Goal: Task Accomplishment & Management: Manage account settings

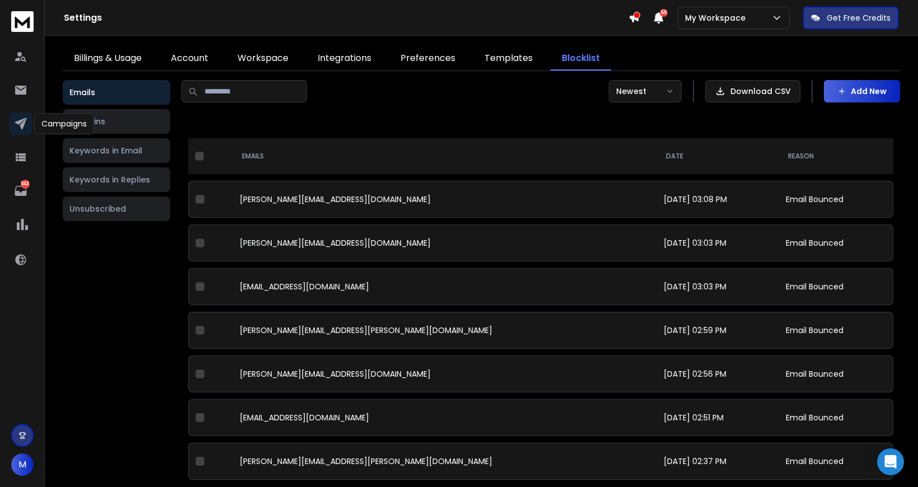
click at [19, 125] on icon at bounding box center [20, 123] width 13 height 13
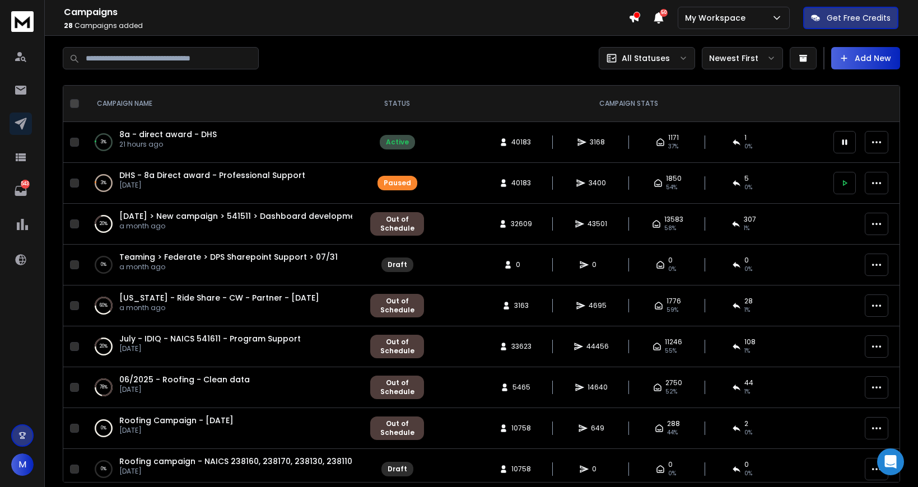
click at [141, 134] on span "8a - direct award - DHS" at bounding box center [167, 134] width 97 height 11
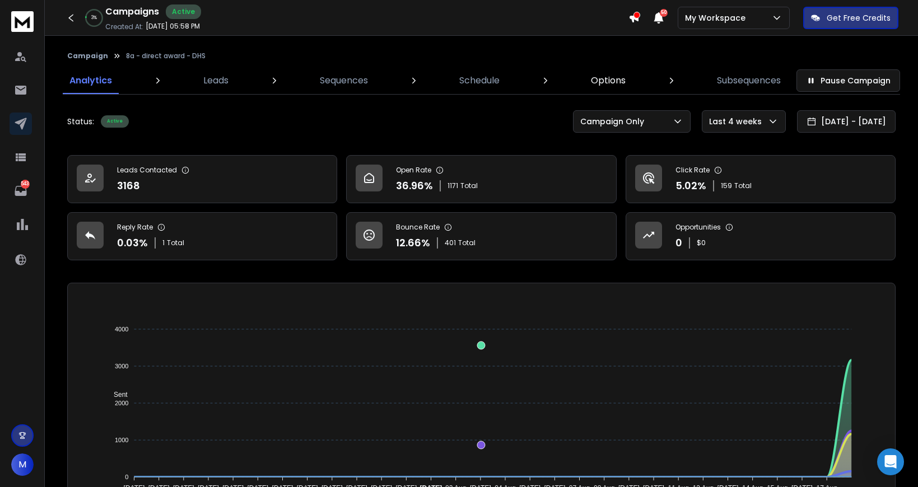
click at [596, 81] on p "Options" at bounding box center [608, 80] width 35 height 13
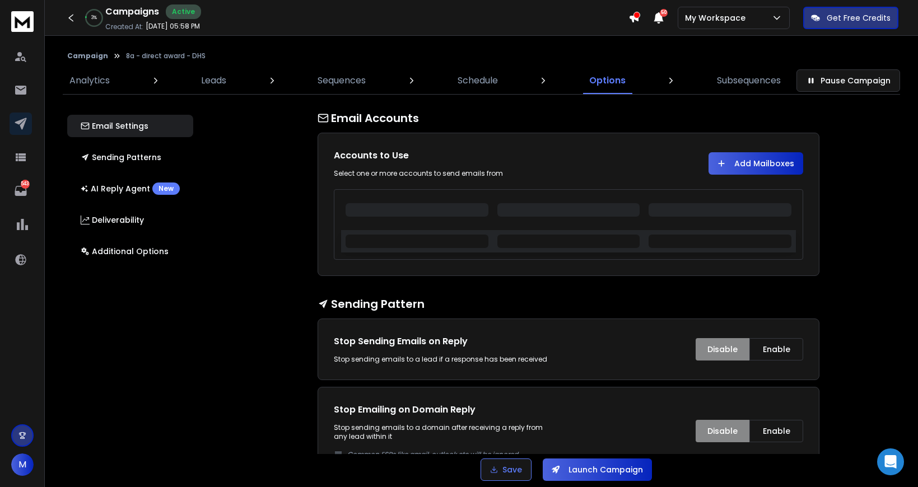
select select "*********"
type input "****"
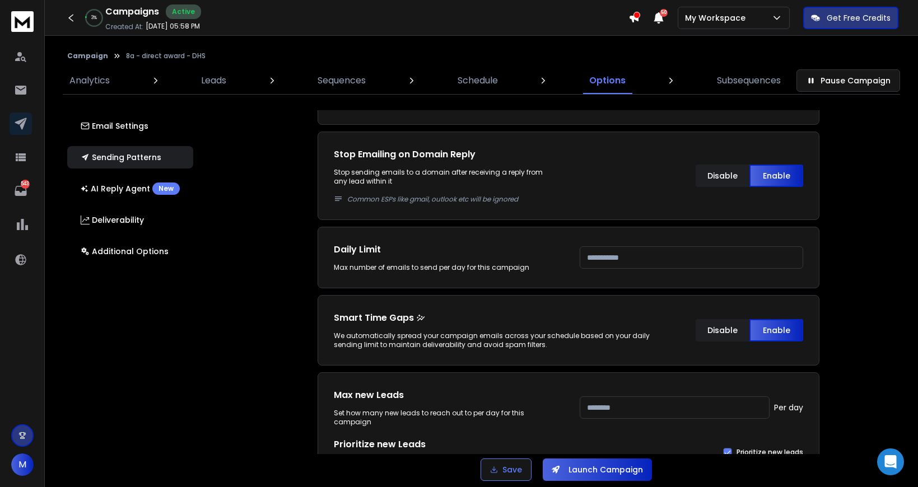
scroll to position [422, 0]
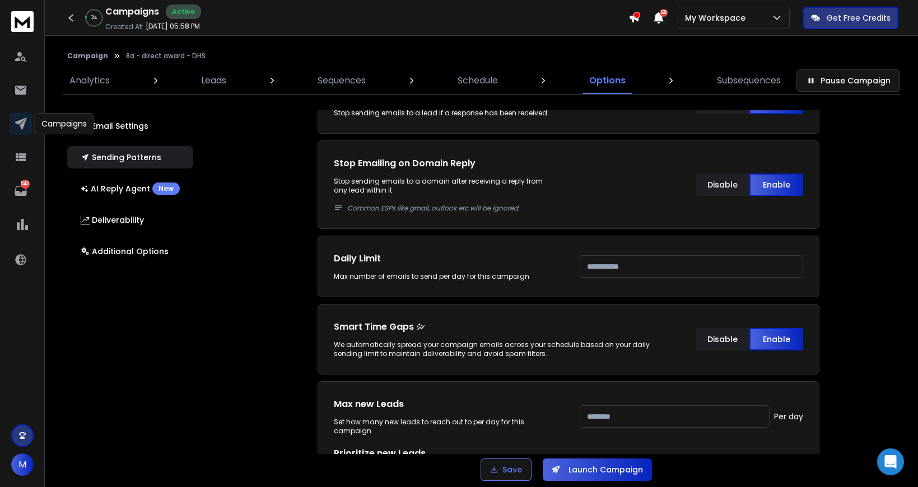
click at [18, 118] on icon at bounding box center [20, 123] width 13 height 13
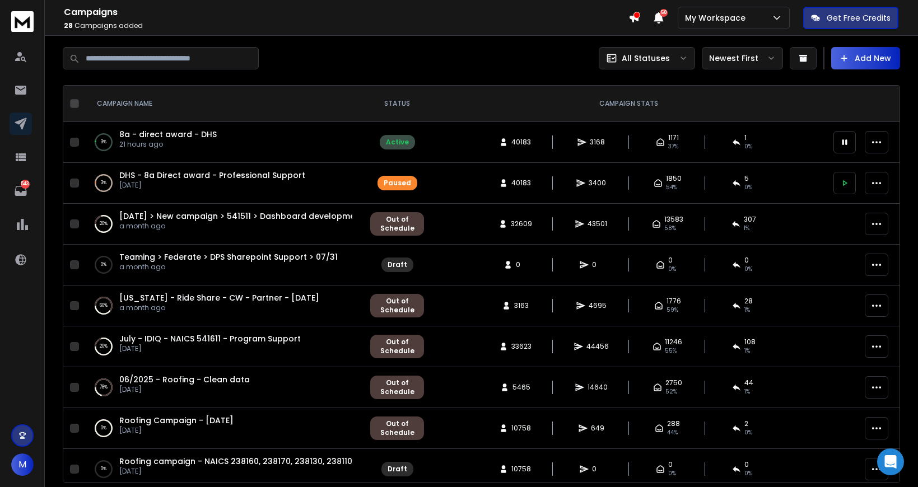
click at [151, 171] on span "DHS - 8a Direct award - Professional Support" at bounding box center [212, 175] width 186 height 11
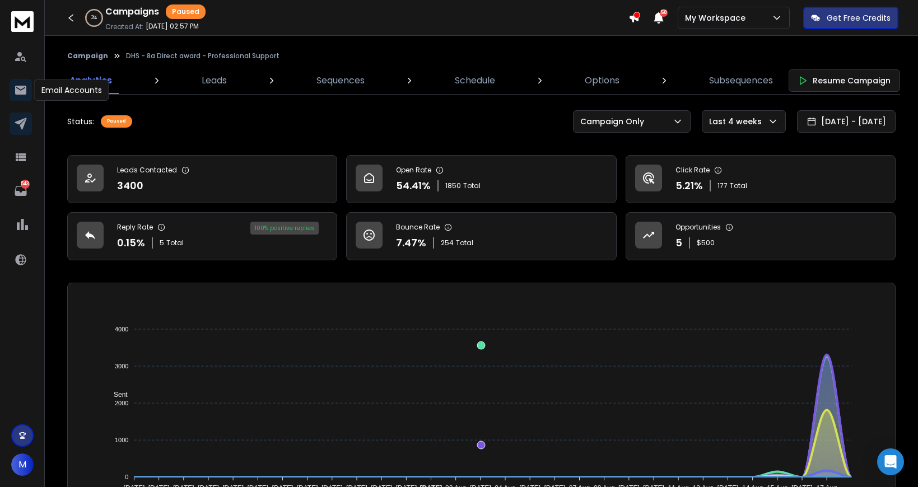
click at [16, 89] on icon at bounding box center [20, 90] width 11 height 9
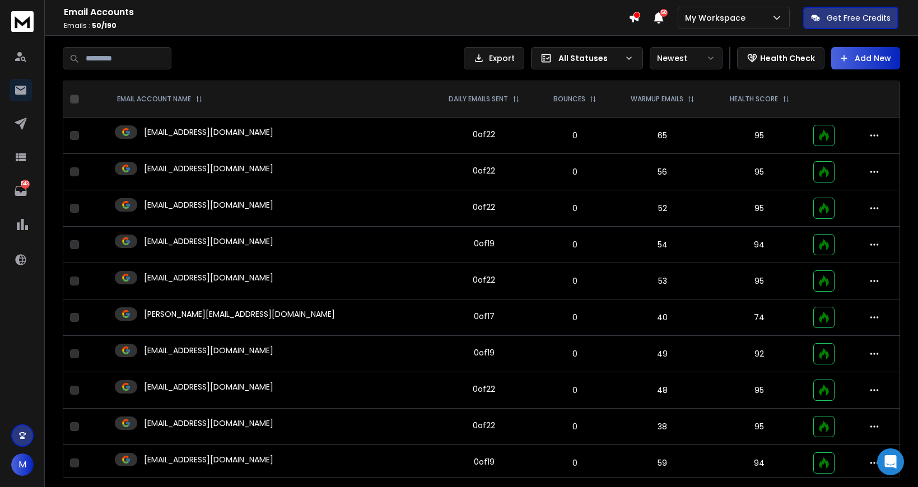
click at [592, 55] on p "All Statuses" at bounding box center [589, 58] width 62 height 11
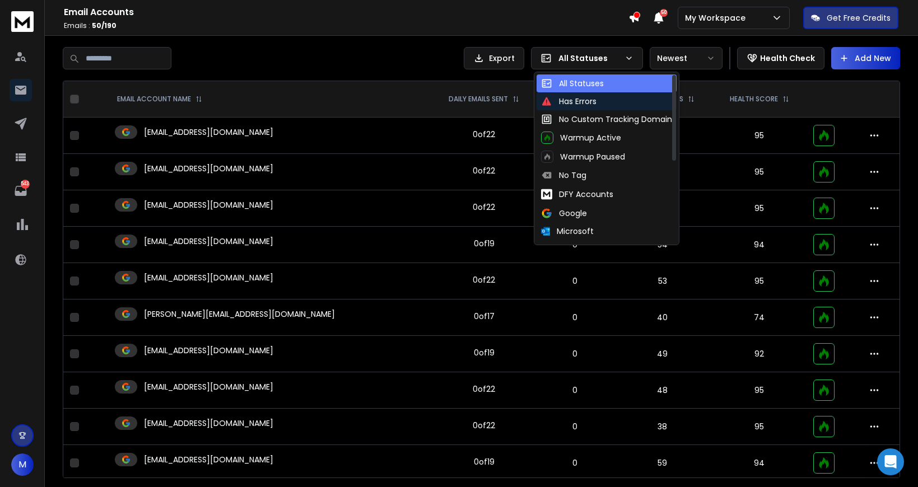
click at [593, 101] on div "Has Errors" at bounding box center [568, 101] width 55 height 11
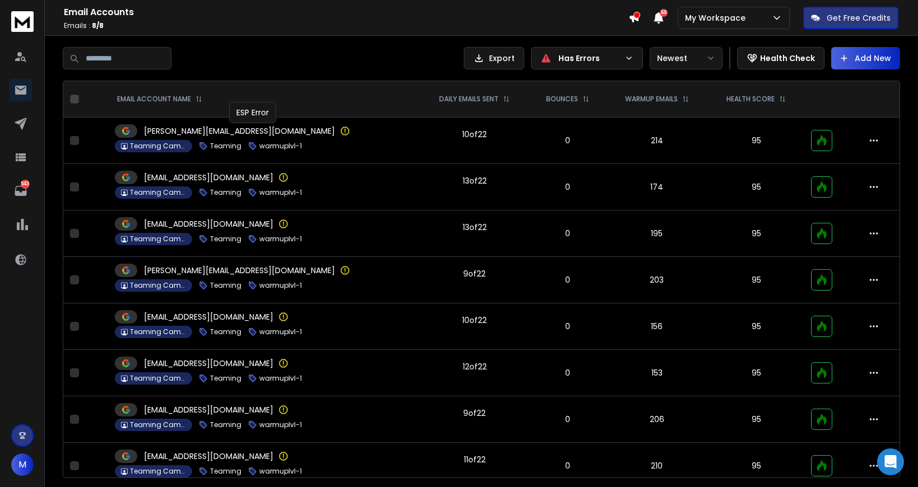
click at [341, 129] on icon at bounding box center [345, 131] width 8 height 8
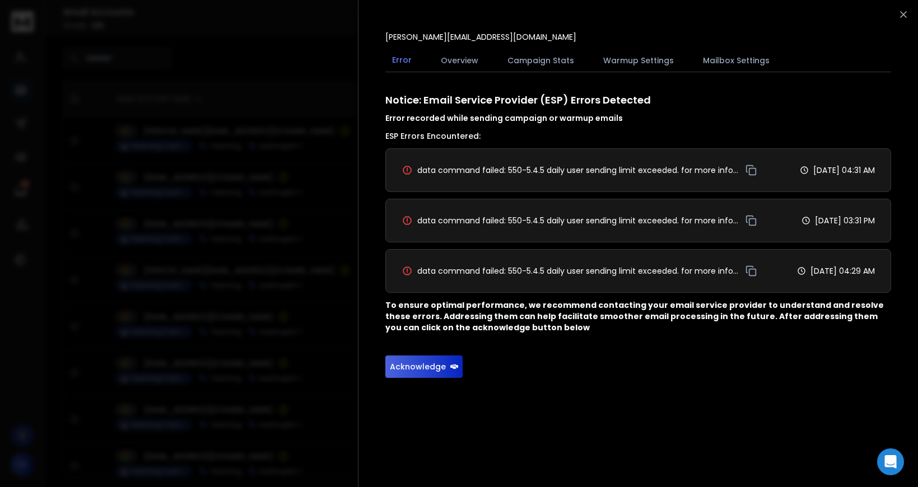
click at [434, 364] on button "Acknowledge" at bounding box center [423, 367] width 77 height 22
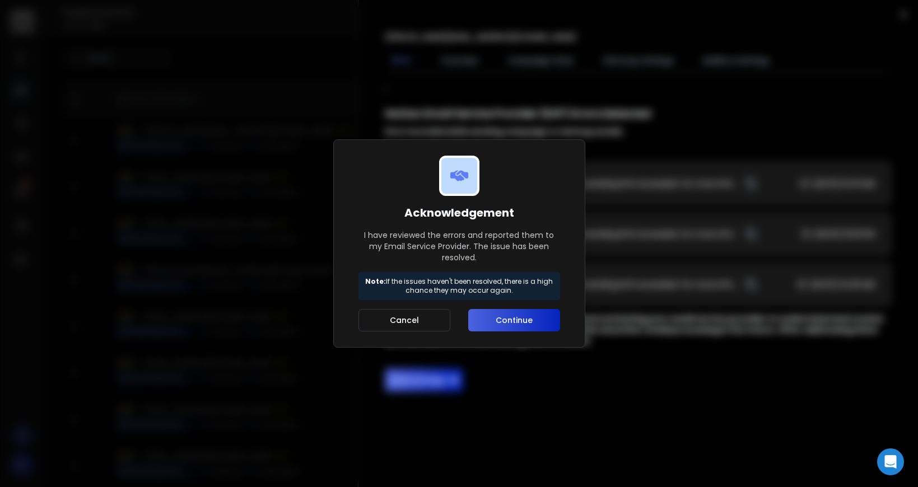
click at [530, 319] on button "Continue" at bounding box center [513, 320] width 91 height 22
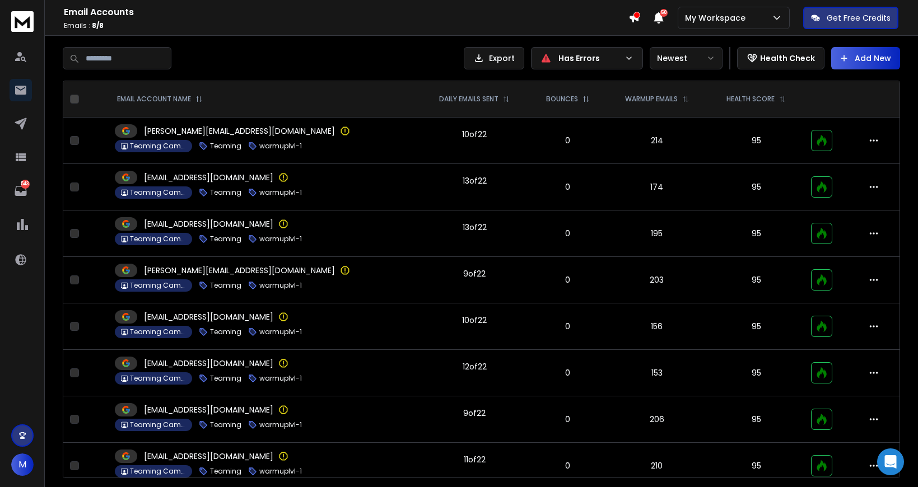
click at [246, 127] on div "[PERSON_NAME][EMAIL_ADDRESS][DOMAIN_NAME]" at bounding box center [263, 130] width 297 height 13
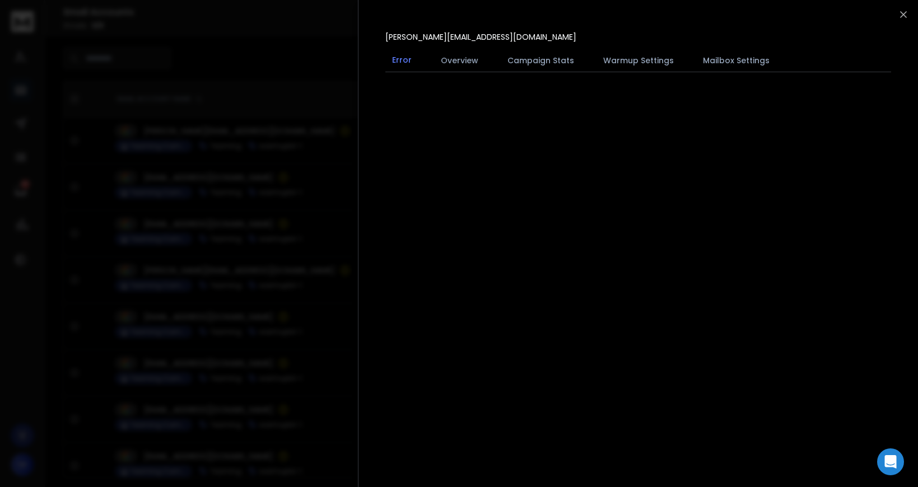
click at [726, 59] on button "Mailbox Settings" at bounding box center [736, 60] width 80 height 25
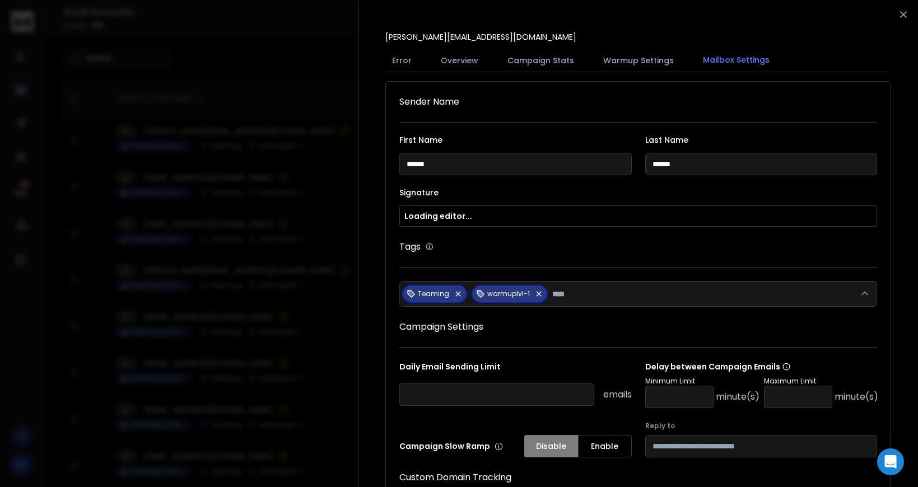
scroll to position [365, 0]
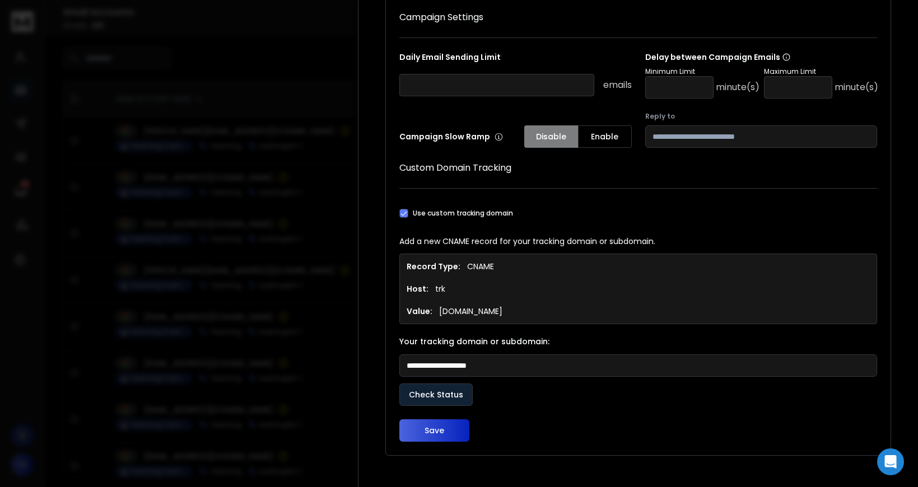
click at [448, 397] on button "Check Status" at bounding box center [435, 395] width 73 height 22
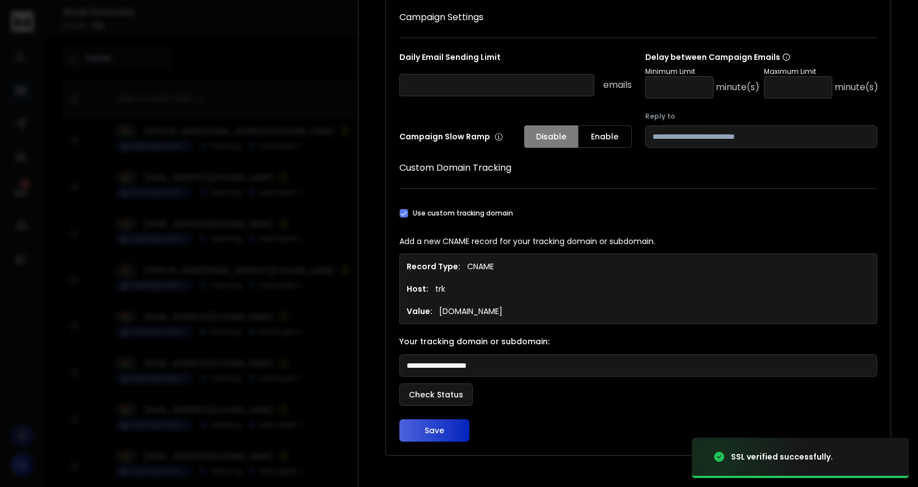
click at [436, 434] on button "Save" at bounding box center [434, 431] width 70 height 22
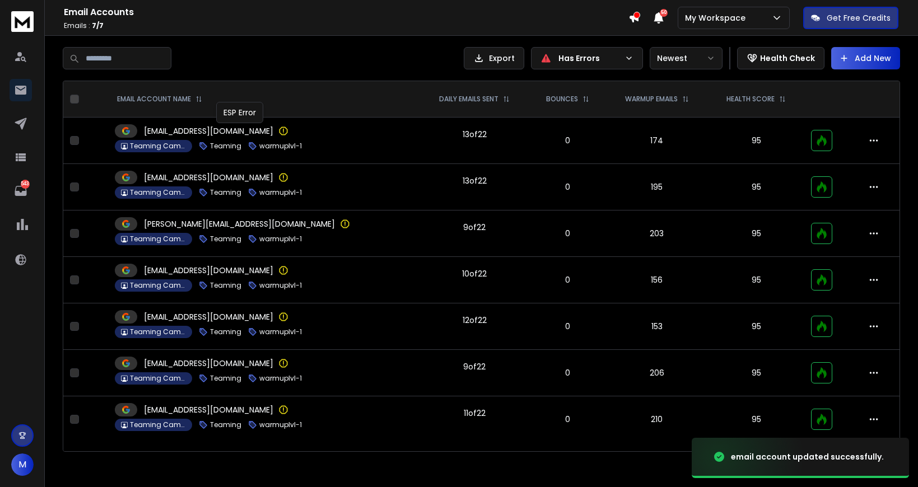
click at [279, 128] on icon at bounding box center [283, 131] width 8 height 8
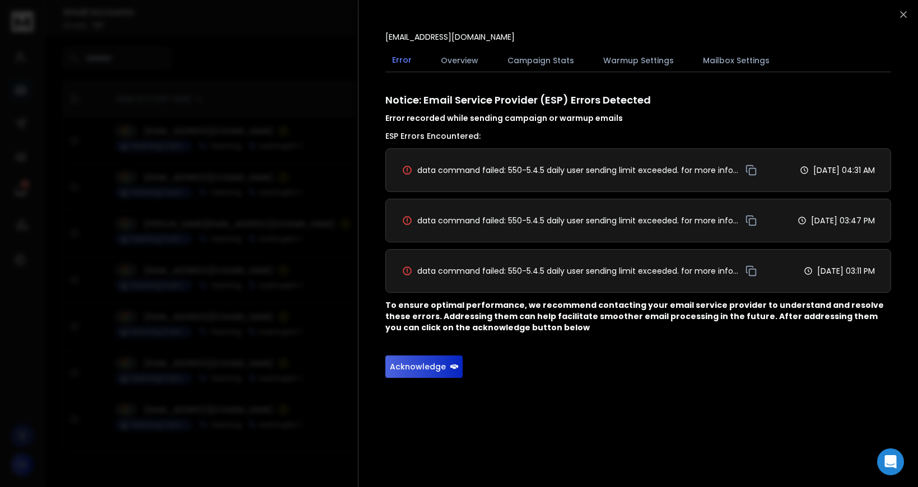
click at [418, 372] on button "Acknowledge" at bounding box center [423, 367] width 77 height 22
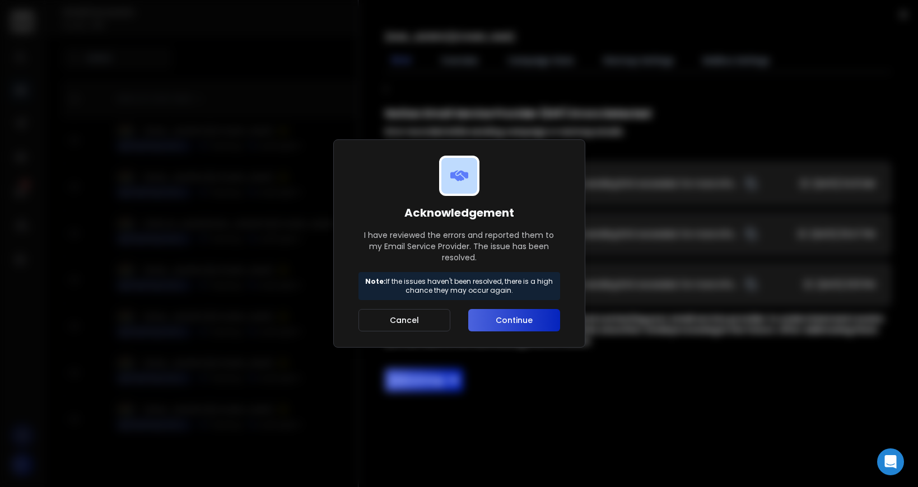
click at [522, 307] on div "Acknowledgement I have reviewed the errors and reported them to my Email Servic…" at bounding box center [459, 244] width 202 height 176
click at [512, 321] on button "Continue" at bounding box center [513, 320] width 91 height 22
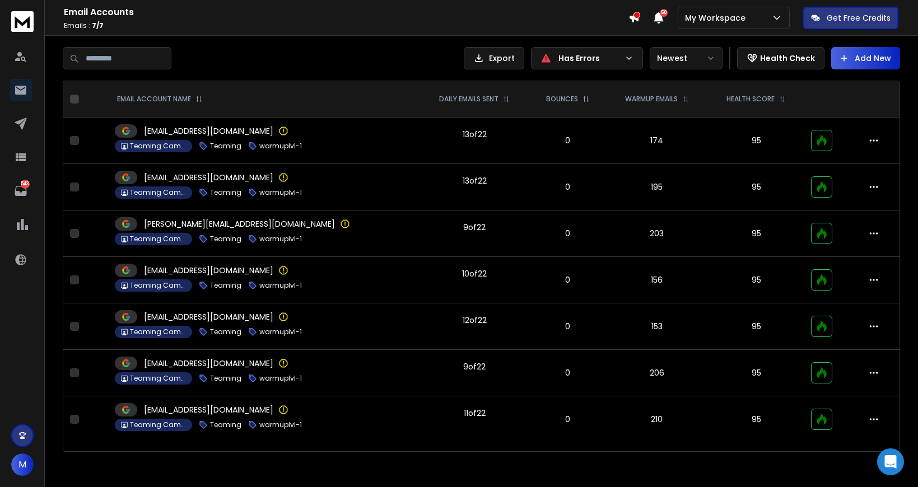
click at [218, 132] on p "[EMAIL_ADDRESS][DOMAIN_NAME]" at bounding box center [208, 130] width 129 height 11
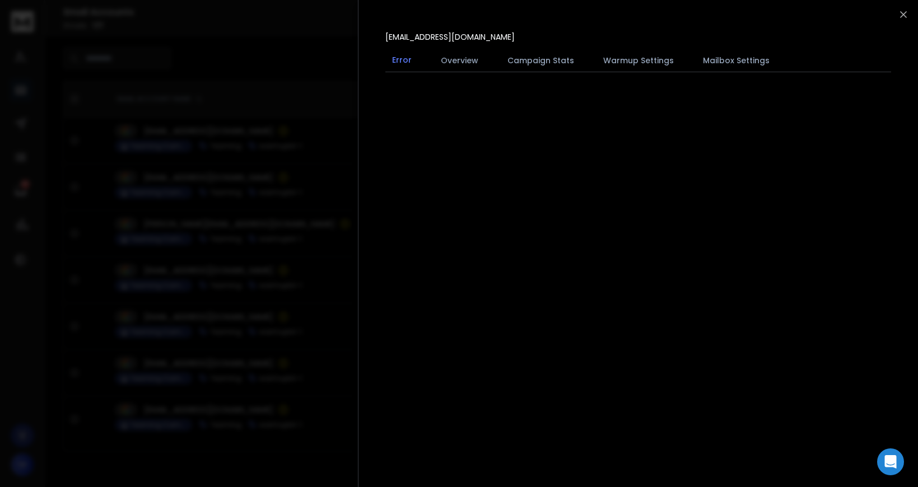
click at [729, 66] on button "Mailbox Settings" at bounding box center [736, 60] width 80 height 25
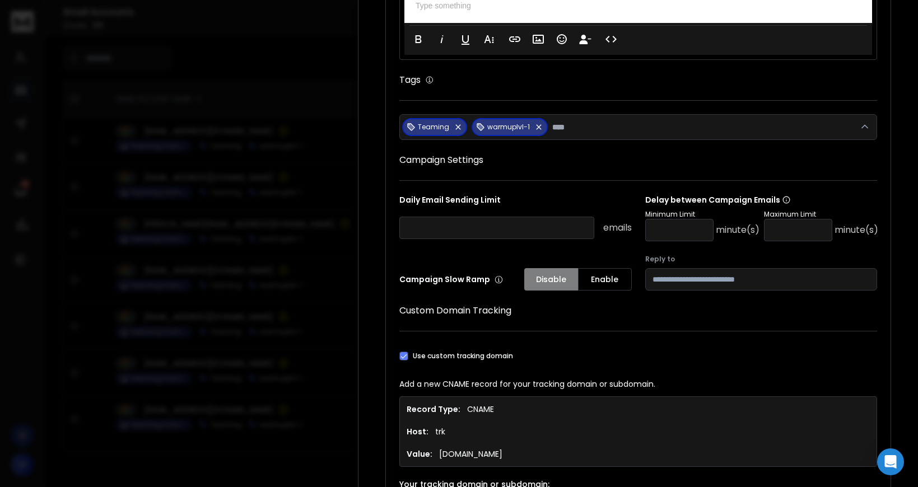
scroll to position [365, 0]
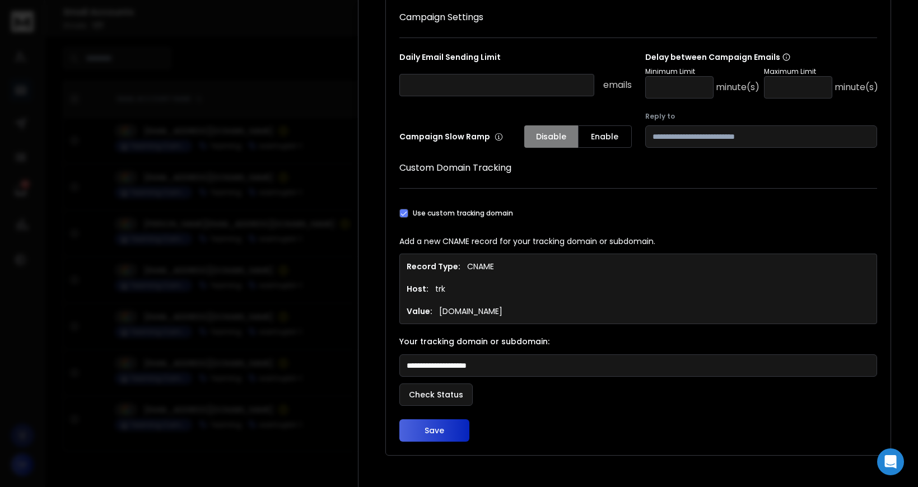
click at [444, 394] on button "Check Status" at bounding box center [435, 395] width 73 height 22
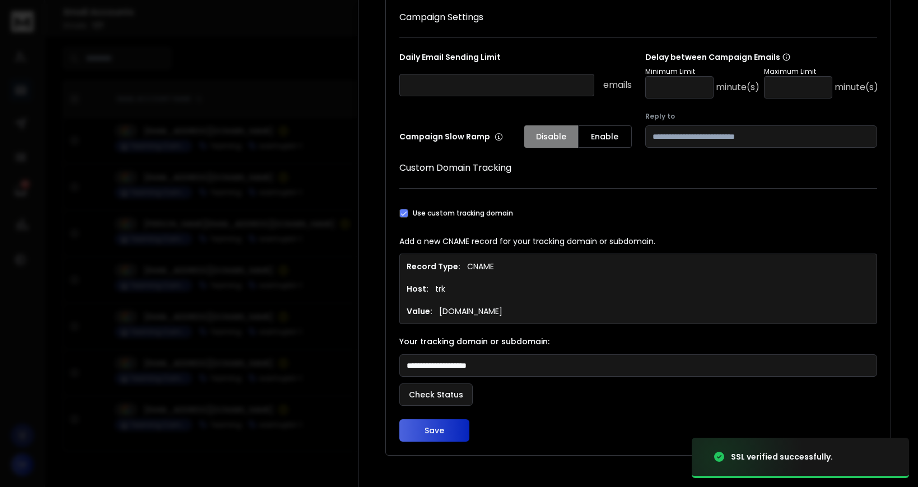
click at [422, 428] on button "Save" at bounding box center [434, 431] width 70 height 22
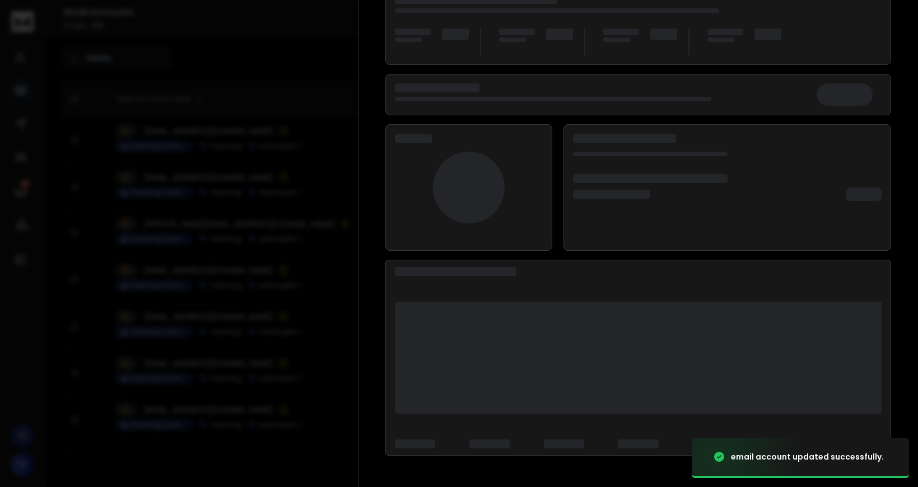
scroll to position [0, 0]
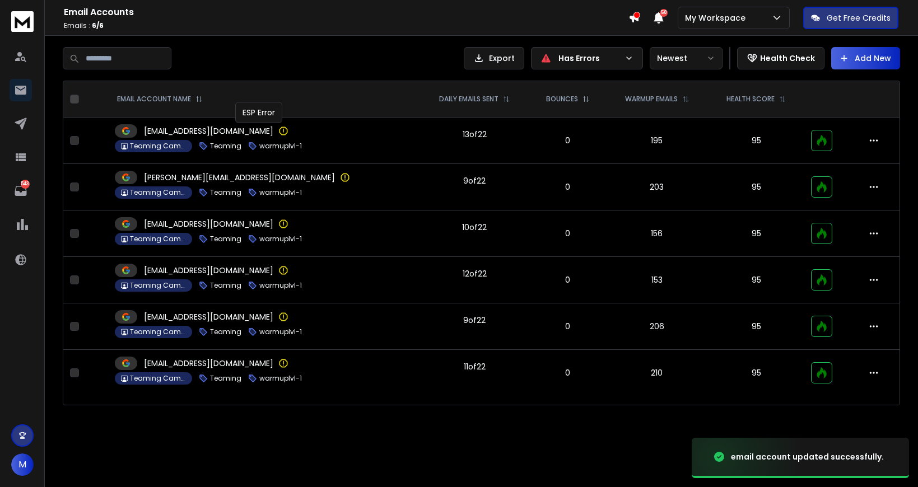
click at [278, 130] on icon at bounding box center [283, 130] width 11 height 11
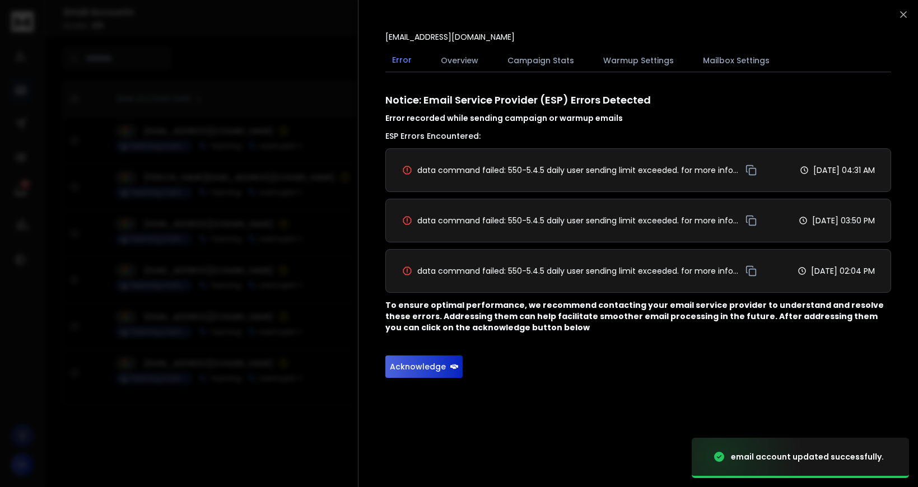
click at [420, 365] on button "Acknowledge" at bounding box center [423, 367] width 77 height 22
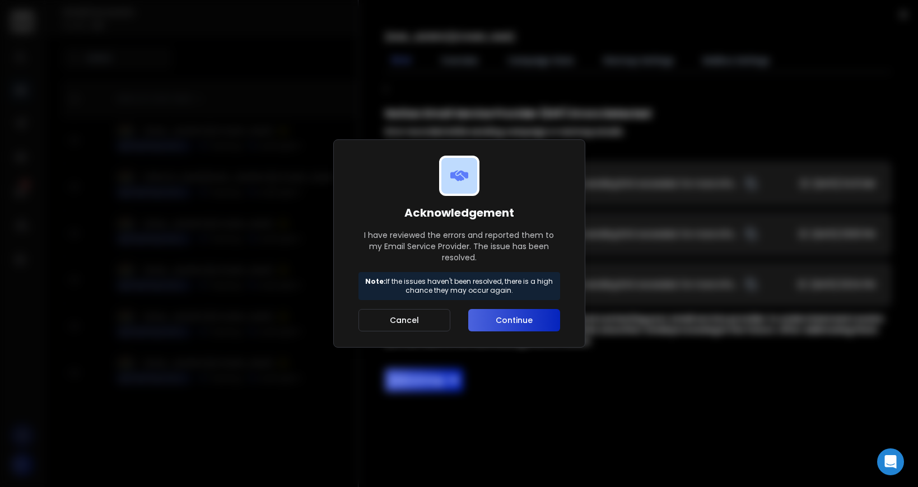
click at [526, 318] on button "Continue" at bounding box center [513, 320] width 91 height 22
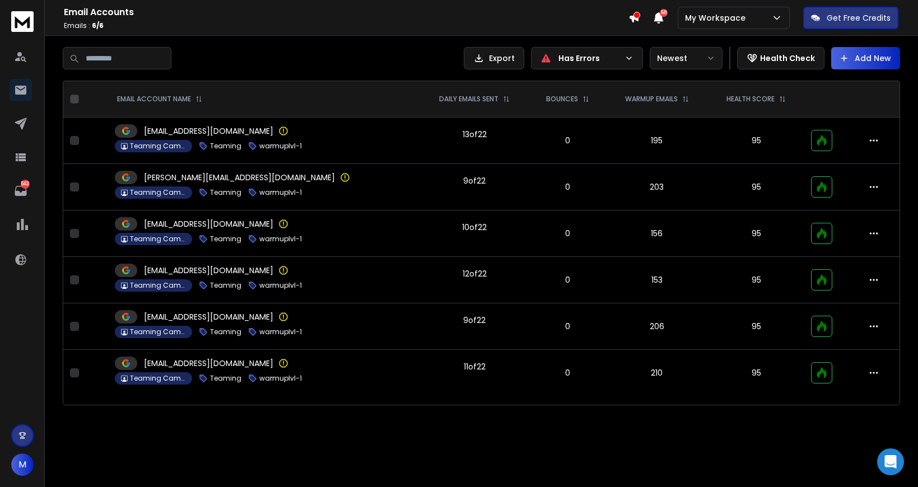
click at [211, 130] on p "[EMAIL_ADDRESS][DOMAIN_NAME]" at bounding box center [208, 130] width 129 height 11
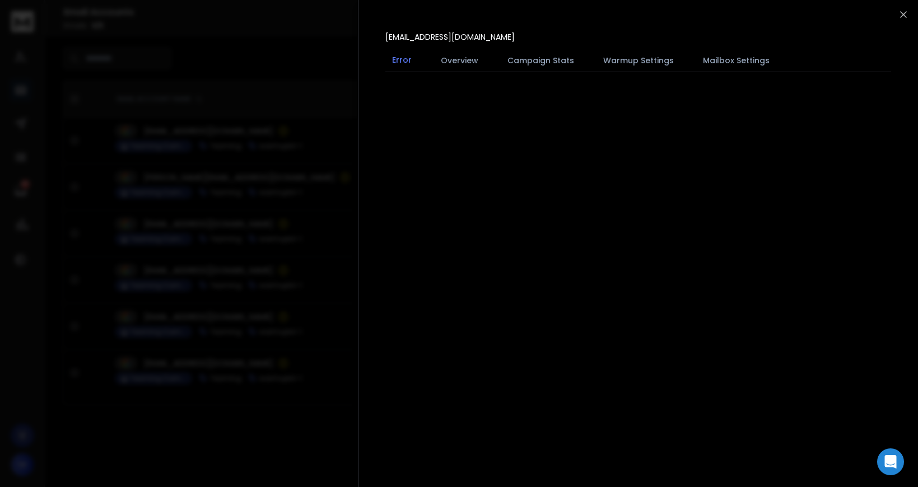
click at [718, 59] on button "Mailbox Settings" at bounding box center [736, 60] width 80 height 25
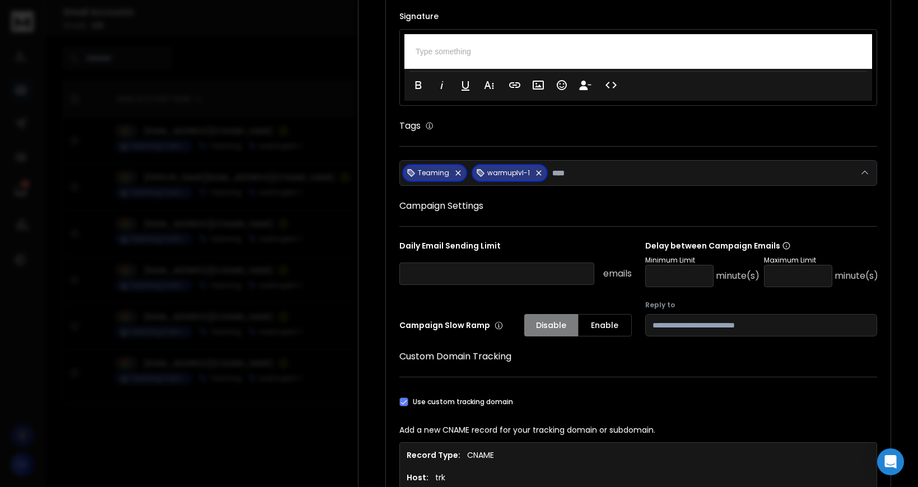
scroll to position [365, 0]
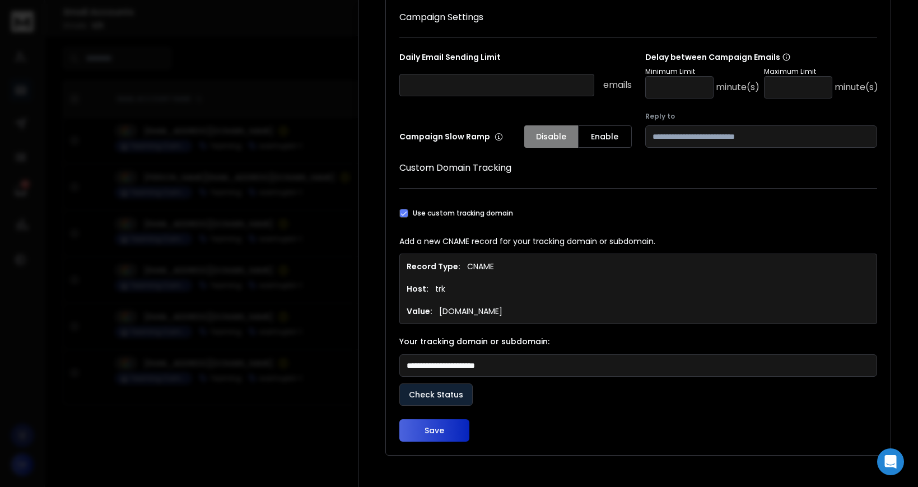
click at [444, 396] on button "Check Status" at bounding box center [435, 395] width 73 height 22
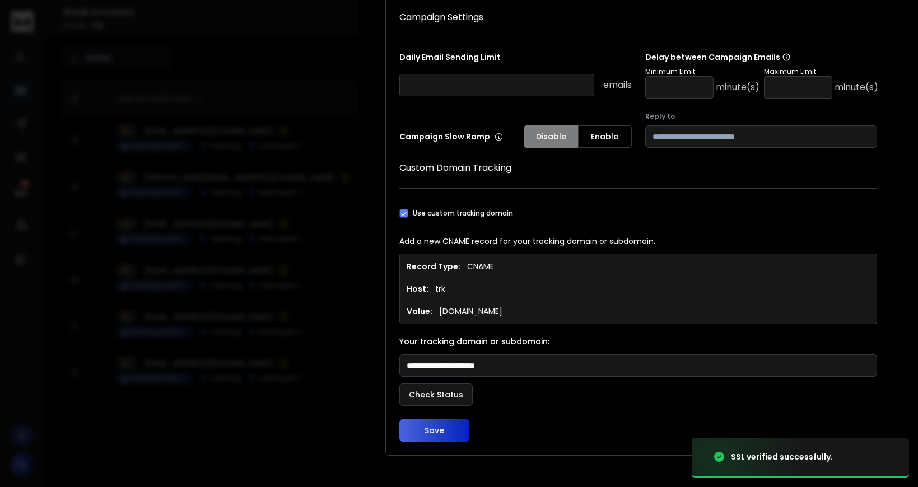
click at [449, 425] on button "Save" at bounding box center [434, 431] width 70 height 22
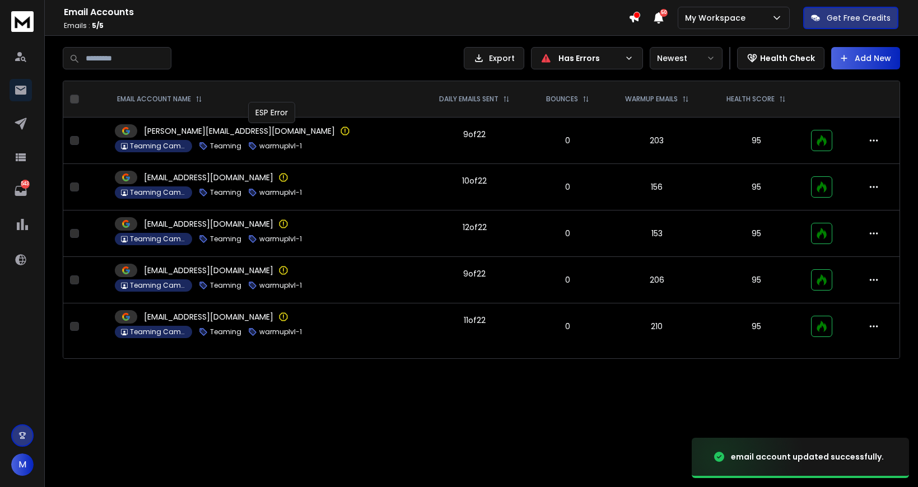
click at [339, 132] on icon at bounding box center [344, 130] width 11 height 11
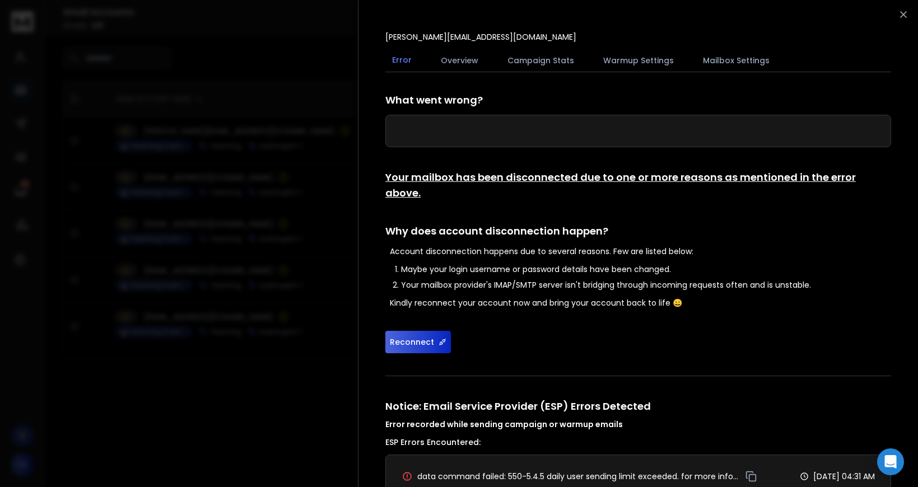
scroll to position [213, 0]
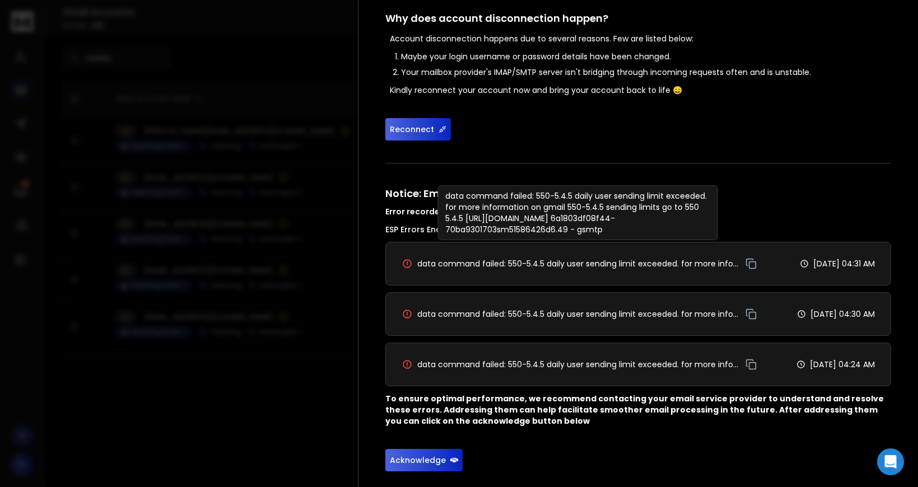
click at [715, 258] on span "data command failed: 550-5.4.5 daily user sending limit exceeded. for more info…" at bounding box center [578, 263] width 322 height 11
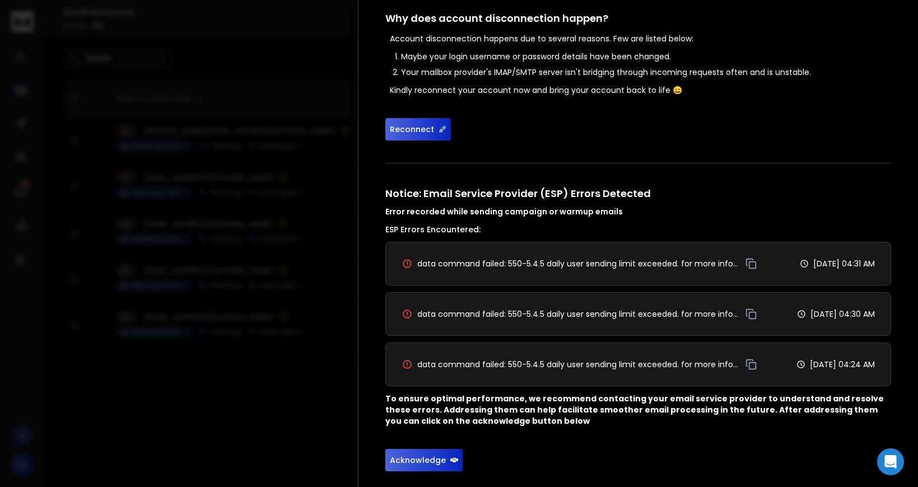
click at [214, 146] on div at bounding box center [459, 243] width 918 height 487
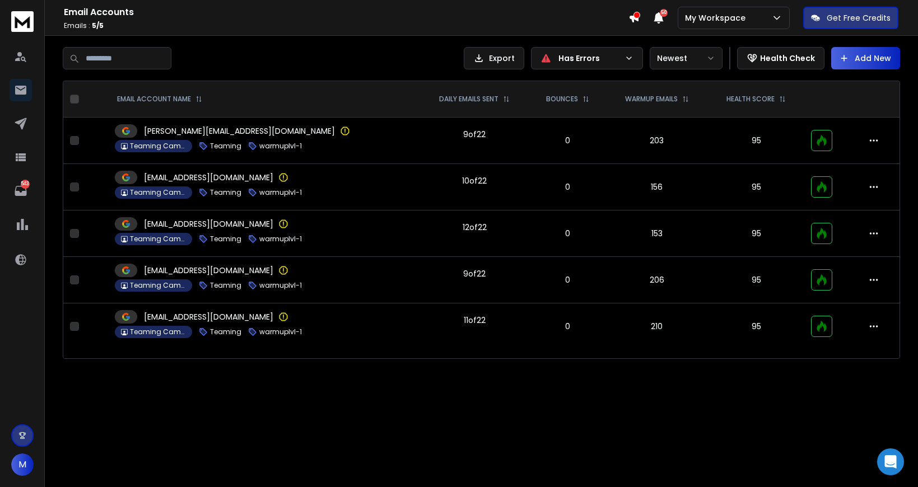
click at [196, 129] on p "[PERSON_NAME][EMAIL_ADDRESS][DOMAIN_NAME]" at bounding box center [239, 130] width 191 height 11
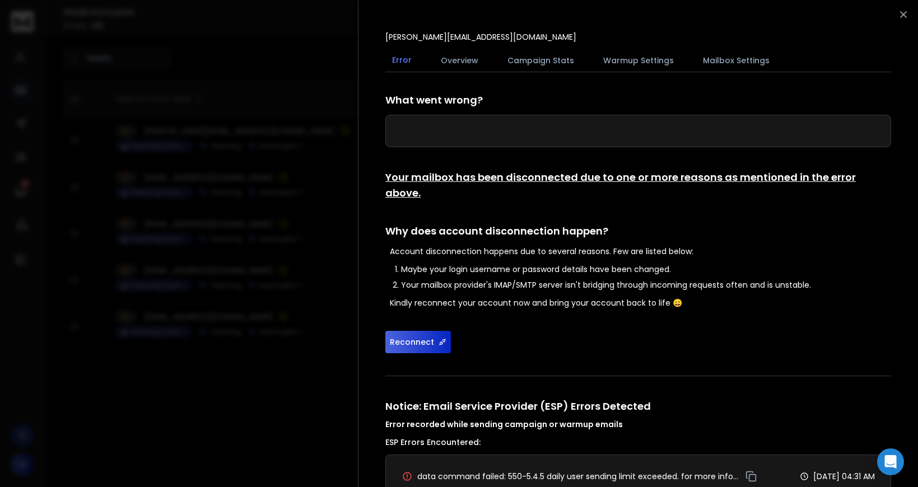
click at [463, 64] on button "Overview" at bounding box center [459, 60] width 51 height 25
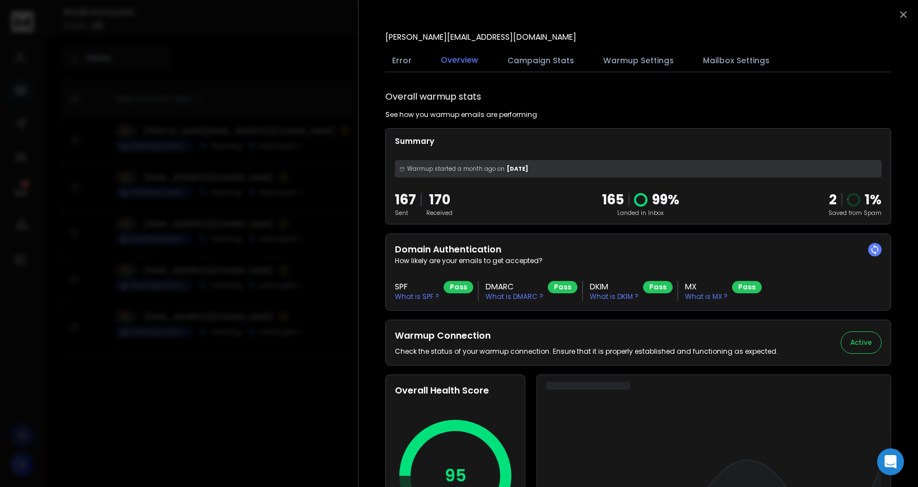
click at [541, 69] on button "Campaign Stats" at bounding box center [541, 60] width 80 height 25
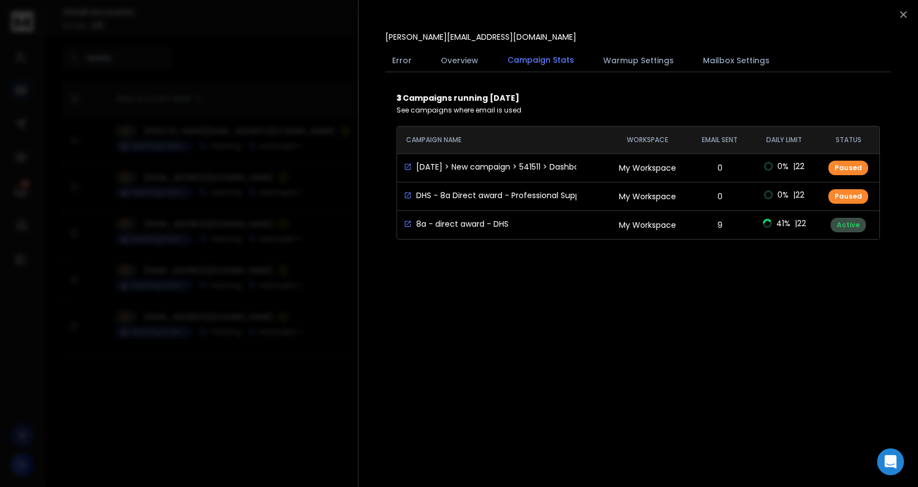
click at [608, 58] on button "Warmup Settings" at bounding box center [638, 60] width 84 height 25
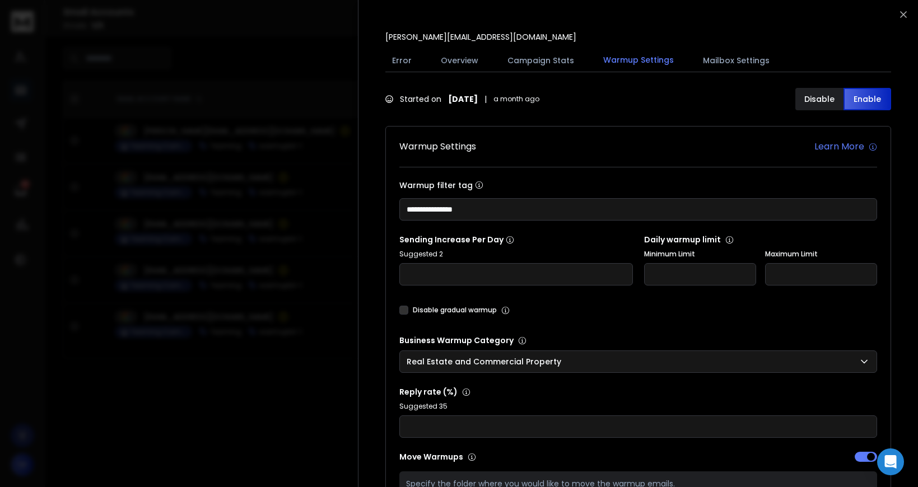
click at [711, 62] on button "Mailbox Settings" at bounding box center [736, 60] width 80 height 25
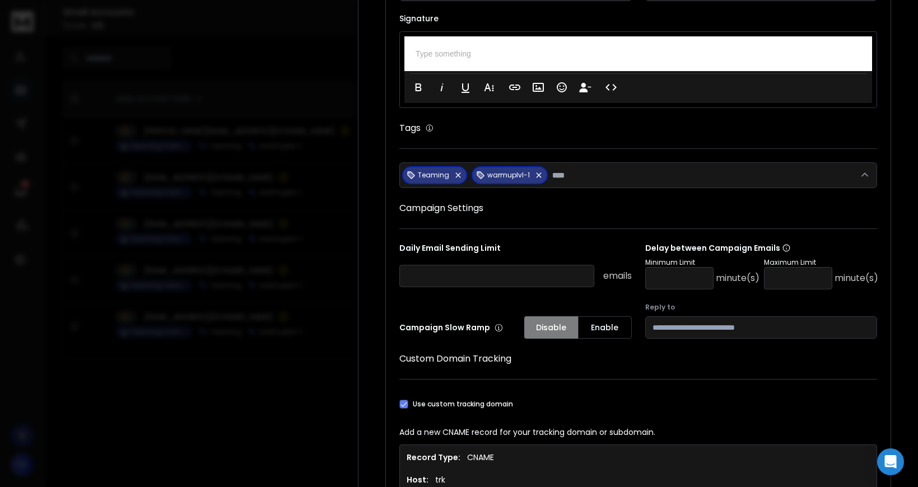
scroll to position [176, 0]
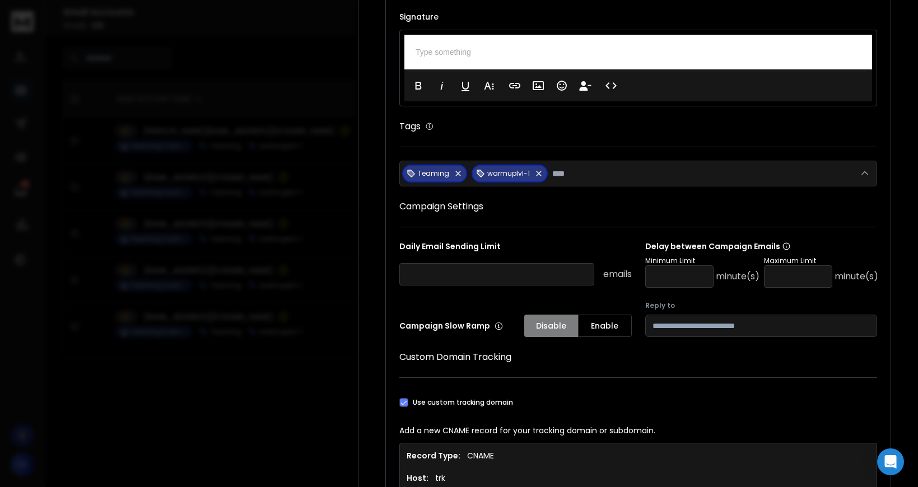
drag, startPoint x: 448, startPoint y: 276, endPoint x: 318, endPoint y: 246, distance: 133.3
click at [283, 246] on body "Get only verified leads with our AI-powered Lead Finder, starting at $22/mo Try…" at bounding box center [459, 243] width 918 height 487
type input "**"
click at [648, 213] on h1 "Campaign Settings" at bounding box center [638, 206] width 478 height 13
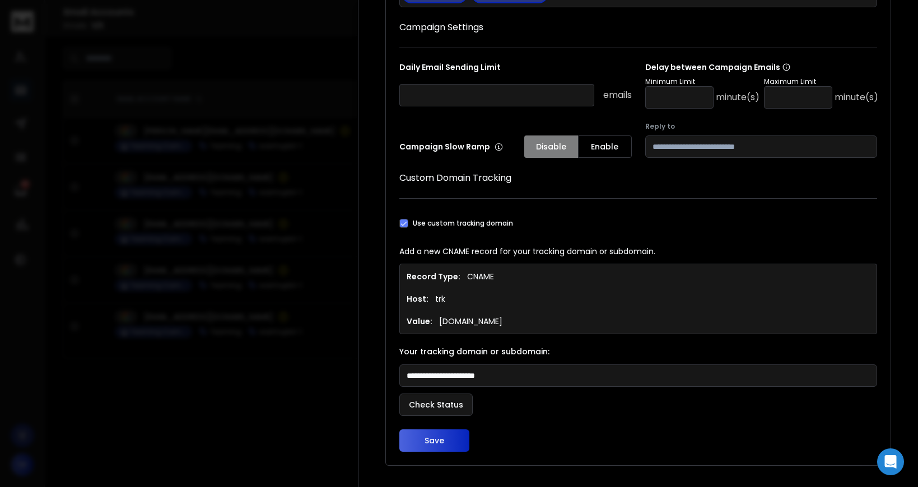
scroll to position [365, 0]
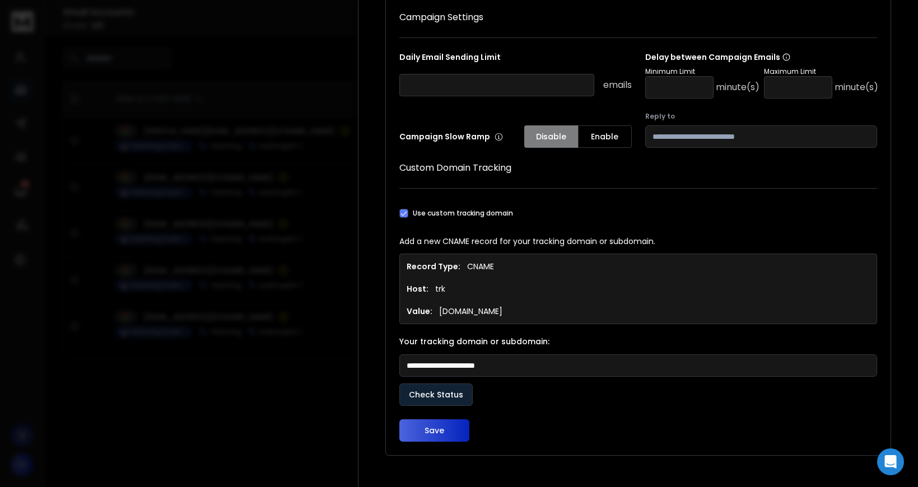
click at [438, 392] on button "Check Status" at bounding box center [435, 395] width 73 height 22
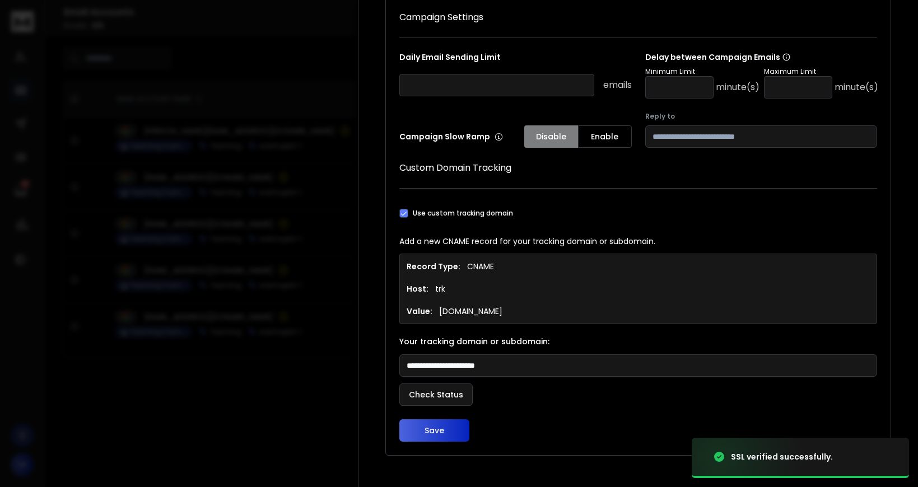
click at [426, 426] on button "Save" at bounding box center [434, 431] width 70 height 22
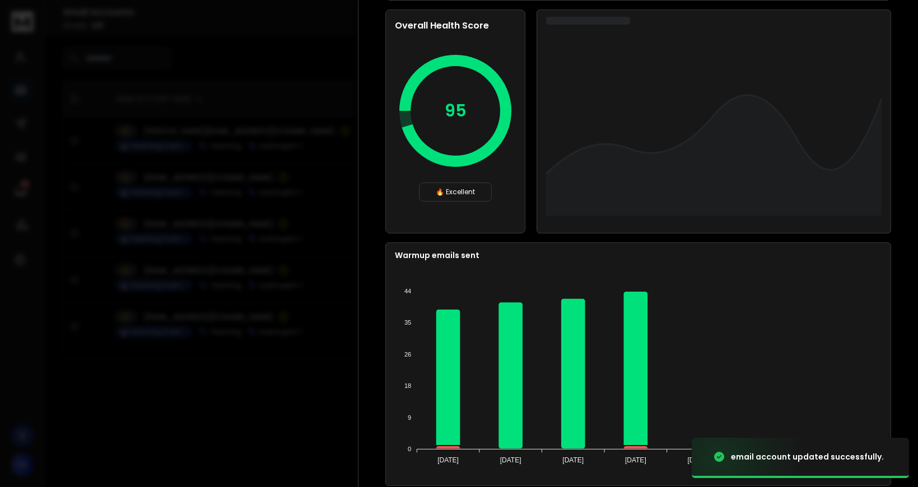
scroll to position [0, 0]
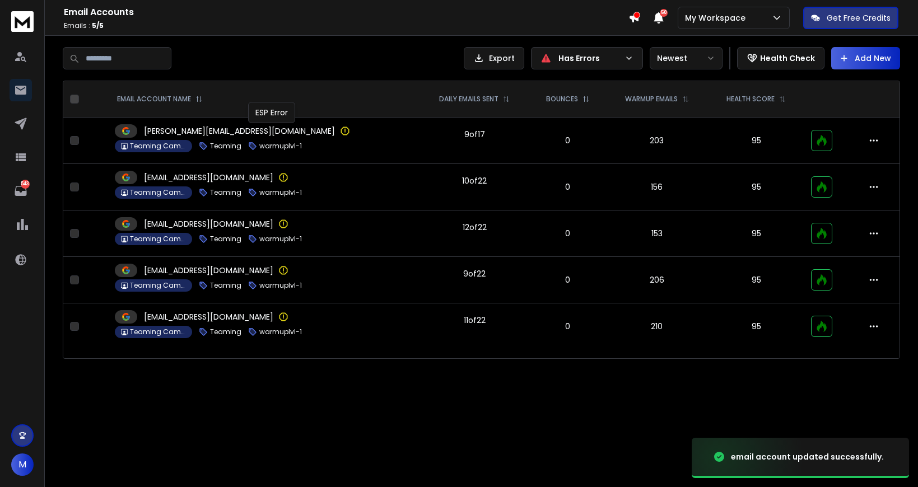
click at [341, 133] on icon at bounding box center [345, 131] width 8 height 8
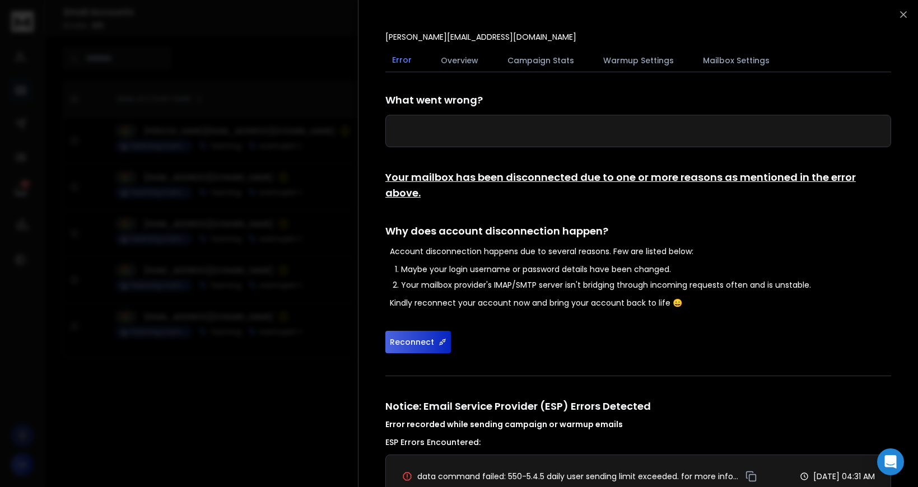
scroll to position [213, 0]
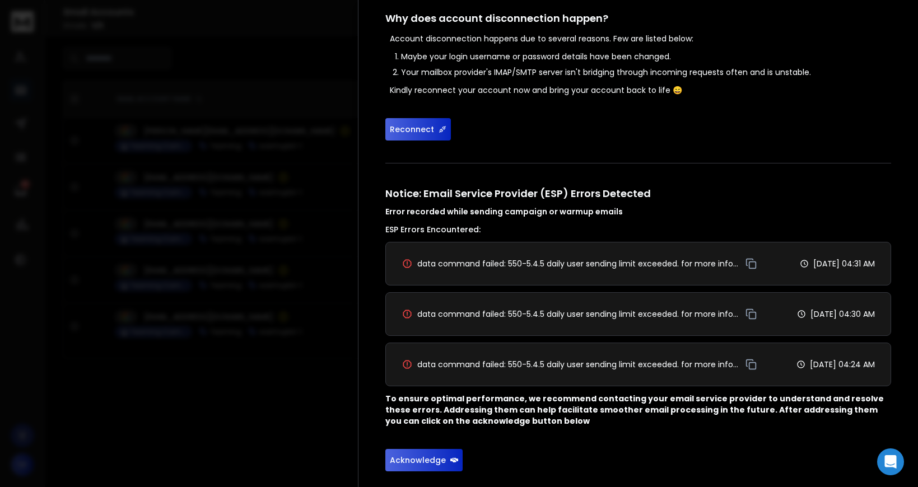
click at [399, 449] on button "Acknowledge" at bounding box center [423, 460] width 77 height 22
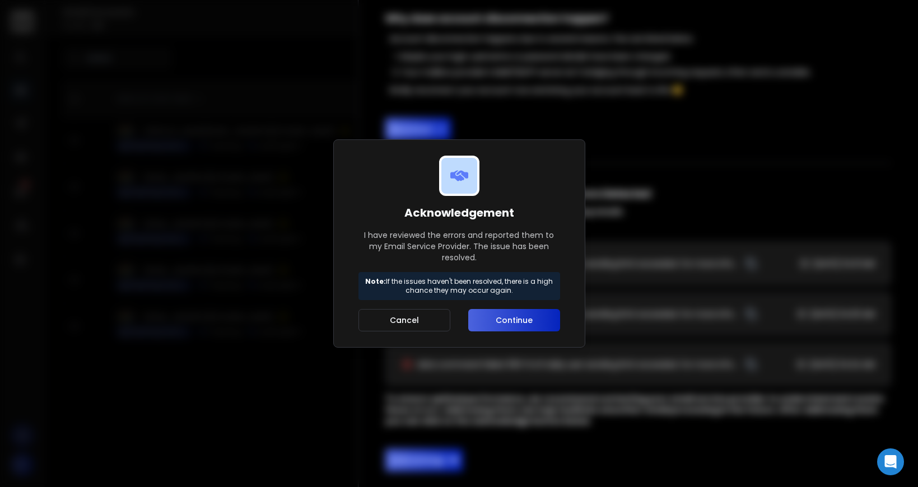
click at [507, 327] on button "Continue" at bounding box center [513, 320] width 91 height 22
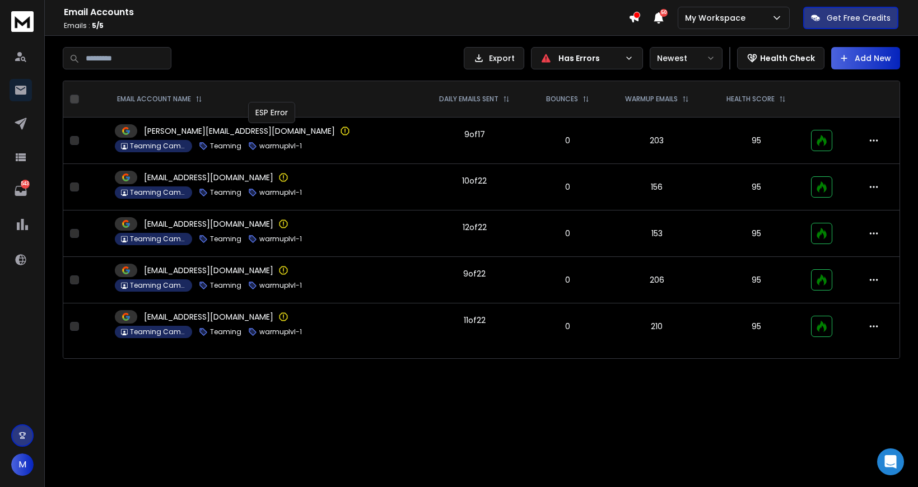
click at [339, 130] on icon at bounding box center [344, 130] width 11 height 11
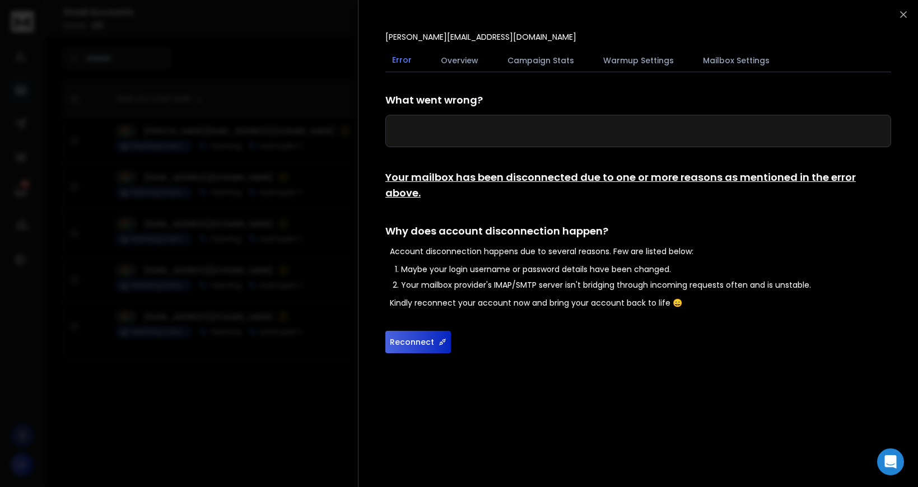
click at [709, 56] on button "Mailbox Settings" at bounding box center [736, 60] width 80 height 25
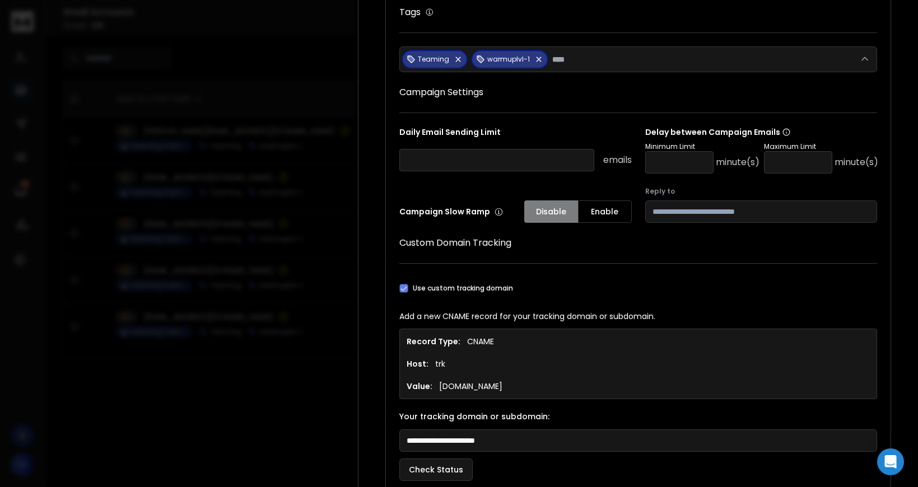
scroll to position [365, 0]
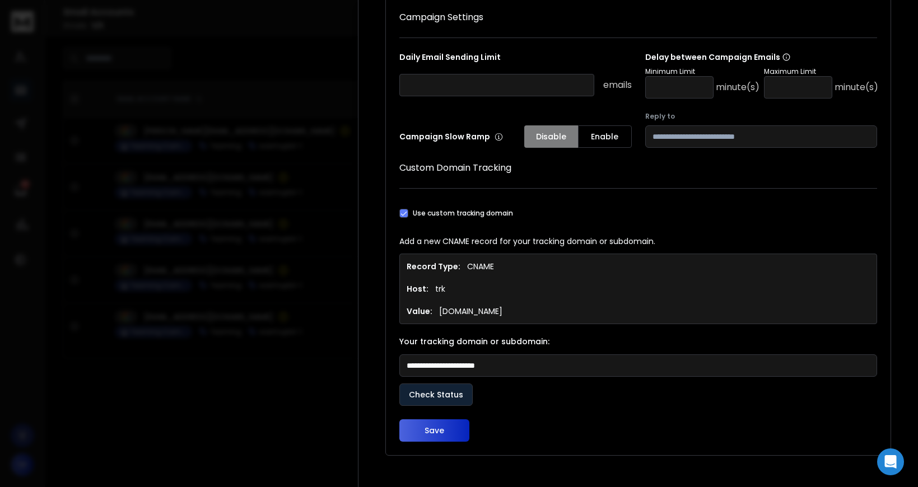
click at [456, 395] on button "Check Status" at bounding box center [435, 395] width 73 height 22
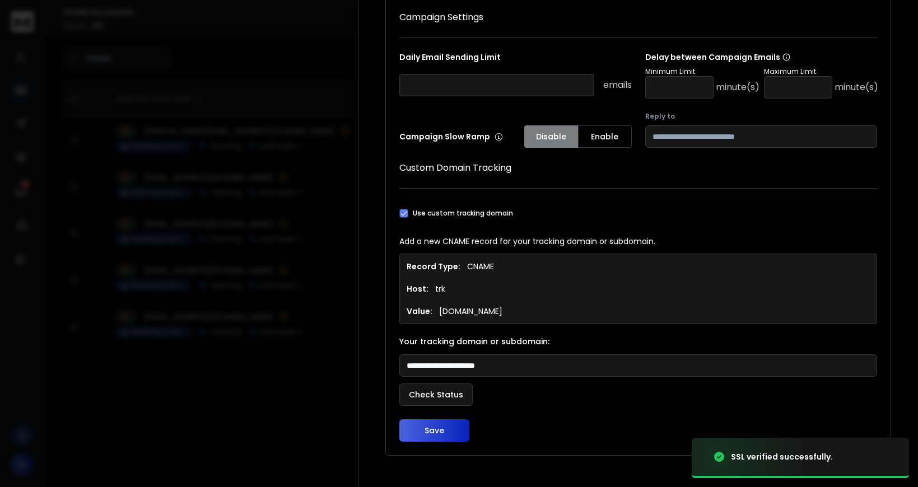
click at [436, 435] on button "Save" at bounding box center [434, 431] width 70 height 22
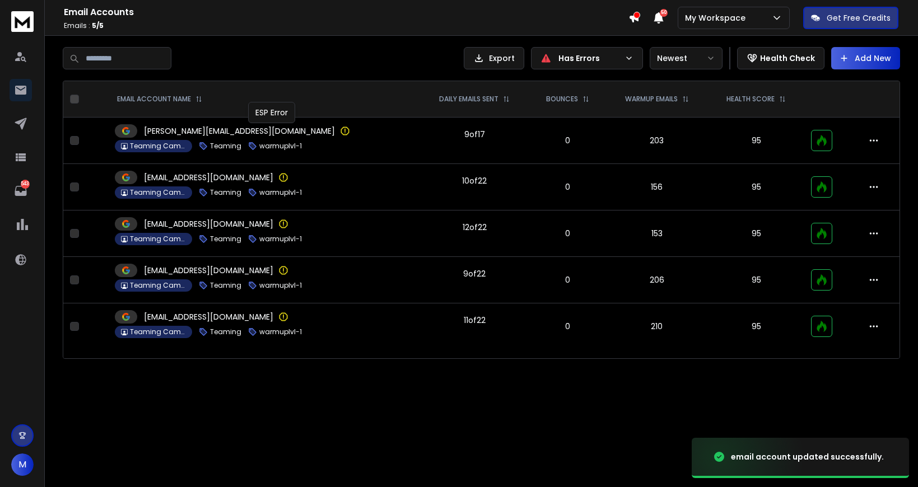
click at [339, 132] on icon at bounding box center [344, 130] width 11 height 11
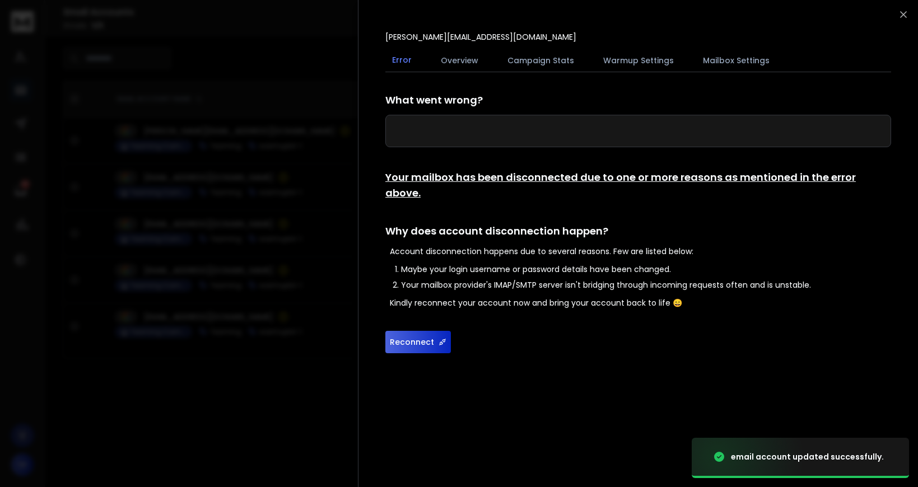
click at [415, 331] on button "Reconnect" at bounding box center [418, 342] width 66 height 22
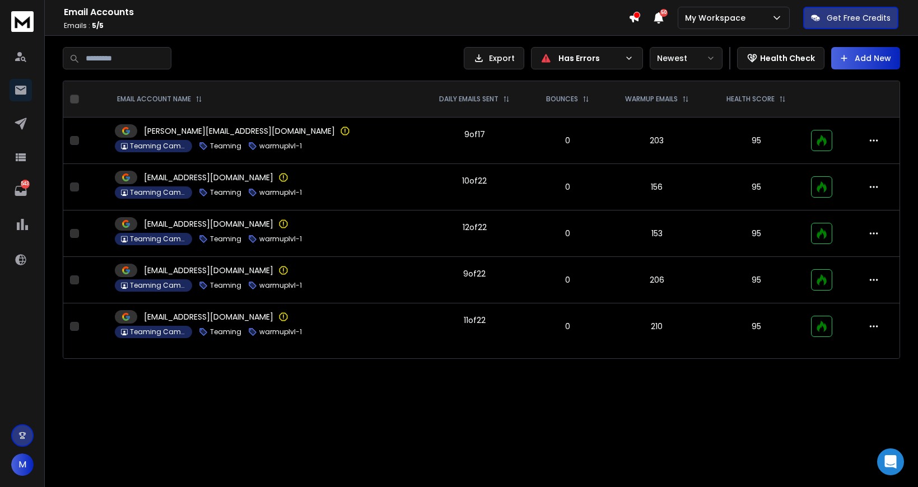
click at [263, 175] on div "[EMAIL_ADDRESS][DOMAIN_NAME]" at bounding box center [263, 177] width 297 height 13
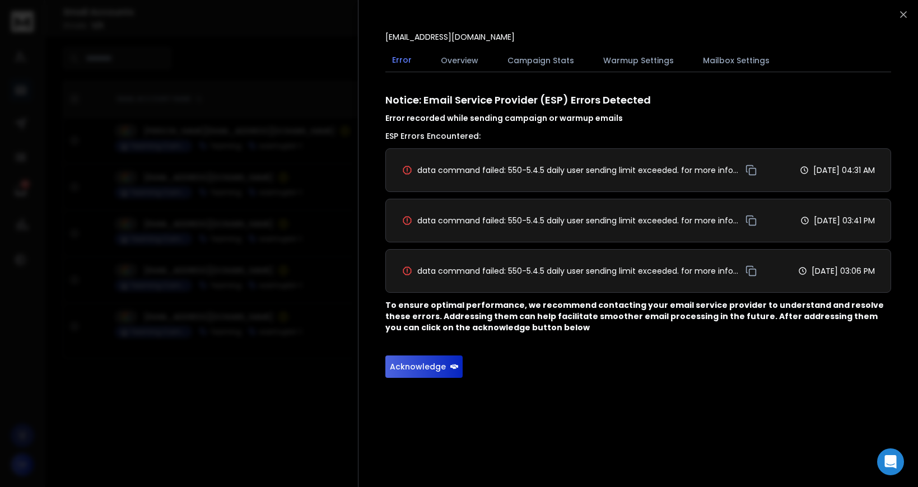
click at [637, 62] on button "Warmup Settings" at bounding box center [638, 60] width 84 height 25
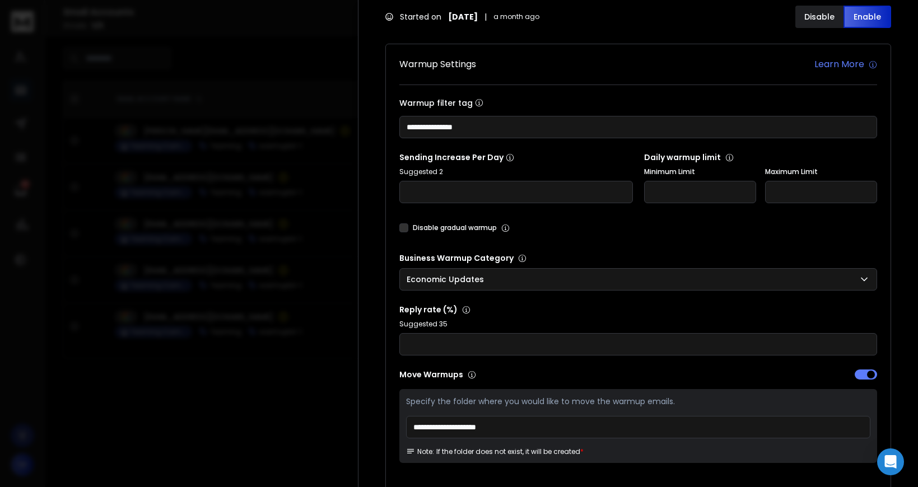
scroll to position [29, 0]
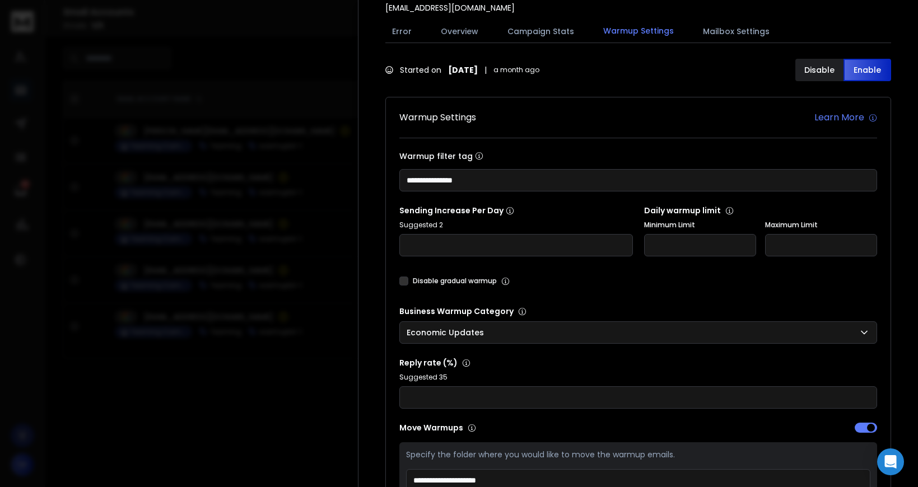
click at [728, 32] on button "Mailbox Settings" at bounding box center [736, 31] width 80 height 25
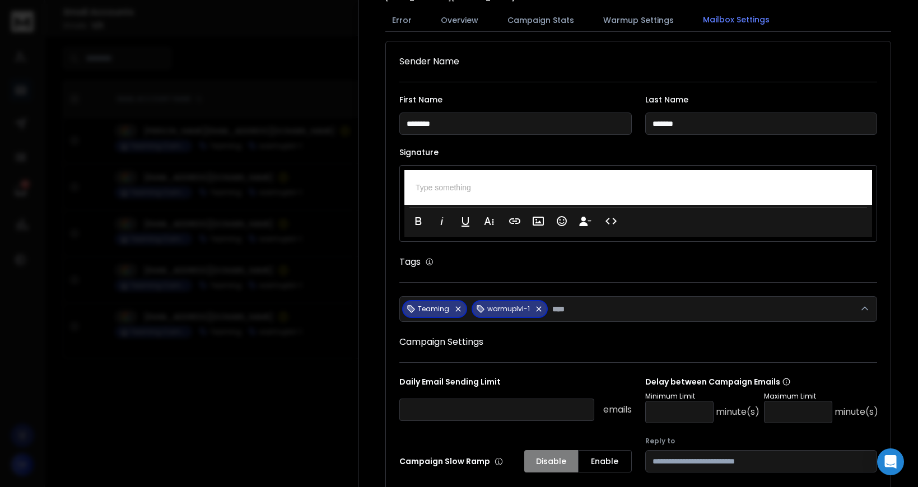
scroll to position [43, 0]
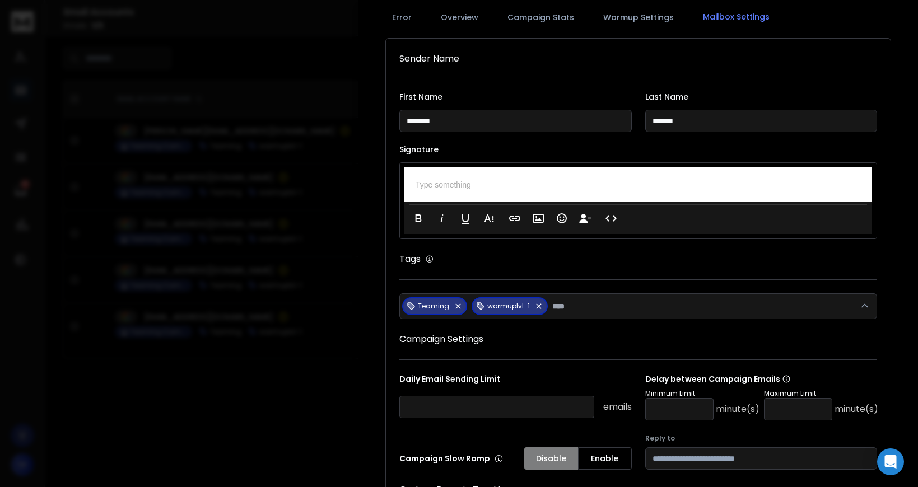
drag, startPoint x: 427, startPoint y: 406, endPoint x: 302, endPoint y: 381, distance: 127.4
click at [301, 381] on body "Your warmest leads are on your site – Turn visits into conversations Reach Out …" at bounding box center [459, 243] width 918 height 487
type input "**"
click at [566, 362] on form "**********" at bounding box center [638, 428] width 478 height 671
drag, startPoint x: 679, startPoint y: 411, endPoint x: 603, endPoint y: 400, distance: 76.9
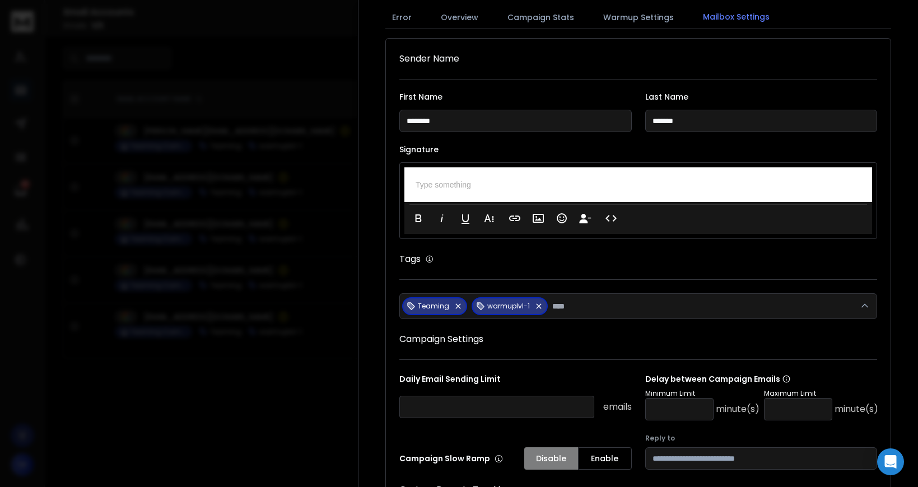
click at [598, 400] on div "Daily Email Sending Limit ** emails Delay between Campaign Emails Minimum Limit…" at bounding box center [638, 422] width 478 height 96
click at [565, 347] on form "**********" at bounding box center [638, 428] width 478 height 671
drag, startPoint x: 793, startPoint y: 413, endPoint x: 724, endPoint y: 399, distance: 70.3
click at [724, 399] on div "Minimum Limit ** minute(s) Maximum Limit ** minute(s)" at bounding box center [761, 404] width 233 height 31
type input "*"
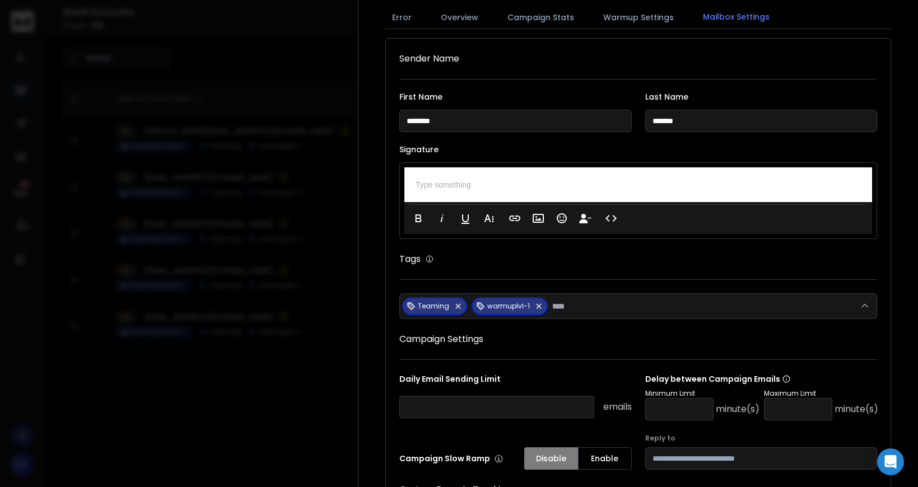
type input "**"
click at [684, 404] on input "*" at bounding box center [679, 409] width 68 height 22
drag, startPoint x: 794, startPoint y: 407, endPoint x: 656, endPoint y: 388, distance: 138.6
click at [656, 388] on div "Delay between Campaign Emails Minimum Limit ** minute(s) Maximum Limit ** minut…" at bounding box center [761, 397] width 233 height 47
type input "*"
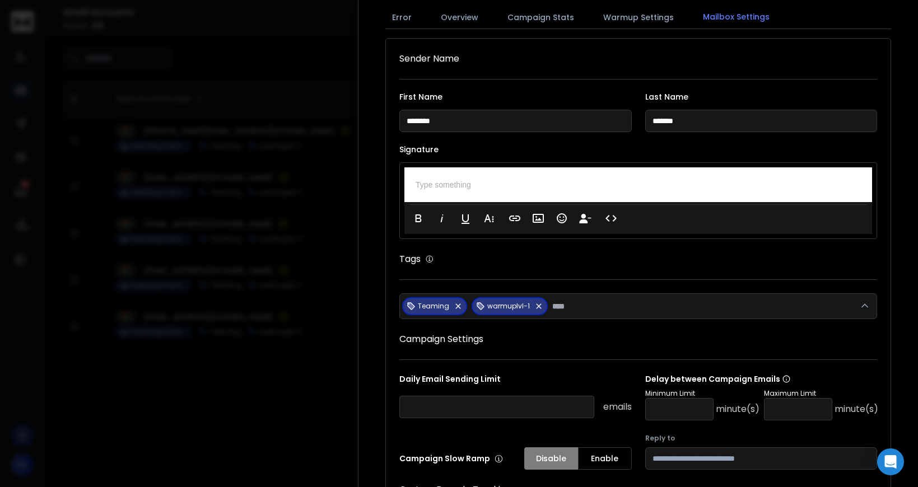
type input "**"
click at [671, 406] on input "*" at bounding box center [679, 409] width 68 height 22
type input "**"
click at [568, 356] on form "**********" at bounding box center [638, 428] width 478 height 671
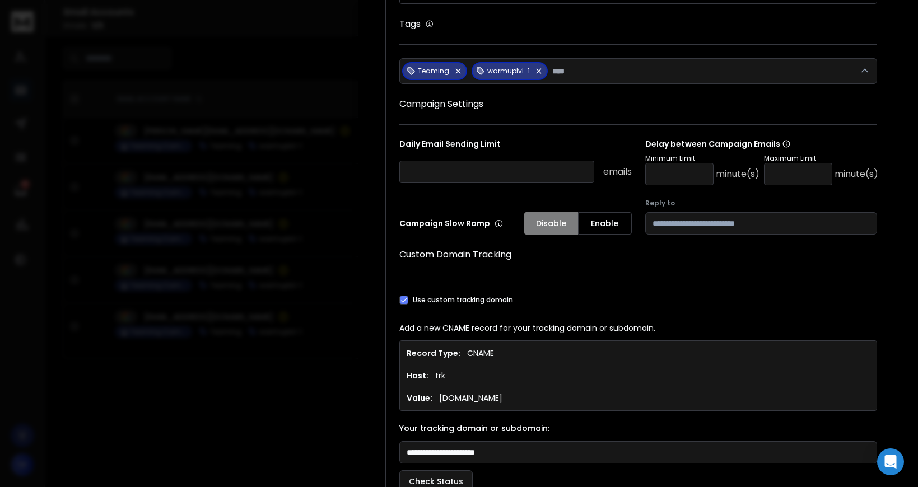
scroll to position [365, 0]
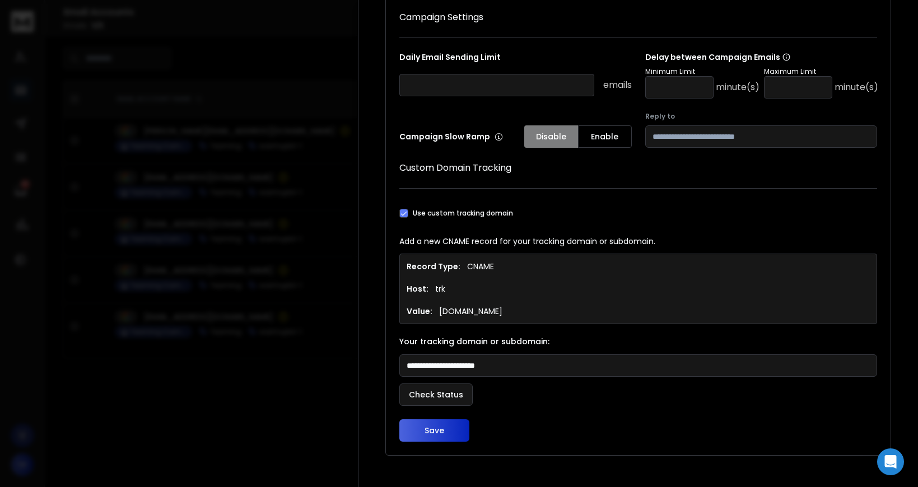
click at [436, 428] on button "Save" at bounding box center [434, 431] width 70 height 22
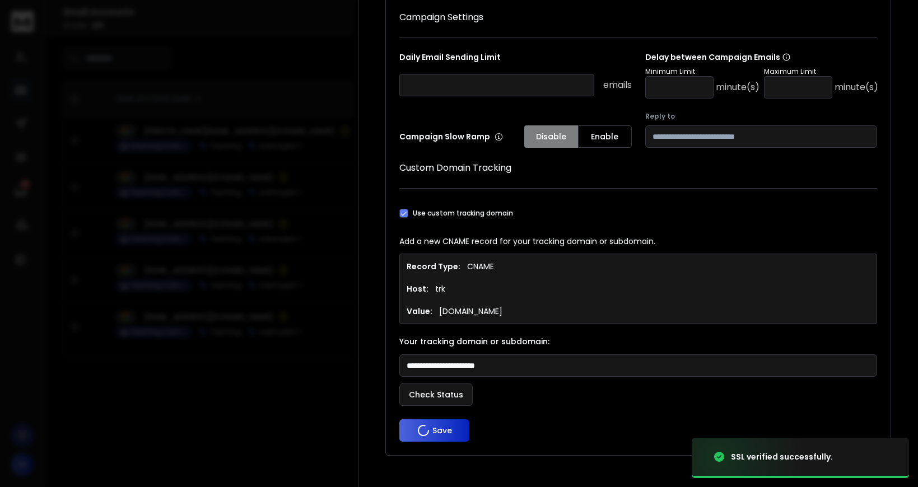
scroll to position [0, 0]
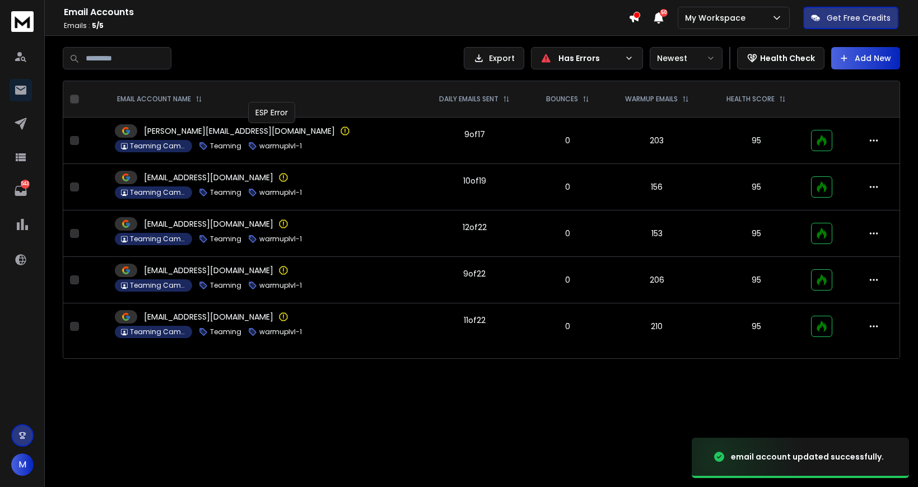
click at [339, 129] on icon at bounding box center [344, 130] width 11 height 11
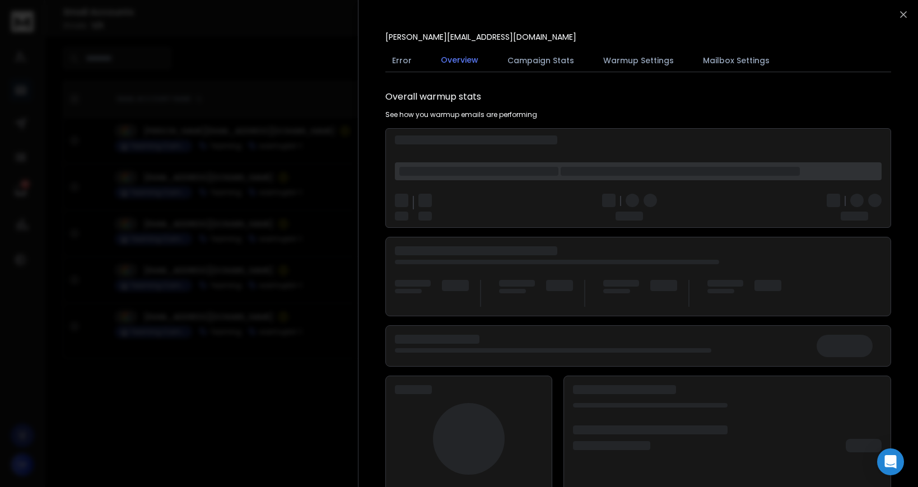
click at [41, 159] on div at bounding box center [459, 243] width 918 height 487
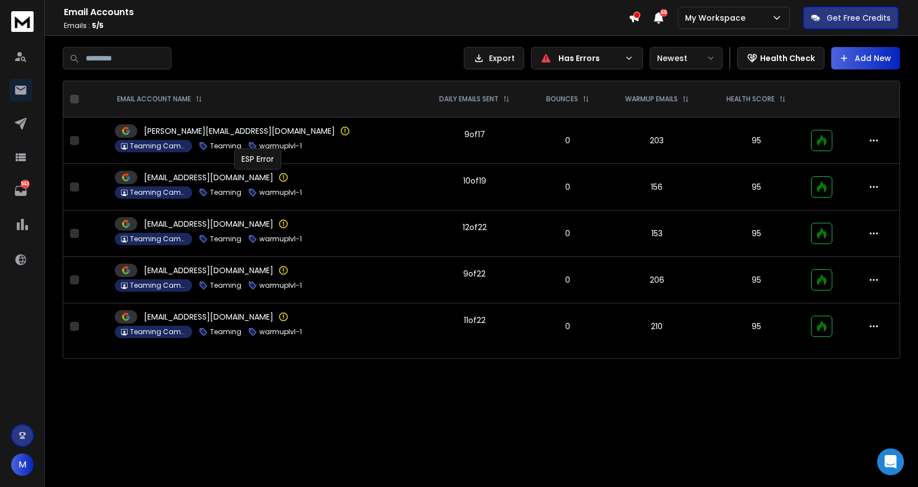
click at [278, 176] on icon at bounding box center [283, 177] width 11 height 11
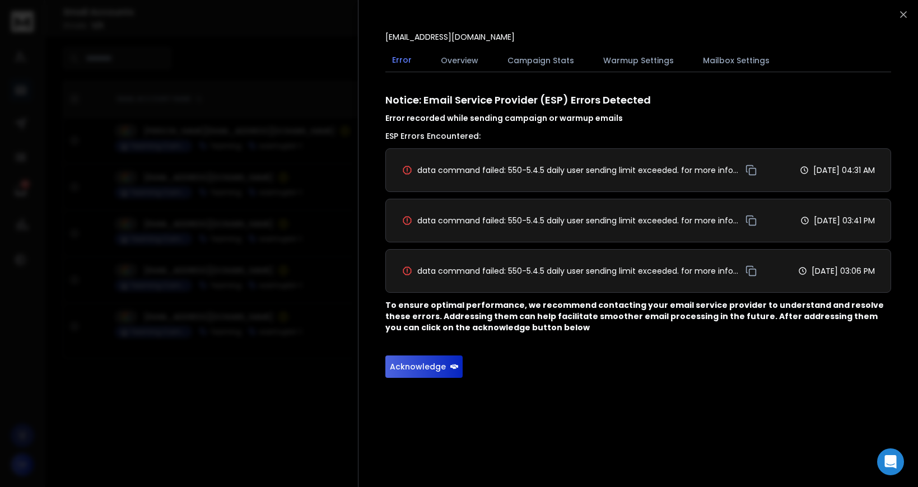
click at [542, 66] on button "Campaign Stats" at bounding box center [541, 60] width 80 height 25
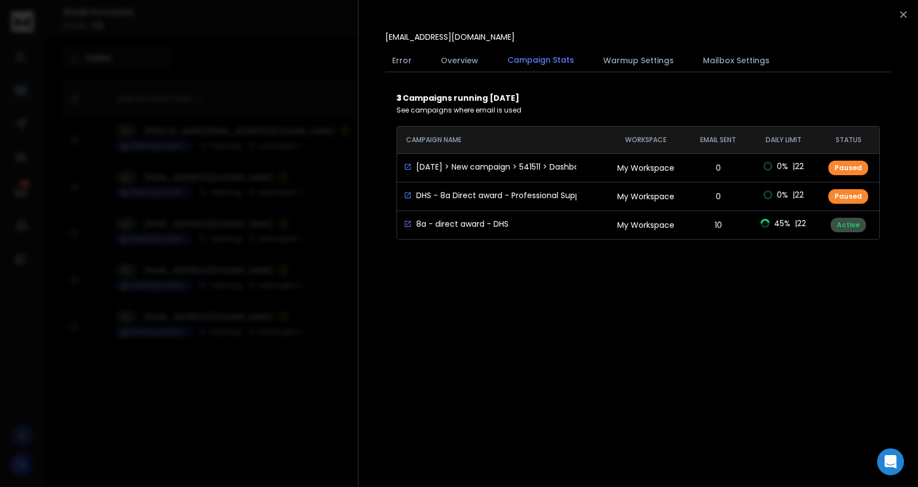
click at [641, 68] on button "Warmup Settings" at bounding box center [638, 60] width 84 height 25
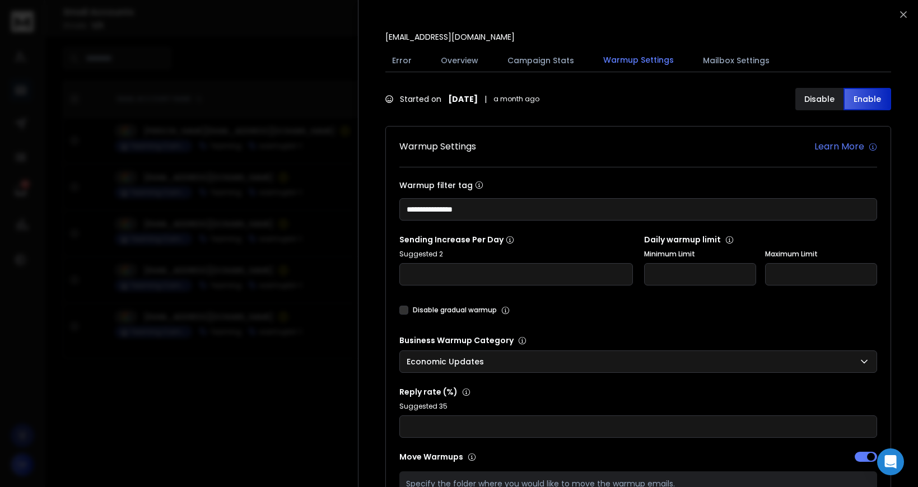
click at [526, 58] on button "Campaign Stats" at bounding box center [541, 60] width 80 height 25
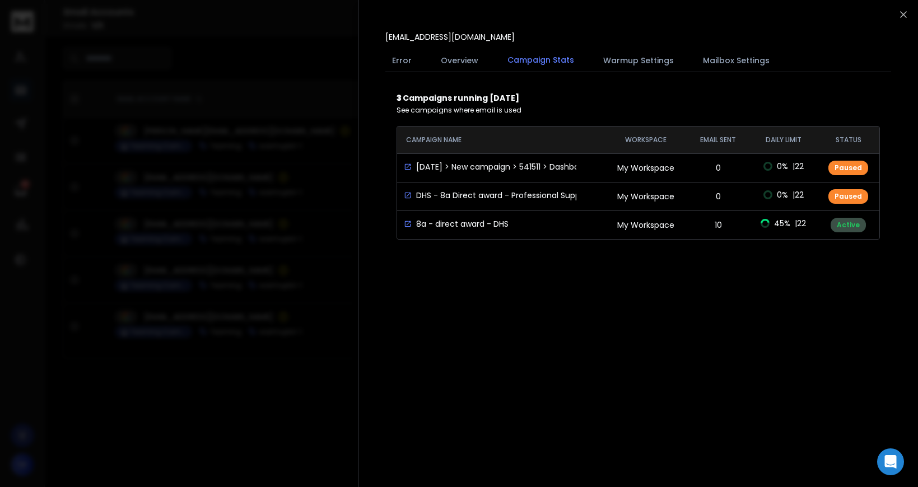
click at [722, 60] on button "Mailbox Settings" at bounding box center [736, 60] width 80 height 25
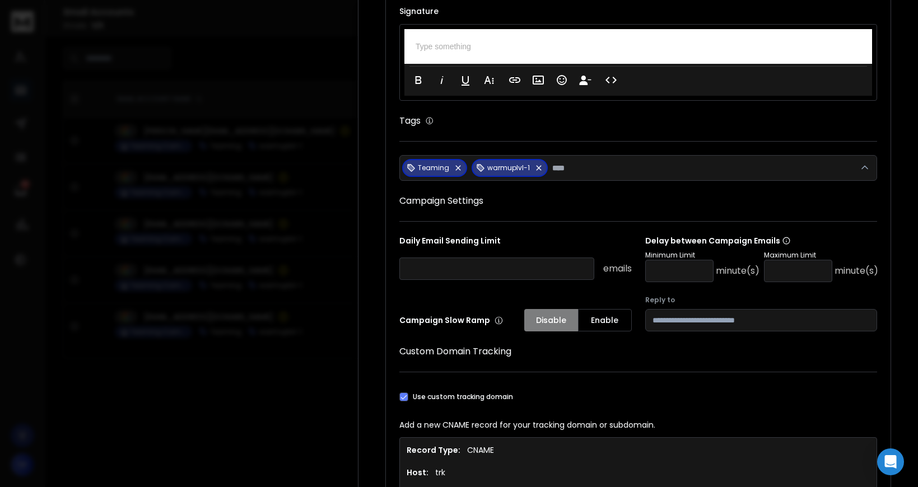
scroll to position [181, 0]
drag, startPoint x: 420, startPoint y: 272, endPoint x: 342, endPoint y: 258, distance: 79.0
click at [341, 259] on body "Your warmest leads are on your site – Turn visits into conversations Reach Out …" at bounding box center [459, 243] width 918 height 487
type input "**"
click at [680, 272] on input "**" at bounding box center [679, 271] width 68 height 22
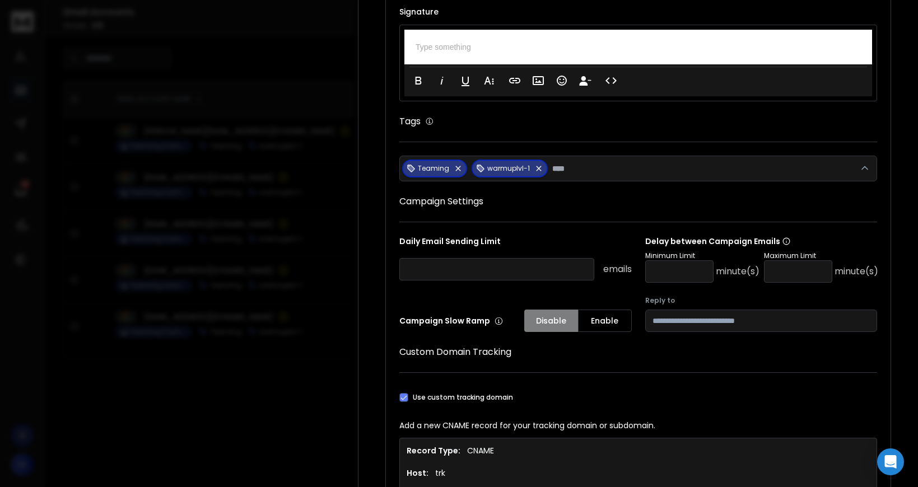
drag, startPoint x: 669, startPoint y: 271, endPoint x: 633, endPoint y: 267, distance: 35.5
click at [633, 267] on div "Daily Email Sending Limit ** emails Delay between Campaign Emails Minimum Limit…" at bounding box center [638, 284] width 478 height 96
drag, startPoint x: 796, startPoint y: 274, endPoint x: 688, endPoint y: 263, distance: 109.3
click at [688, 263] on div "Minimum Limit ** minute(s) Maximum Limit ** minute(s)" at bounding box center [761, 266] width 233 height 31
type input "*"
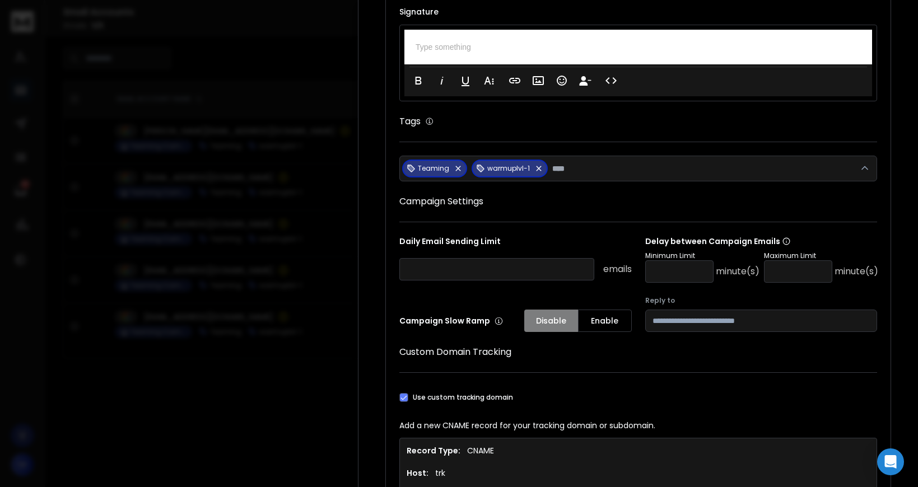
type input "**"
click at [665, 269] on input "*" at bounding box center [679, 271] width 68 height 22
type input "**"
click at [587, 227] on form "**********" at bounding box center [638, 290] width 478 height 671
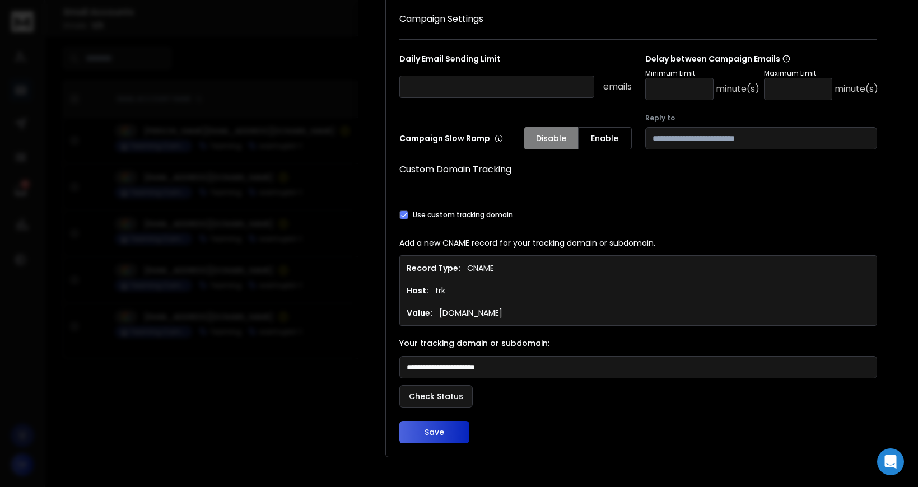
scroll to position [365, 0]
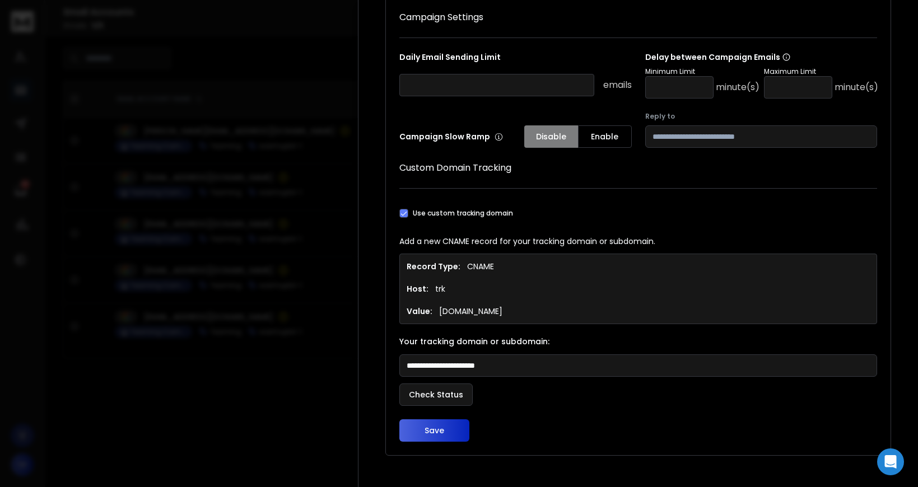
click at [451, 432] on button "Save" at bounding box center [434, 431] width 70 height 22
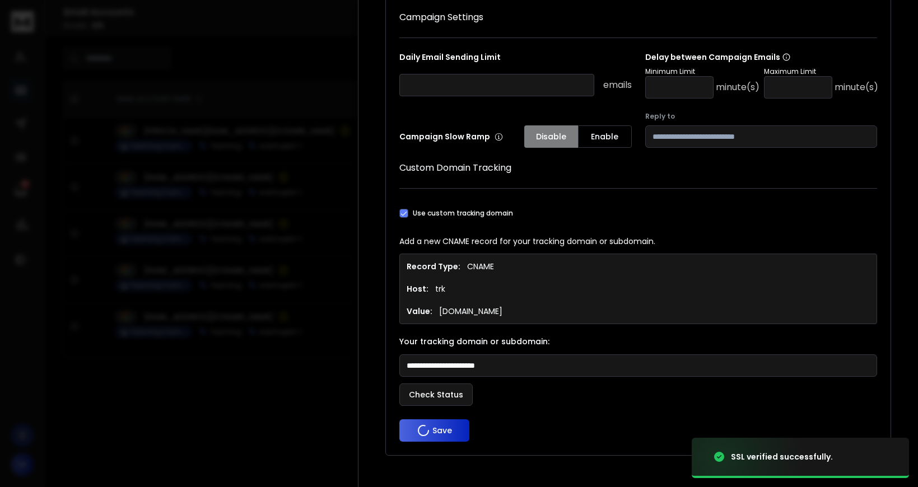
scroll to position [251, 0]
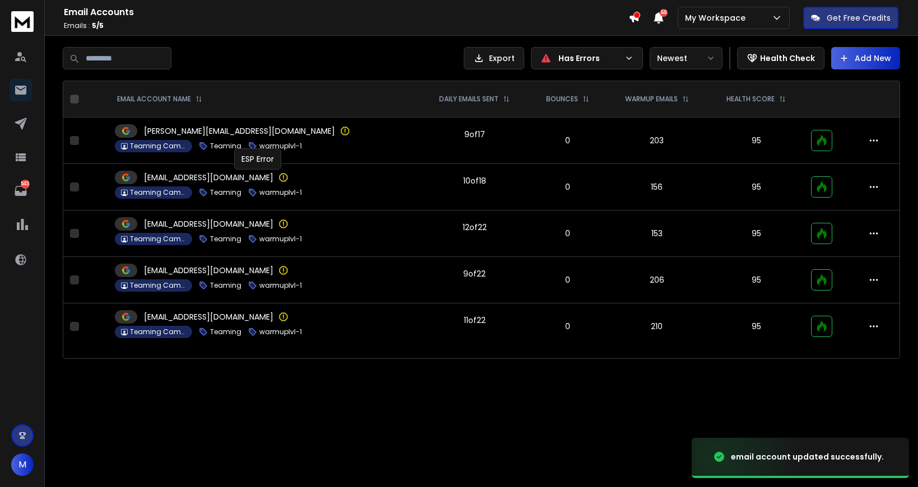
click at [278, 173] on icon at bounding box center [283, 177] width 11 height 11
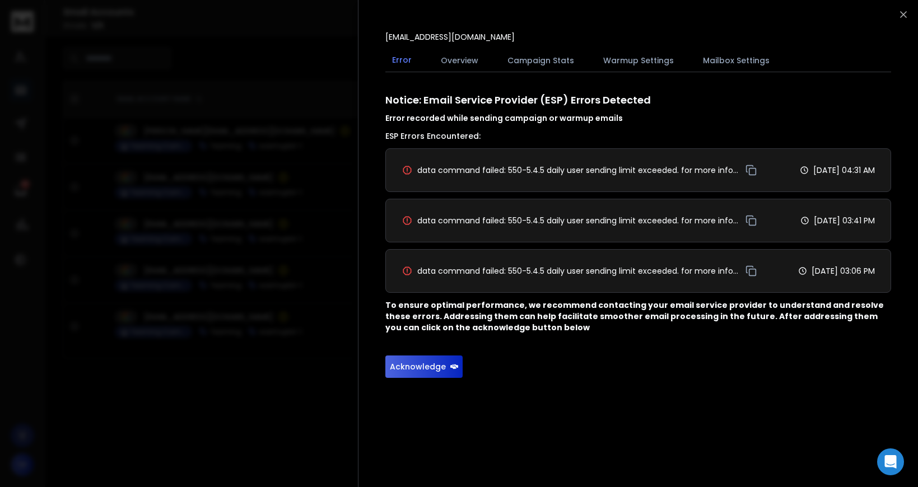
click at [723, 69] on button "Mailbox Settings" at bounding box center [736, 60] width 80 height 25
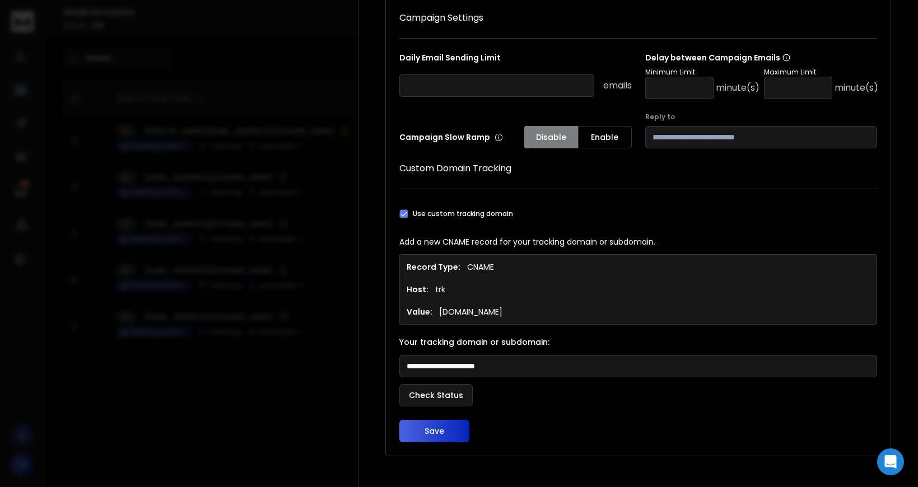
scroll to position [365, 0]
drag, startPoint x: 441, startPoint y: 86, endPoint x: 311, endPoint y: 74, distance: 131.0
click at [310, 74] on body "Your warmest leads are on your site – Turn visits into conversations Reach Out …" at bounding box center [459, 243] width 918 height 487
type input "**"
drag, startPoint x: 668, startPoint y: 88, endPoint x: 599, endPoint y: 79, distance: 69.5
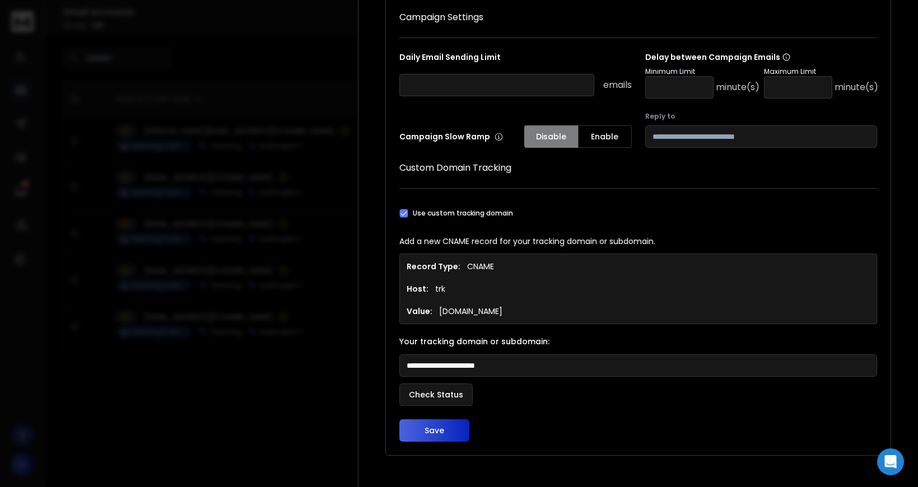
click at [599, 79] on div "Daily Email Sending Limit ** emails Delay between Campaign Emails Minimum Limit…" at bounding box center [638, 100] width 478 height 96
drag, startPoint x: 791, startPoint y: 85, endPoint x: 734, endPoint y: 83, distance: 57.1
click at [734, 83] on div "Minimum Limit ** minute(s) Maximum Limit ** minute(s)" at bounding box center [761, 82] width 233 height 31
drag, startPoint x: 655, startPoint y: 87, endPoint x: 603, endPoint y: 85, distance: 52.1
click at [602, 85] on div "Daily Email Sending Limit ** emails Delay between Campaign Emails Minimum Limit…" at bounding box center [638, 100] width 478 height 96
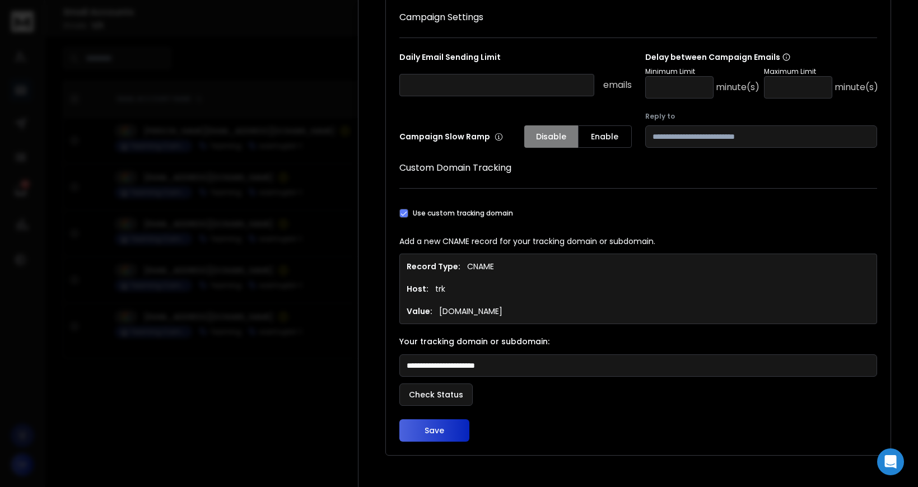
drag, startPoint x: 784, startPoint y: 87, endPoint x: 726, endPoint y: 82, distance: 57.9
click at [726, 82] on div "Minimum Limit ** minute(s) Maximum Limit ** minute(s)" at bounding box center [761, 82] width 233 height 31
type input "*"
type input "**"
click at [677, 88] on input "*" at bounding box center [679, 87] width 68 height 22
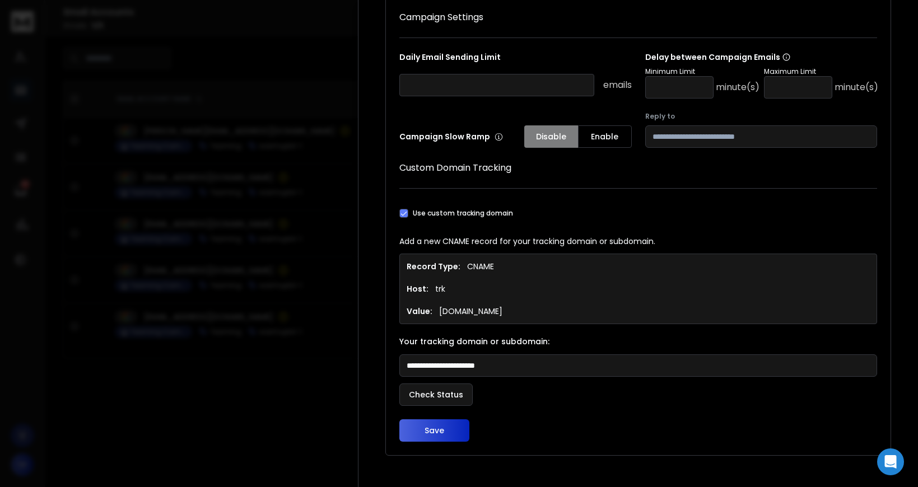
type input "**"
click at [450, 431] on button "Save" at bounding box center [434, 431] width 70 height 22
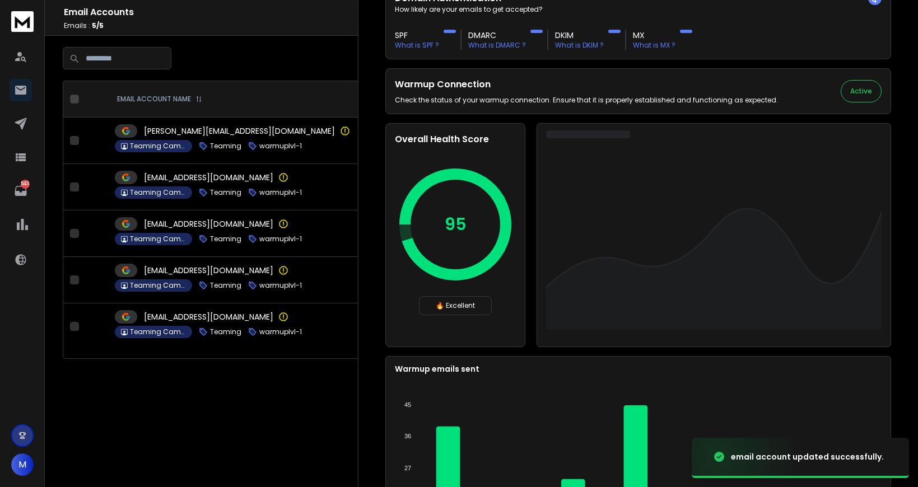
scroll to position [0, 0]
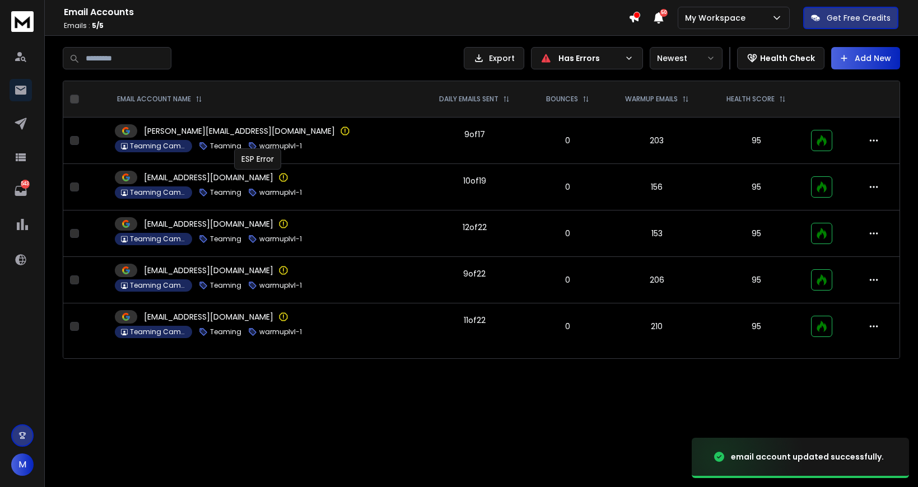
click at [278, 176] on icon at bounding box center [283, 177] width 11 height 11
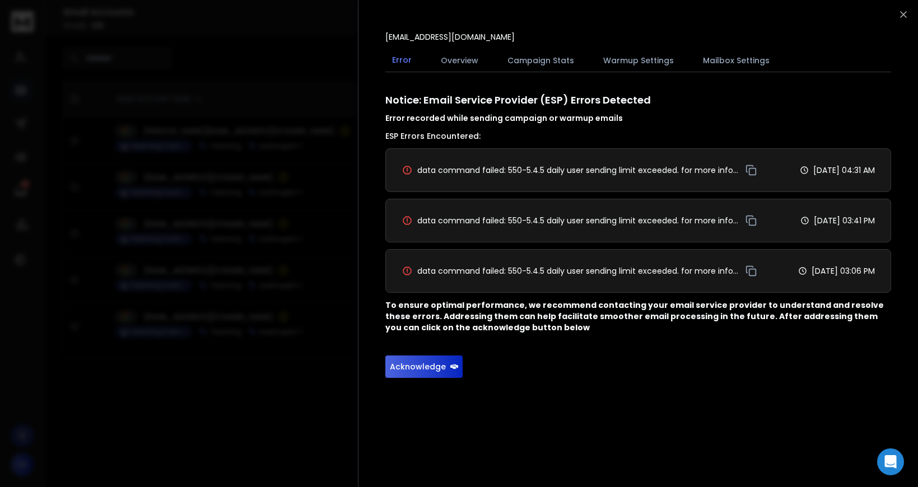
click at [414, 362] on button "Acknowledge" at bounding box center [423, 367] width 77 height 22
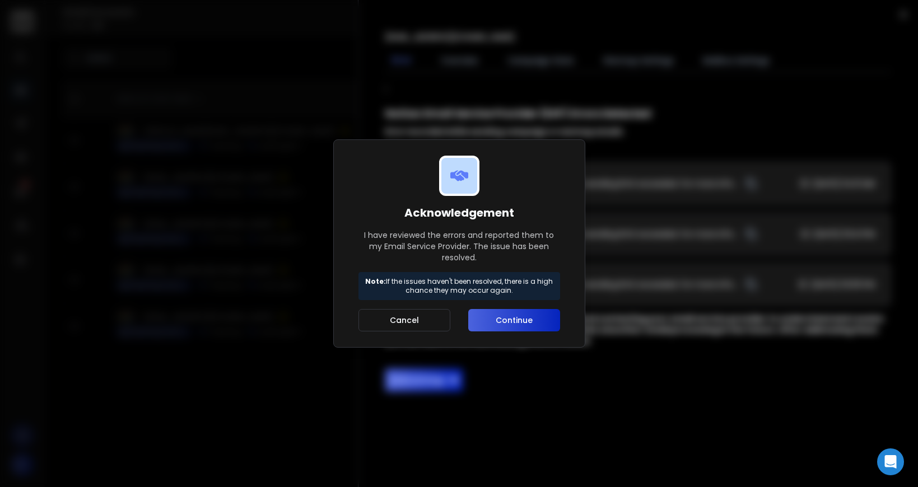
click at [520, 314] on button "Continue" at bounding box center [513, 320] width 91 height 22
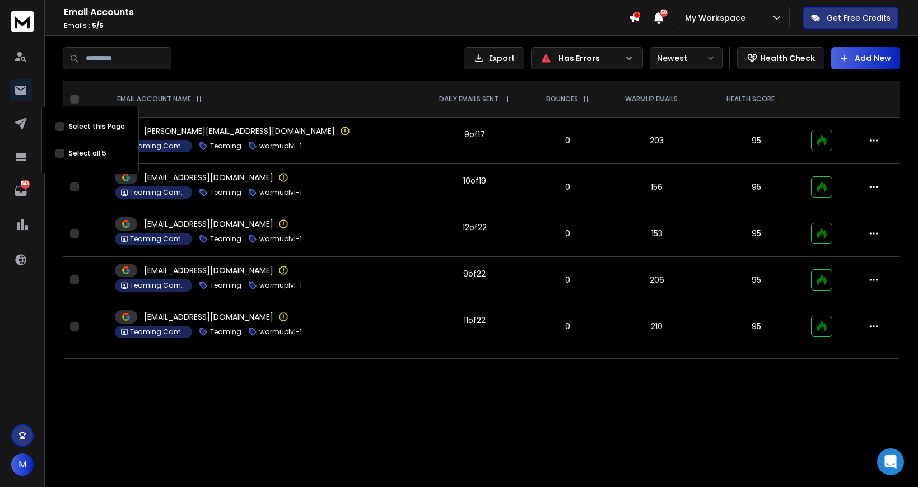
click at [76, 99] on button "Select this Page" at bounding box center [74, 99] width 9 height 9
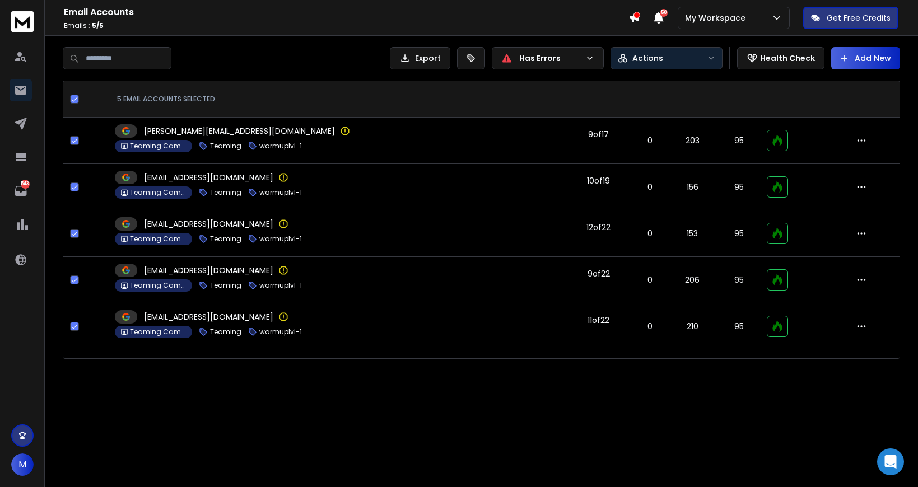
click at [715, 59] on icon "button" at bounding box center [711, 58] width 8 height 9
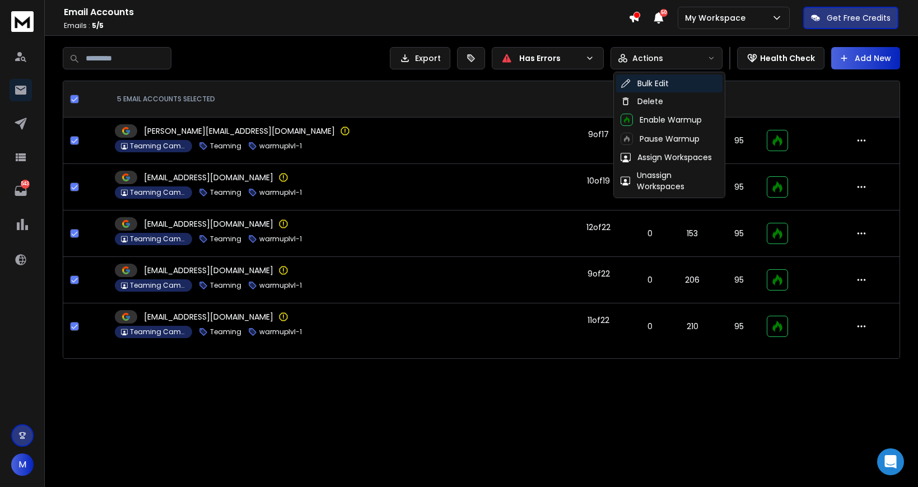
click at [671, 84] on div "Bulk Edit" at bounding box center [669, 83] width 106 height 18
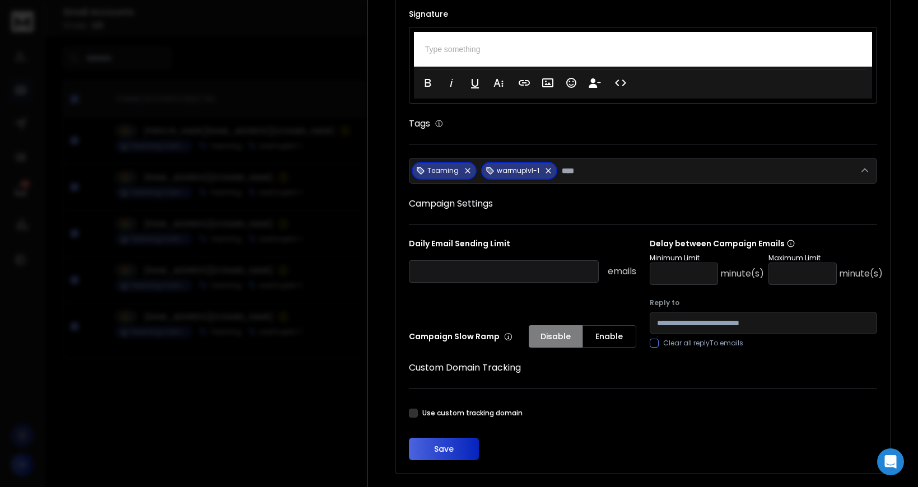
scroll to position [165, 0]
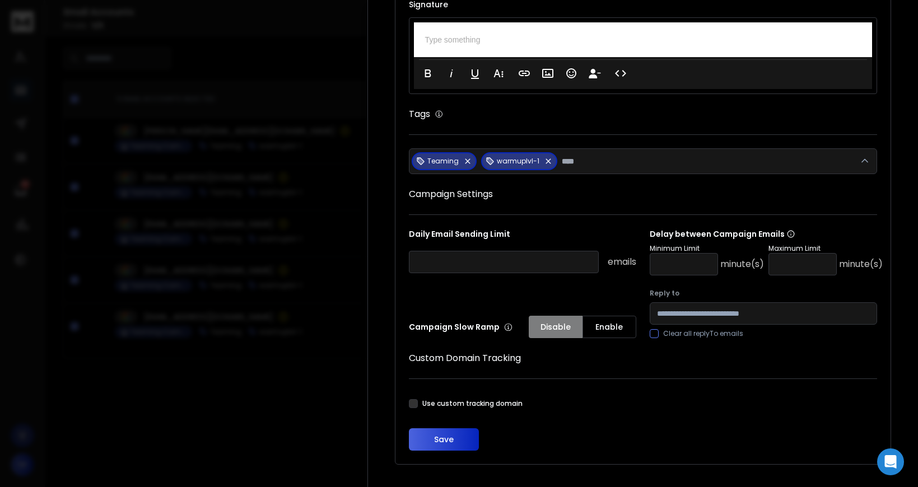
click at [225, 178] on div at bounding box center [459, 243] width 918 height 487
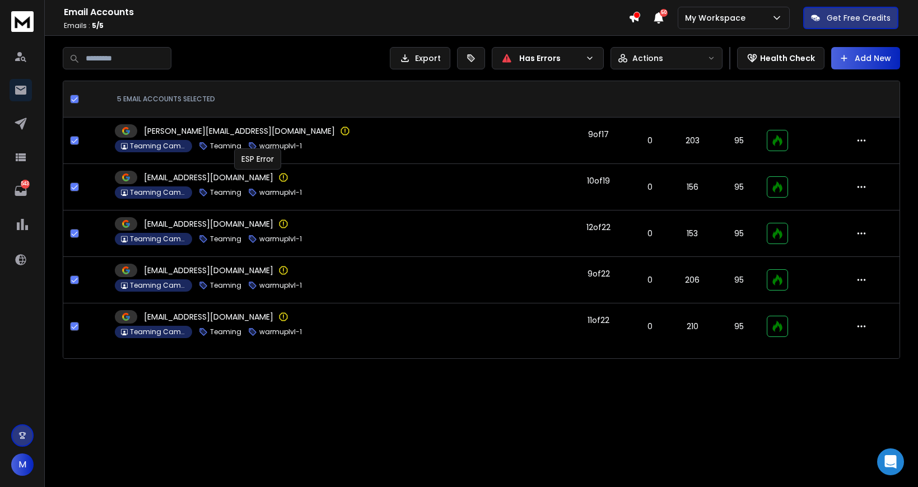
click at [283, 178] on icon at bounding box center [283, 176] width 1 height 3
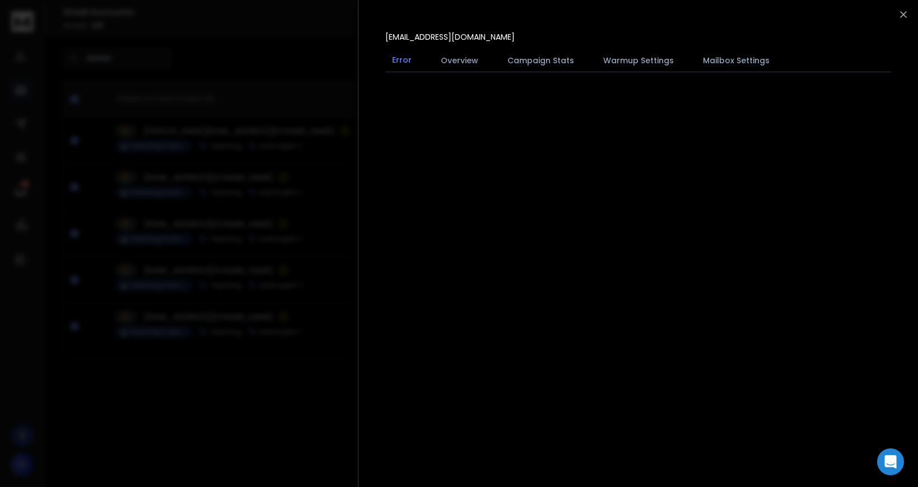
click at [728, 61] on button "Mailbox Settings" at bounding box center [736, 60] width 80 height 25
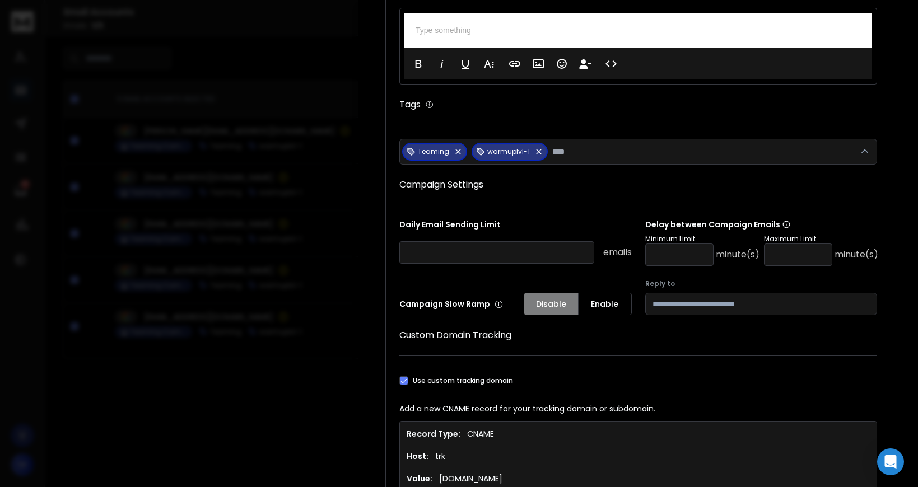
scroll to position [199, 0]
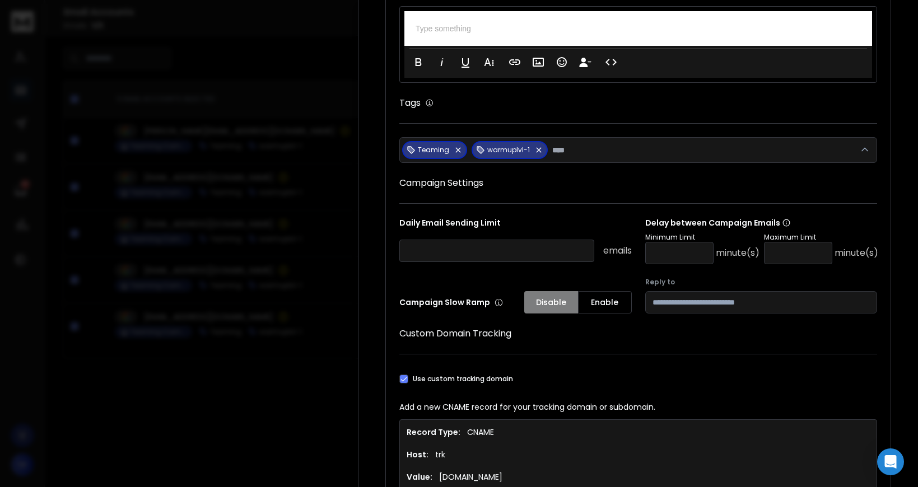
click at [332, 232] on body "Your warmest leads are on your site – Turn visits into conversations Reach Out …" at bounding box center [459, 243] width 918 height 487
type input "**"
click at [551, 203] on div at bounding box center [638, 203] width 478 height 1
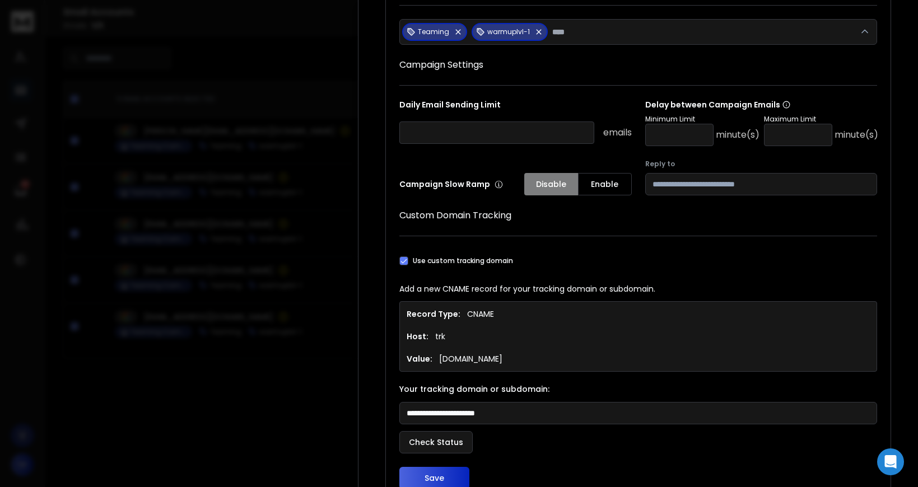
scroll to position [365, 0]
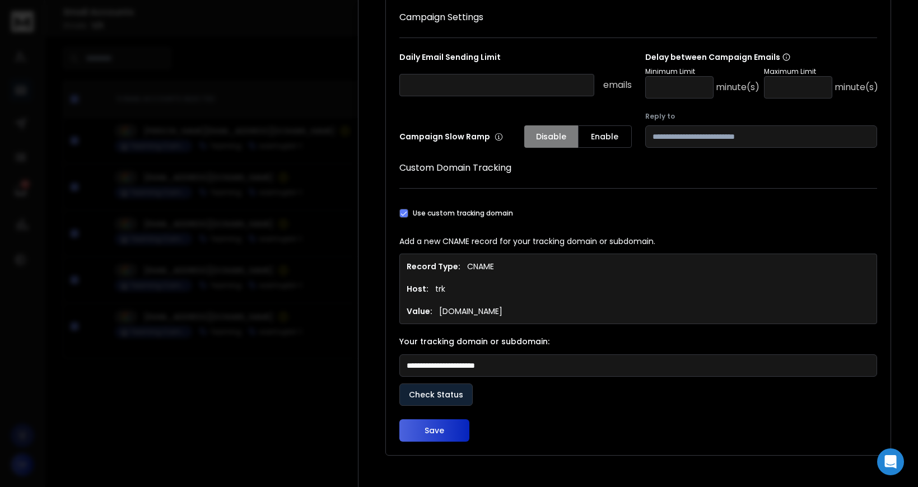
click at [445, 401] on button "Check Status" at bounding box center [435, 395] width 73 height 22
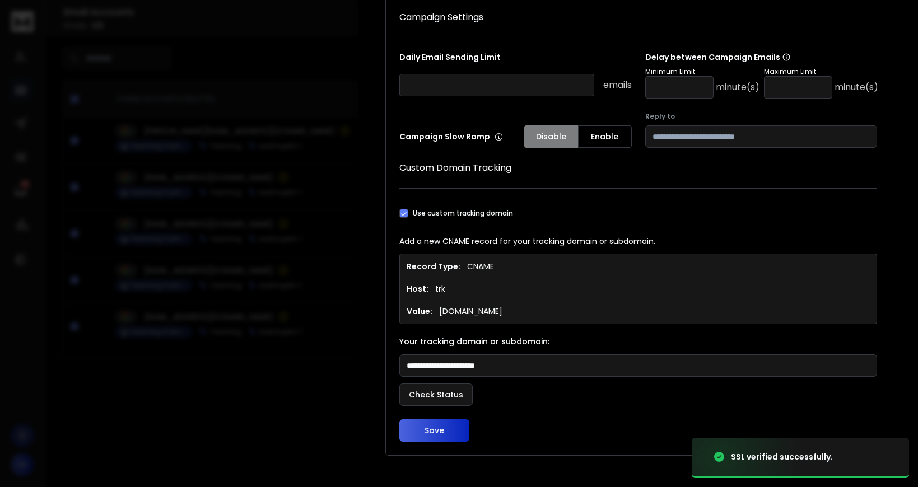
click at [432, 428] on button "Save" at bounding box center [434, 431] width 70 height 22
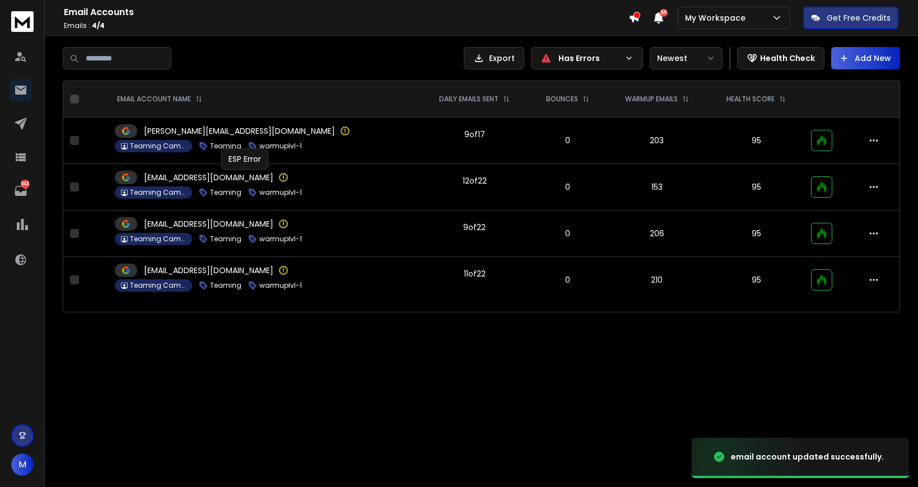
click at [278, 175] on icon at bounding box center [283, 177] width 11 height 11
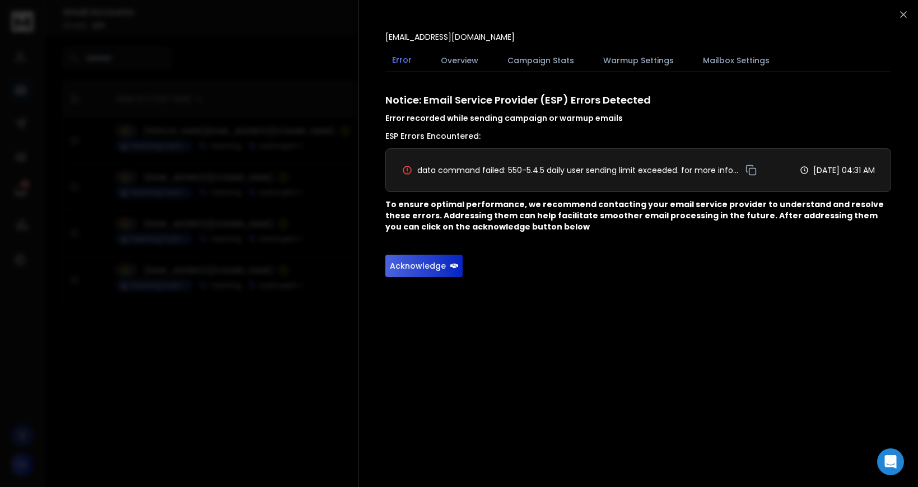
click at [734, 61] on button "Mailbox Settings" at bounding box center [736, 60] width 80 height 25
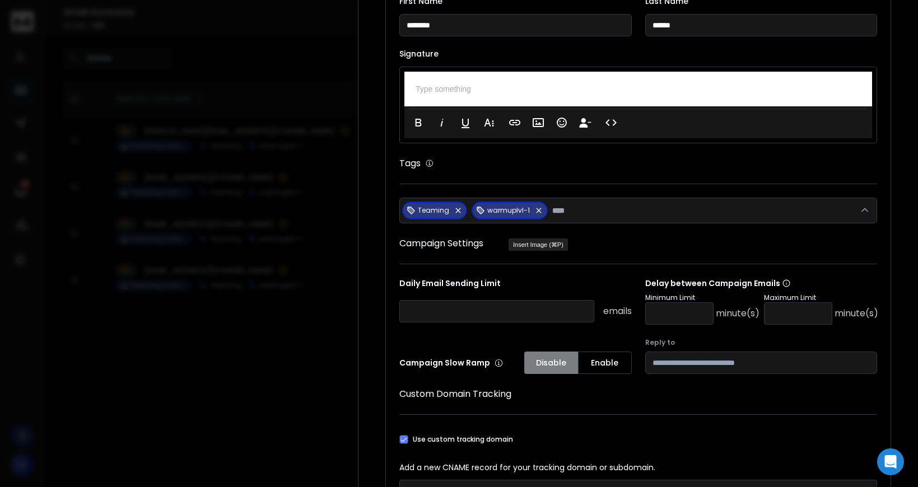
scroll to position [125, 0]
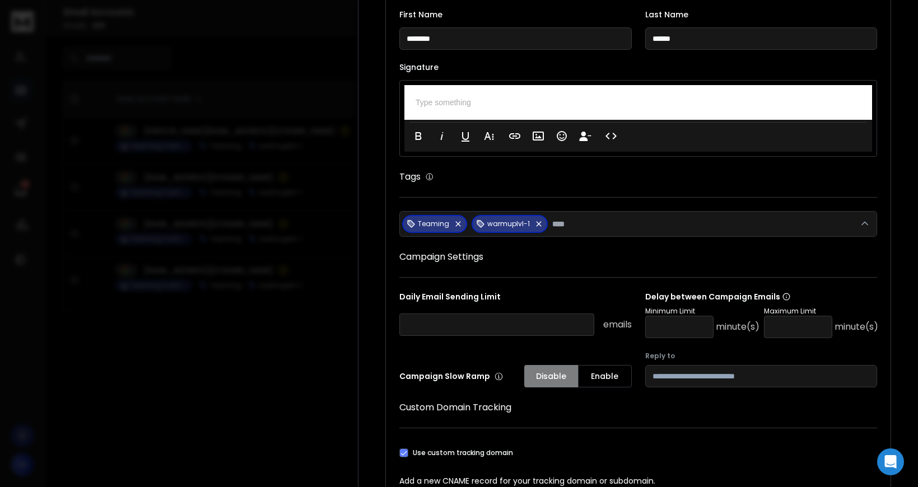
drag, startPoint x: 416, startPoint y: 321, endPoint x: 282, endPoint y: 302, distance: 135.7
click at [294, 304] on body "Your warmest leads are on your site – Turn visits into conversations Reach Out …" at bounding box center [459, 243] width 918 height 487
type input "**"
drag, startPoint x: 668, startPoint y: 326, endPoint x: 587, endPoint y: 320, distance: 80.8
click at [587, 320] on div "Daily Email Sending Limit ** emails Delay between Campaign Emails Minimum Limit…" at bounding box center [638, 339] width 478 height 96
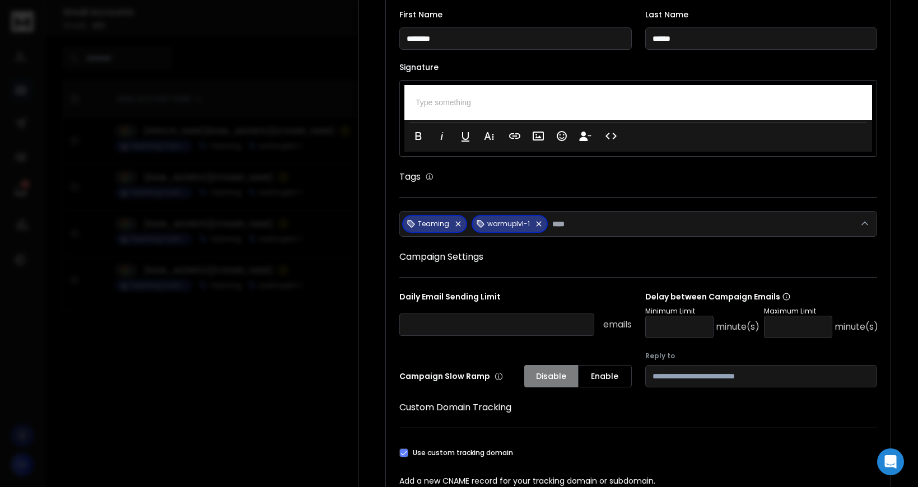
drag, startPoint x: 798, startPoint y: 327, endPoint x: 719, endPoint y: 311, distance: 81.1
click at [720, 313] on div "Minimum Limit ** minute(s) Maximum Limit ** minute(s)" at bounding box center [761, 322] width 233 height 31
type input "*"
type input "**"
click at [669, 317] on input "*" at bounding box center [679, 327] width 68 height 22
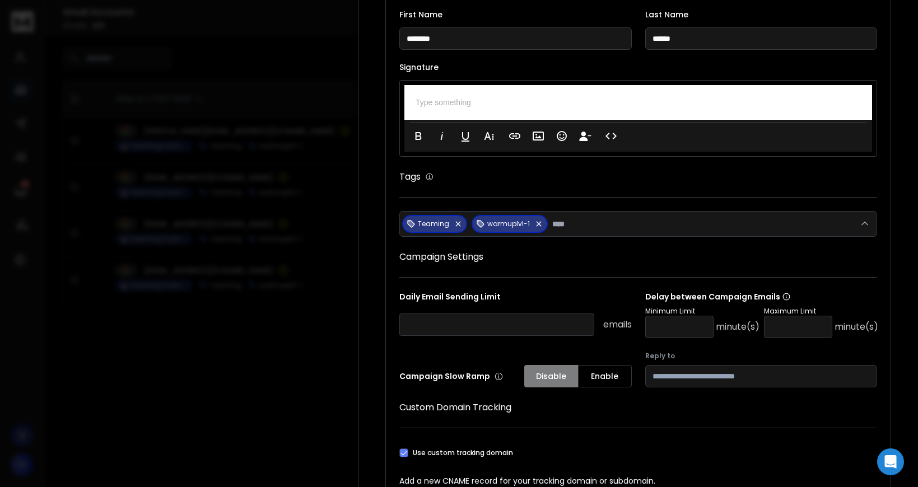
click at [668, 326] on input "*" at bounding box center [679, 327] width 68 height 22
type input "**"
drag, startPoint x: 582, startPoint y: 255, endPoint x: 593, endPoint y: 263, distance: 13.7
click at [582, 255] on h1 "Campaign Settings" at bounding box center [638, 256] width 478 height 13
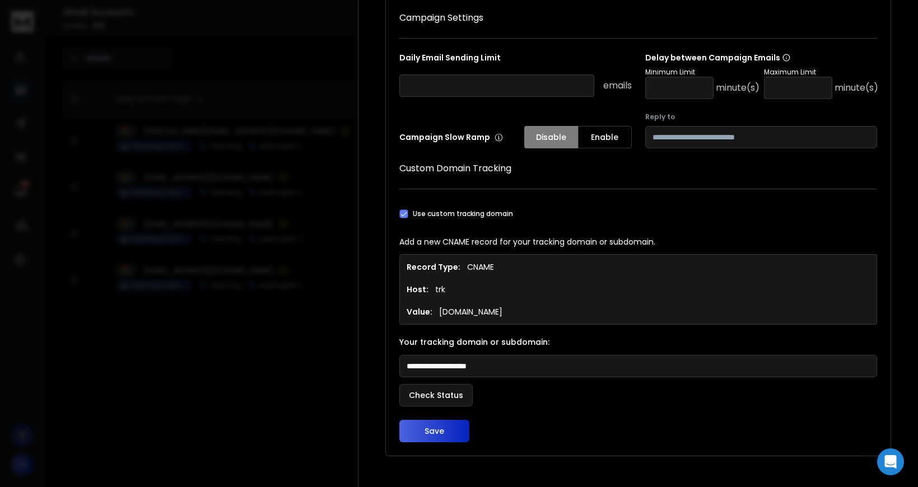
scroll to position [365, 0]
click at [458, 391] on button "Check Status" at bounding box center [435, 395] width 73 height 22
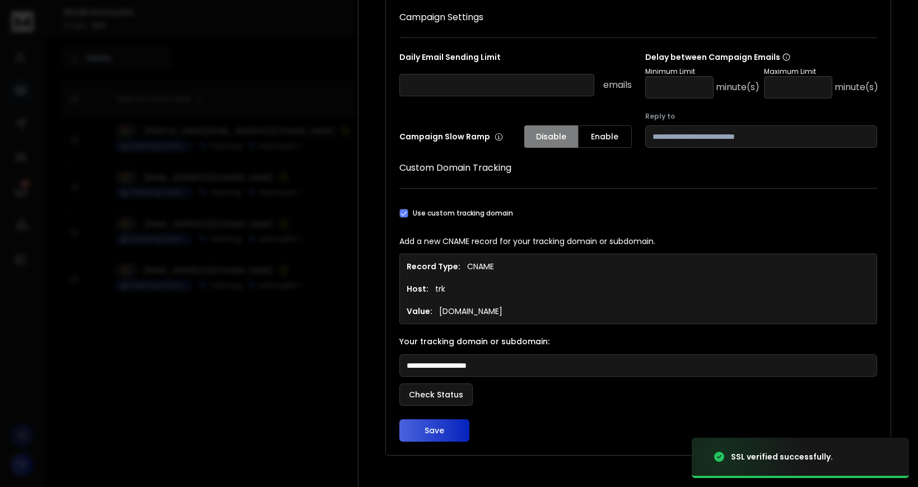
click at [456, 431] on button "Save" at bounding box center [434, 431] width 70 height 22
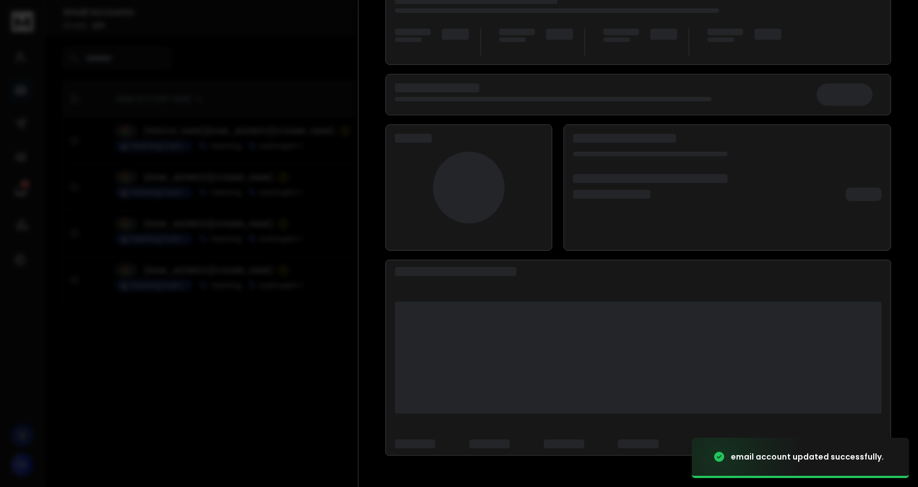
scroll to position [251, 0]
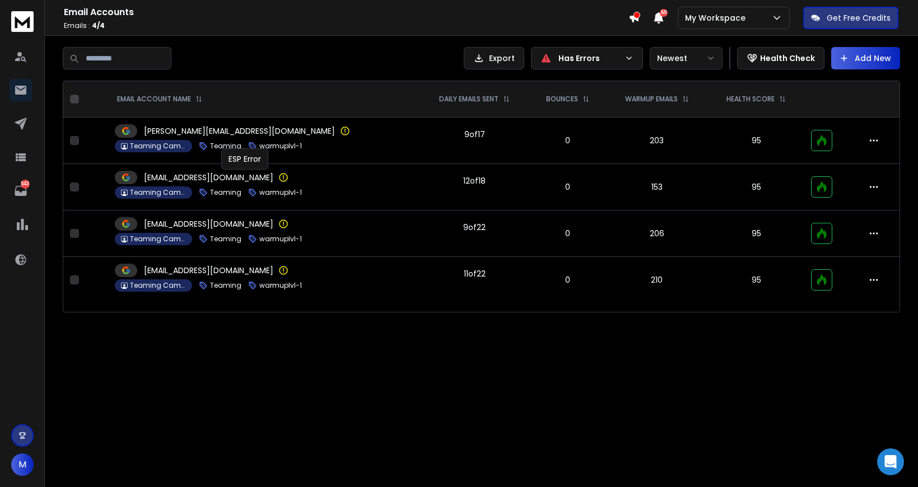
click at [278, 176] on icon at bounding box center [283, 177] width 11 height 11
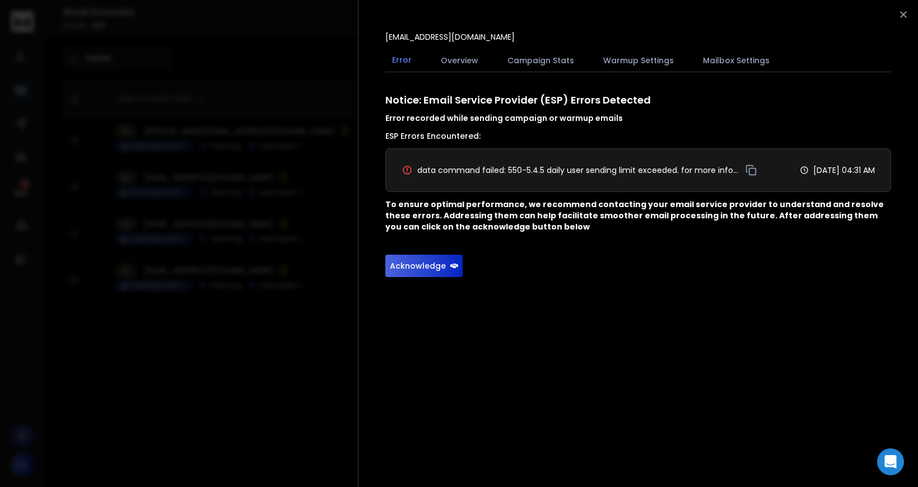
click at [419, 266] on button "Acknowledge" at bounding box center [423, 266] width 77 height 22
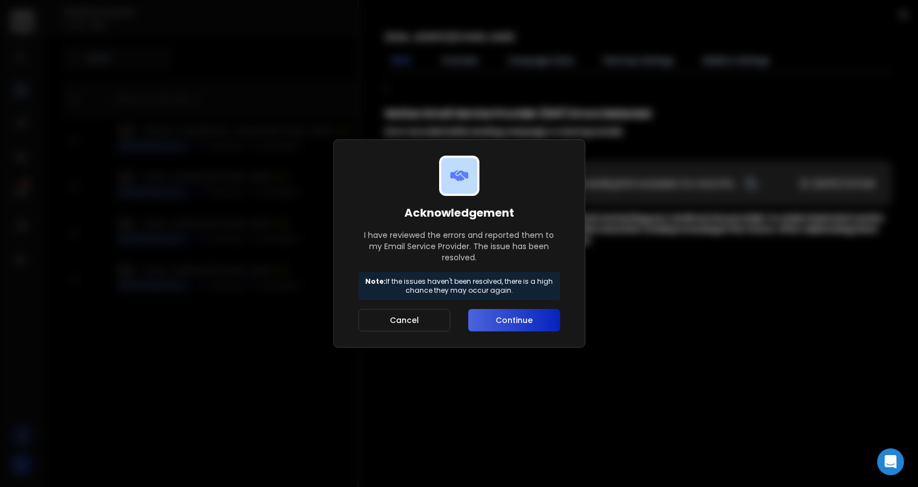
click at [521, 316] on button "Continue" at bounding box center [513, 320] width 91 height 22
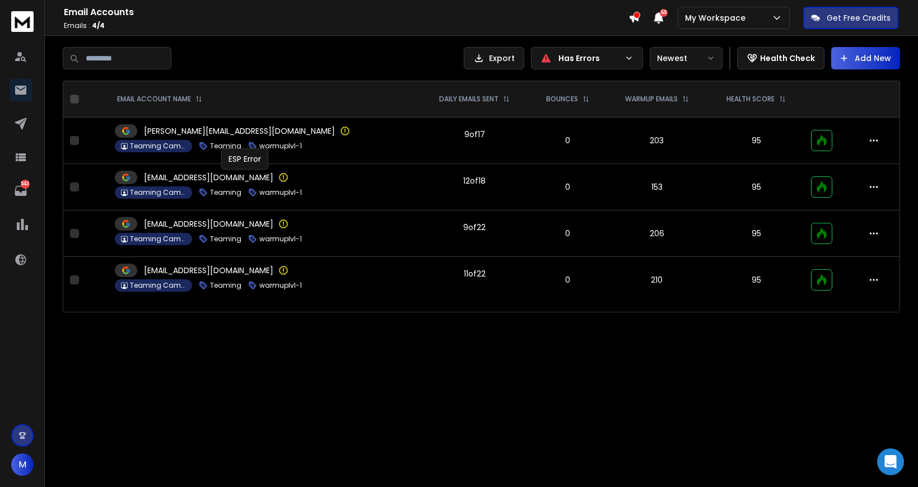
click at [283, 176] on icon at bounding box center [283, 176] width 1 height 3
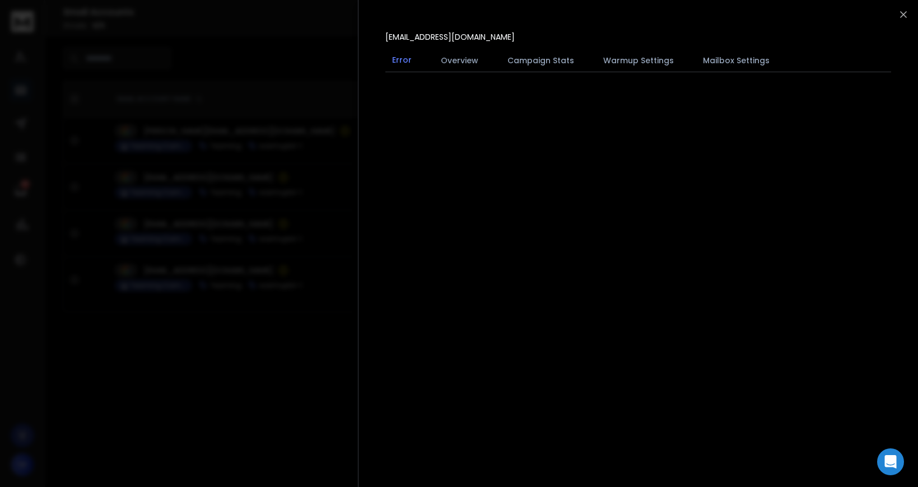
click at [743, 63] on button "Mailbox Settings" at bounding box center [736, 60] width 80 height 25
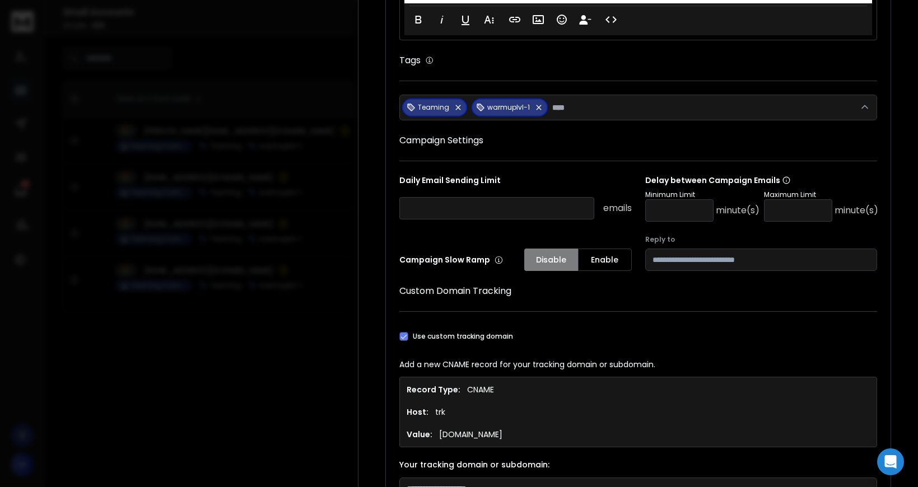
scroll to position [0, 0]
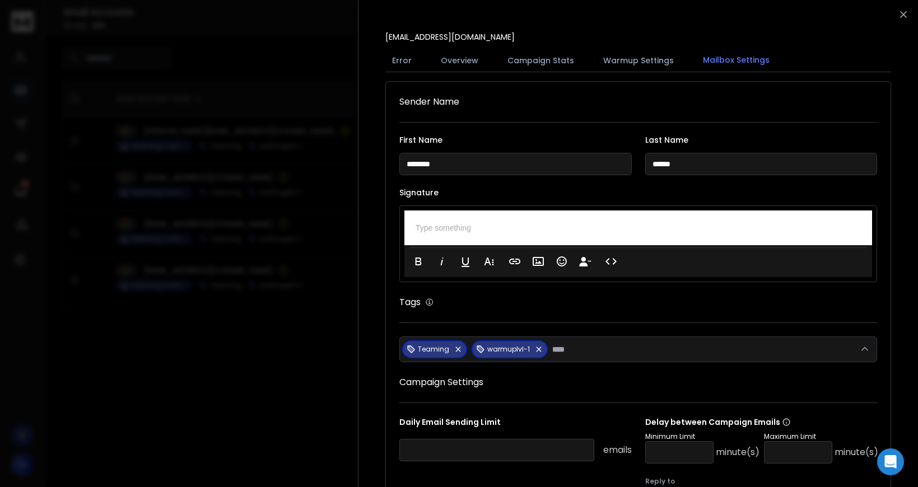
click at [397, 57] on button "Error" at bounding box center [401, 60] width 33 height 25
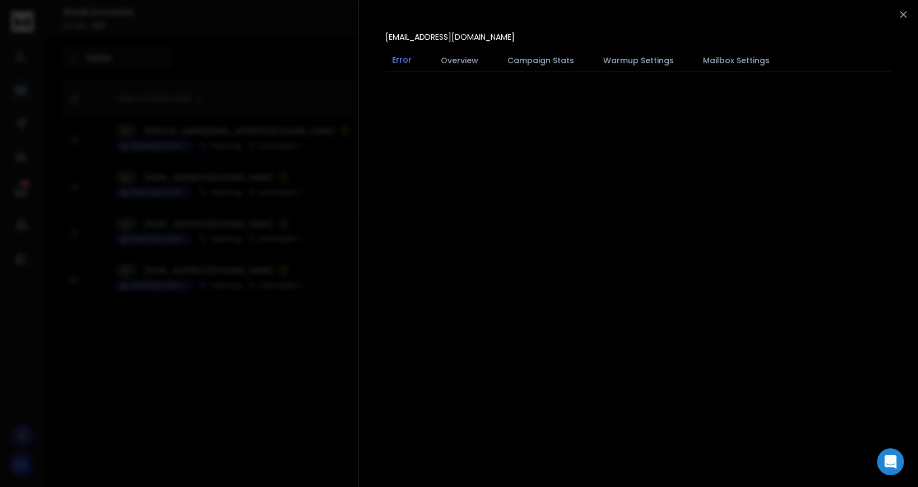
drag, startPoint x: 751, startPoint y: 61, endPoint x: 741, endPoint y: 62, distance: 10.1
click at [751, 61] on button "Mailbox Settings" at bounding box center [736, 60] width 80 height 25
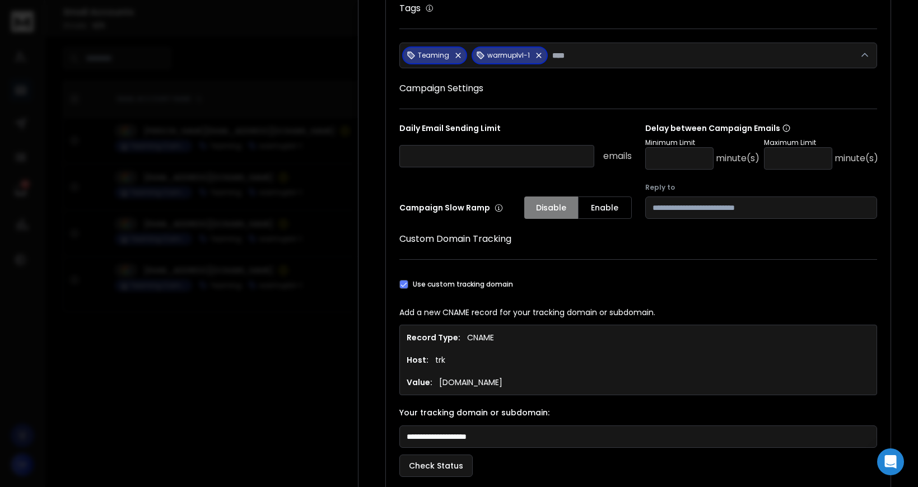
scroll to position [365, 0]
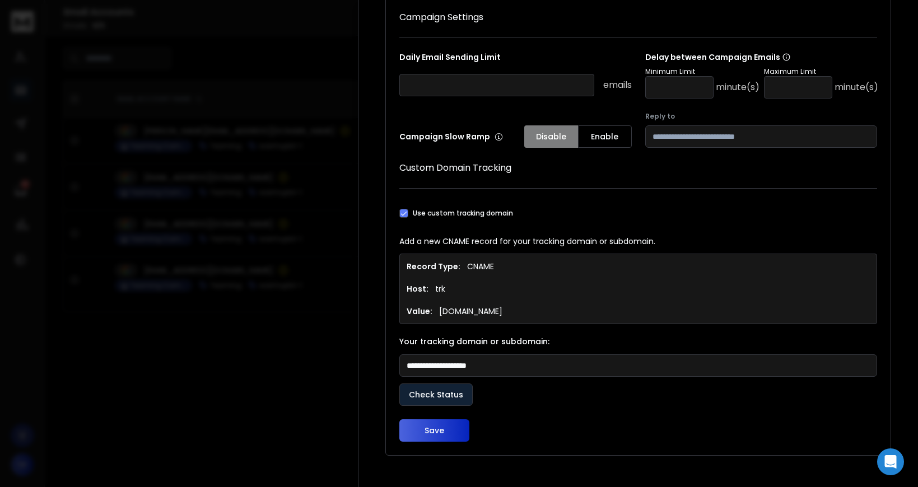
click at [420, 393] on button "Check Status" at bounding box center [435, 395] width 73 height 22
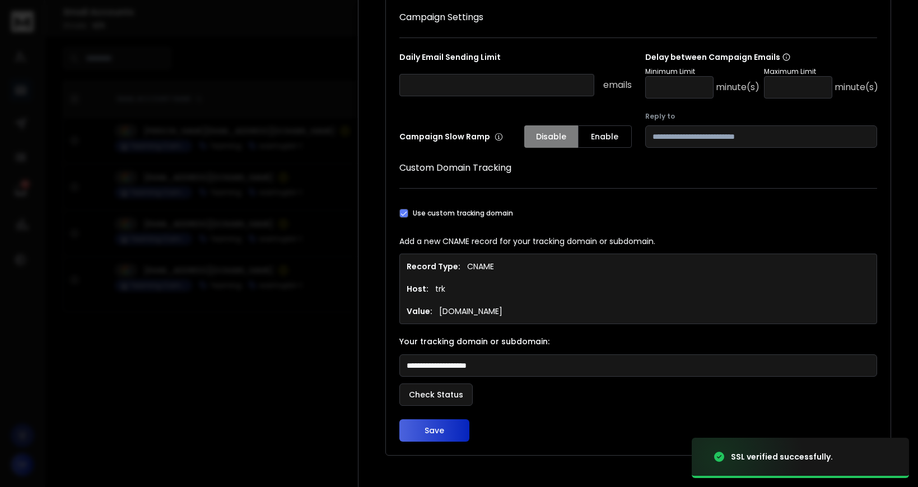
click at [458, 432] on button "Save" at bounding box center [434, 431] width 70 height 22
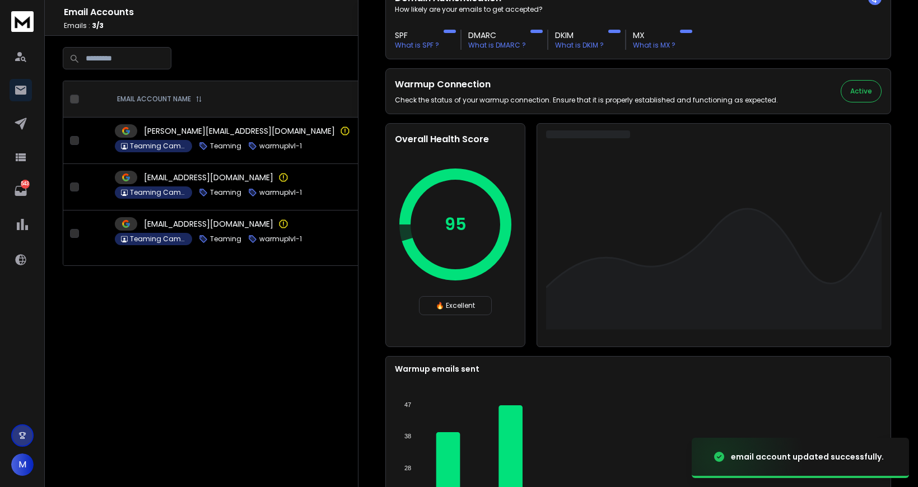
scroll to position [0, 0]
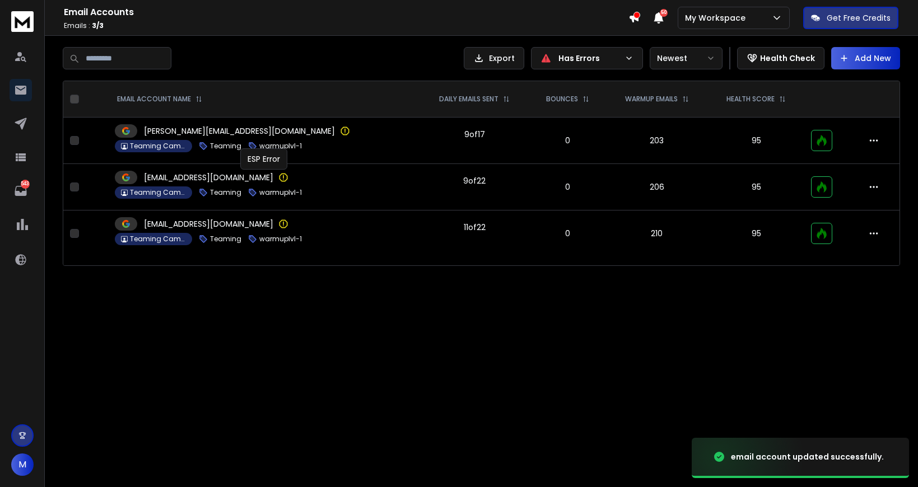
click at [278, 176] on icon at bounding box center [283, 177] width 11 height 11
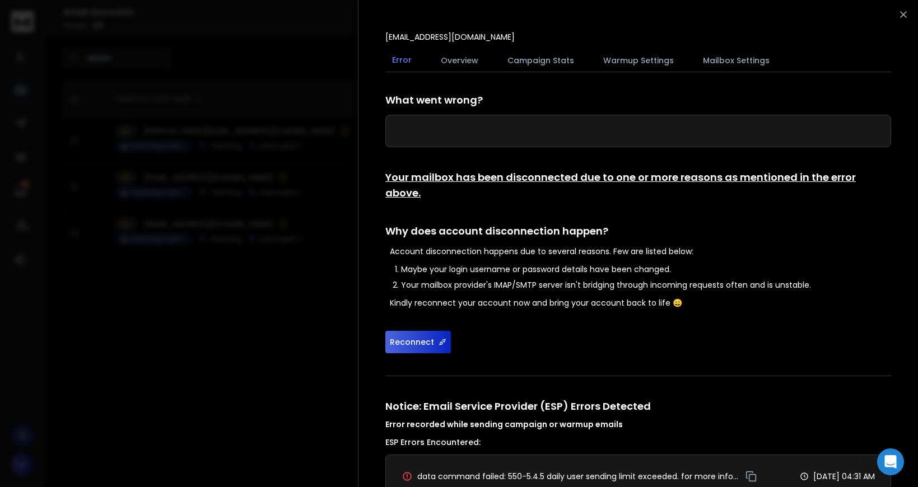
click at [723, 62] on button "Mailbox Settings" at bounding box center [736, 60] width 80 height 25
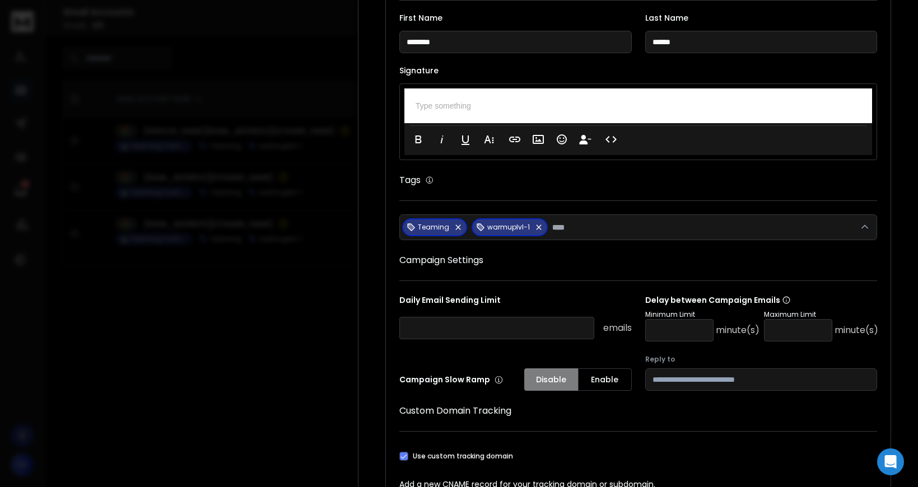
scroll to position [123, 0]
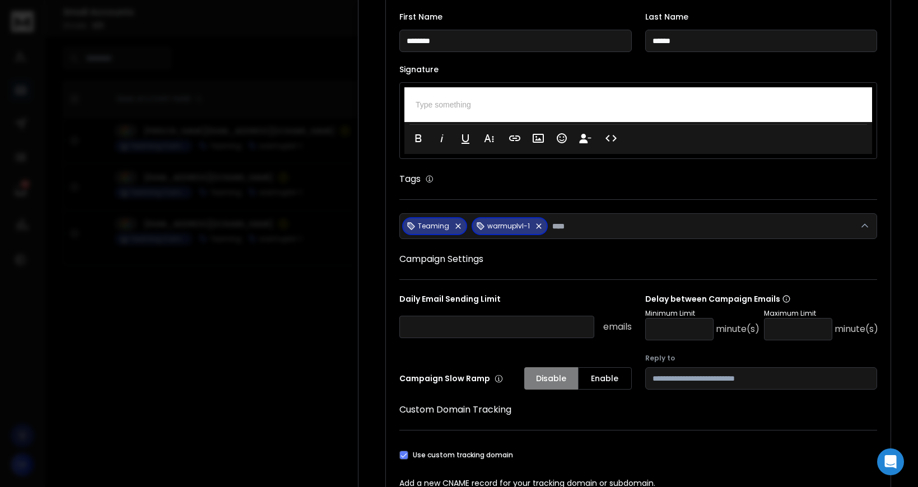
drag, startPoint x: 434, startPoint y: 323, endPoint x: 324, endPoint y: 302, distance: 111.2
click at [324, 302] on body "Your warmest leads are on your site – Turn visits into conversations Reach Out …" at bounding box center [459, 243] width 918 height 487
type input "**"
drag, startPoint x: 682, startPoint y: 329, endPoint x: 618, endPoint y: 320, distance: 63.9
click at [619, 321] on div "Daily Email Sending Limit ** emails Delay between Campaign Emails Minimum Limit…" at bounding box center [638, 341] width 478 height 96
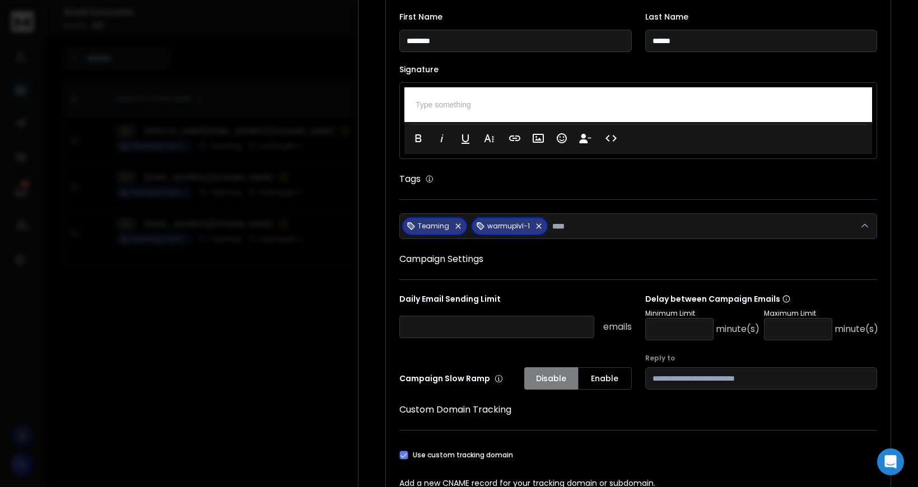
drag, startPoint x: 802, startPoint y: 332, endPoint x: 759, endPoint y: 328, distance: 42.7
click at [758, 328] on div "Minimum Limit ** minute(s) Maximum Limit ** minute(s)" at bounding box center [761, 324] width 233 height 31
type input "*"
type input "**"
click at [669, 327] on input "*" at bounding box center [679, 329] width 68 height 22
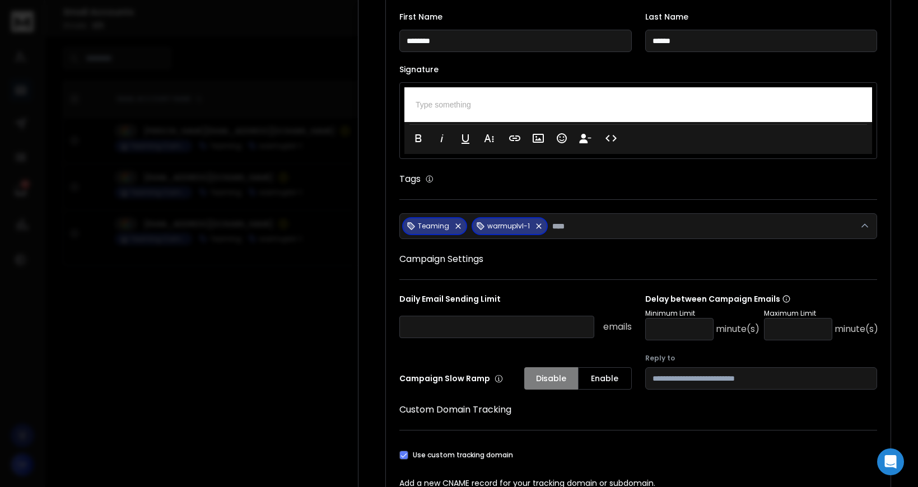
type input "**"
click at [575, 288] on form "**********" at bounding box center [638, 348] width 478 height 671
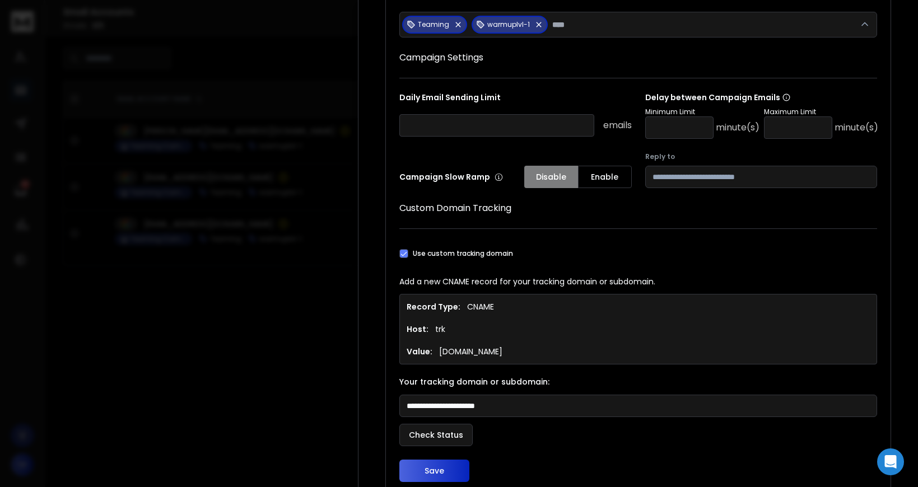
scroll to position [326, 0]
click at [381, 119] on div "[EMAIL_ADDRESS][DOMAIN_NAME] Error Overview Campaign Stats Warmup Settings Mail…" at bounding box center [638, 100] width 533 height 826
type input "**"
click at [549, 86] on form "**********" at bounding box center [638, 145] width 478 height 671
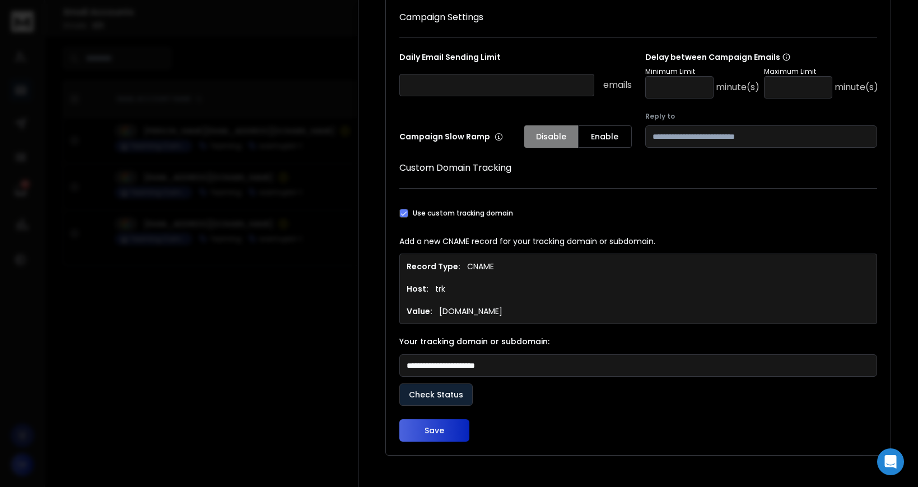
click at [450, 389] on button "Check Status" at bounding box center [435, 395] width 73 height 22
click at [456, 423] on button "Save" at bounding box center [434, 431] width 70 height 22
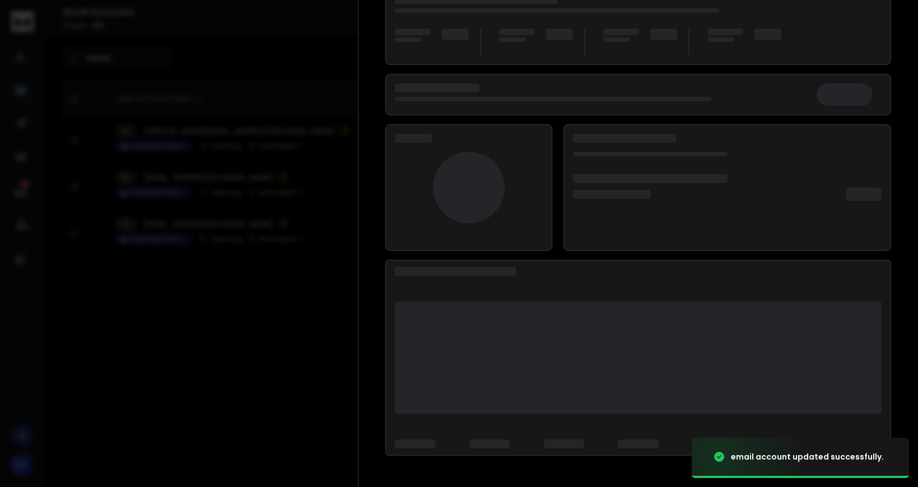
scroll to position [251, 0]
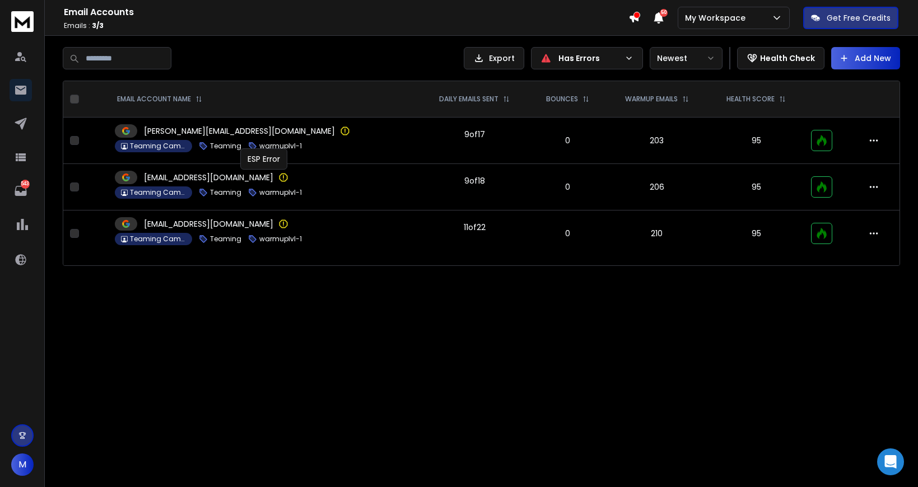
click at [278, 180] on icon at bounding box center [283, 177] width 11 height 11
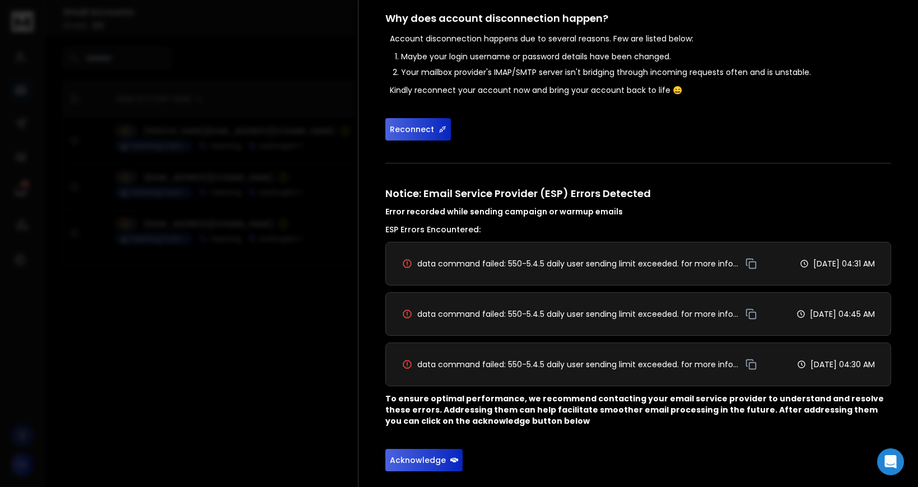
click at [432, 449] on button "Acknowledge" at bounding box center [423, 460] width 77 height 22
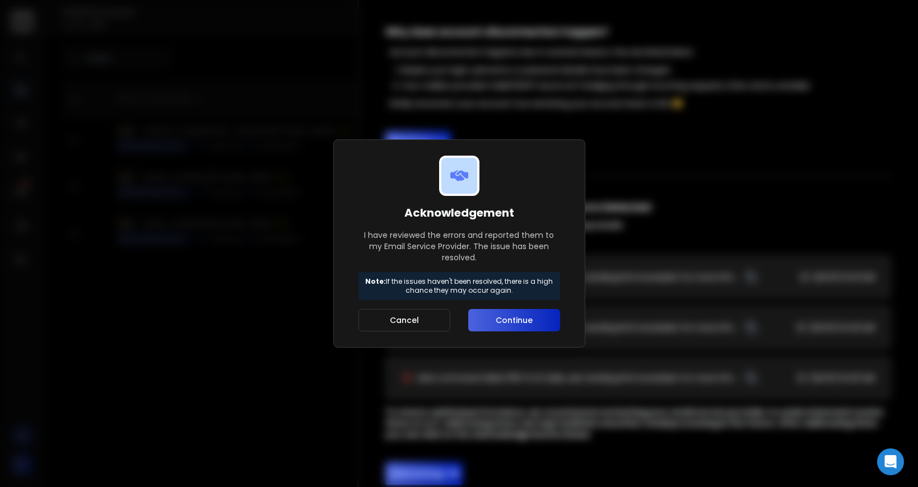
scroll to position [226, 0]
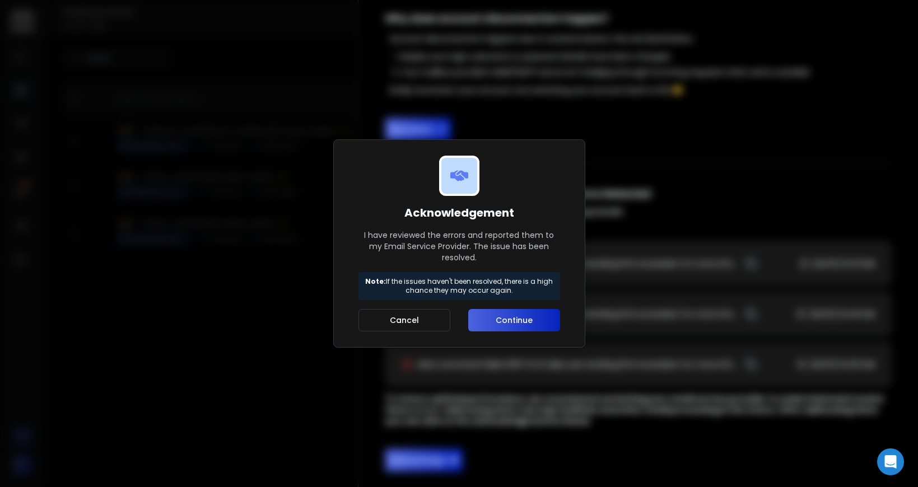
drag, startPoint x: 529, startPoint y: 333, endPoint x: 529, endPoint y: 326, distance: 7.3
click at [529, 332] on div "Acknowledgement I have reviewed the errors and reported them to my Email Servic…" at bounding box center [459, 243] width 252 height 208
click at [528, 324] on button "Continue" at bounding box center [513, 320] width 91 height 22
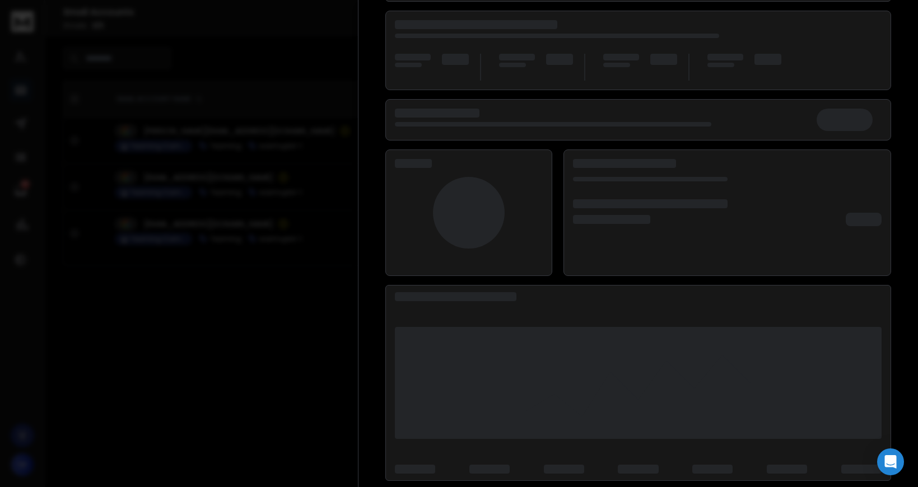
scroll to position [95, 0]
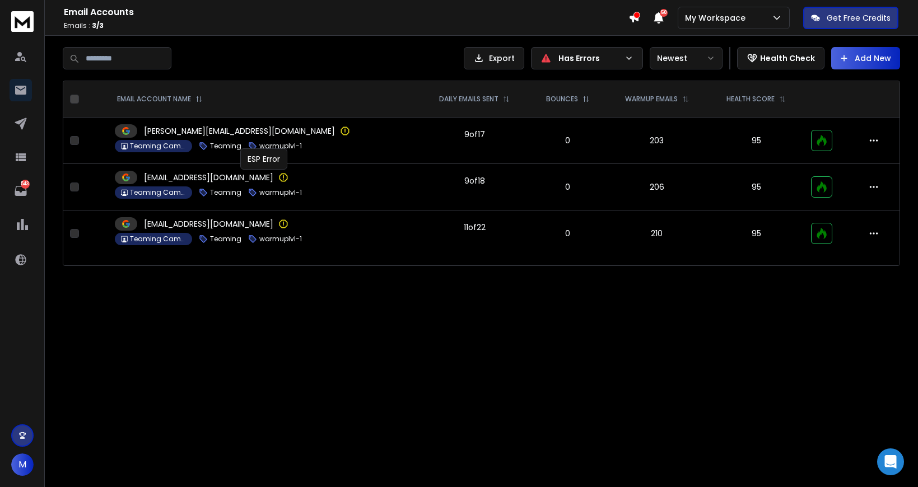
click at [278, 179] on icon at bounding box center [283, 177] width 11 height 11
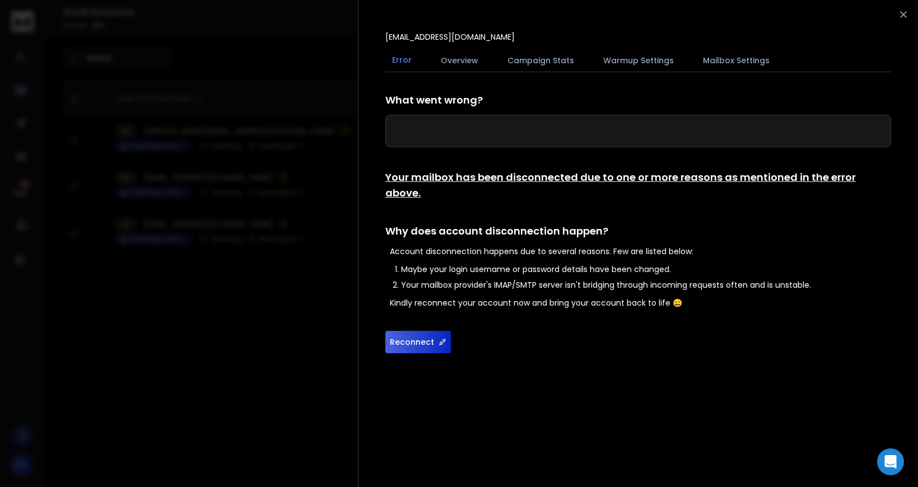
click at [204, 202] on div at bounding box center [459, 243] width 918 height 487
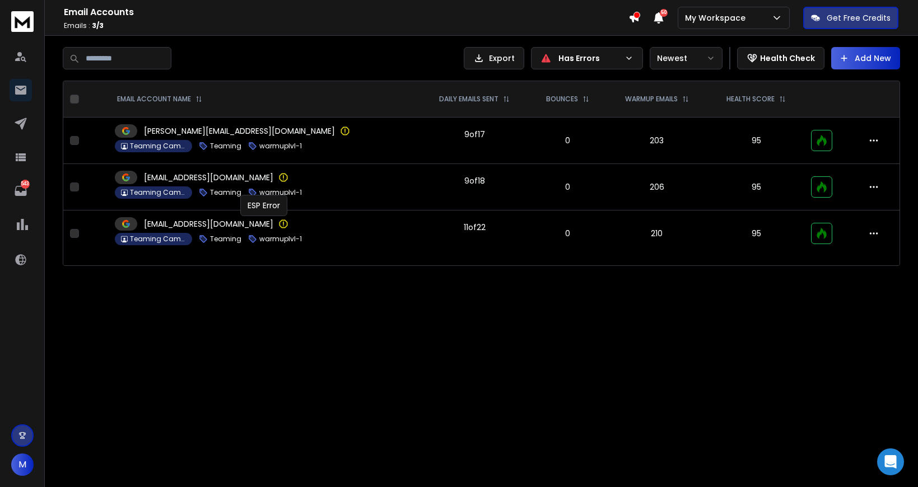
click at [283, 222] on icon at bounding box center [283, 223] width 1 height 3
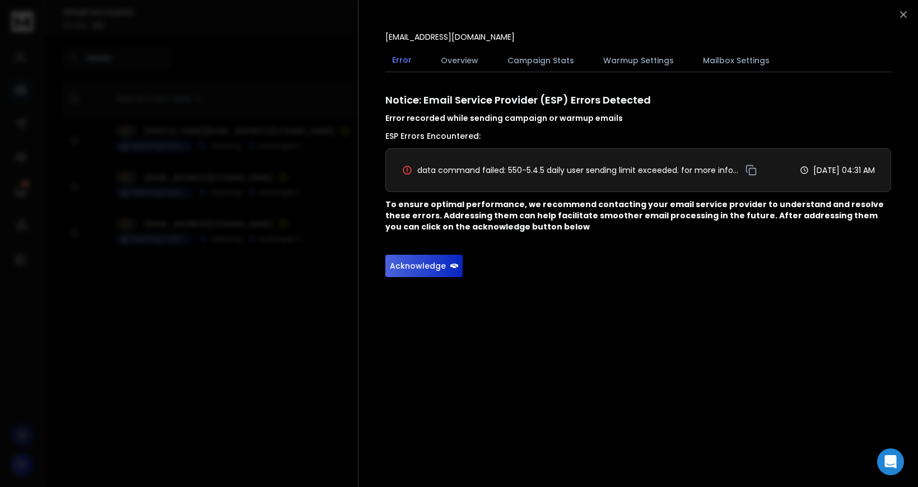
click at [714, 60] on button "Mailbox Settings" at bounding box center [736, 60] width 80 height 25
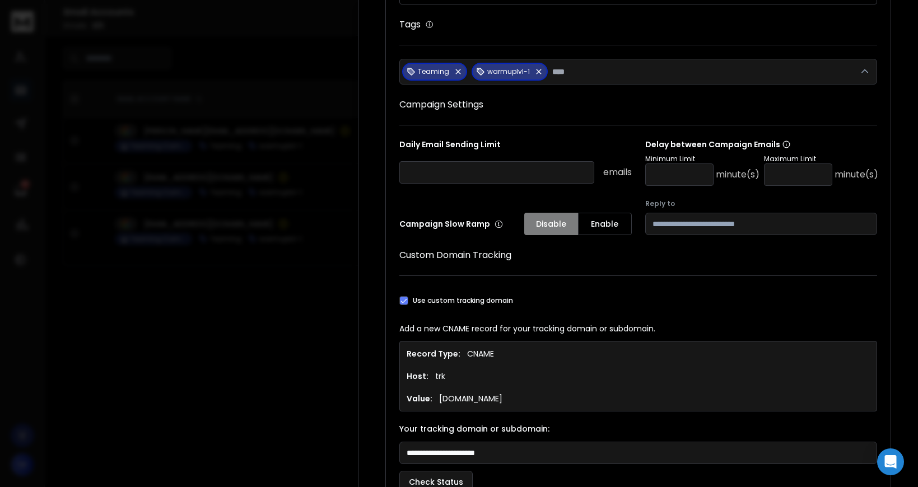
scroll to position [244, 0]
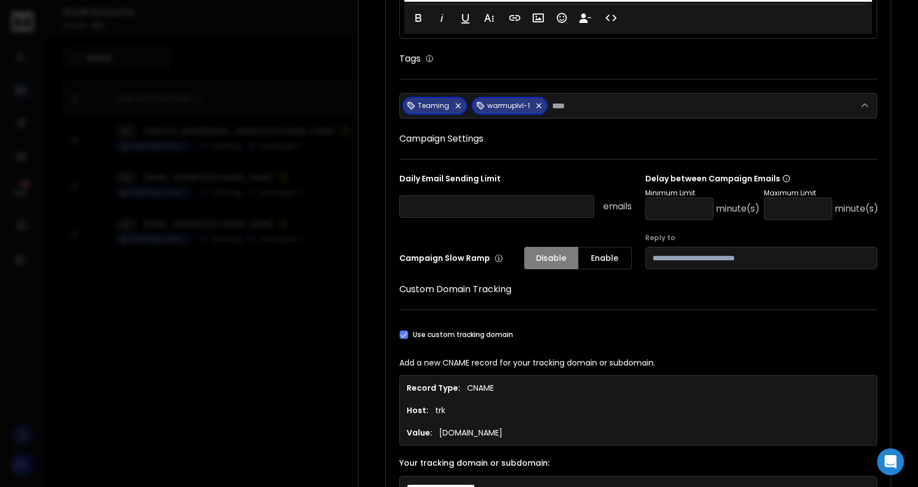
drag, startPoint x: 439, startPoint y: 202, endPoint x: 367, endPoint y: 198, distance: 71.8
click at [366, 198] on div "Multi Select Table Sheet [EMAIL_ADDRESS][DOMAIN_NAME] Error Overview Campaign S…" at bounding box center [638, 243] width 560 height 487
type input "**"
drag, startPoint x: 673, startPoint y: 207, endPoint x: 588, endPoint y: 197, distance: 85.2
click at [588, 197] on div "Daily Email Sending Limit ** emails Delay between Campaign Emails Minimum Limit…" at bounding box center [638, 221] width 478 height 96
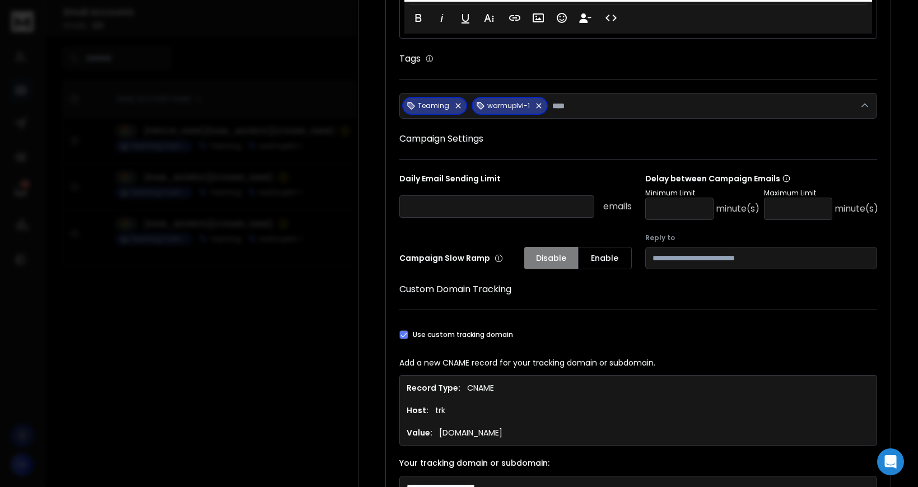
drag, startPoint x: 802, startPoint y: 208, endPoint x: 700, endPoint y: 190, distance: 103.6
click at [700, 190] on div "Minimum Limit ** minute(s) Maximum Limit ** minute(s)" at bounding box center [761, 204] width 233 height 31
type input "*"
type input "**"
click at [674, 211] on input "*" at bounding box center [679, 209] width 68 height 22
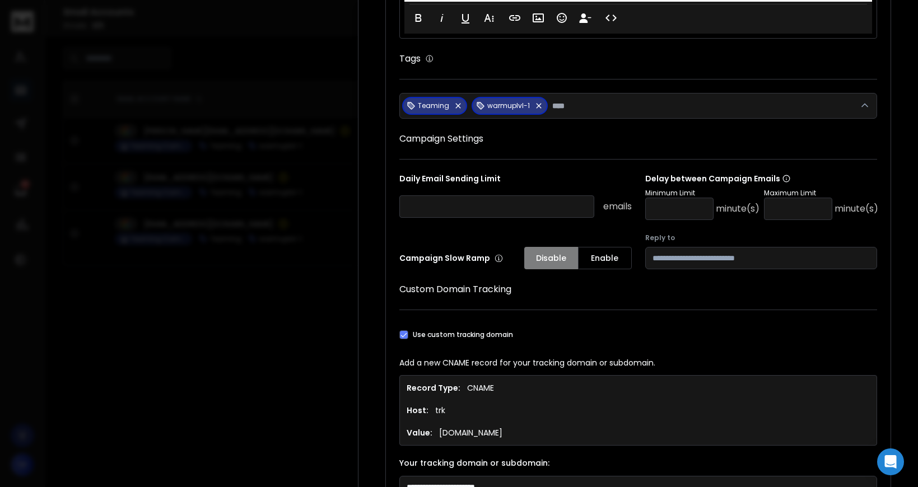
type input "**"
click at [580, 174] on p "Daily Email Sending Limit" at bounding box center [515, 181] width 232 height 16
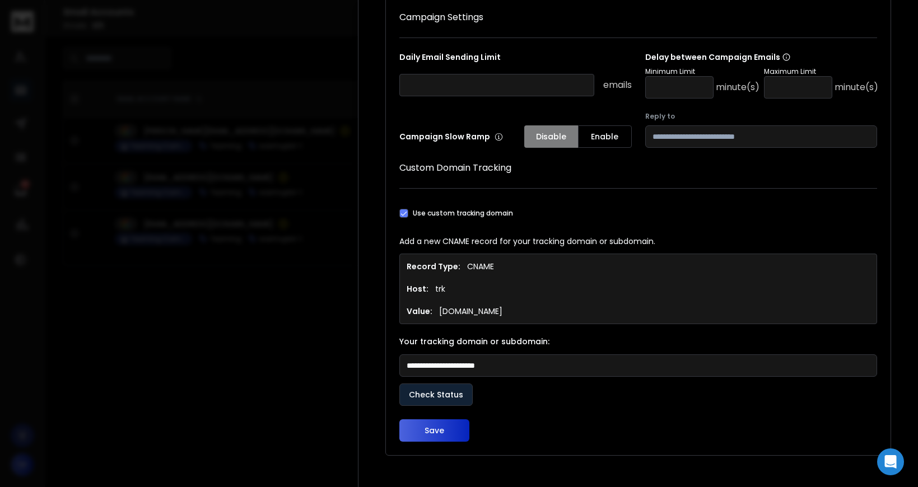
click at [441, 385] on button "Check Status" at bounding box center [435, 395] width 73 height 22
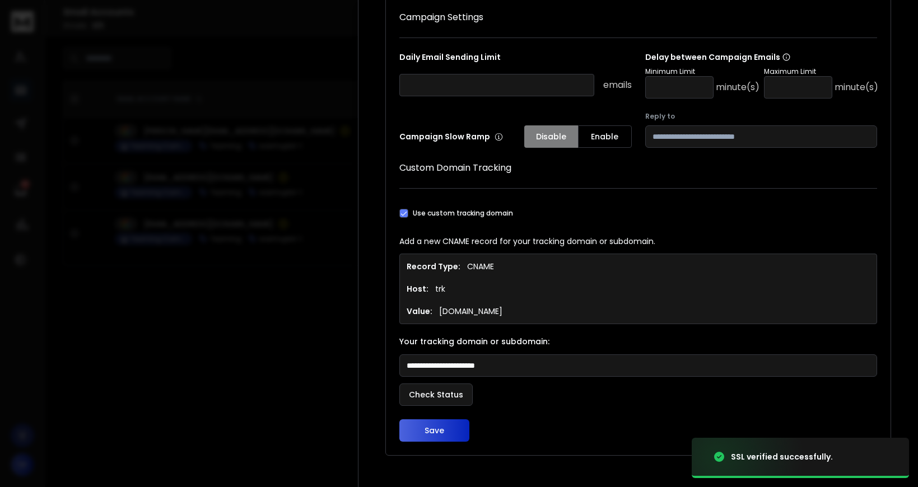
click at [440, 437] on button "Save" at bounding box center [434, 431] width 70 height 22
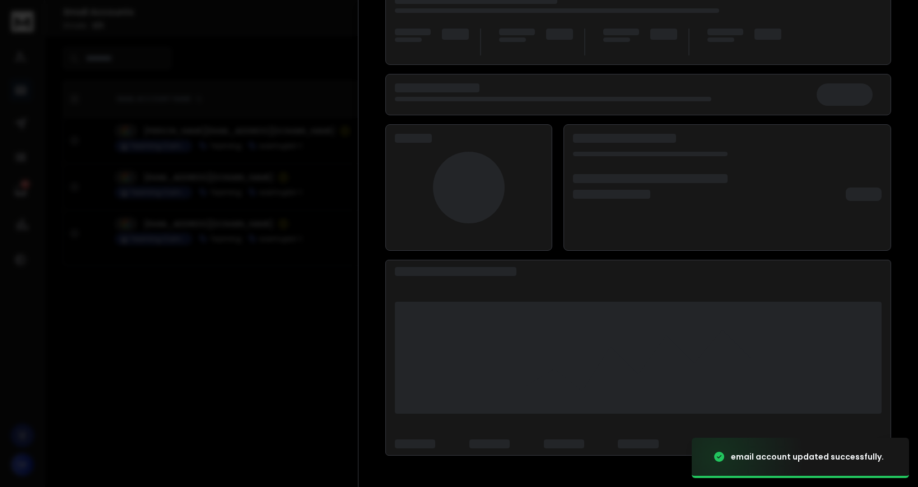
scroll to position [251, 0]
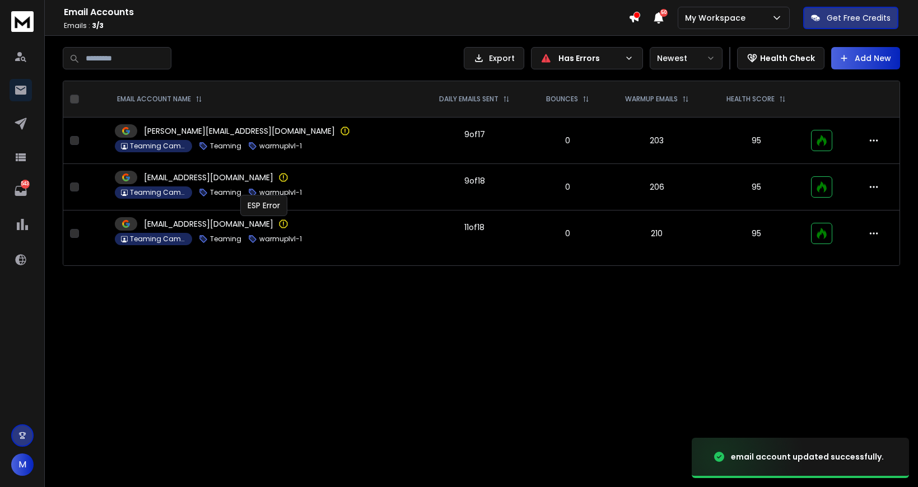
click at [278, 225] on icon at bounding box center [283, 223] width 11 height 11
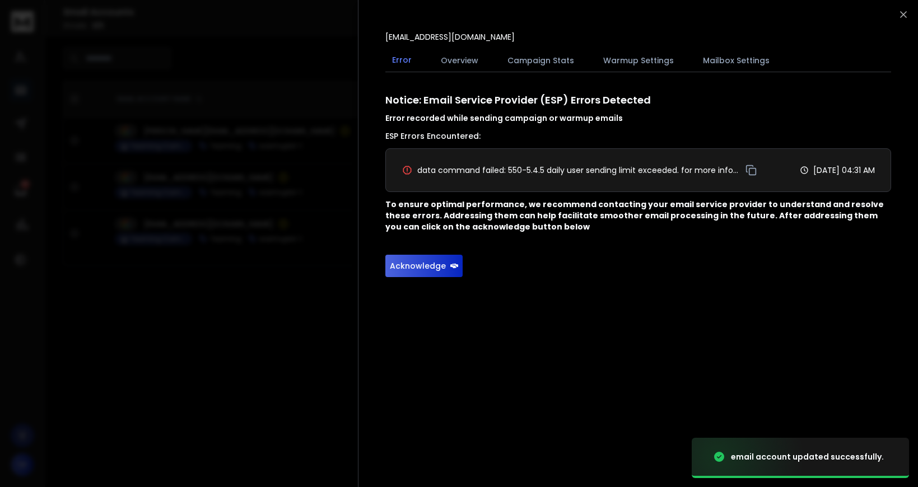
click at [426, 268] on button "Acknowledge" at bounding box center [423, 266] width 77 height 22
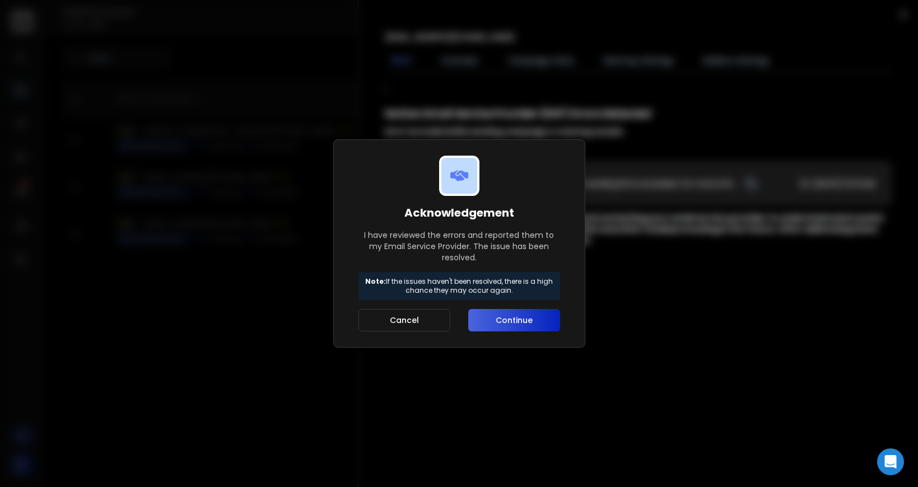
drag, startPoint x: 540, startPoint y: 317, endPoint x: 385, endPoint y: 241, distance: 172.6
click at [540, 317] on button "Continue" at bounding box center [513, 320] width 91 height 22
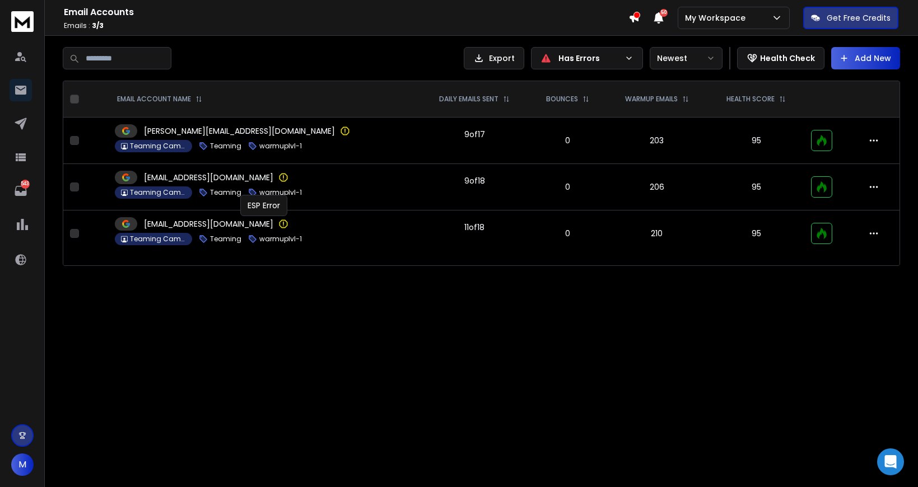
click at [278, 222] on icon at bounding box center [283, 223] width 11 height 11
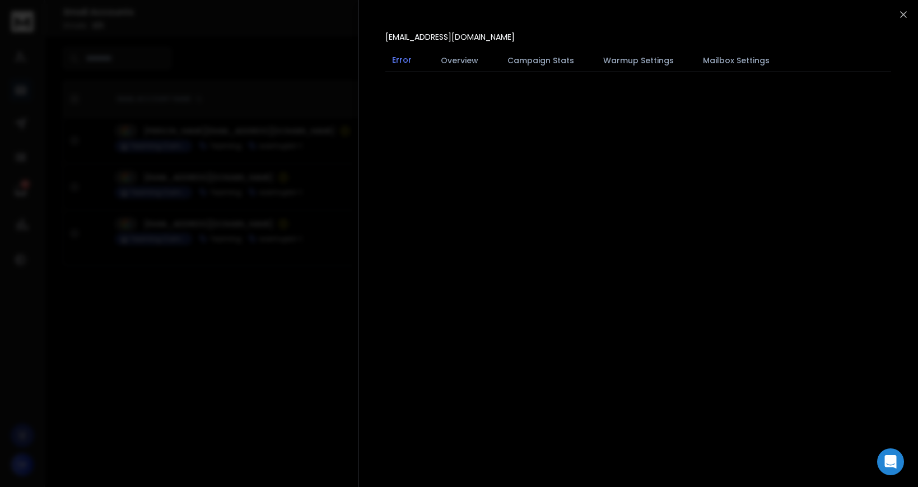
click at [748, 64] on button "Mailbox Settings" at bounding box center [736, 60] width 80 height 25
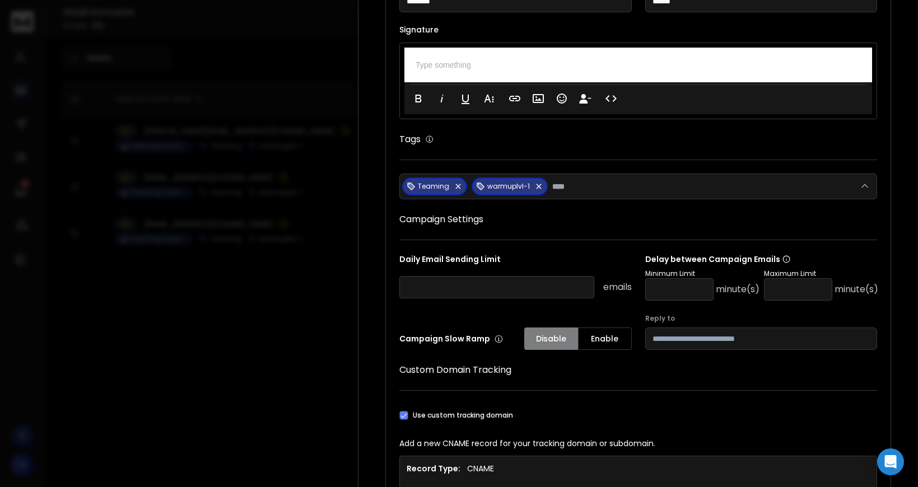
scroll to position [365, 0]
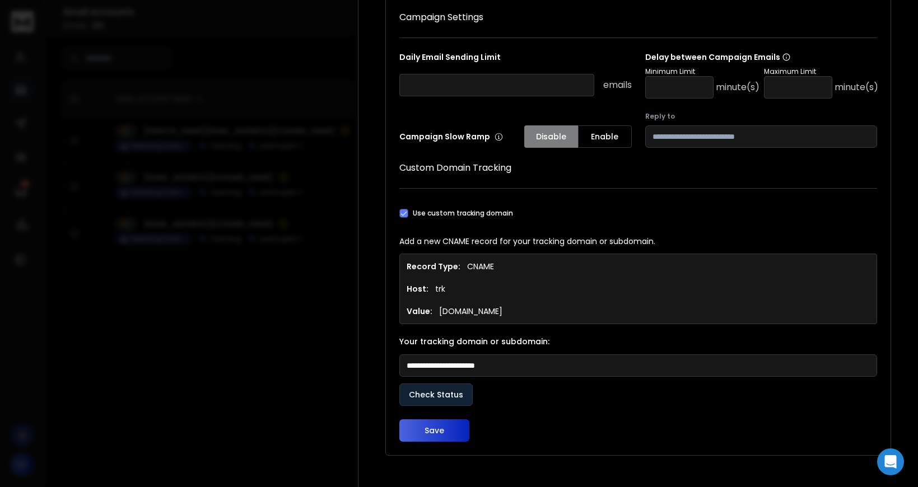
click at [432, 393] on button "Check Status" at bounding box center [435, 395] width 73 height 22
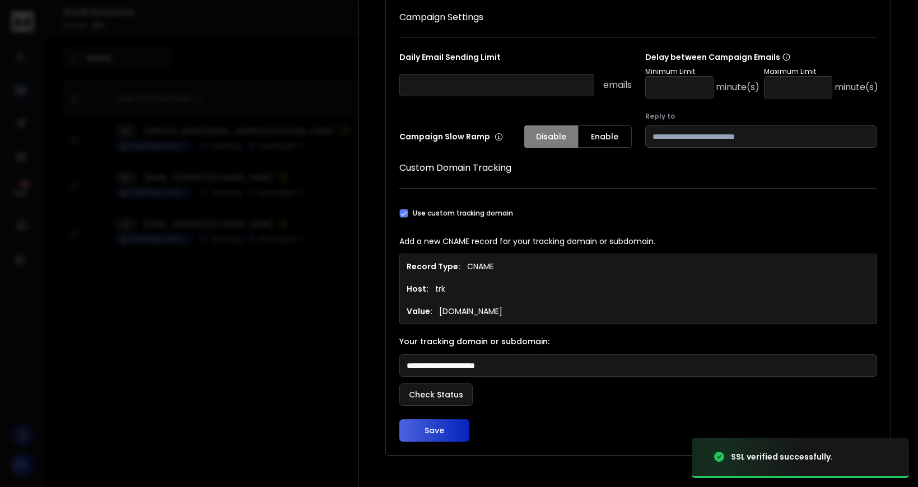
click at [434, 430] on button "Save" at bounding box center [434, 431] width 70 height 22
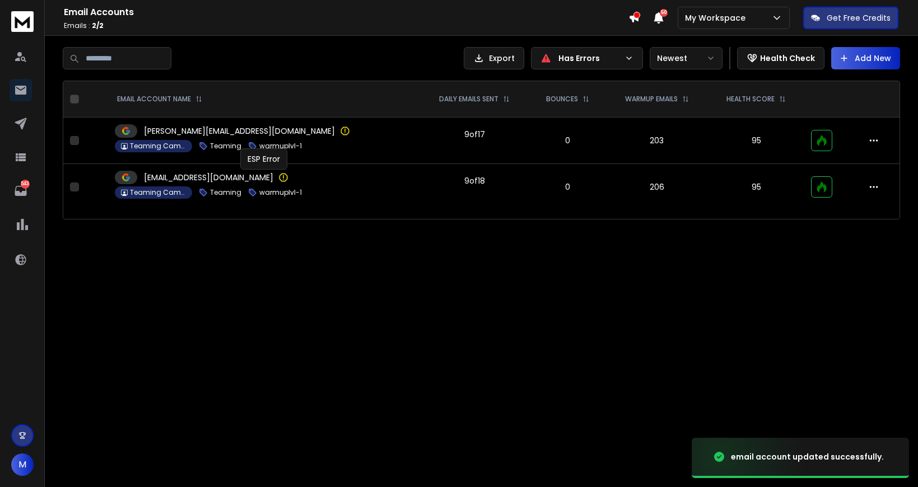
click at [278, 176] on icon at bounding box center [283, 177] width 11 height 11
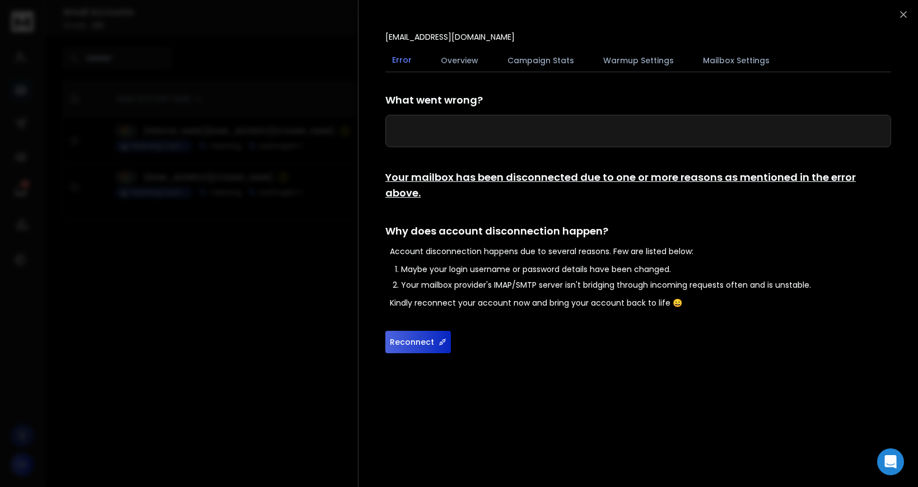
click at [283, 265] on div at bounding box center [459, 243] width 918 height 487
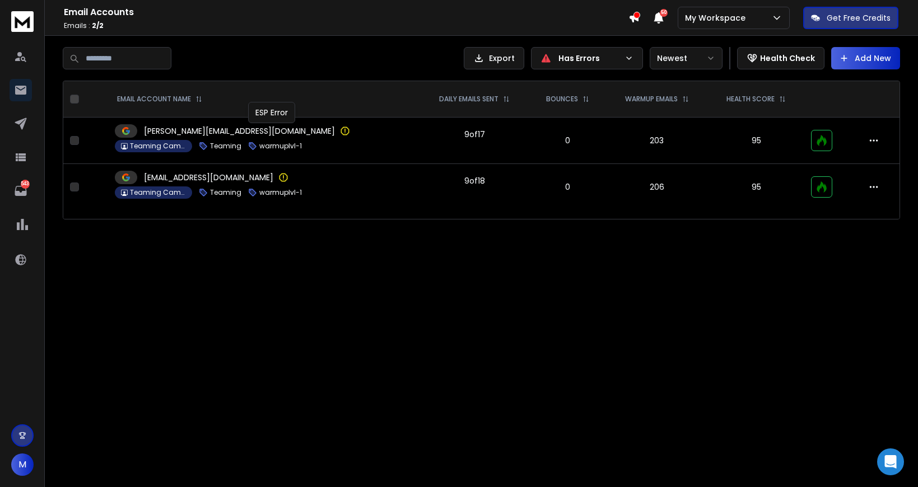
click at [339, 134] on icon at bounding box center [344, 130] width 11 height 11
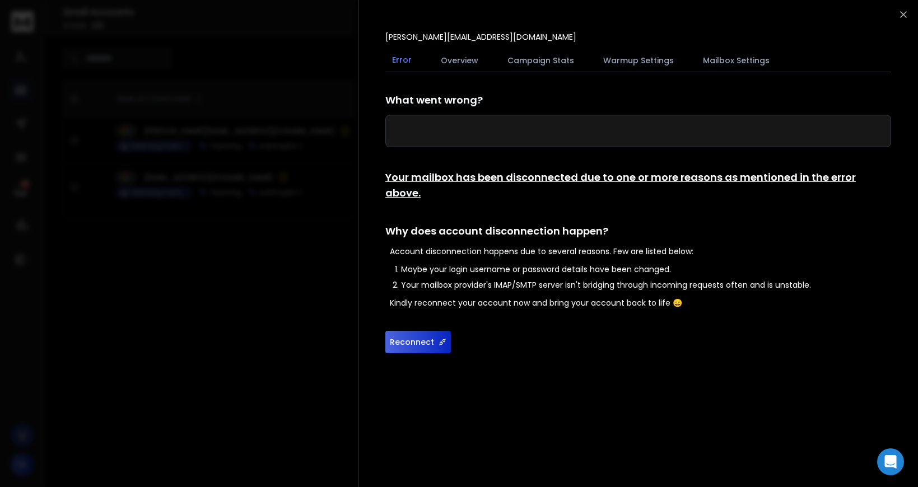
click at [239, 304] on div at bounding box center [459, 243] width 918 height 487
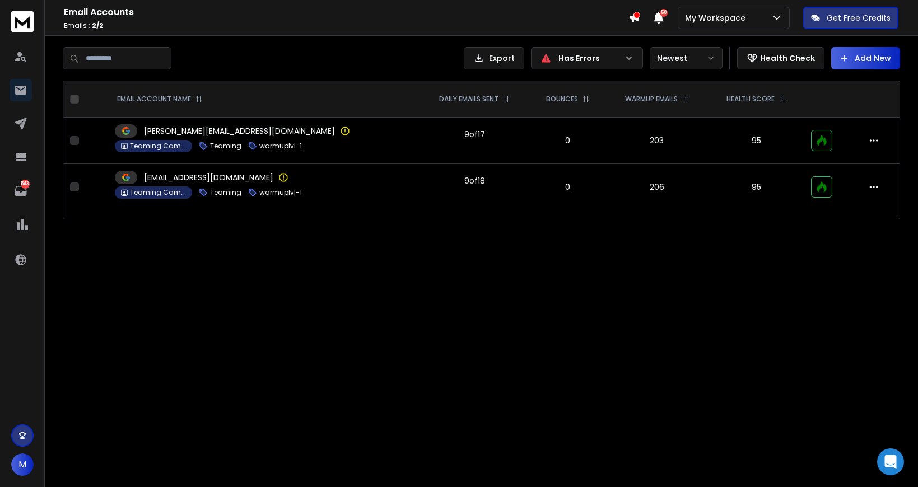
click at [590, 64] on div "Has Errors" at bounding box center [587, 58] width 112 height 22
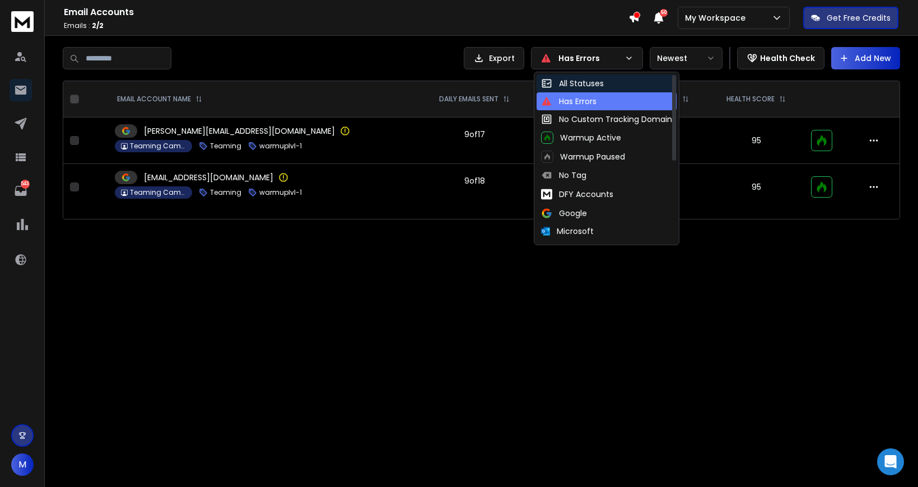
click at [569, 81] on div "All Statuses" at bounding box center [572, 83] width 63 height 11
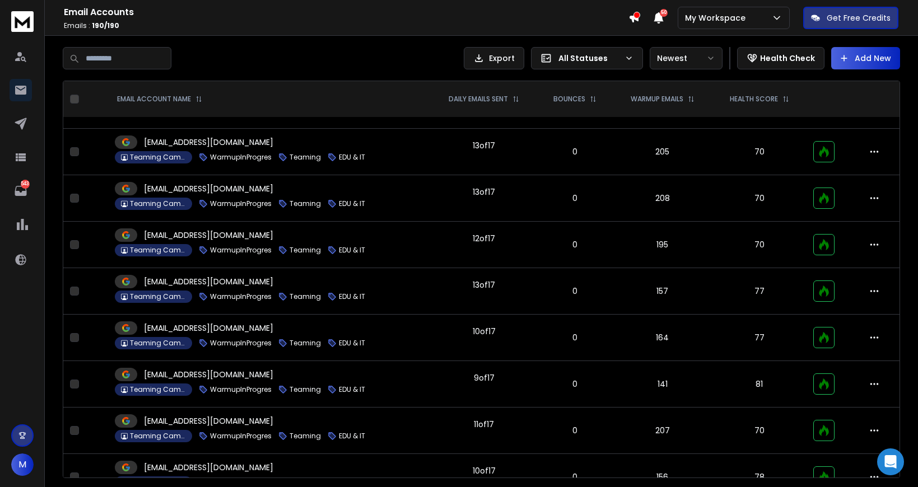
scroll to position [0, 0]
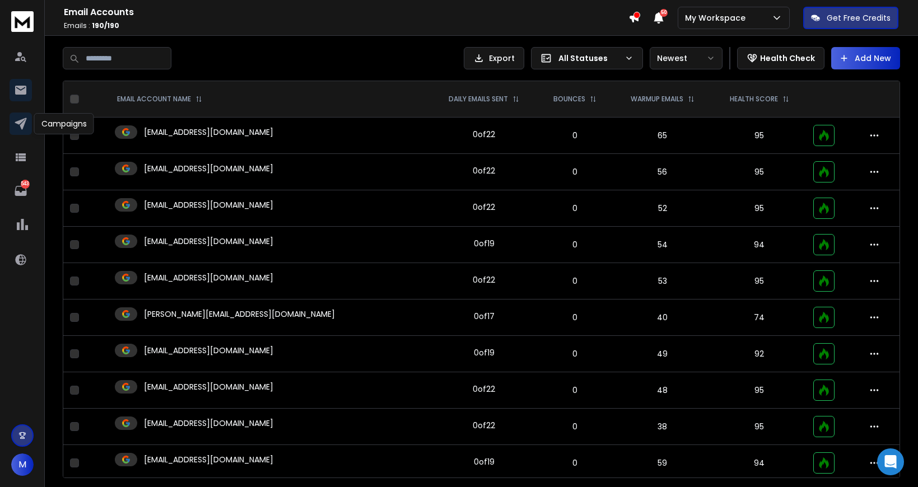
click at [18, 116] on link at bounding box center [21, 124] width 22 height 22
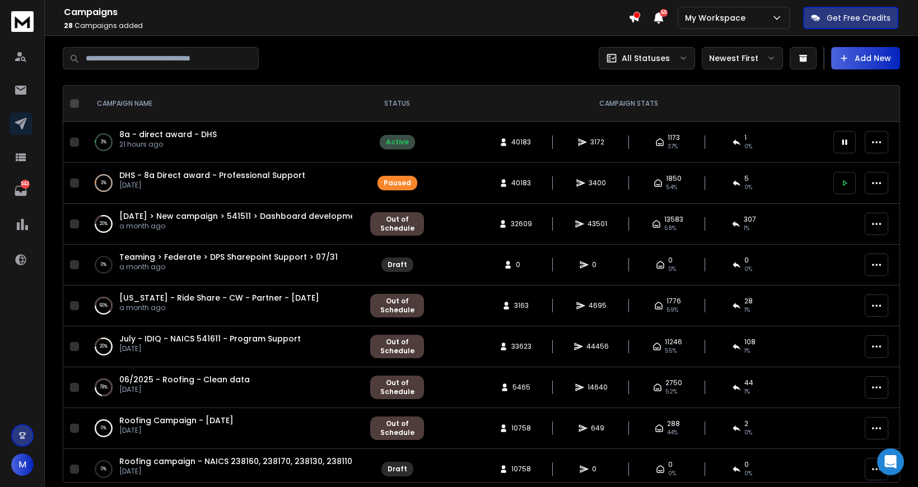
click at [193, 139] on span "8a - direct award - DHS" at bounding box center [167, 134] width 97 height 11
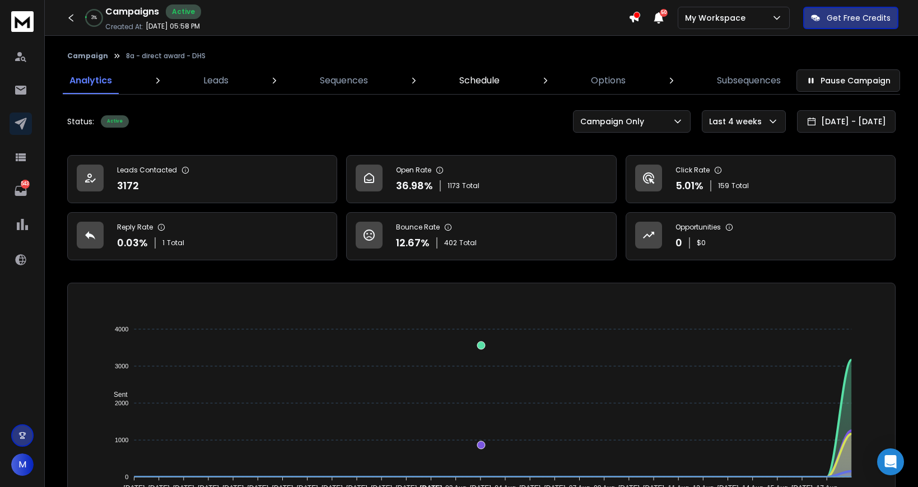
click at [465, 82] on p "Schedule" at bounding box center [479, 80] width 40 height 13
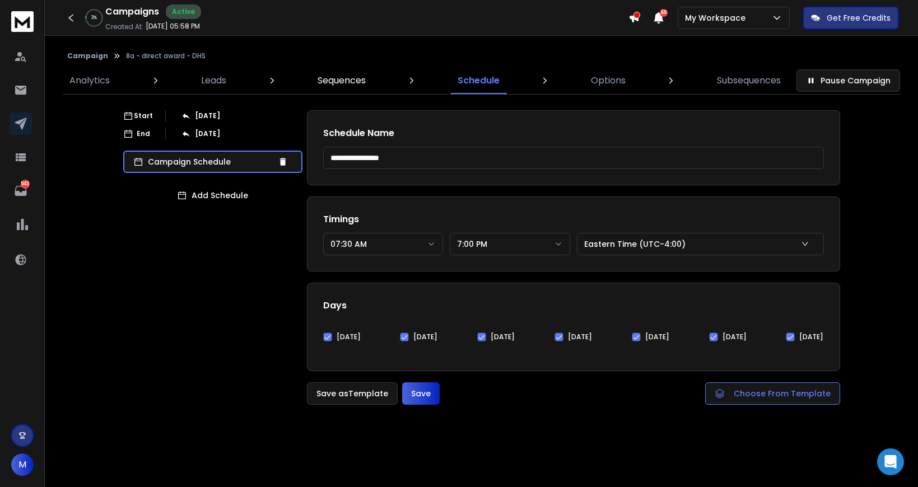
click at [355, 80] on p "Sequences" at bounding box center [342, 80] width 48 height 13
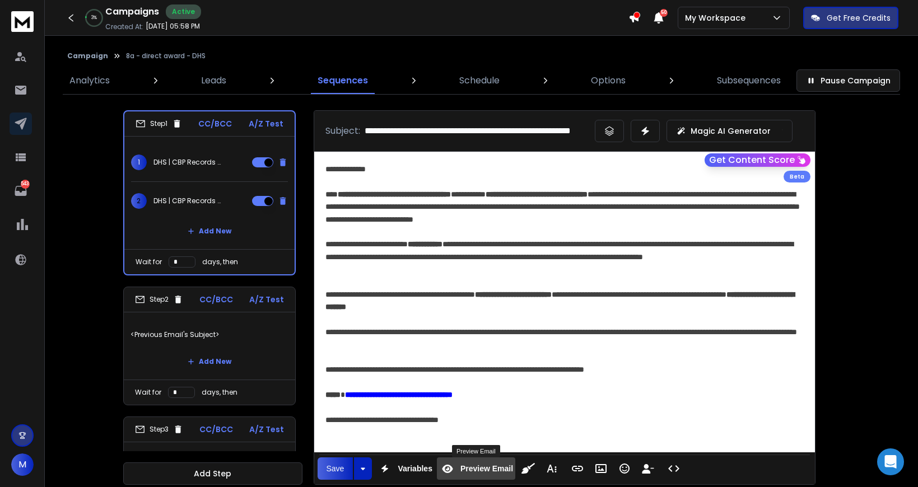
click at [466, 467] on span "Preview Email" at bounding box center [486, 469] width 57 height 10
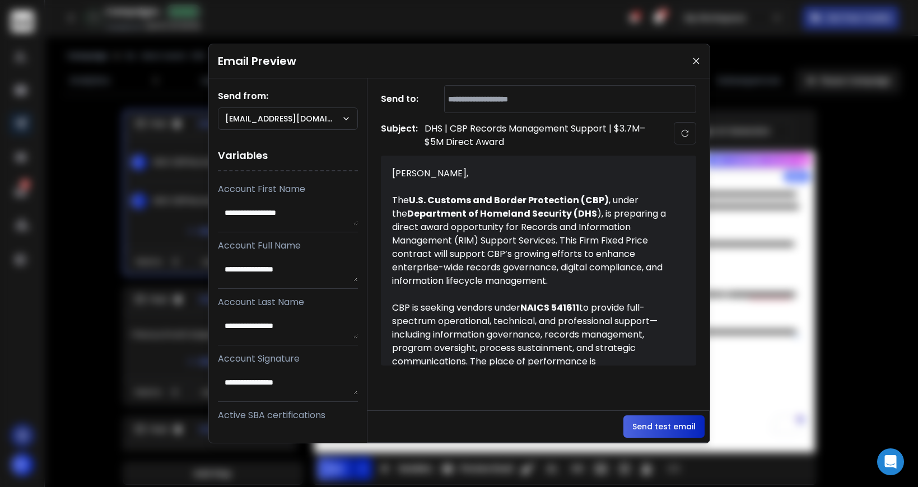
click at [693, 63] on icon at bounding box center [696, 61] width 6 height 6
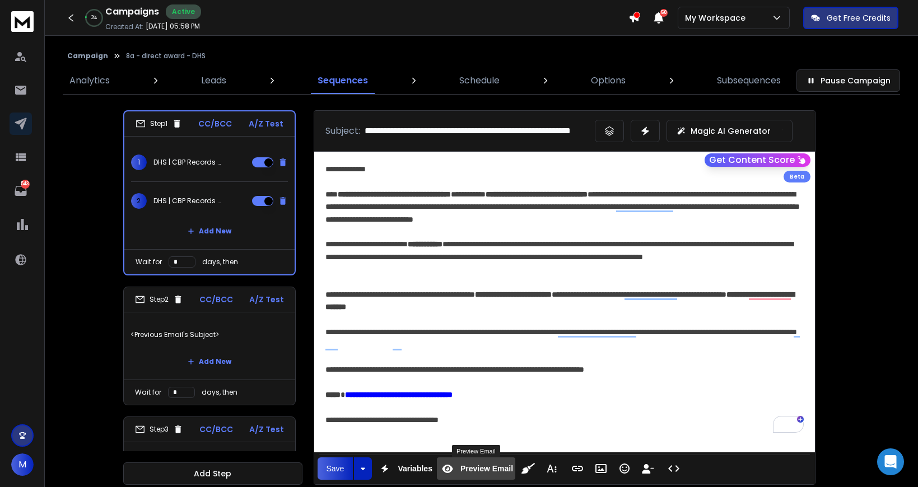
click at [481, 462] on div "Preview Email" at bounding box center [476, 469] width 78 height 18
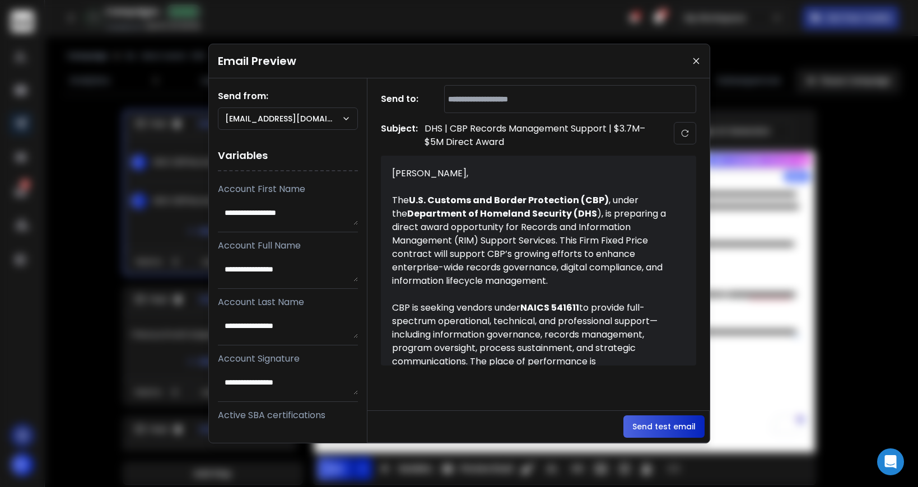
click at [693, 62] on icon at bounding box center [696, 61] width 9 height 9
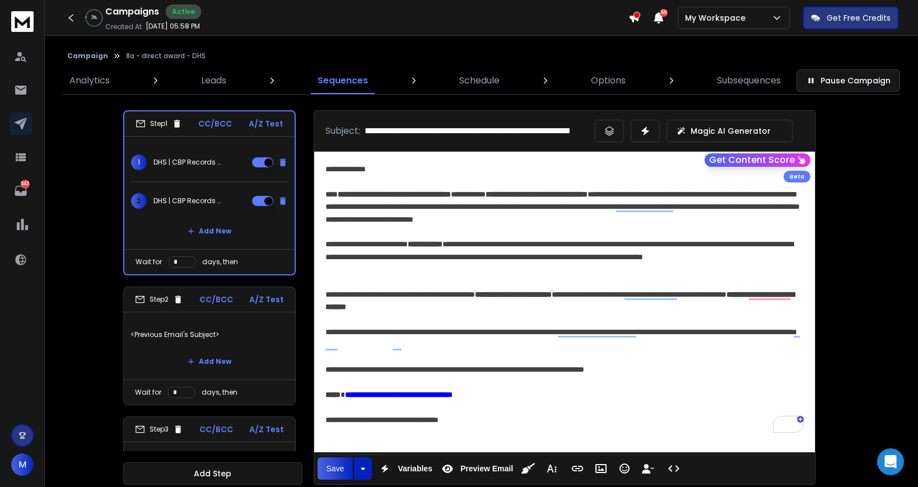
scroll to position [13, 0]
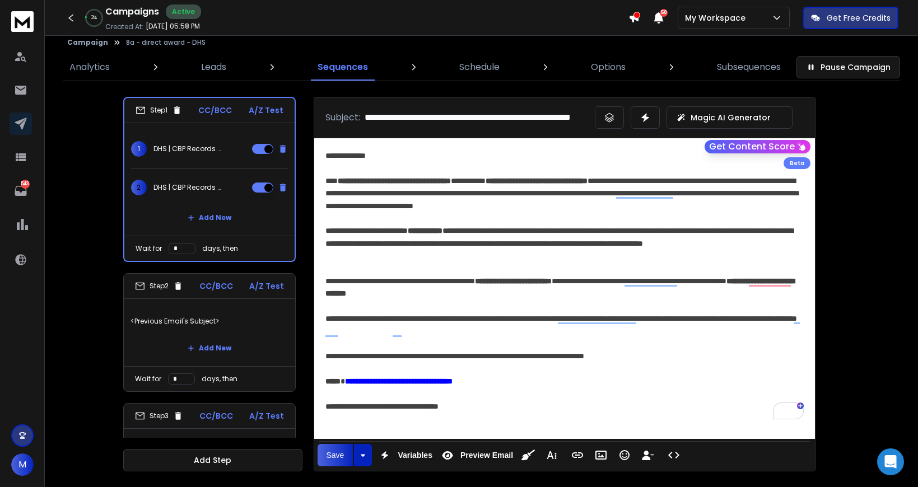
click at [174, 190] on p "DHS | CBP Records Management Support | $3.7M–$5M Direct Award" at bounding box center [189, 187] width 72 height 9
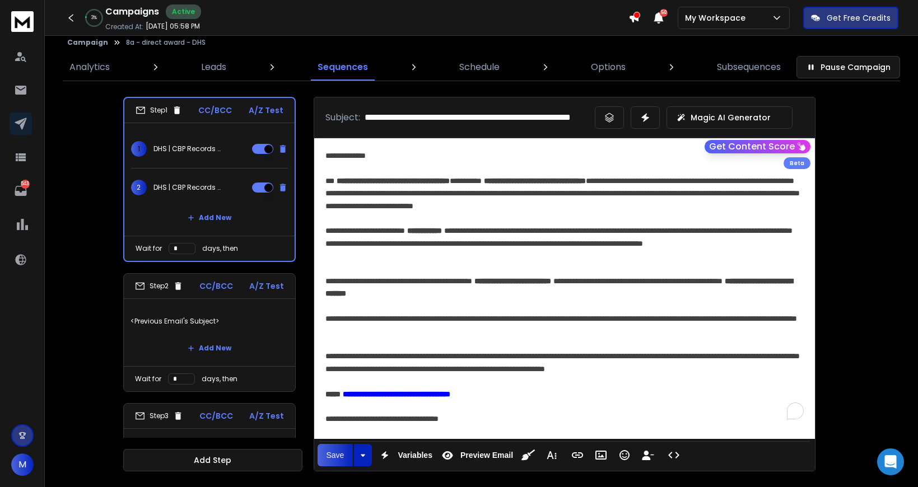
click at [405, 390] on strong "**********" at bounding box center [397, 394] width 108 height 8
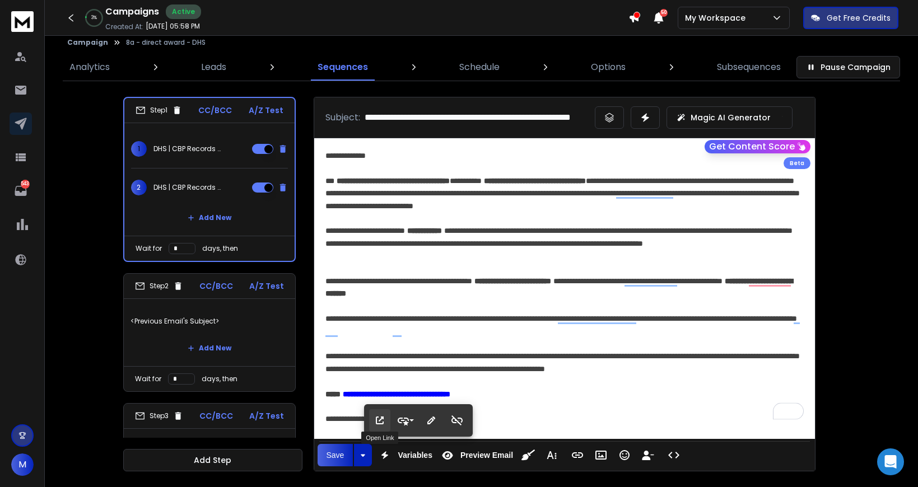
click at [384, 422] on icon "button" at bounding box center [380, 421] width 8 height 8
click at [479, 63] on p "Schedule" at bounding box center [479, 66] width 40 height 13
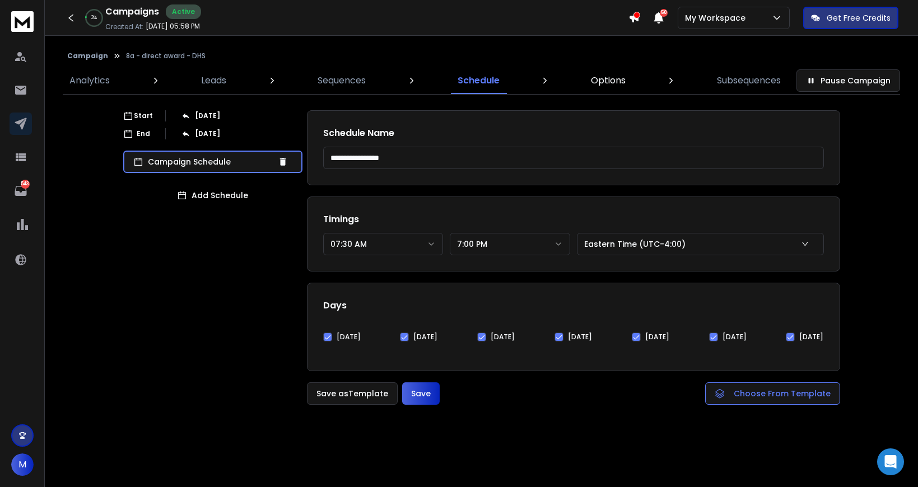
click at [591, 81] on p "Options" at bounding box center [608, 80] width 35 height 13
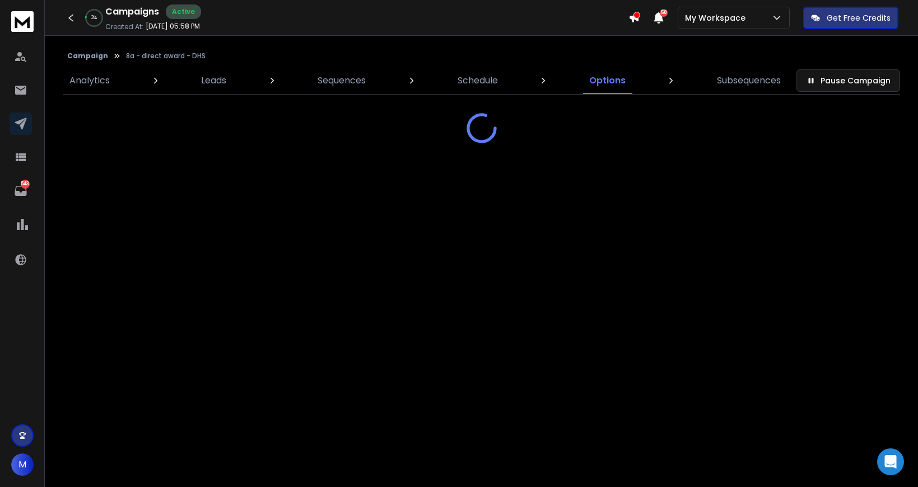
select select "*********"
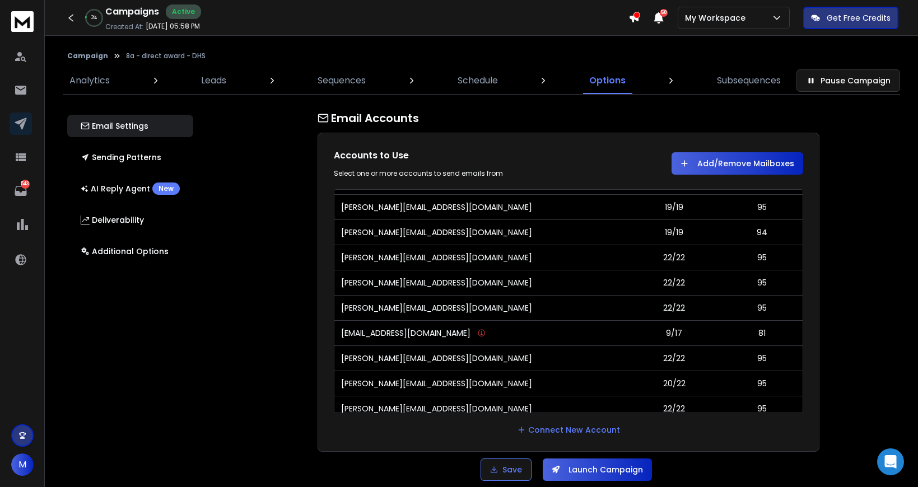
scroll to position [504, 0]
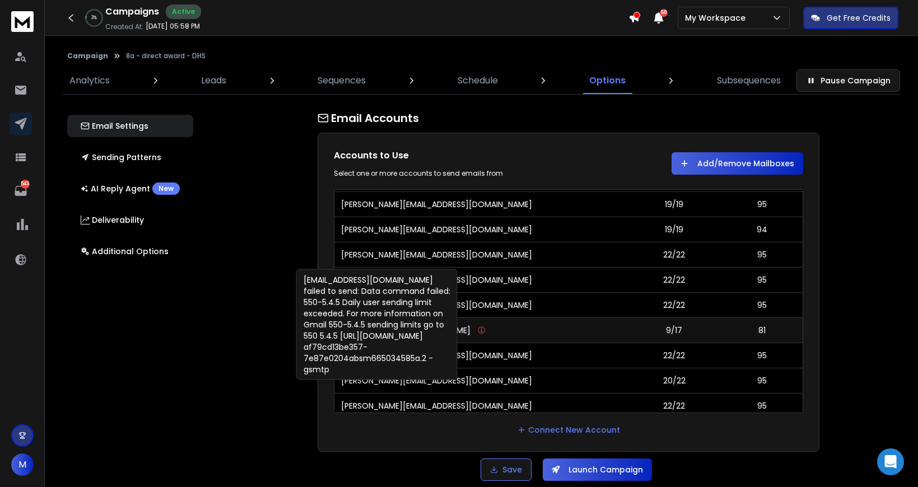
click at [477, 332] on icon at bounding box center [481, 330] width 9 height 9
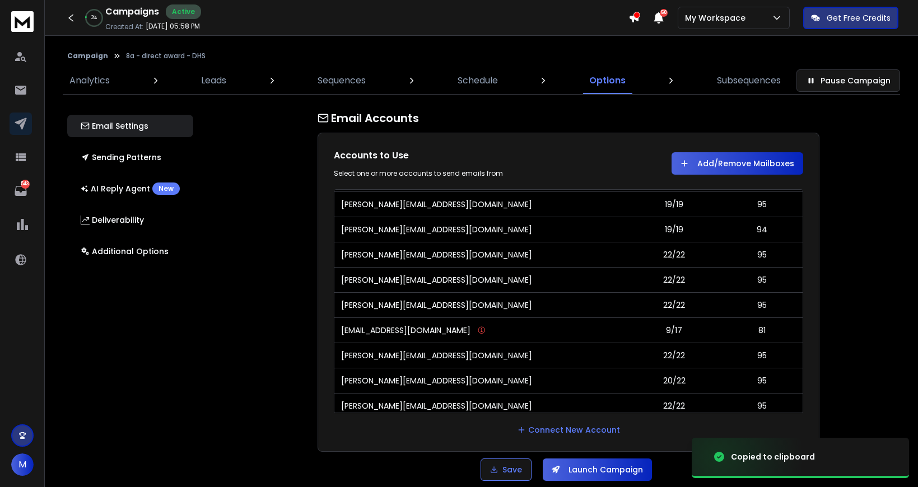
click at [692, 168] on button "Add/Remove Mailboxes" at bounding box center [738, 163] width 132 height 22
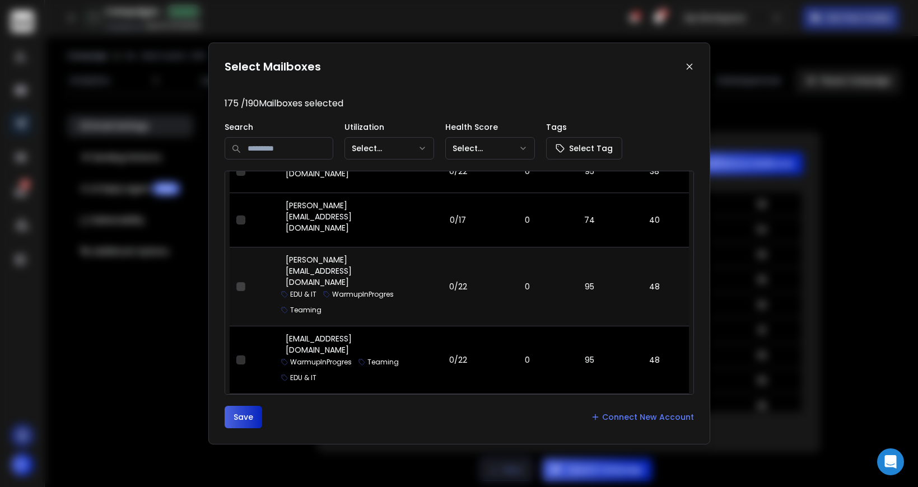
scroll to position [0, 0]
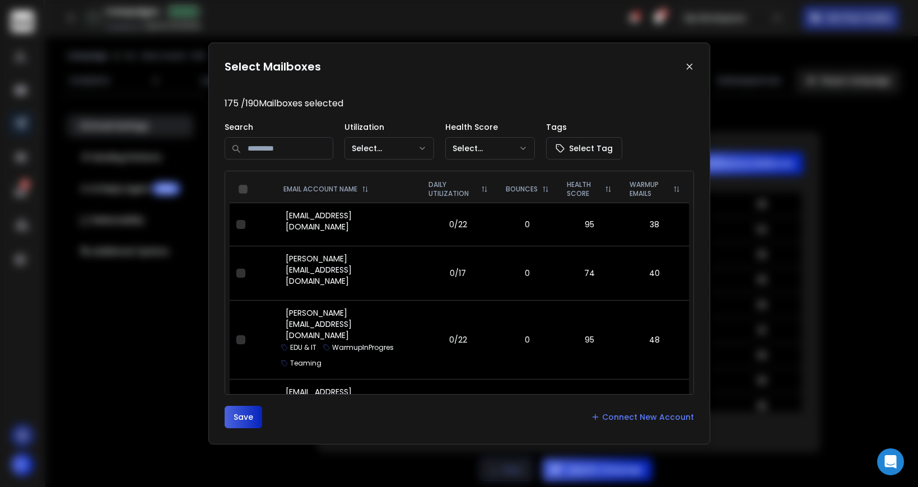
click at [675, 190] on icon at bounding box center [676, 189] width 7 height 7
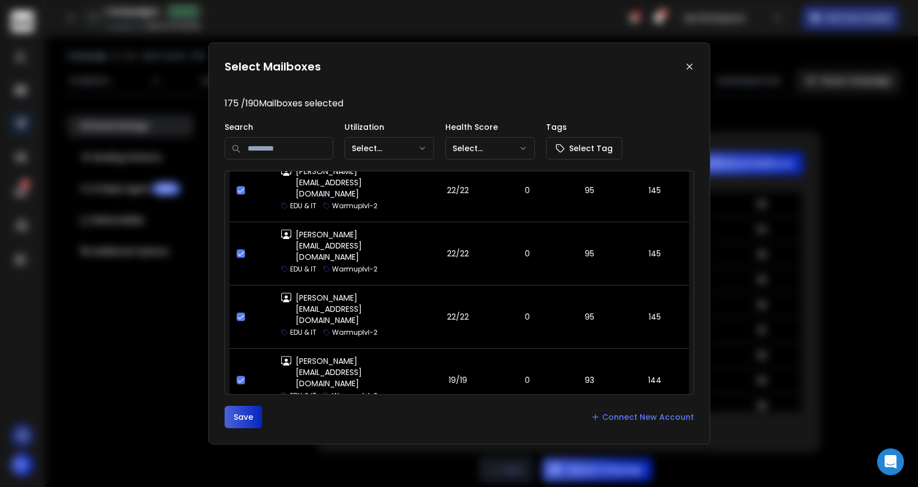
scroll to position [7095, 0]
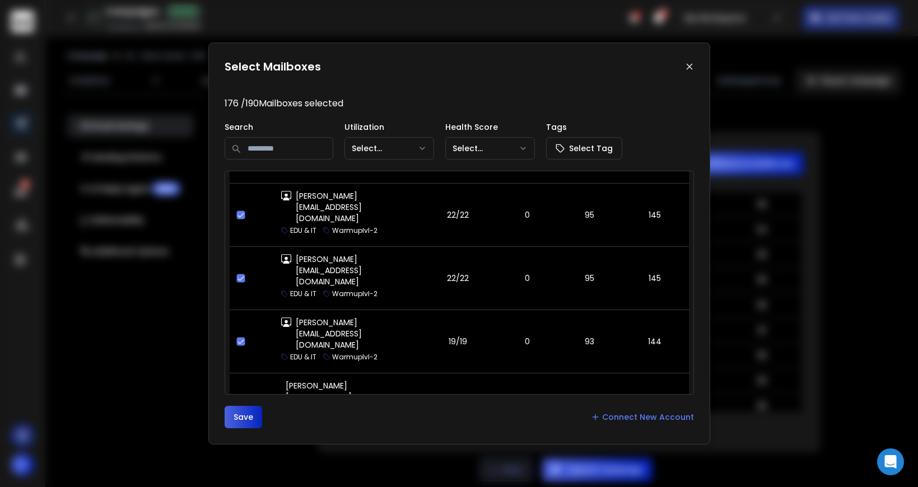
scroll to position [7134, 0]
drag, startPoint x: 240, startPoint y: 272, endPoint x: 269, endPoint y: 271, distance: 29.1
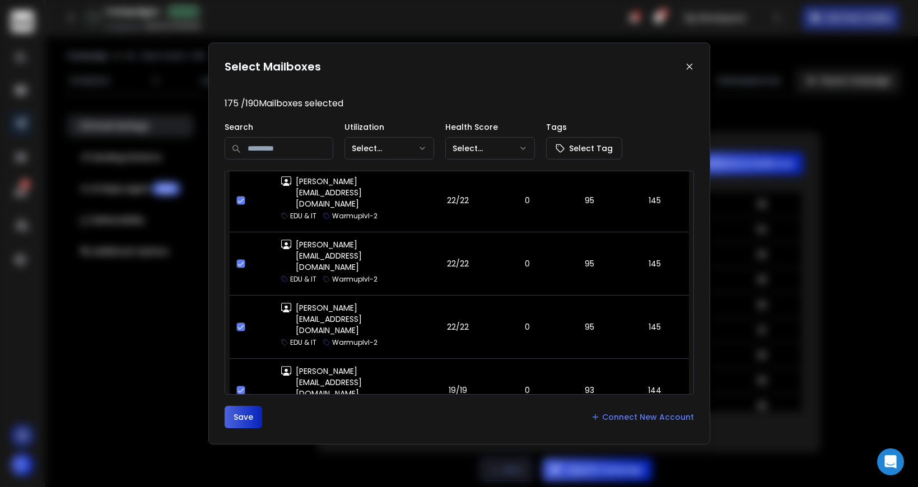
scroll to position [7090, 0]
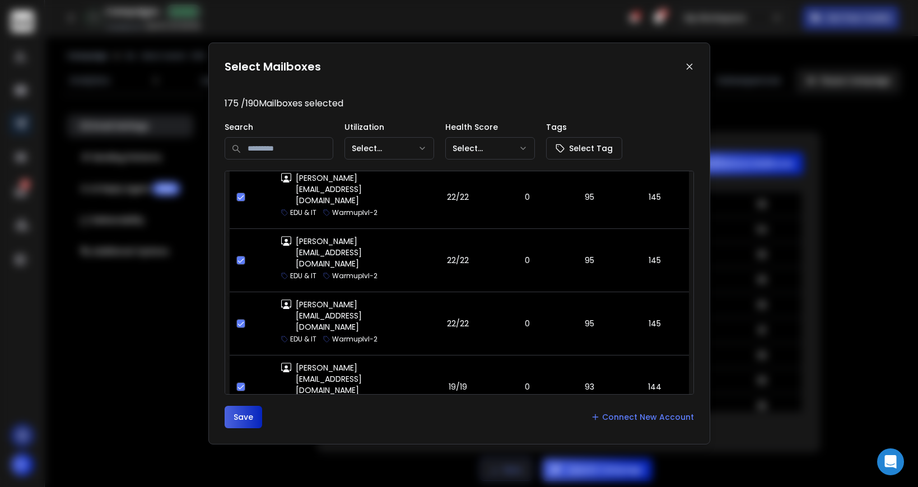
click at [248, 415] on button "Save" at bounding box center [244, 417] width 38 height 22
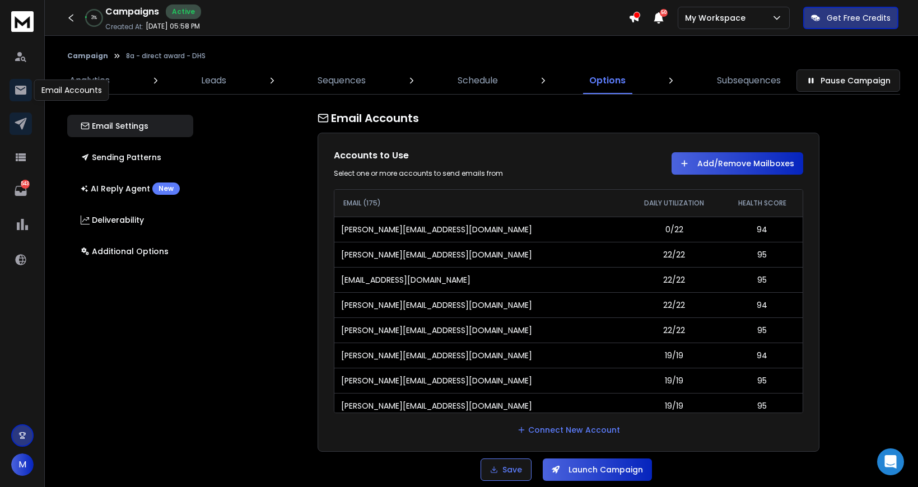
click at [23, 86] on icon at bounding box center [20, 90] width 11 height 9
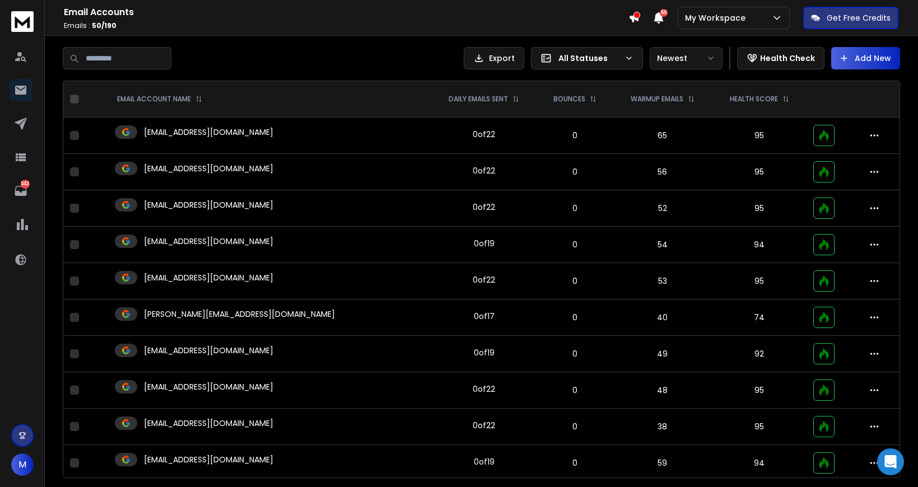
click at [686, 101] on div "WARMUP EMAILS" at bounding box center [662, 99] width 82 height 9
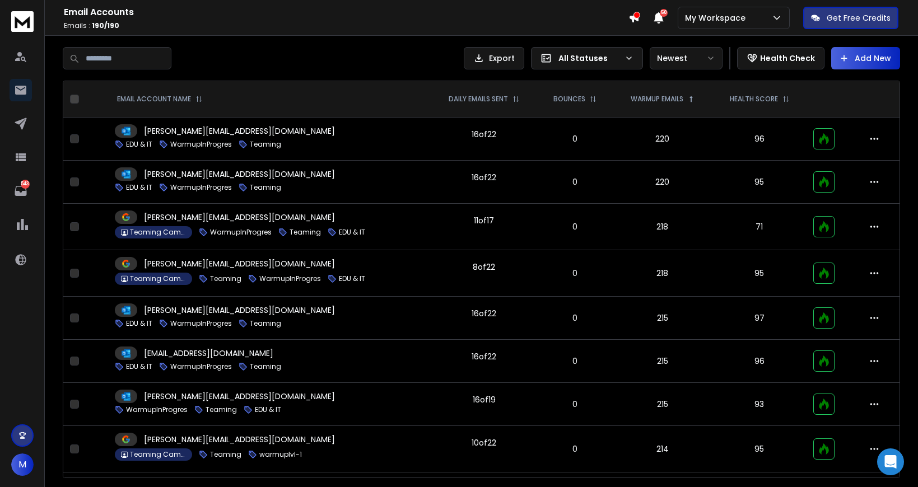
click at [73, 138] on button "button" at bounding box center [74, 138] width 9 height 9
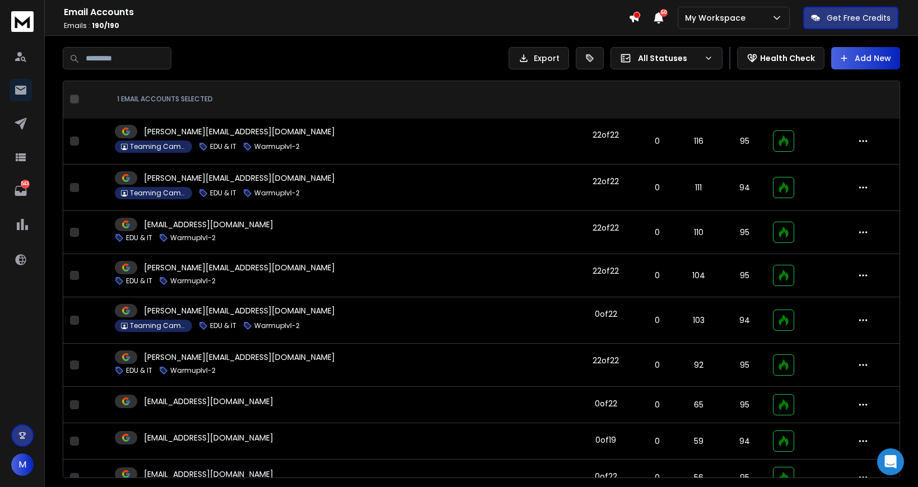
scroll to position [7655, 0]
type button "on"
click at [76, 323] on button "button" at bounding box center [74, 319] width 9 height 9
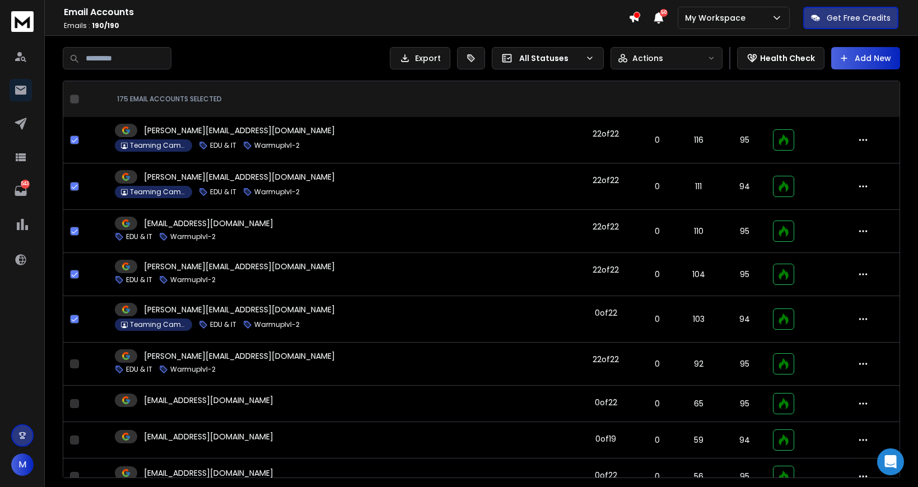
type button "on"
click at [22, 91] on icon at bounding box center [20, 90] width 11 height 9
click at [21, 130] on icon at bounding box center [20, 123] width 13 height 13
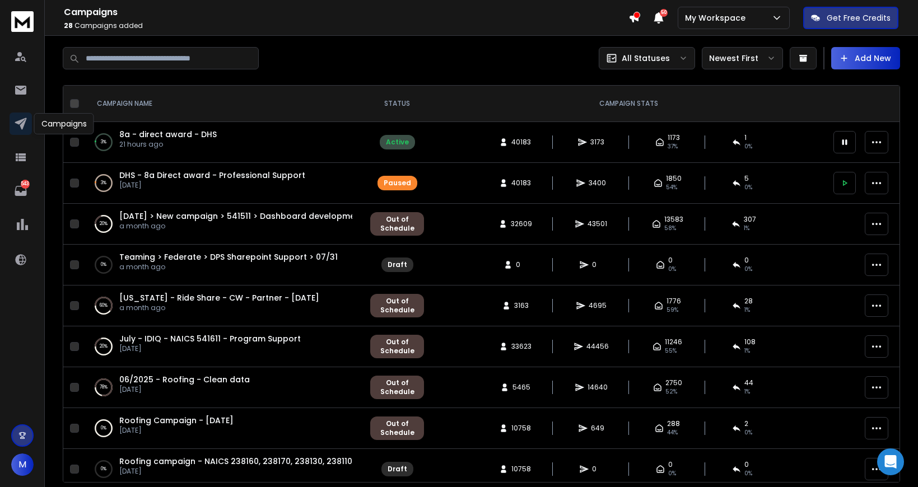
drag, startPoint x: 237, startPoint y: 134, endPoint x: 198, endPoint y: 132, distance: 39.3
click at [236, 134] on div "3 % 8a - direct award - DHS 21 hours ago" at bounding box center [224, 142] width 258 height 27
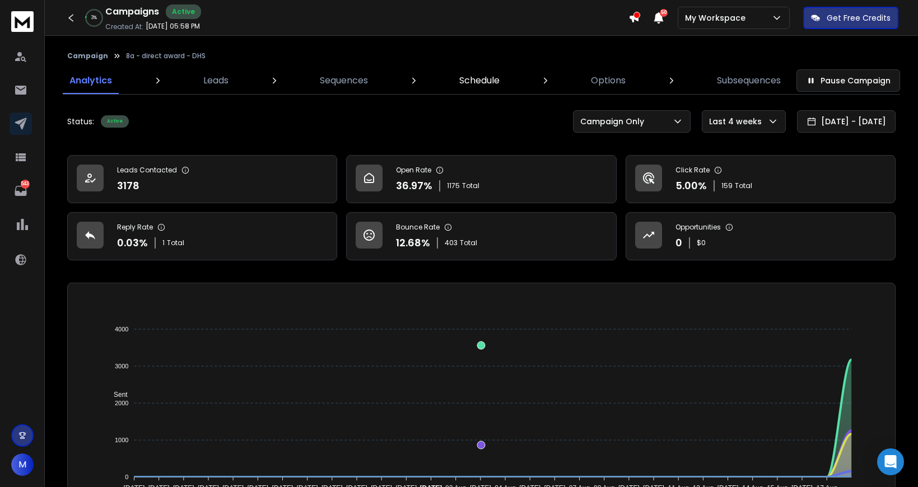
click at [463, 81] on p "Schedule" at bounding box center [479, 80] width 40 height 13
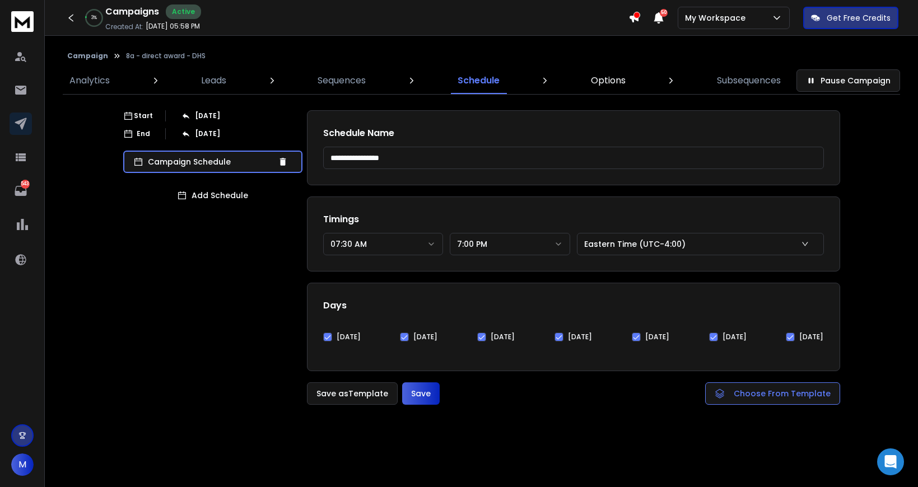
click at [611, 79] on p "Options" at bounding box center [608, 80] width 35 height 13
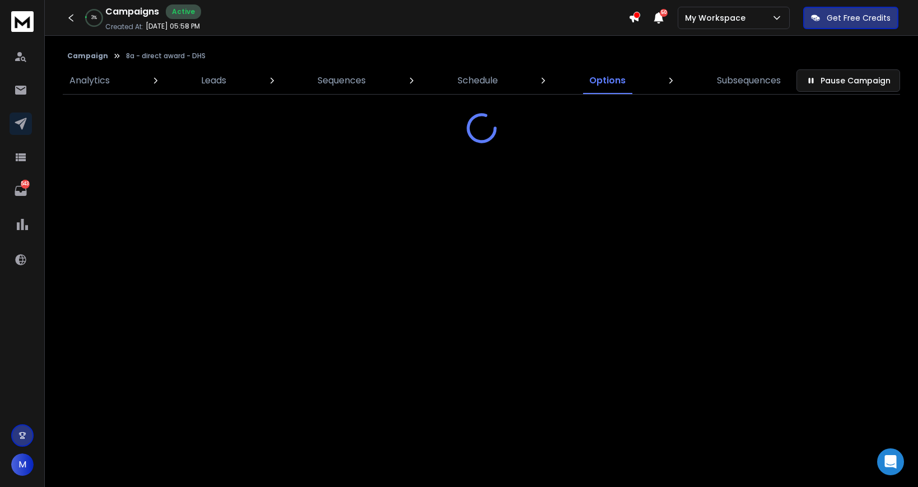
select select "*********"
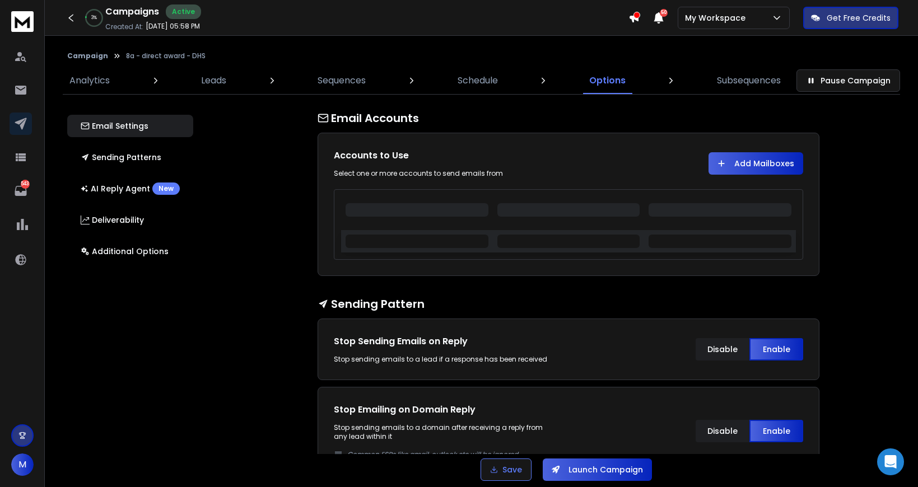
click at [750, 169] on button "Add Mailboxes" at bounding box center [756, 163] width 95 height 22
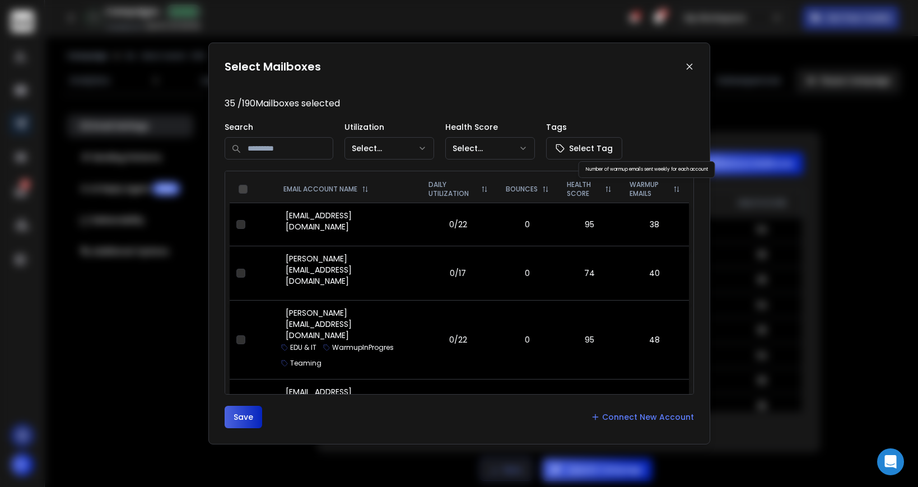
click at [652, 189] on p "WARMUP EMAILS" at bounding box center [649, 189] width 39 height 18
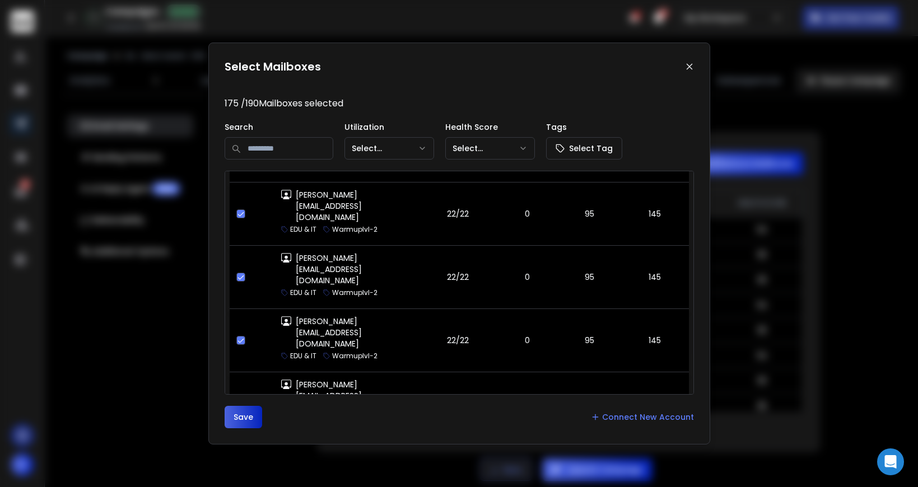
scroll to position [7078, 0]
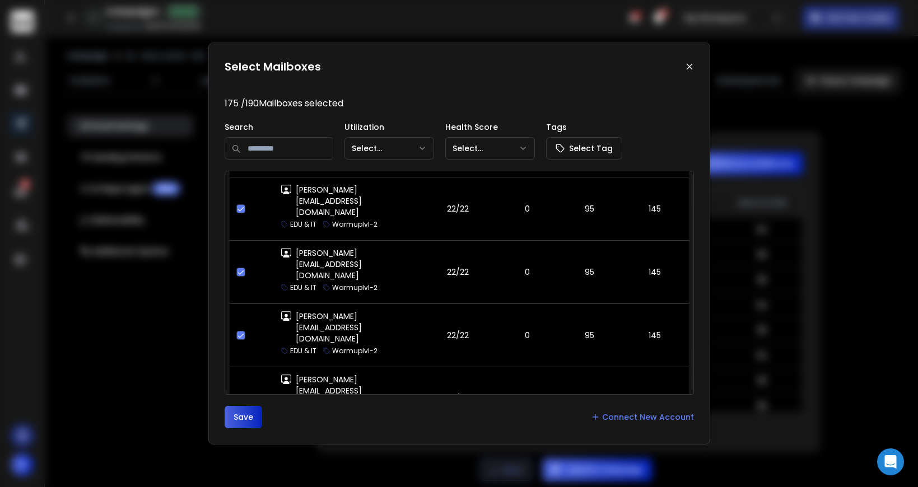
drag, startPoint x: 244, startPoint y: 287, endPoint x: 276, endPoint y: 361, distance: 80.3
click at [245, 418] on button "Save" at bounding box center [244, 417] width 38 height 22
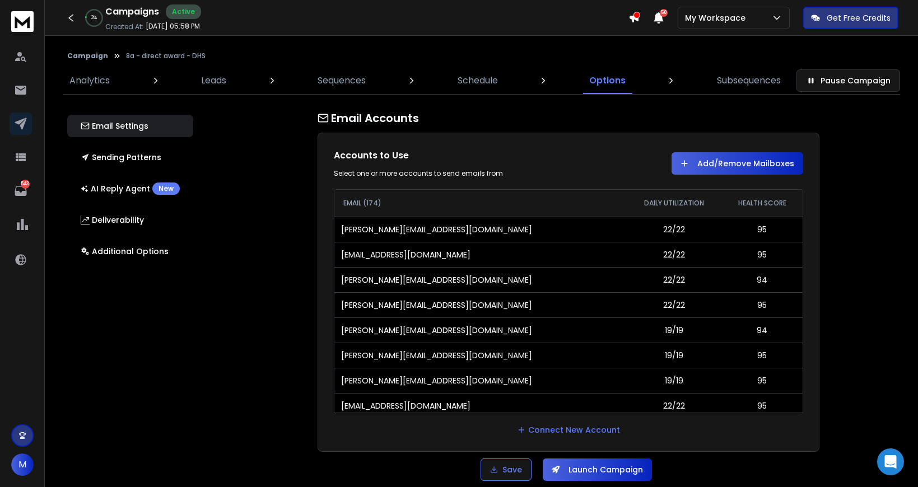
click at [836, 185] on div "Email Accounts Accounts to Use Select one or more accounts to send emails from …" at bounding box center [575, 282] width 728 height 344
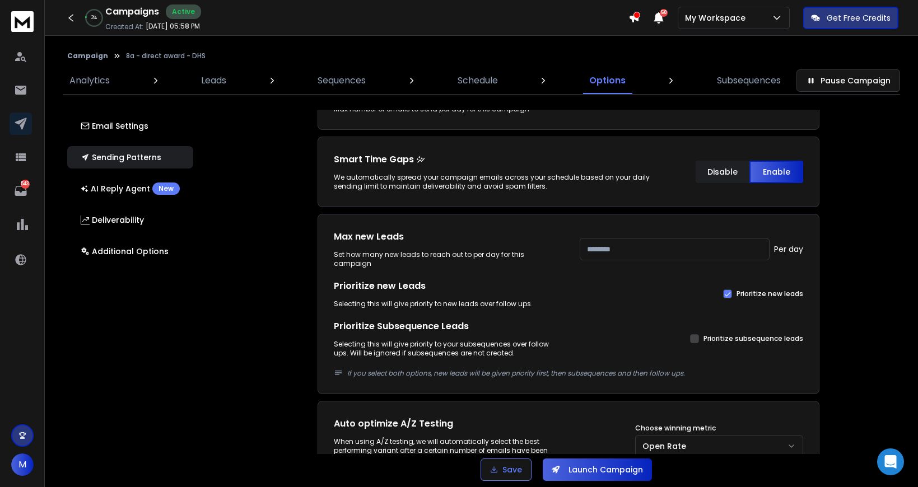
scroll to position [513, 0]
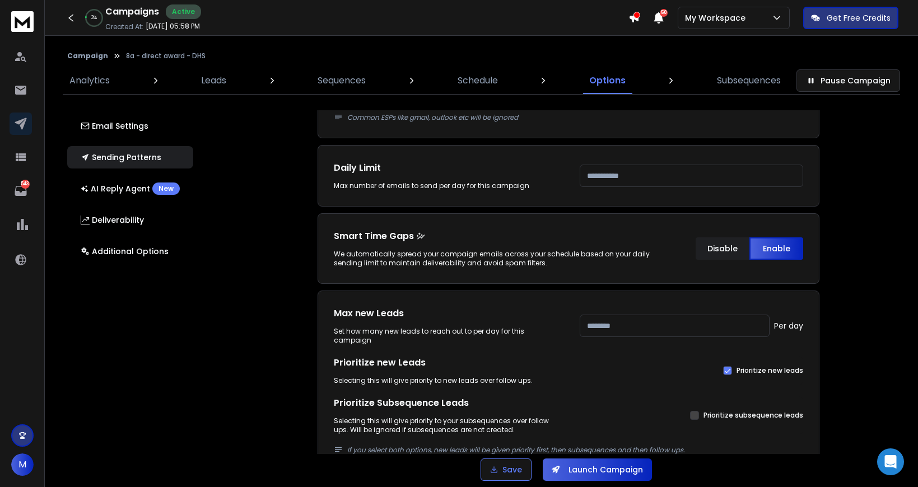
drag, startPoint x: 623, startPoint y: 179, endPoint x: 510, endPoint y: 159, distance: 115.5
click at [480, 156] on div "Daily Limit Max number of emails to send per day for this campaign ****" at bounding box center [569, 176] width 502 height 62
type input "****"
drag, startPoint x: 627, startPoint y: 325, endPoint x: 434, endPoint y: 304, distance: 194.4
click at [434, 304] on div "Max new Leads Set how many new leads to reach out to per day for this campaign …" at bounding box center [569, 381] width 502 height 180
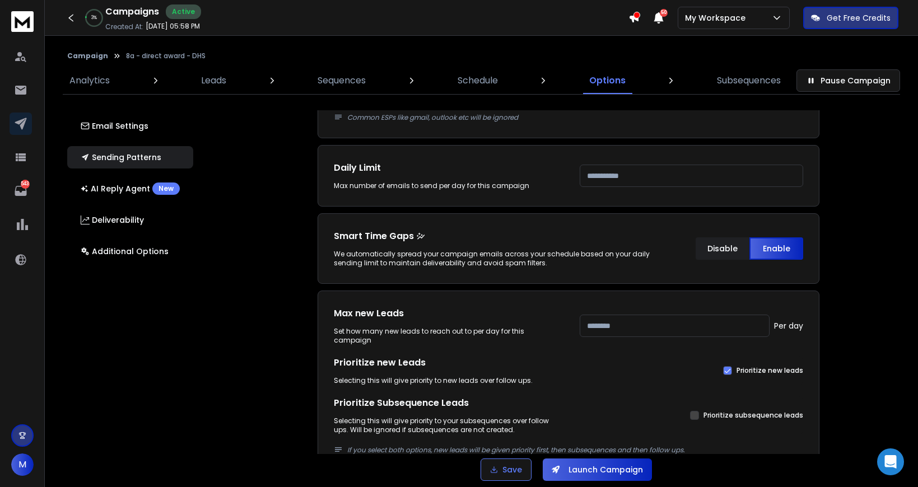
drag, startPoint x: 613, startPoint y: 325, endPoint x: 524, endPoint y: 316, distance: 89.4
click at [524, 316] on div "Max new Leads Set how many new leads to reach out to per day for this campaign …" at bounding box center [568, 326] width 469 height 38
type input "****"
drag, startPoint x: 563, startPoint y: 319, endPoint x: 439, endPoint y: 311, distance: 124.6
click at [411, 309] on div "Max new Leads Set how many new leads to reach out to per day for this campaign …" at bounding box center [568, 326] width 469 height 38
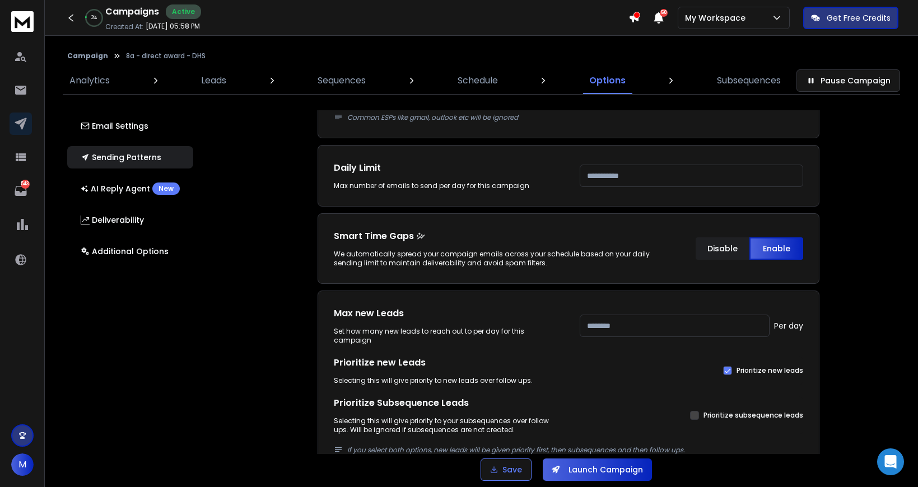
drag, startPoint x: 847, startPoint y: 291, endPoint x: 679, endPoint y: 315, distance: 169.8
click at [847, 291] on div "Email Accounts Accounts to Use Select one or more accounts to send emails from …" at bounding box center [575, 282] width 728 height 344
drag, startPoint x: 509, startPoint y: 465, endPoint x: 518, endPoint y: 446, distance: 21.6
click at [509, 465] on button "Save" at bounding box center [506, 470] width 51 height 22
click at [631, 321] on input "number" at bounding box center [675, 318] width 190 height 22
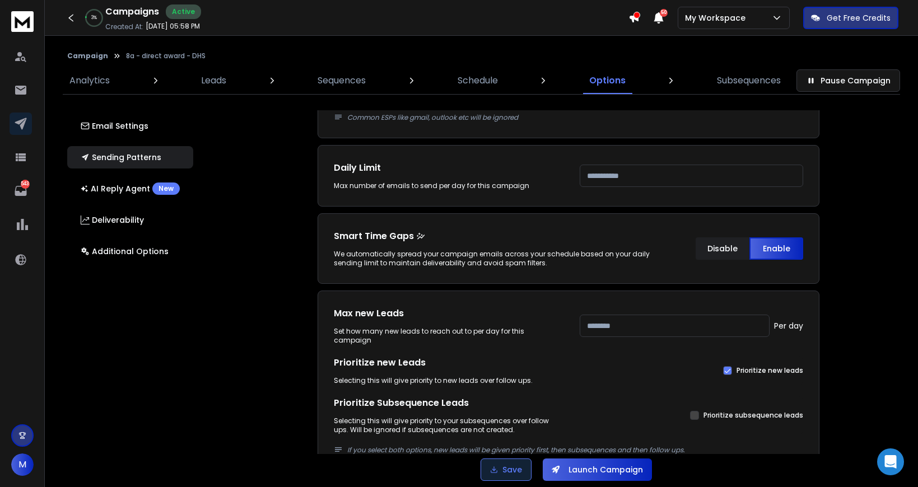
type input "****"
click at [516, 473] on button "Save" at bounding box center [506, 470] width 51 height 22
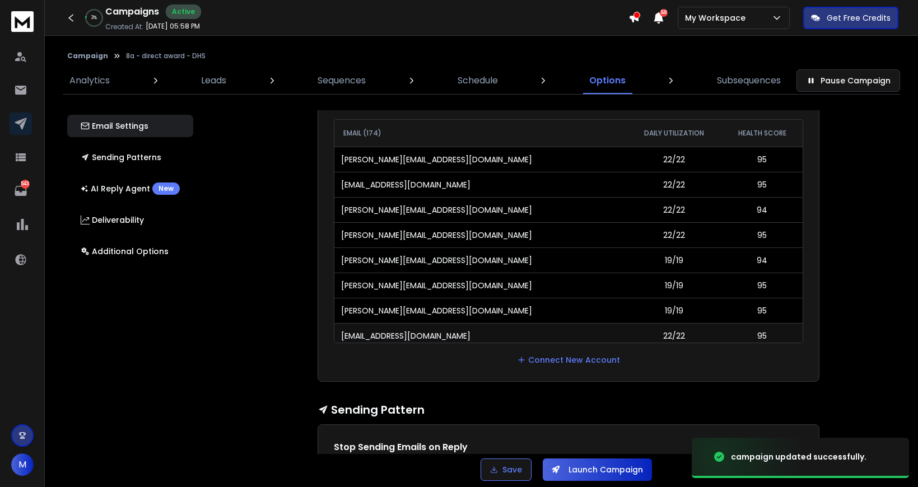
scroll to position [0, 0]
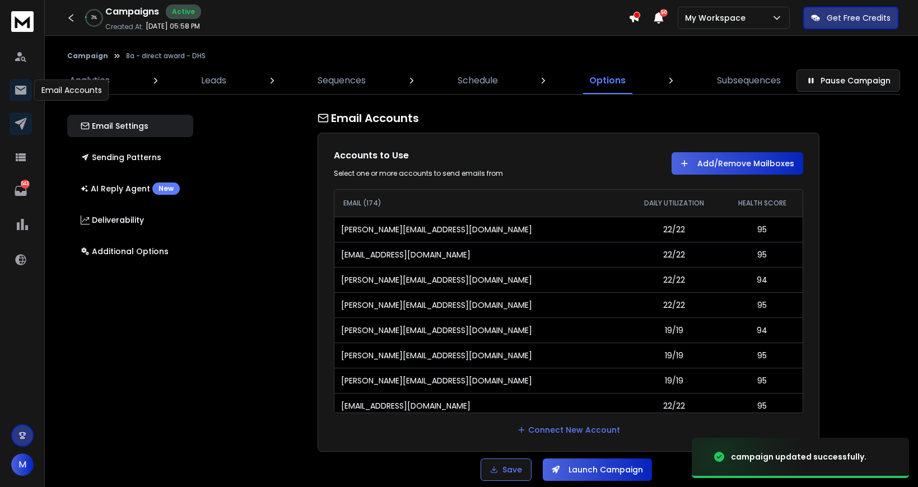
click at [26, 88] on icon at bounding box center [20, 90] width 11 height 9
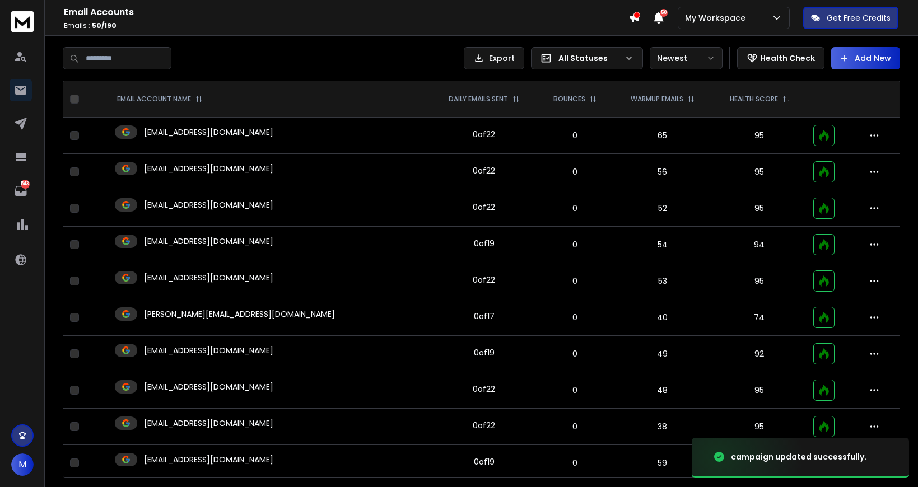
click at [688, 101] on icon at bounding box center [691, 99] width 7 height 7
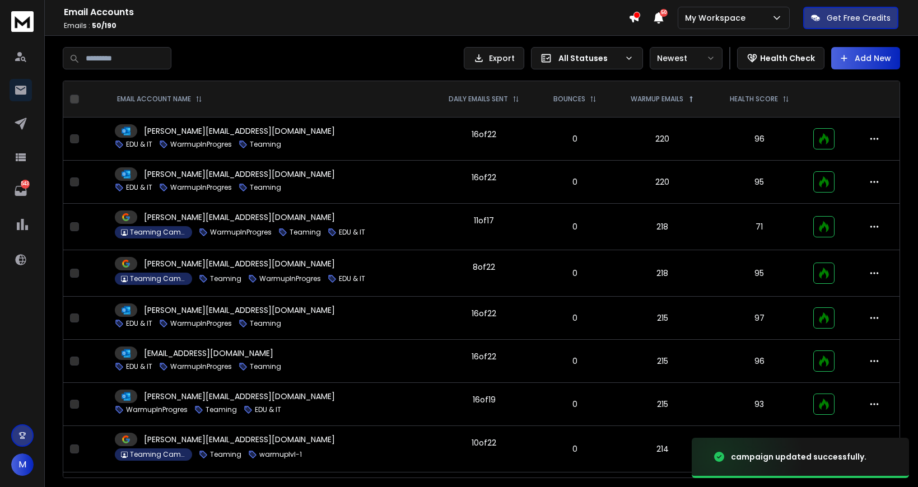
drag, startPoint x: 76, startPoint y: 141, endPoint x: 75, endPoint y: 180, distance: 39.8
click at [76, 140] on button "button" at bounding box center [74, 138] width 9 height 9
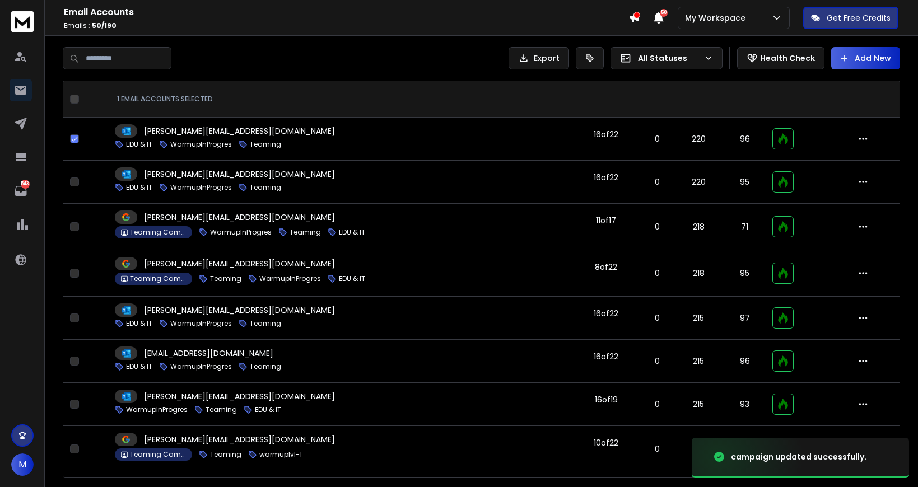
click at [74, 180] on button "button" at bounding box center [74, 182] width 9 height 9
click at [197, 140] on p "WarmupInProgres" at bounding box center [201, 144] width 62 height 9
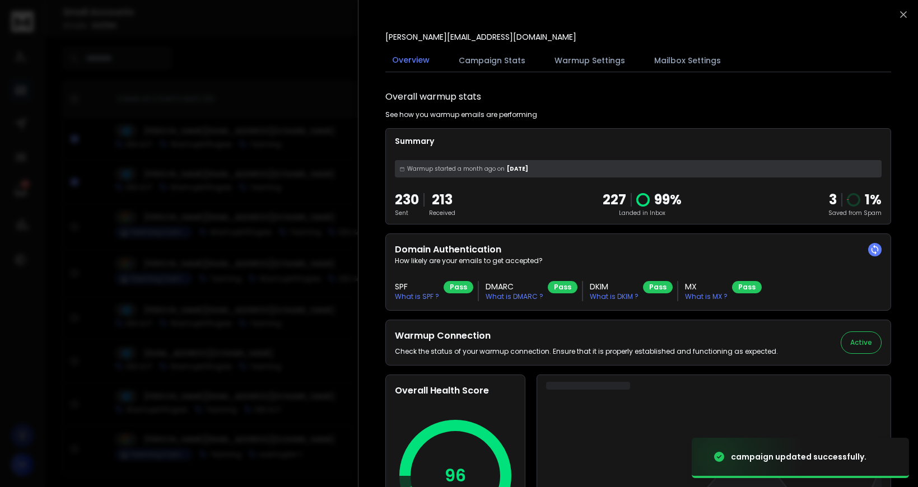
click at [488, 61] on button "Campaign Stats" at bounding box center [492, 60] width 80 height 25
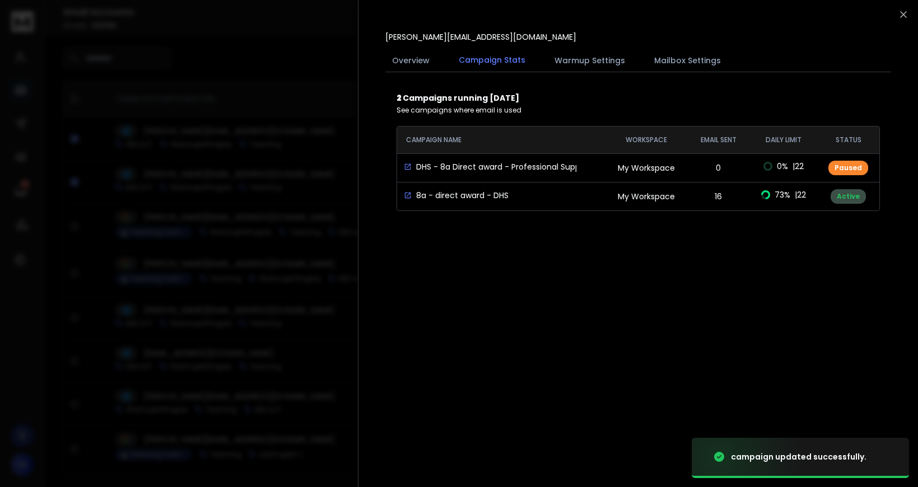
click at [579, 62] on button "Warmup Settings" at bounding box center [590, 60] width 84 height 25
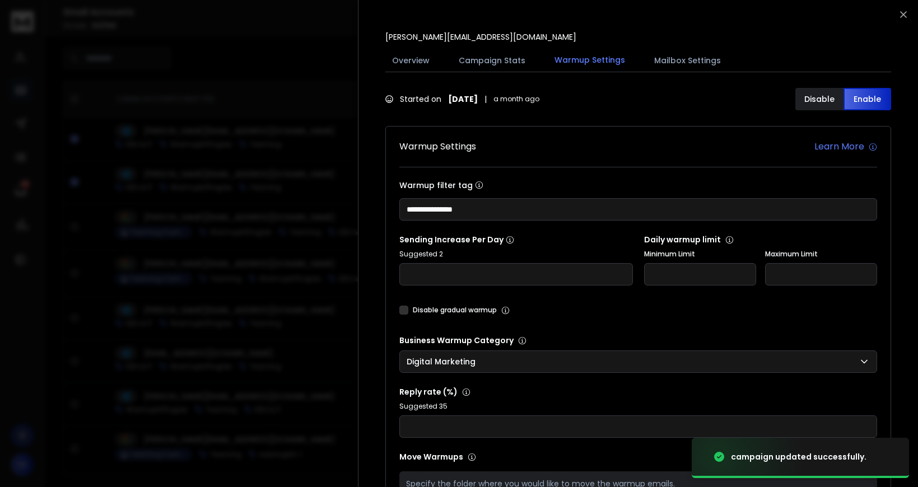
click at [686, 58] on button "Mailbox Settings" at bounding box center [687, 60] width 80 height 25
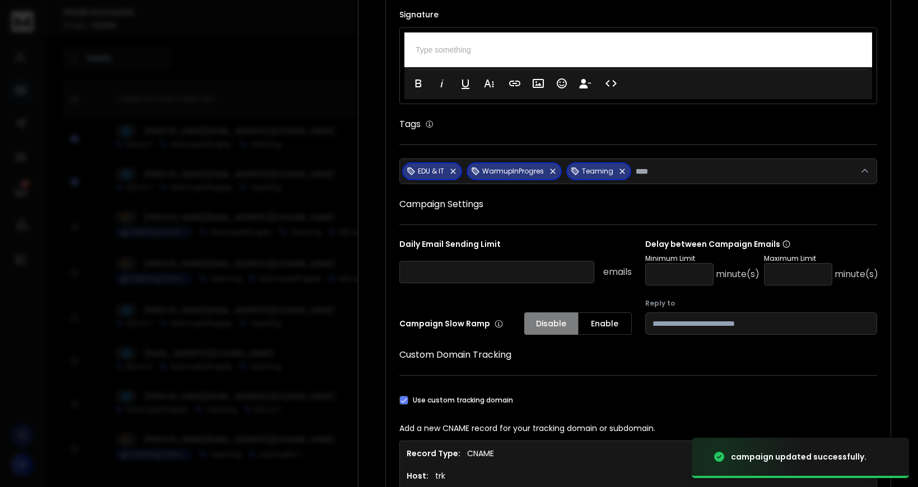
scroll to position [195, 0]
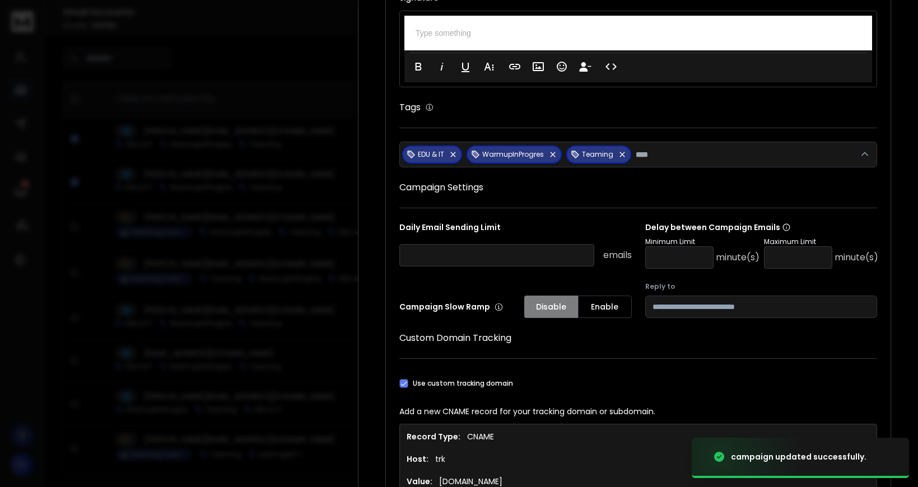
click at [231, 229] on div at bounding box center [459, 243] width 918 height 487
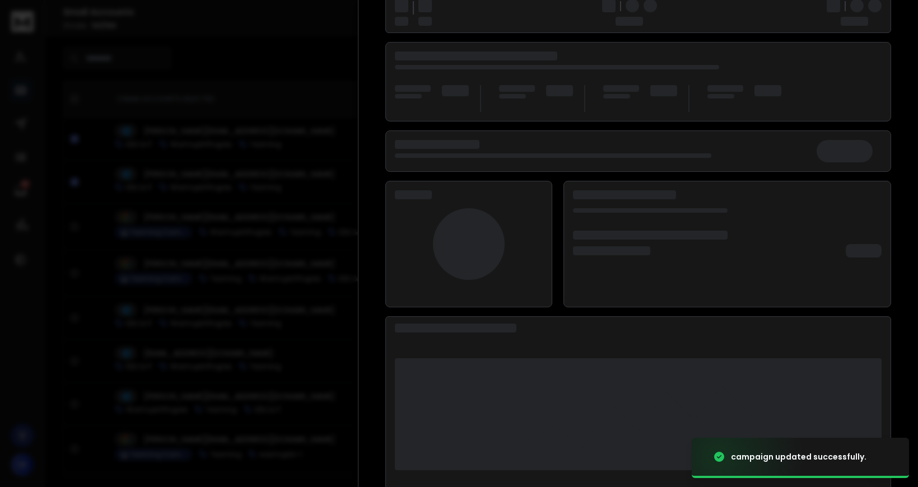
scroll to position [95, 0]
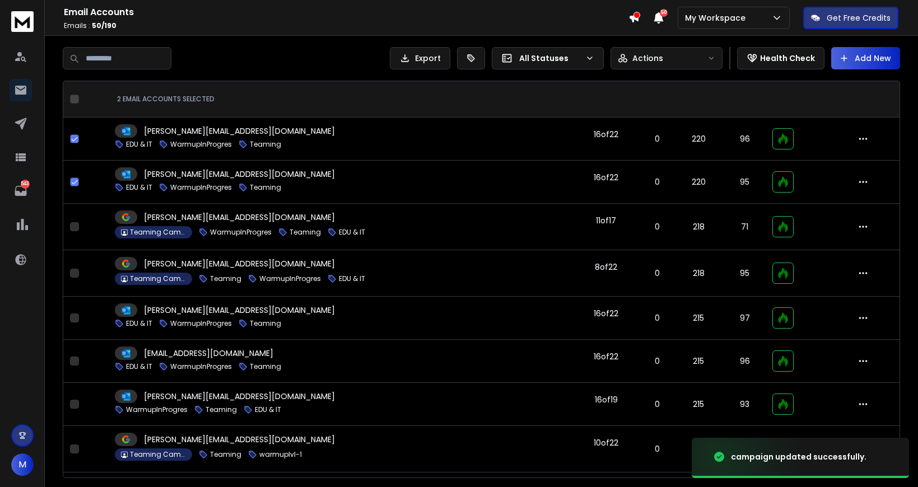
click at [186, 175] on p "[PERSON_NAME][EMAIL_ADDRESS][DOMAIN_NAME]" at bounding box center [239, 174] width 191 height 11
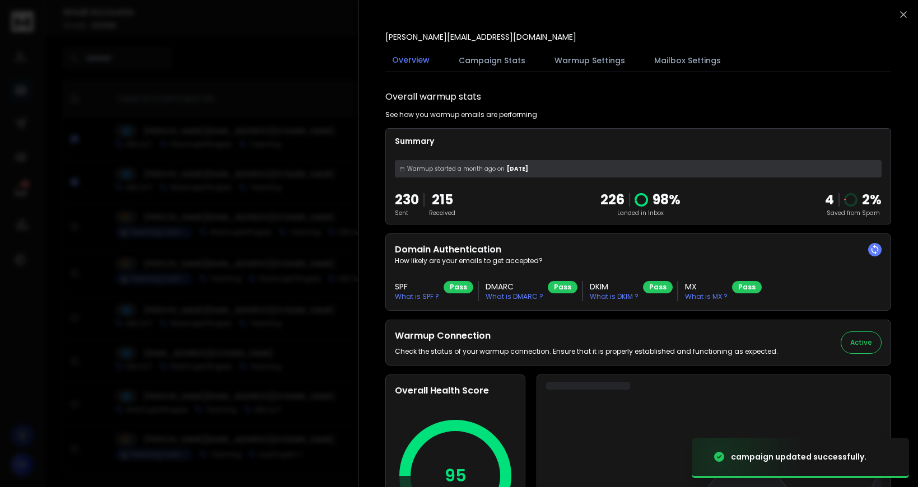
click at [652, 60] on button "Mailbox Settings" at bounding box center [687, 60] width 80 height 25
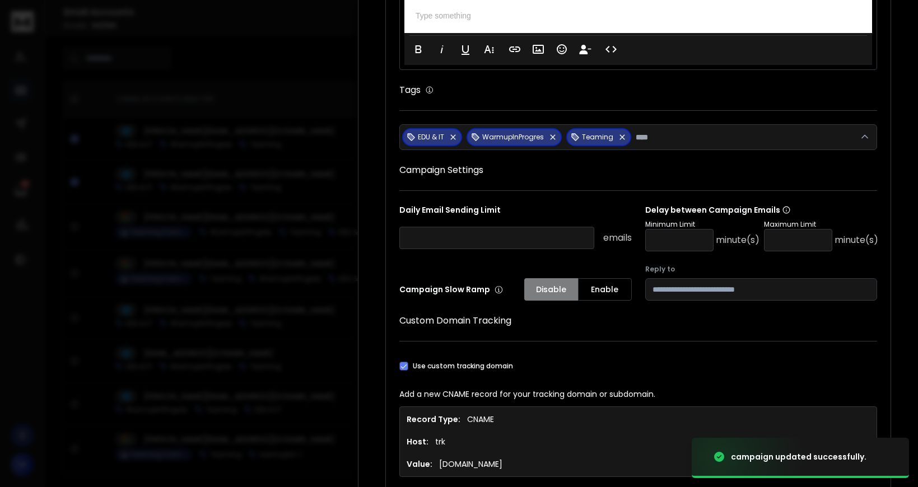
scroll to position [213, 0]
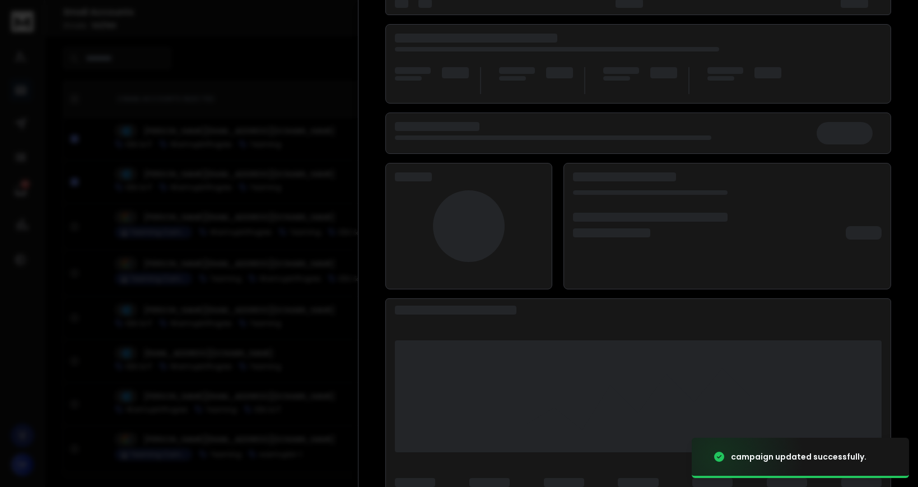
click at [161, 170] on div at bounding box center [459, 243] width 918 height 487
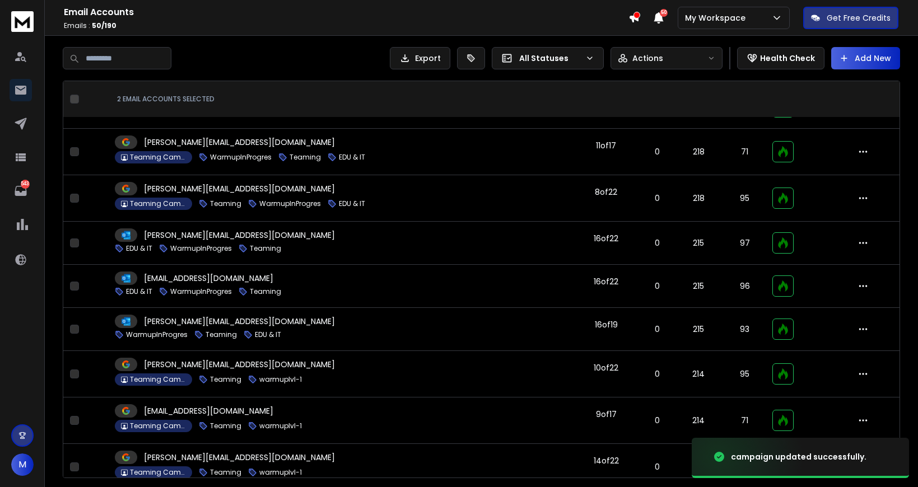
scroll to position [80, 0]
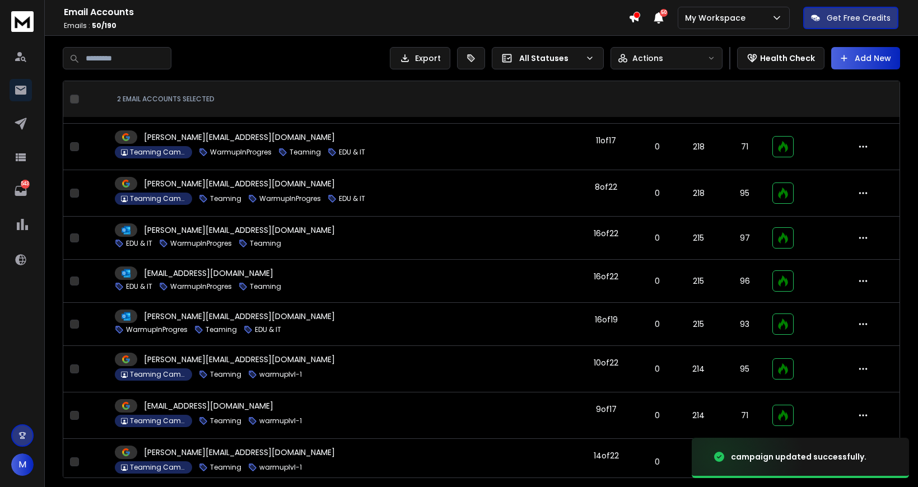
click at [196, 360] on p "[PERSON_NAME][EMAIL_ADDRESS][DOMAIN_NAME]" at bounding box center [239, 359] width 191 height 11
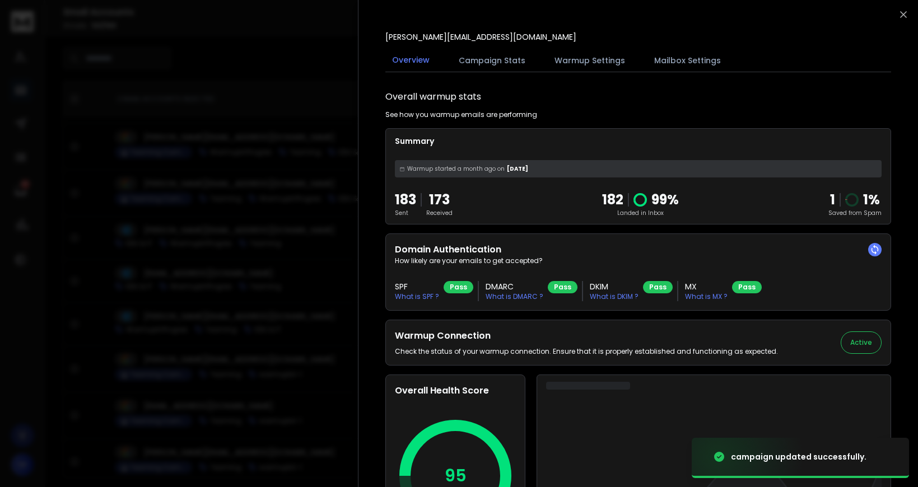
click at [666, 62] on button "Mailbox Settings" at bounding box center [687, 60] width 80 height 25
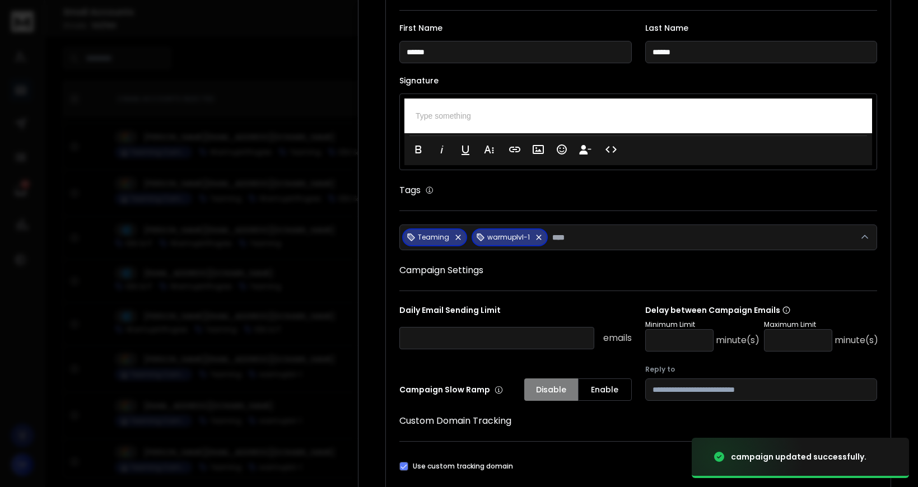
scroll to position [111, 0]
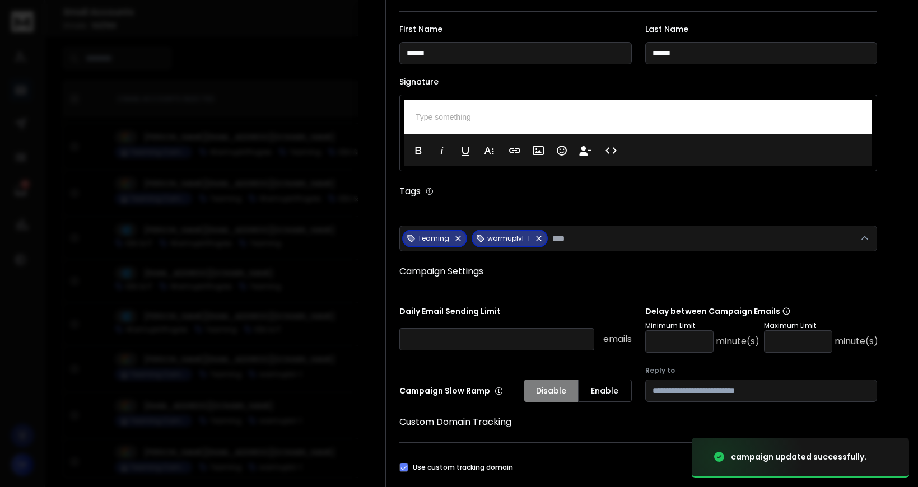
click at [132, 97] on div at bounding box center [459, 243] width 918 height 487
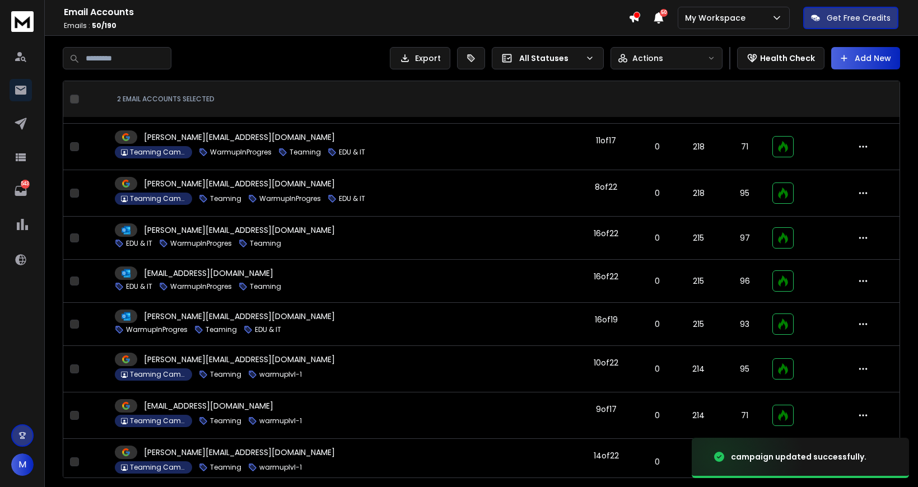
scroll to position [0, 0]
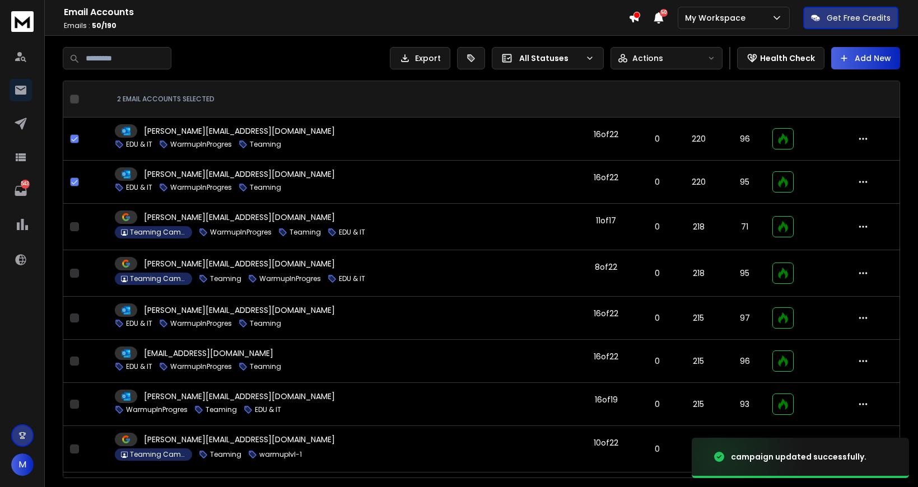
click at [170, 215] on p "[PERSON_NAME][EMAIL_ADDRESS][DOMAIN_NAME]" at bounding box center [239, 217] width 191 height 11
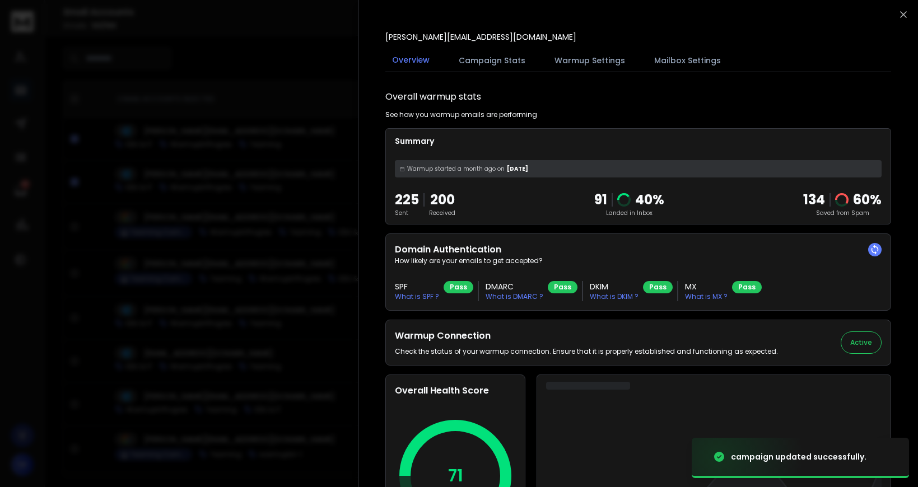
click at [674, 59] on button "Mailbox Settings" at bounding box center [687, 60] width 80 height 25
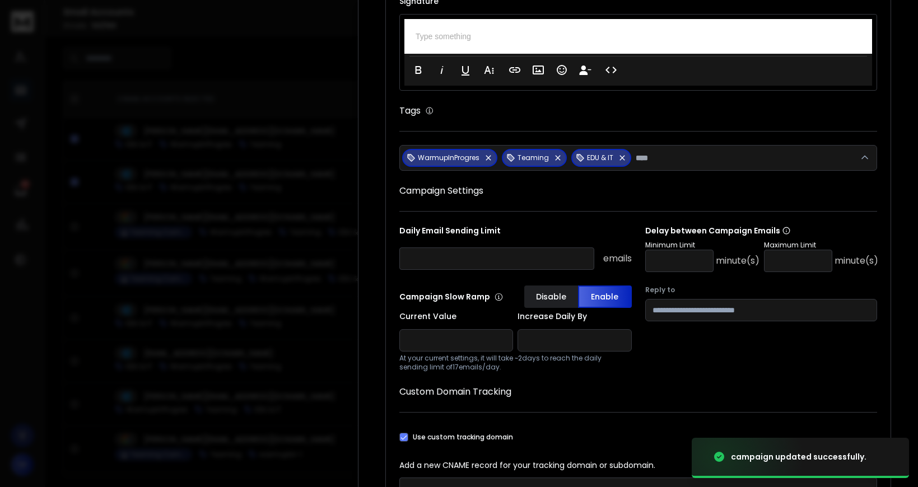
scroll to position [193, 0]
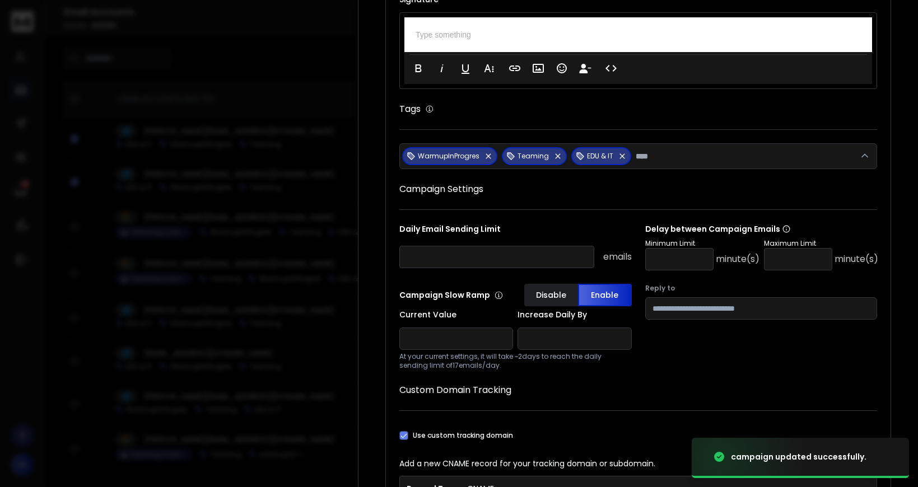
click at [425, 344] on input "**" at bounding box center [456, 339] width 114 height 22
drag, startPoint x: 422, startPoint y: 341, endPoint x: 349, endPoint y: 335, distance: 73.0
click at [349, 335] on body "Your warmest leads are on your site – Turn visits into conversations Reach Out …" at bounding box center [459, 243] width 918 height 487
type input "*"
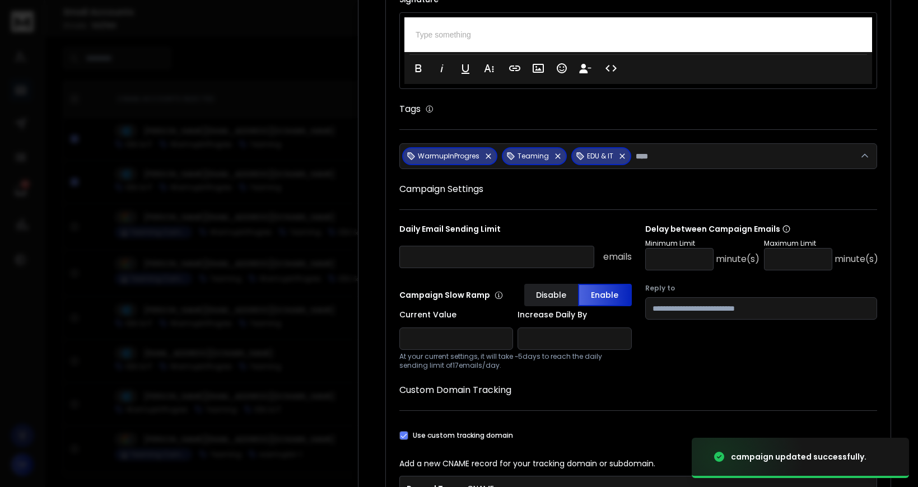
click at [553, 362] on p "At your current settings, it will take ~ 5 days to reach the daily sending limi…" at bounding box center [515, 361] width 232 height 18
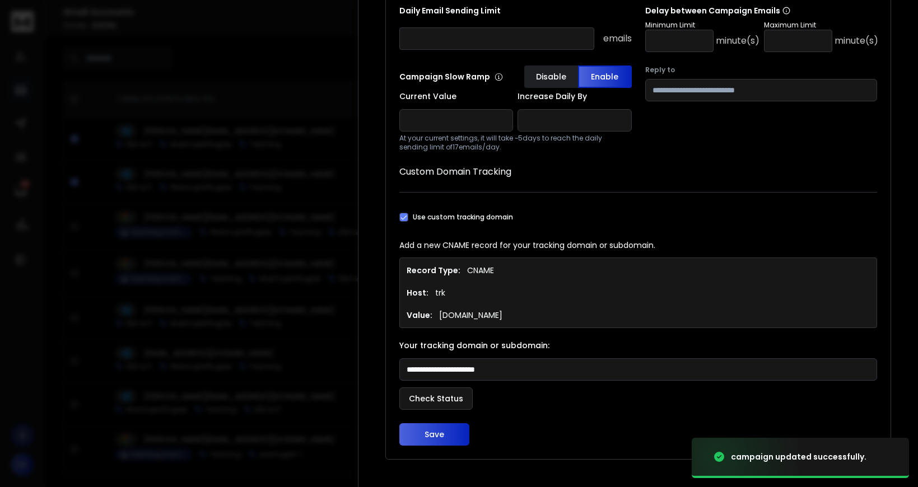
scroll to position [416, 0]
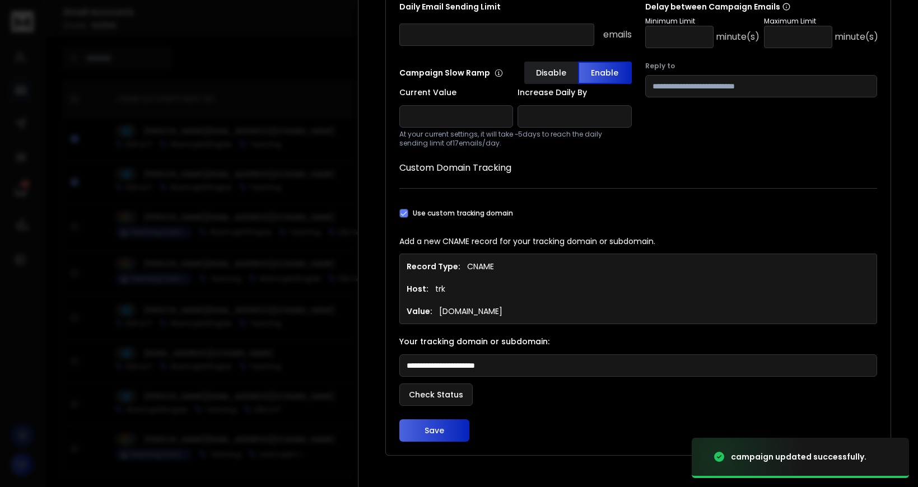
click at [453, 430] on button "Save" at bounding box center [434, 431] width 70 height 22
click at [165, 176] on div at bounding box center [459, 243] width 918 height 487
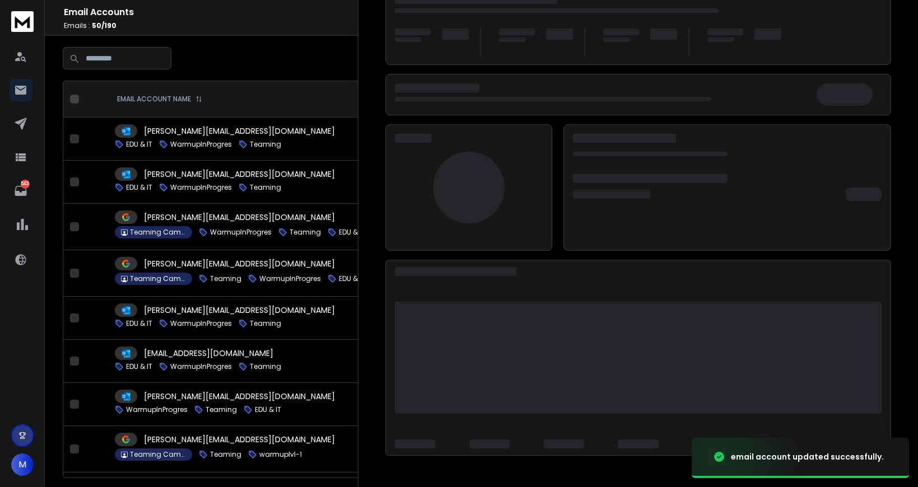
scroll to position [0, 0]
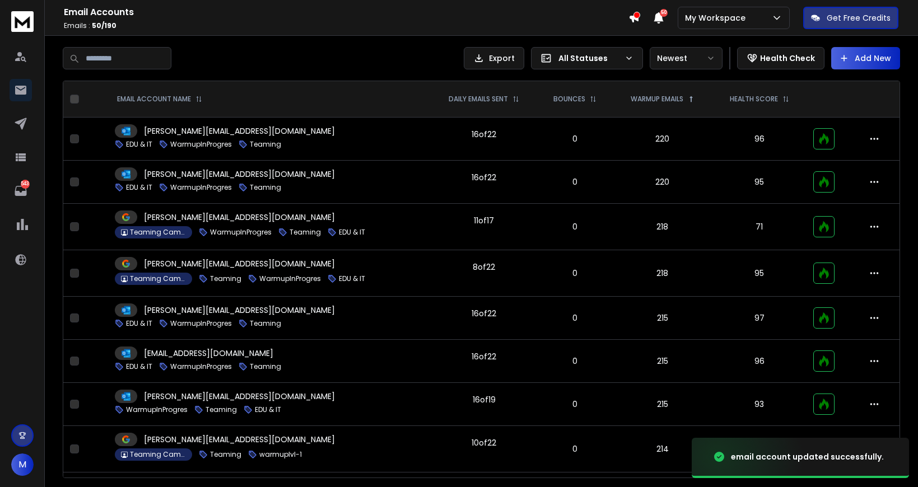
click at [789, 99] on div "HEALTH SCORE" at bounding box center [759, 99] width 76 height 9
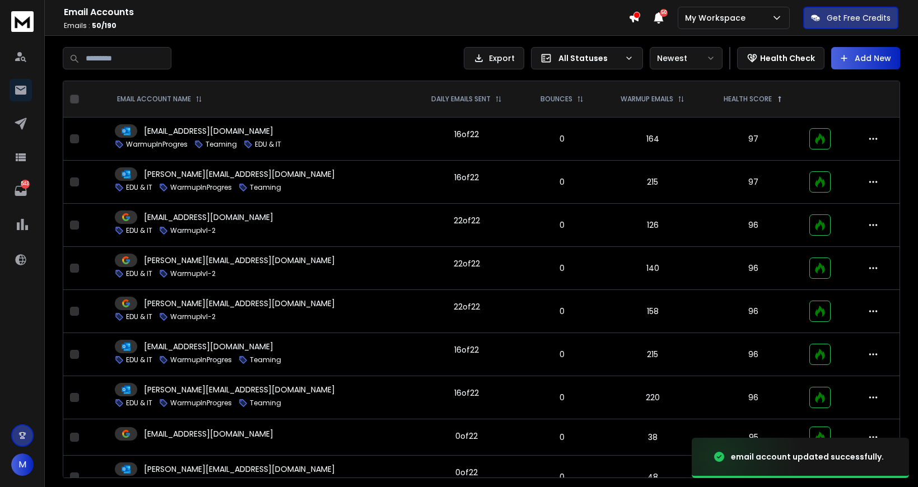
click at [776, 99] on icon at bounding box center [779, 99] width 7 height 7
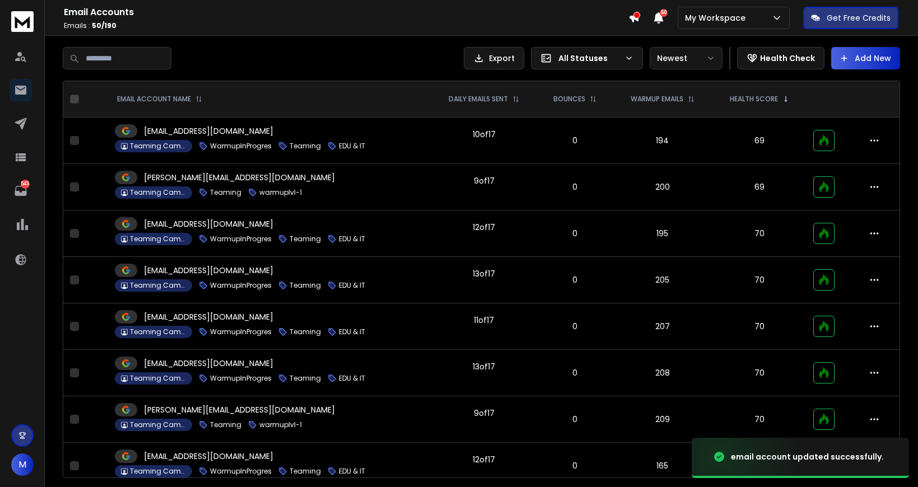
click at [71, 138] on button "button" at bounding box center [74, 140] width 9 height 9
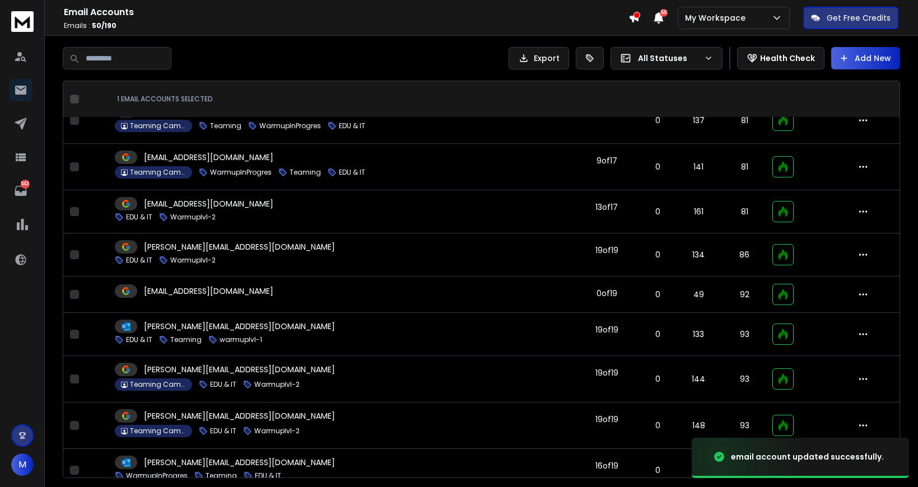
scroll to position [1495, 0]
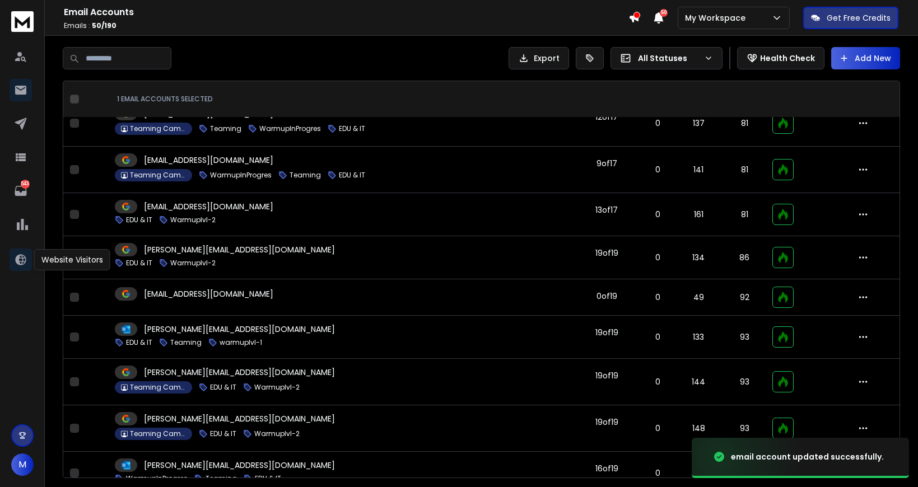
type button "on"
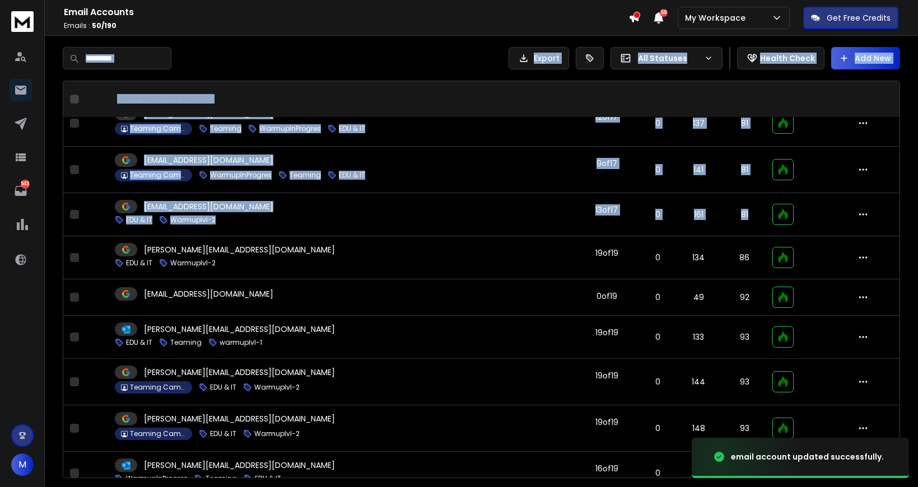
click at [79, 260] on div at bounding box center [89, 257] width 38 height 9
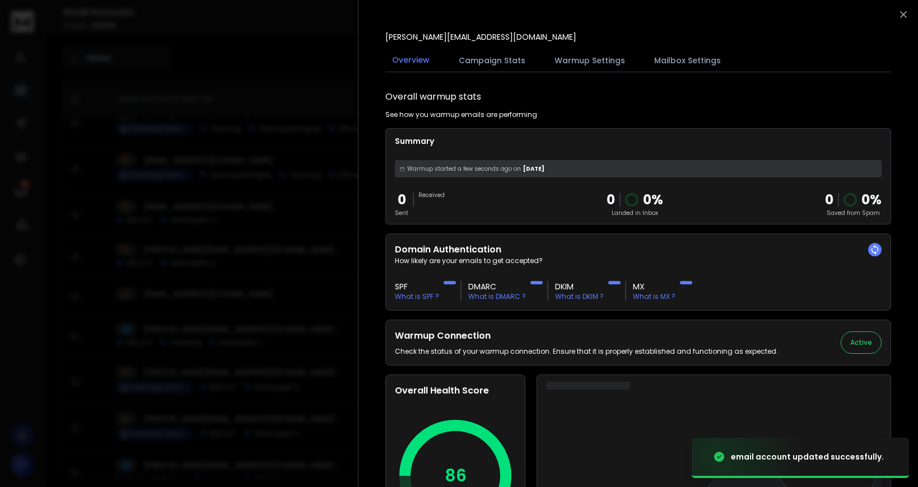
click at [163, 143] on div at bounding box center [459, 243] width 918 height 487
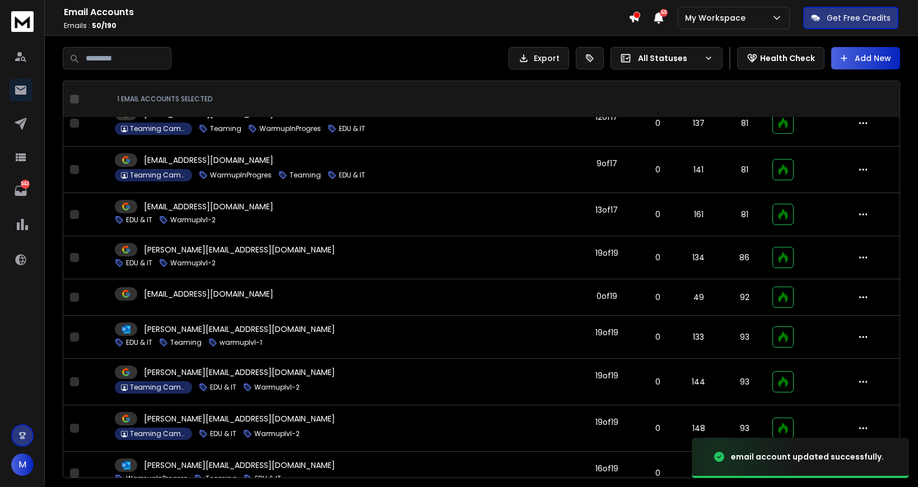
click at [73, 257] on button "button" at bounding box center [74, 257] width 9 height 9
type button "on"
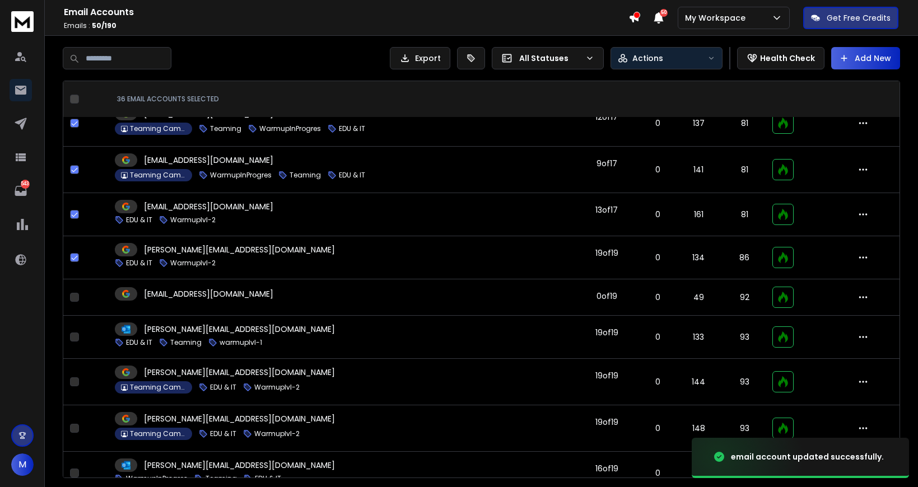
click at [667, 58] on div "Actions" at bounding box center [660, 58] width 85 height 11
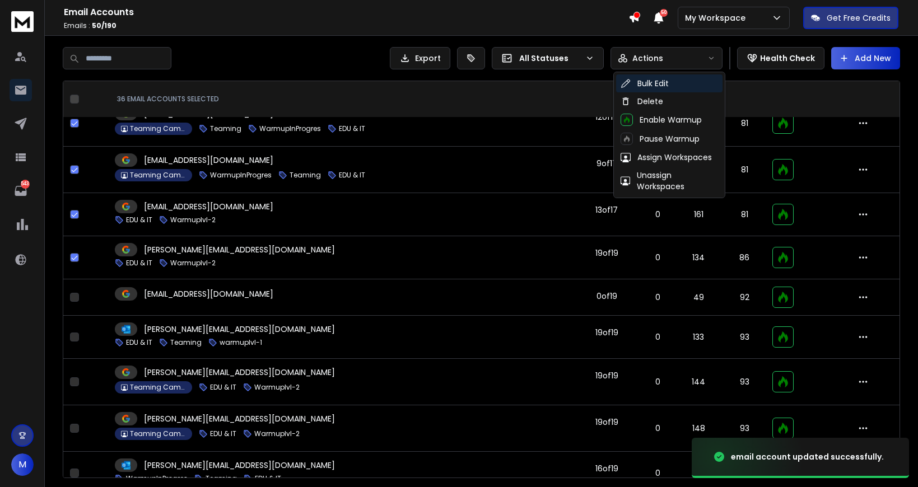
click at [650, 84] on div "Bulk Edit" at bounding box center [645, 83] width 48 height 11
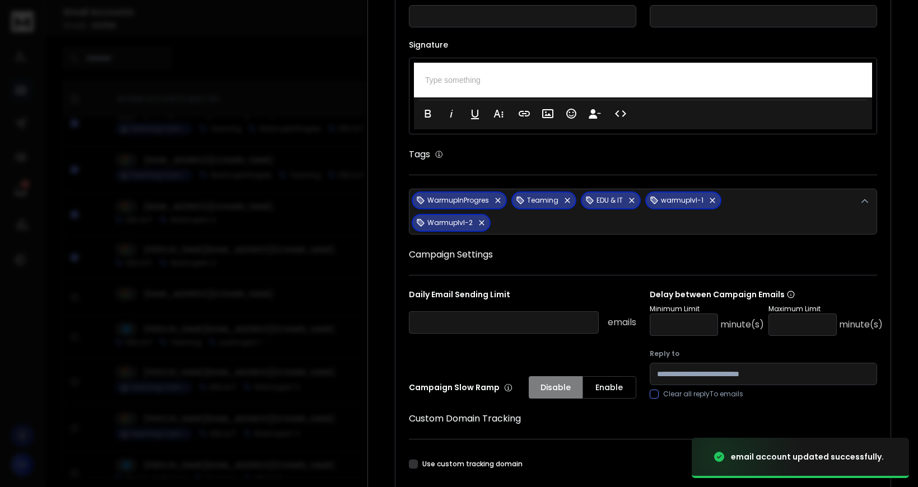
scroll to position [194, 0]
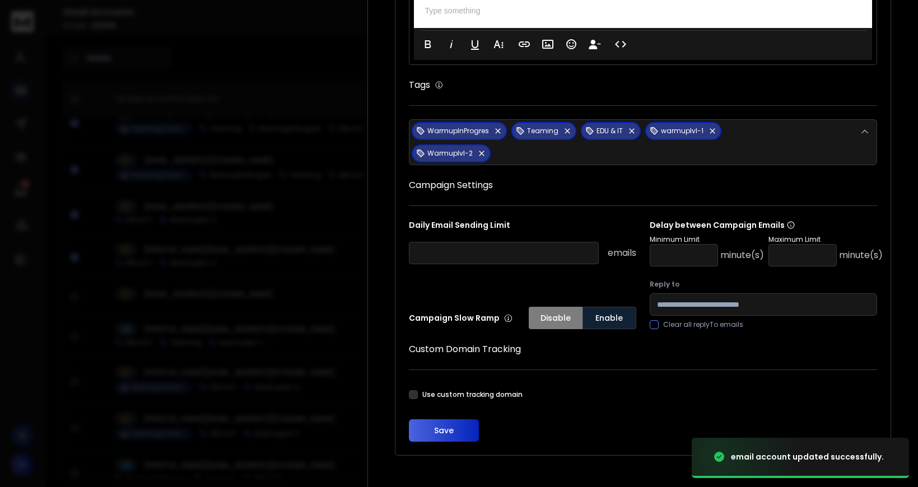
click at [608, 320] on button "Enable" at bounding box center [609, 318] width 54 height 22
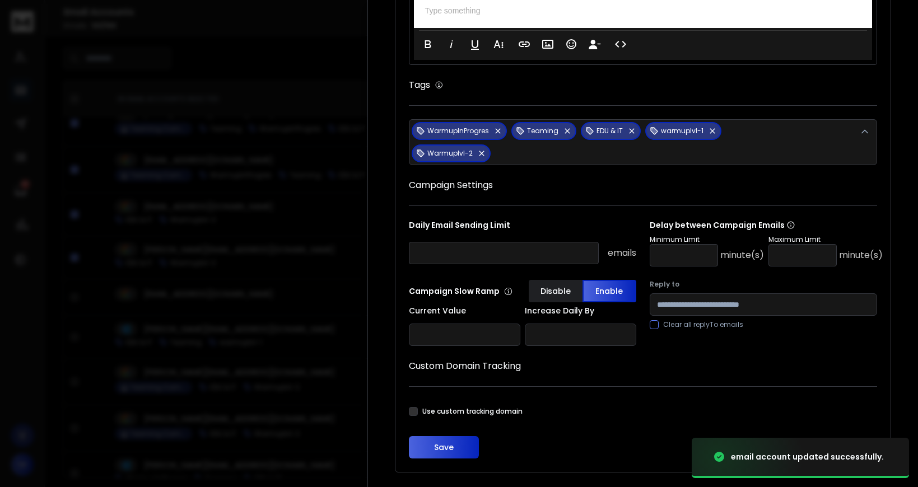
drag, startPoint x: 452, startPoint y: 339, endPoint x: 384, endPoint y: 332, distance: 68.7
click at [384, 332] on div "Mailbox Settings Warmup Settings Sender Name First Name Last Name Signature Typ…" at bounding box center [642, 155] width 523 height 672
type input "*"
click at [554, 337] on input "Increase Daily By" at bounding box center [580, 335] width 111 height 22
type input "*"
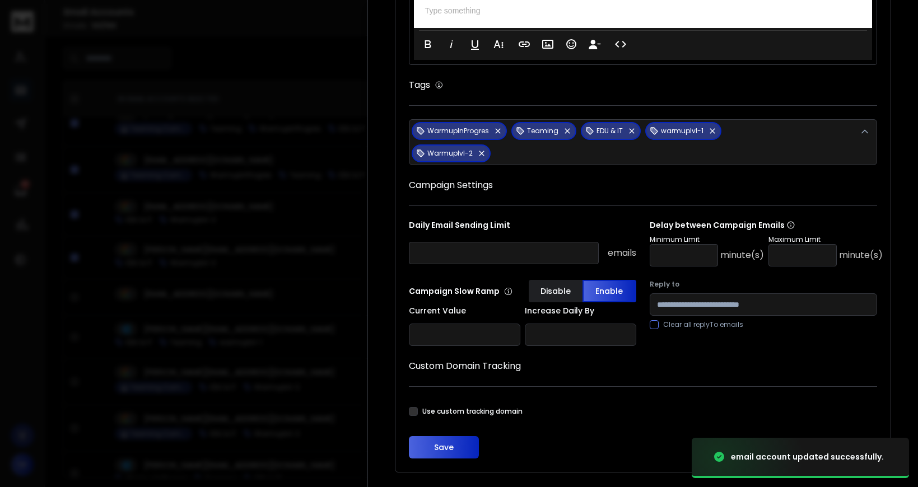
click at [453, 445] on button "Save" at bounding box center [444, 447] width 70 height 22
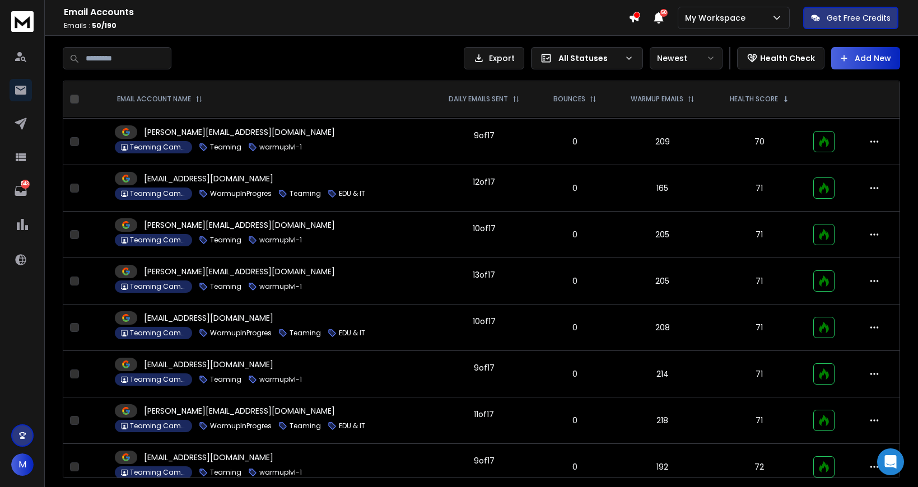
scroll to position [0, 0]
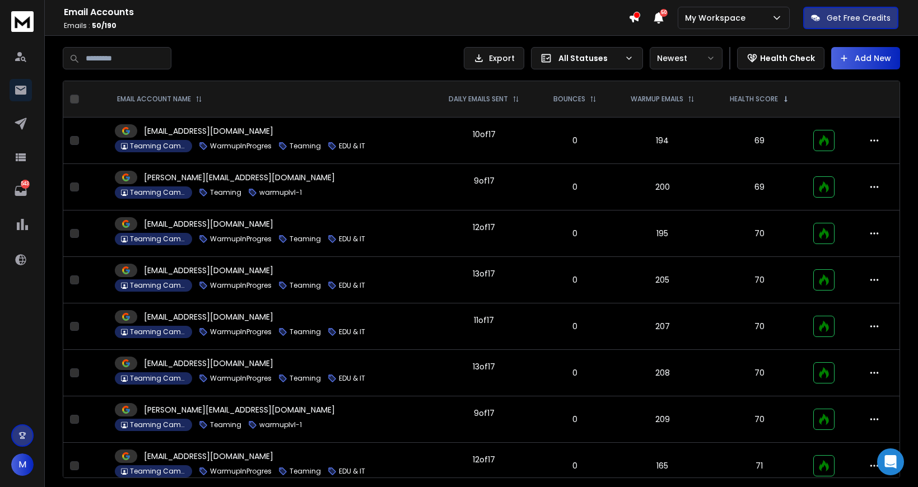
click at [72, 139] on button "on" at bounding box center [74, 140] width 9 height 9
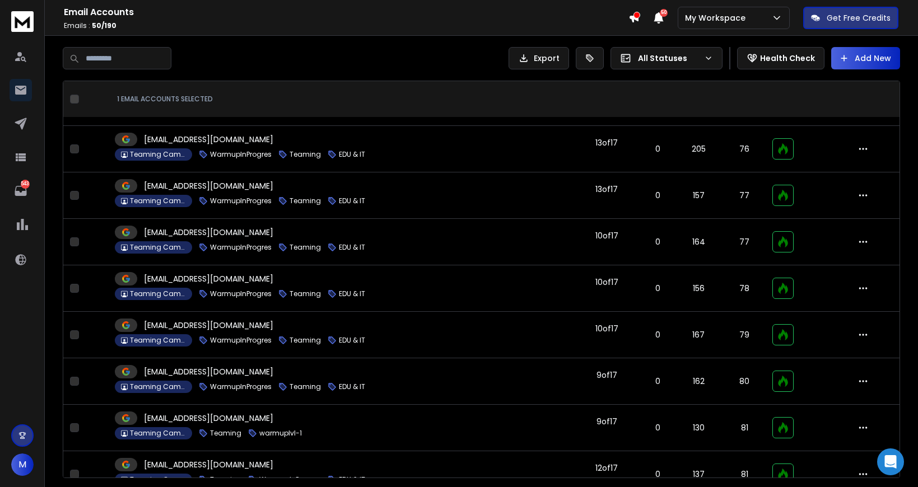
scroll to position [1158, 0]
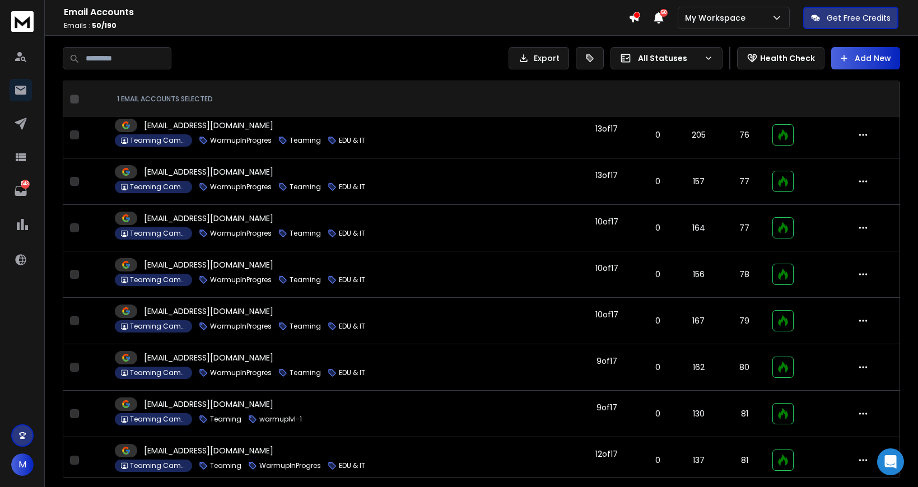
click at [76, 365] on button "button" at bounding box center [74, 367] width 9 height 9
type button "on"
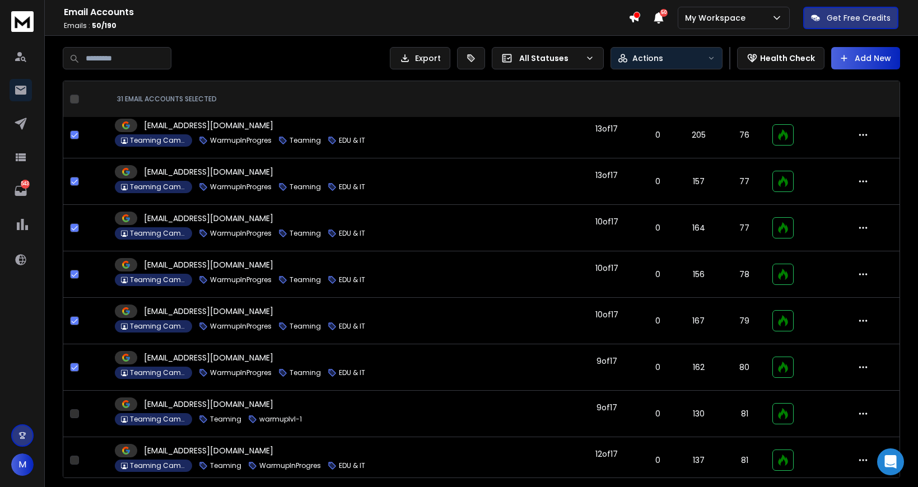
click at [637, 63] on p "Actions" at bounding box center [647, 58] width 31 height 11
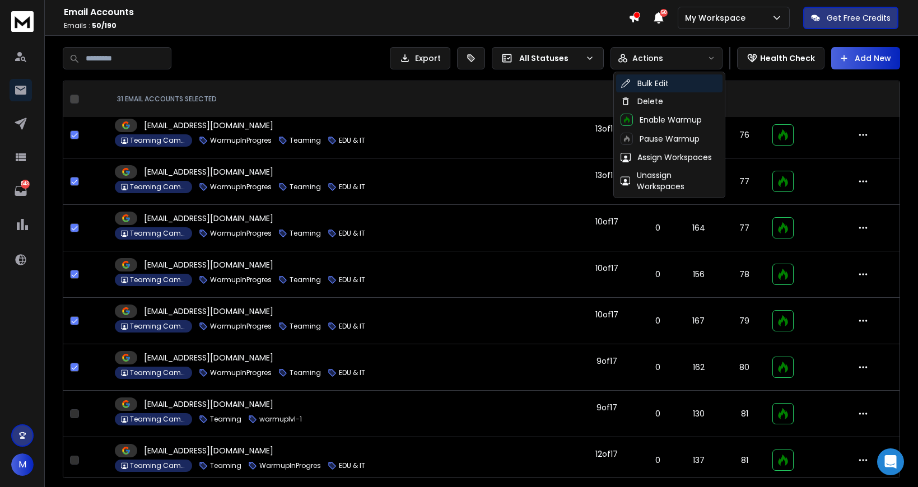
click at [641, 83] on div "Bulk Edit" at bounding box center [645, 83] width 48 height 11
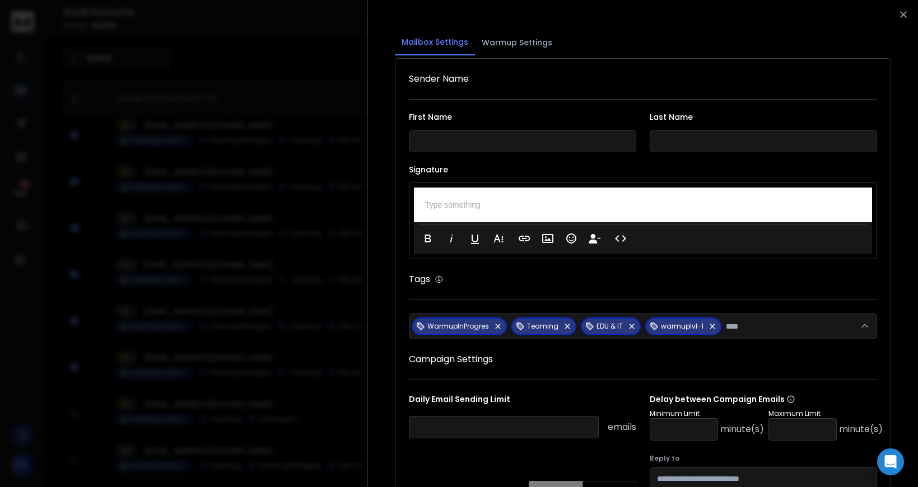
scroll to position [174, 0]
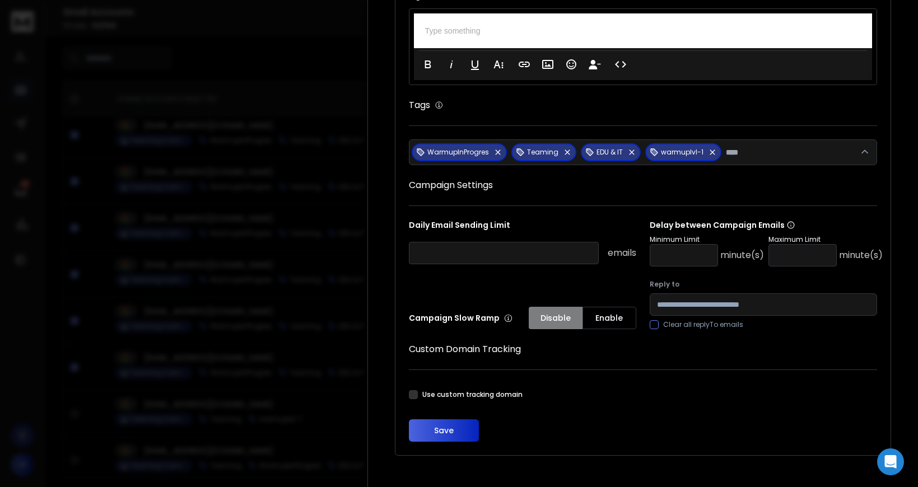
click at [533, 256] on input "number" at bounding box center [504, 253] width 190 height 22
click at [552, 220] on p "Daily Email Sending Limit" at bounding box center [522, 228] width 227 height 16
click at [593, 320] on button "Enable" at bounding box center [609, 318] width 54 height 22
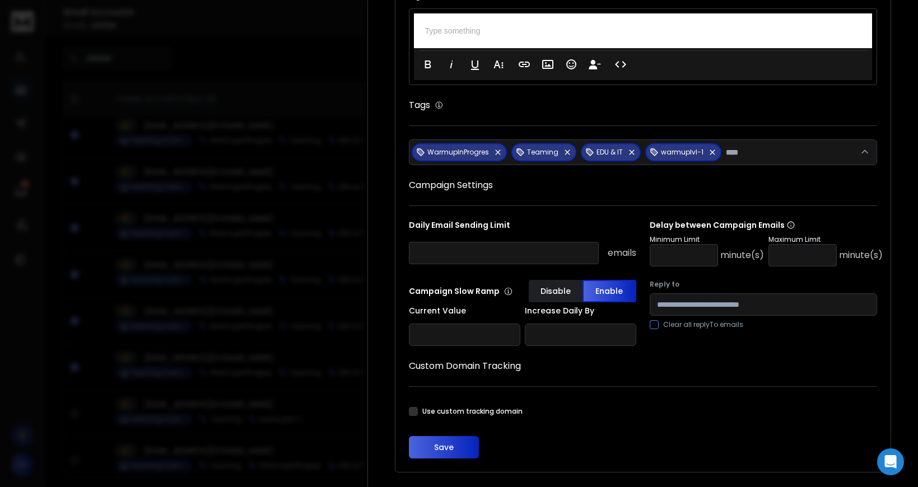
click at [462, 331] on input "*" at bounding box center [464, 335] width 111 height 22
click at [357, 320] on body "Your warmest leads are on your site – Turn visits into conversations Reach Out …" at bounding box center [459, 243] width 918 height 487
type input "*"
click at [562, 330] on input "Increase Daily By" at bounding box center [580, 335] width 111 height 22
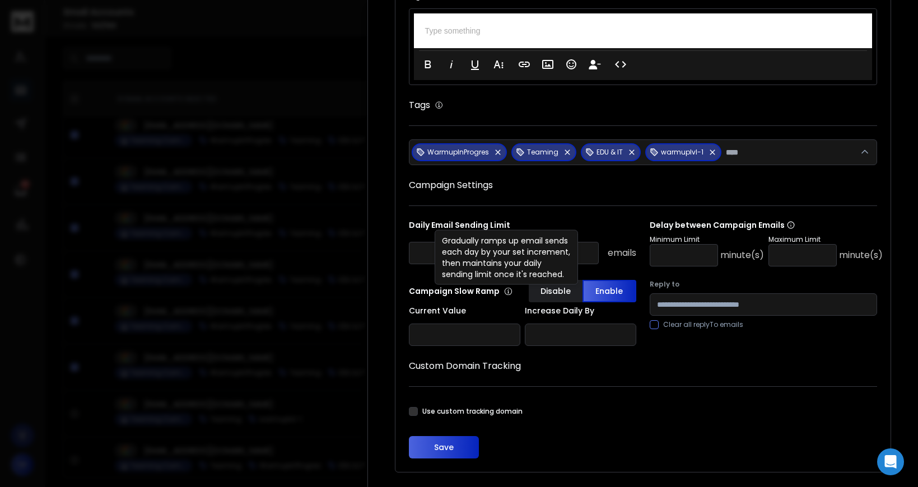
type input "*"
click at [482, 251] on div "Gradually ramps up email sends each day by your set increment, then maintains y…" at bounding box center [506, 257] width 143 height 55
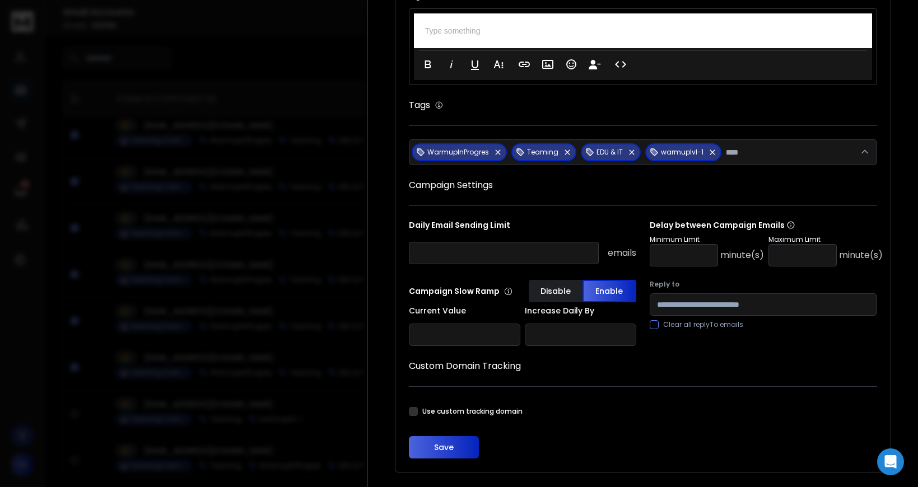
click at [436, 253] on input "number" at bounding box center [504, 253] width 190 height 22
type input "*"
type input "**"
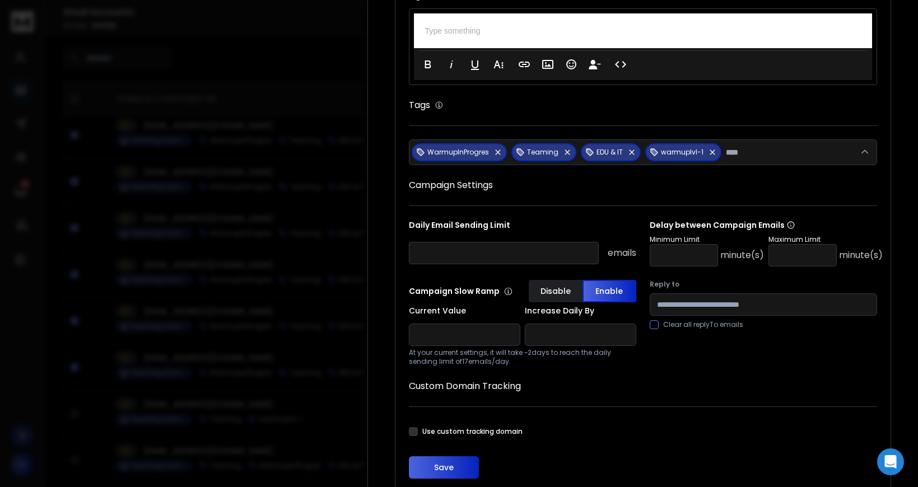
type input "**"
drag, startPoint x: 556, startPoint y: 334, endPoint x: 452, endPoint y: 318, distance: 104.9
click at [452, 318] on div "Current Value * Increase Daily By **" at bounding box center [522, 326] width 227 height 39
type input "*"
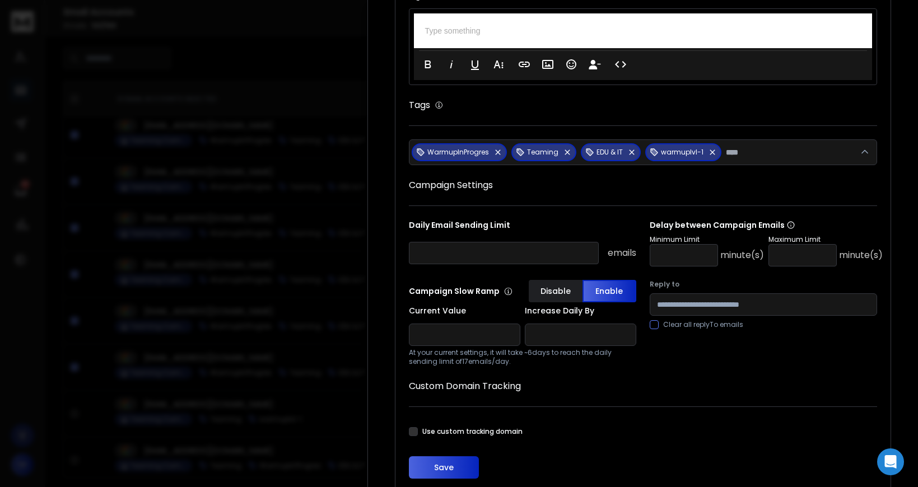
drag, startPoint x: 451, startPoint y: 253, endPoint x: 391, endPoint y: 251, distance: 59.4
click at [391, 251] on div "Mailbox Settings Warmup Settings Sender Name First Name Last Name Signature Typ…" at bounding box center [642, 175] width 523 height 672
type input "*"
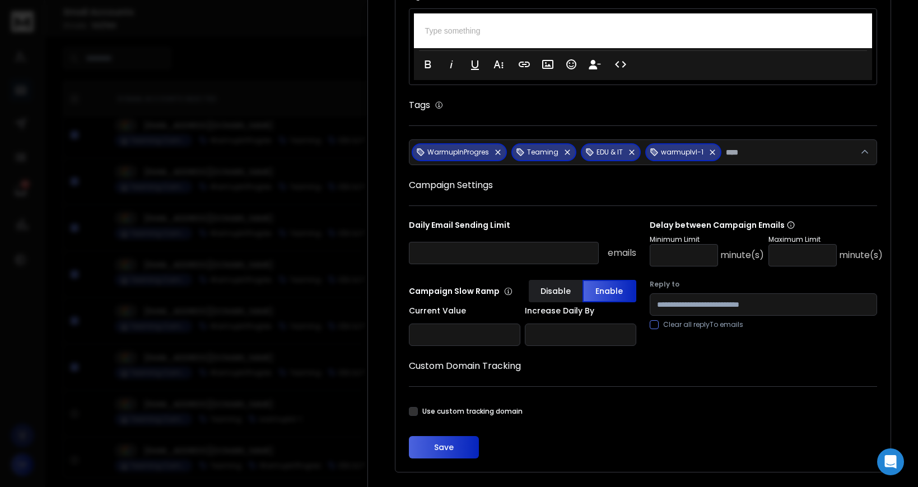
type input "**"
click at [563, 337] on input "*" at bounding box center [580, 335] width 111 height 22
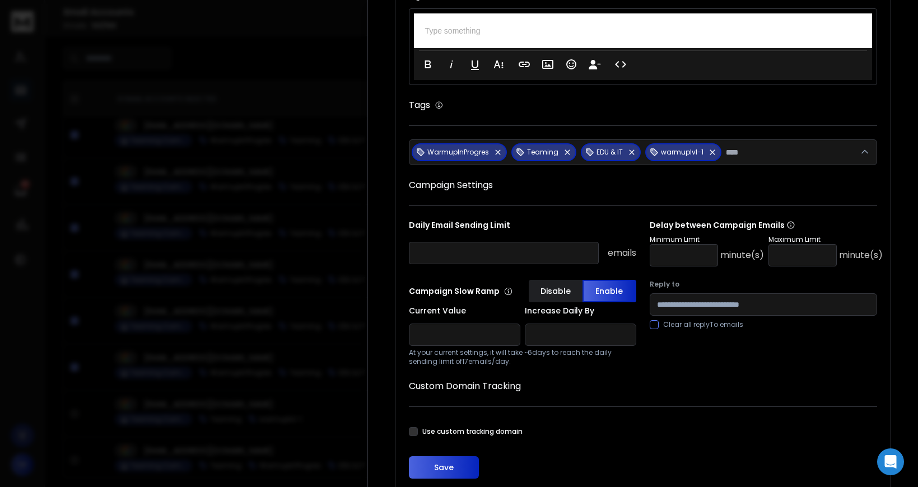
type input "*"
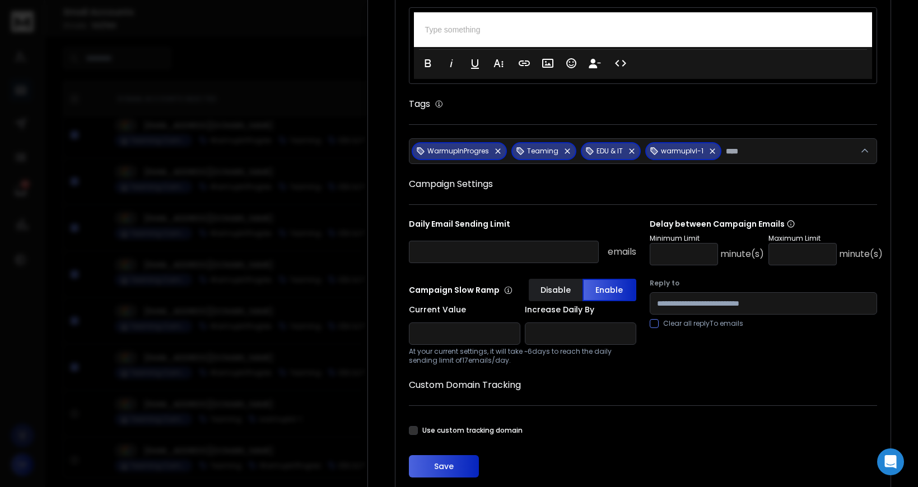
click at [595, 389] on h1 "Custom Domain Tracking" at bounding box center [643, 385] width 468 height 13
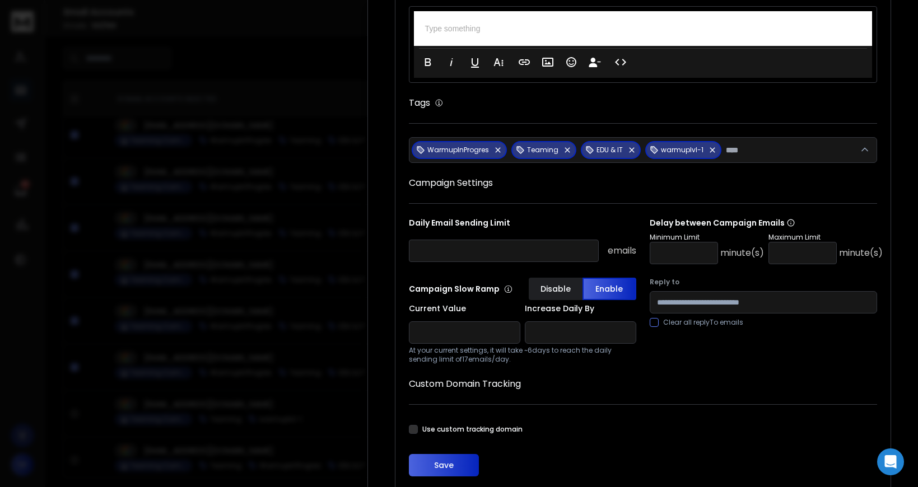
click at [452, 258] on input "**" at bounding box center [504, 251] width 190 height 22
type input "*"
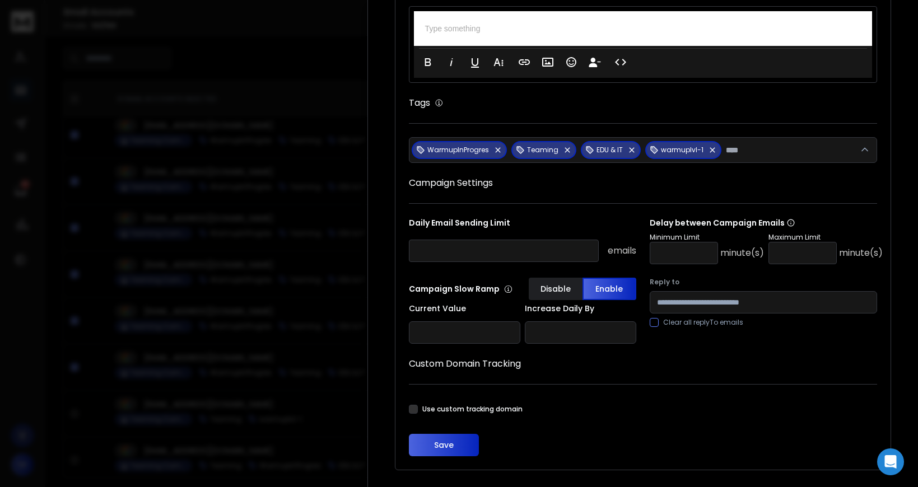
type input "**"
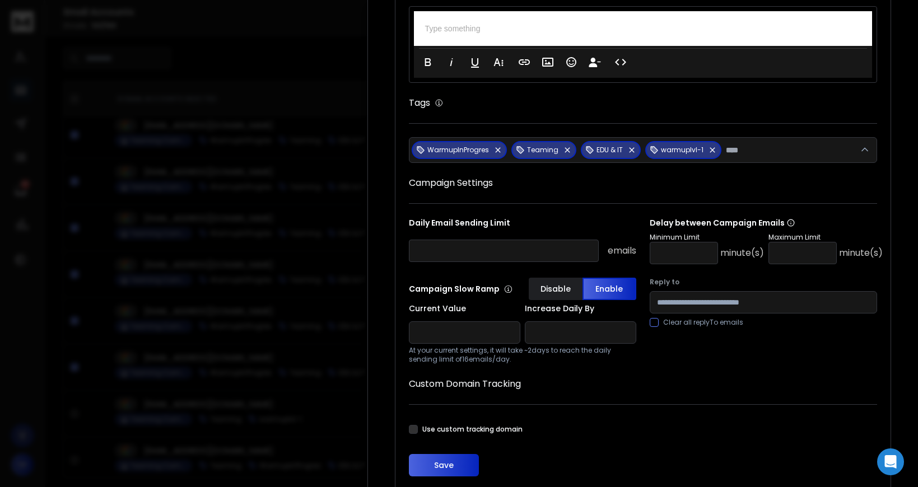
type input "**"
click at [574, 372] on form "First Name Last Name Signature Type something Clear Formatting Font Family Aria…" at bounding box center [643, 207] width 468 height 540
click at [446, 320] on div "Current Value * Increase Daily By **" at bounding box center [522, 324] width 227 height 39
type input "*"
click at [617, 409] on form "First Name Last Name Signature Type something Clear Formatting Font Family Aria…" at bounding box center [643, 207] width 468 height 540
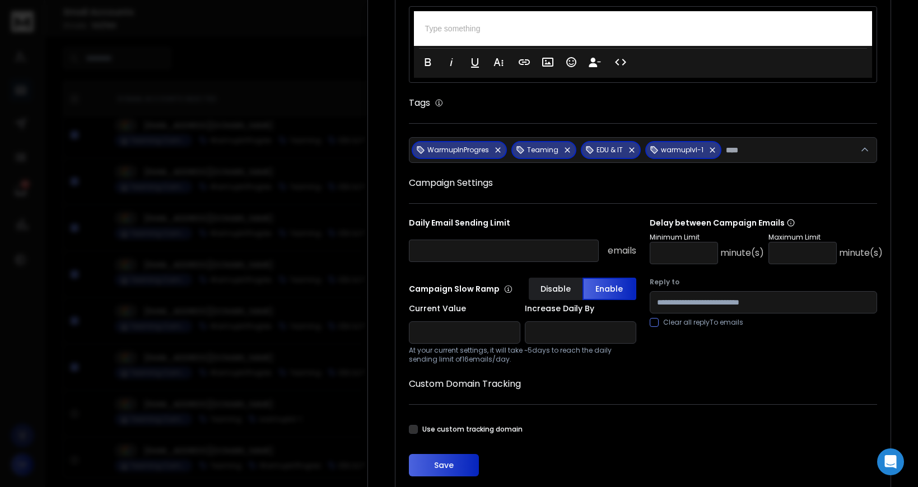
click at [459, 460] on button "Save" at bounding box center [444, 465] width 70 height 22
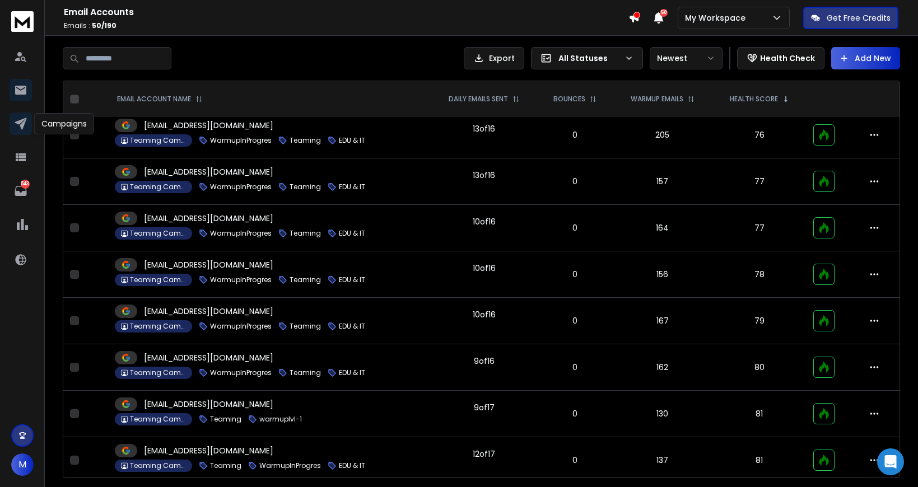
click at [22, 120] on icon at bounding box center [21, 124] width 12 height 12
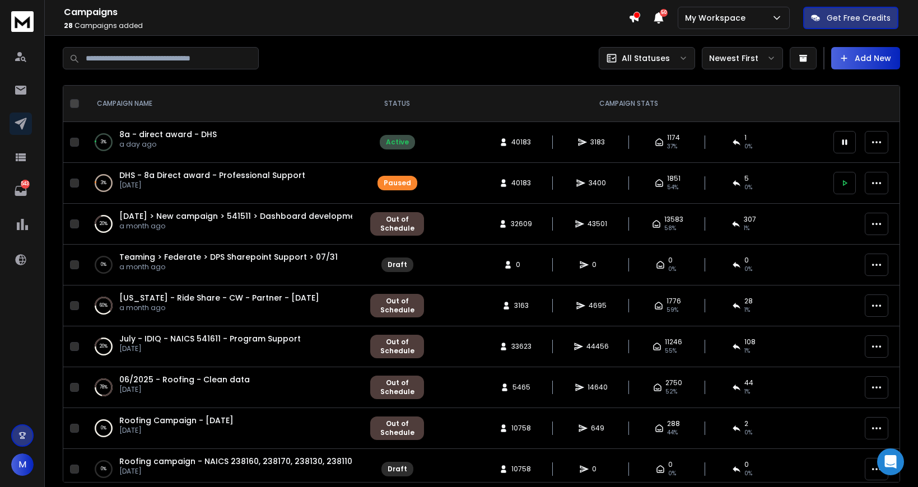
click at [162, 138] on span "8a - direct award - DHS" at bounding box center [167, 134] width 97 height 11
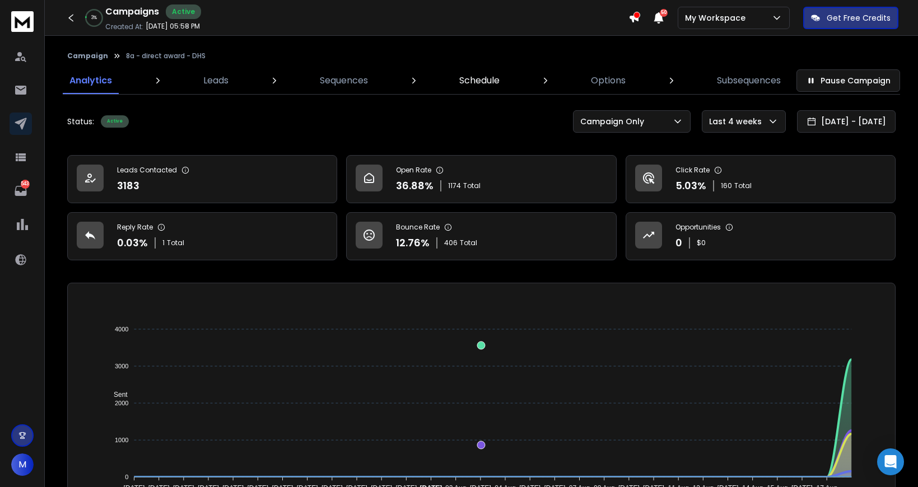
click at [479, 77] on p "Schedule" at bounding box center [479, 80] width 40 height 13
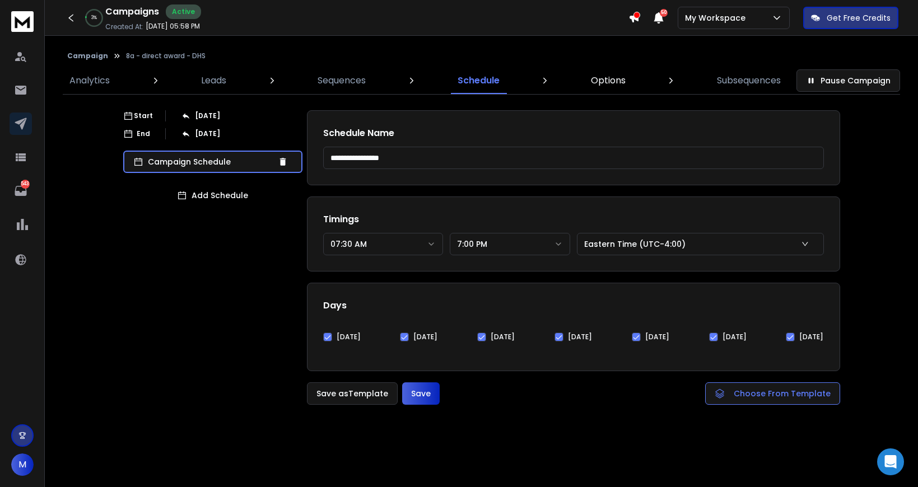
click at [596, 82] on p "Options" at bounding box center [608, 80] width 35 height 13
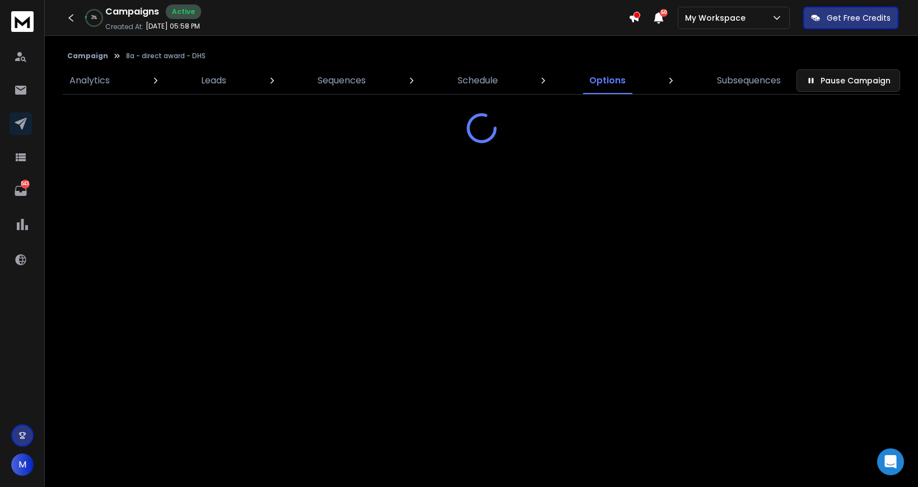
select select "*********"
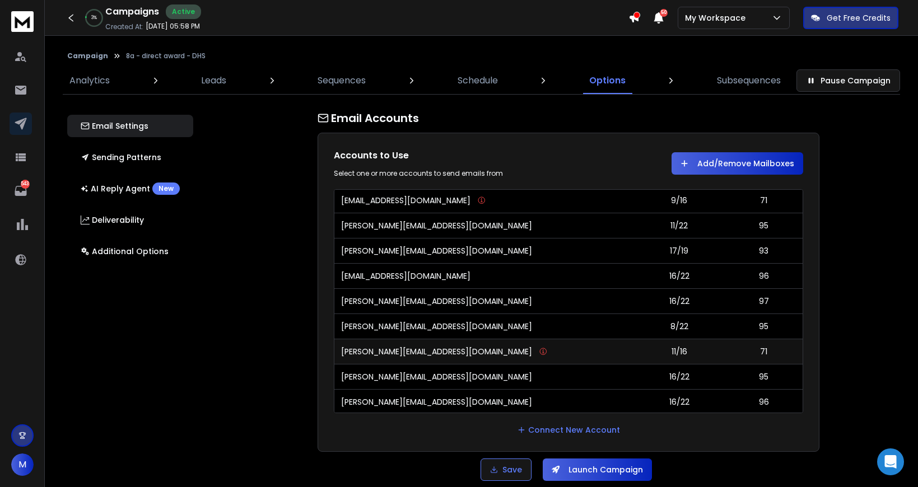
scroll to position [2, 0]
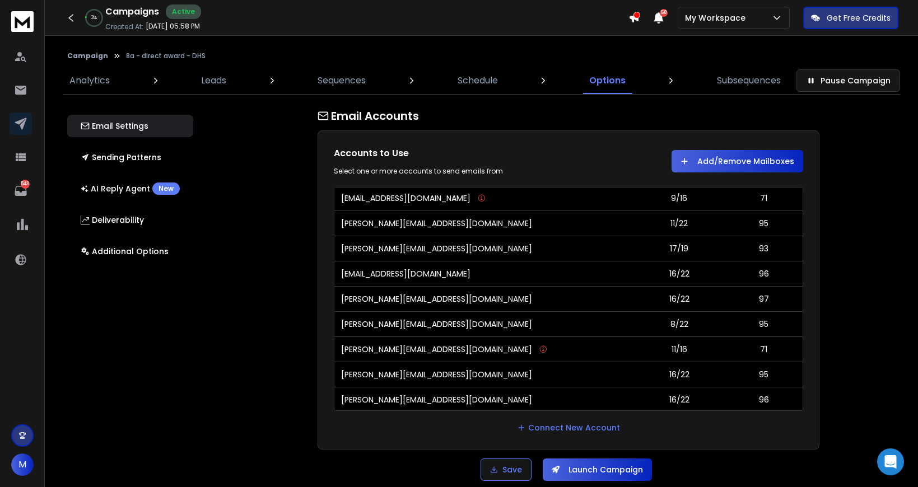
click at [714, 162] on button "Add/Remove Mailboxes" at bounding box center [738, 161] width 132 height 22
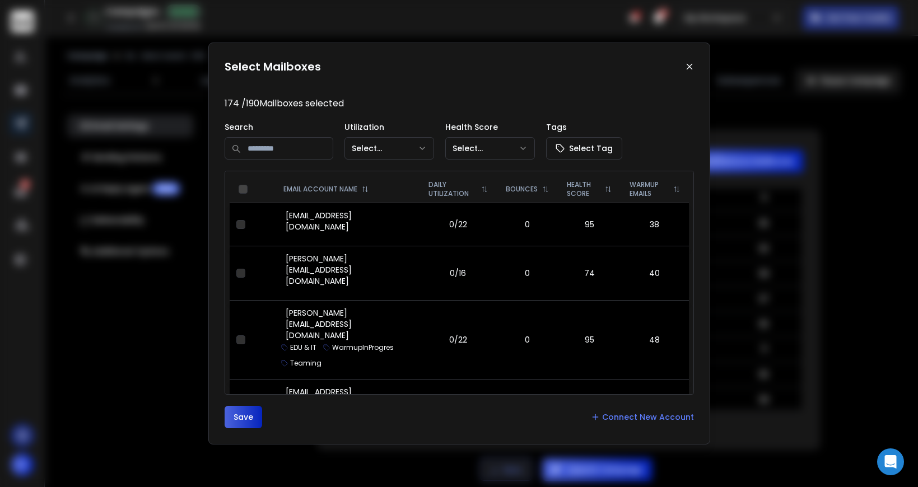
click at [675, 188] on icon at bounding box center [676, 189] width 7 height 7
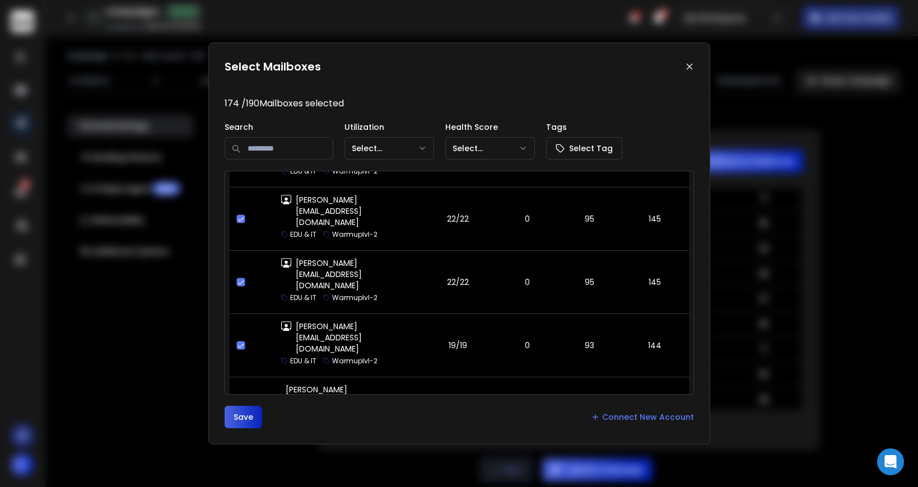
scroll to position [7130, 0]
click at [691, 67] on icon at bounding box center [689, 66] width 9 height 9
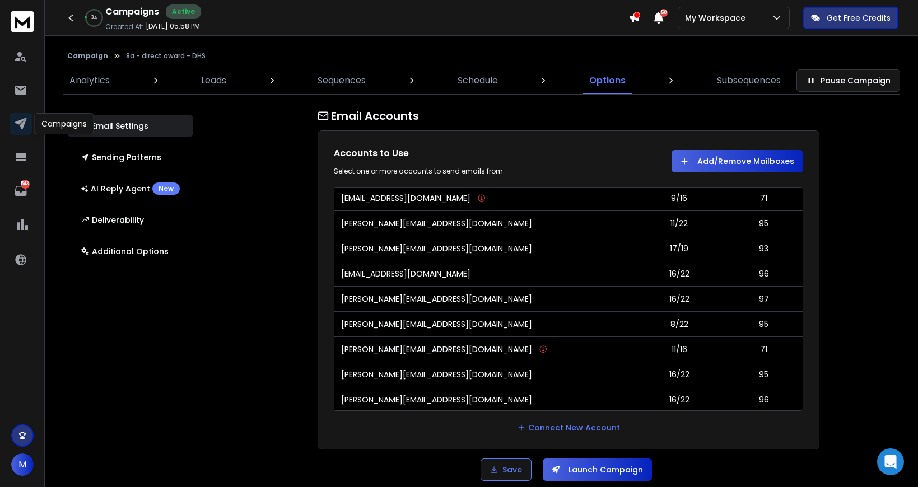
click at [22, 120] on icon at bounding box center [21, 124] width 12 height 12
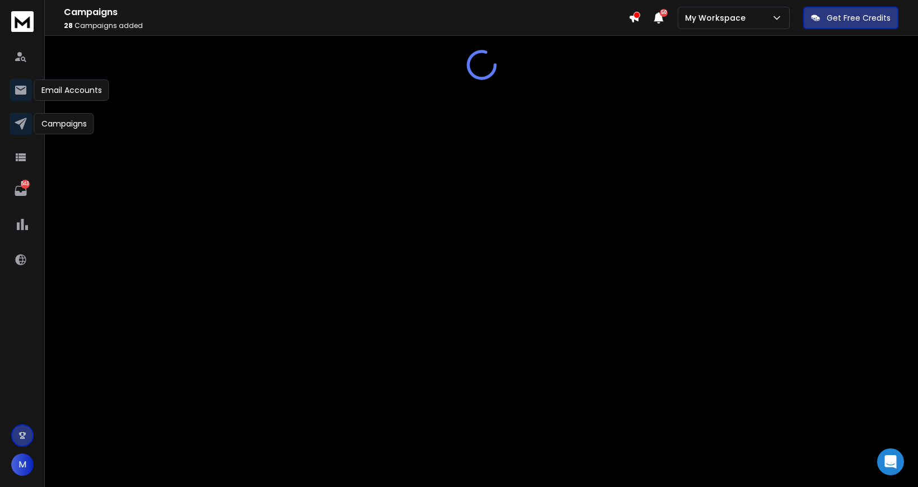
click at [20, 90] on icon at bounding box center [20, 89] width 13 height 13
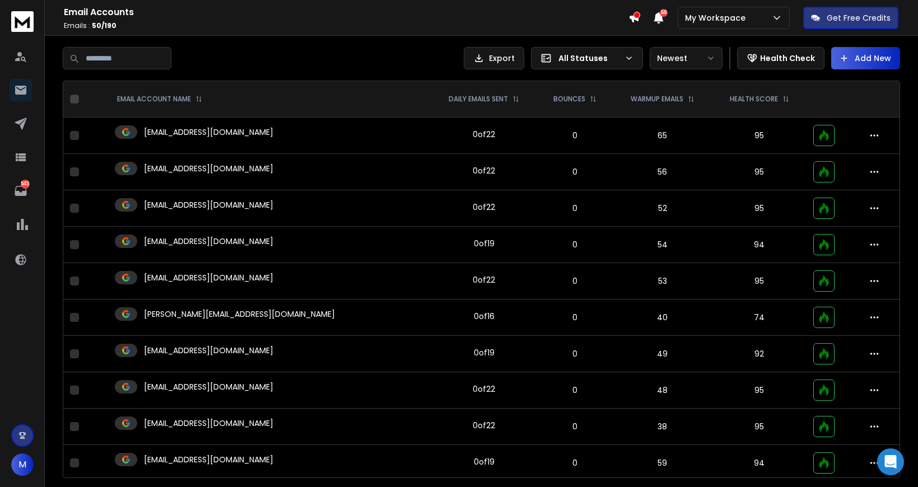
click at [691, 98] on icon at bounding box center [691, 99] width 7 height 7
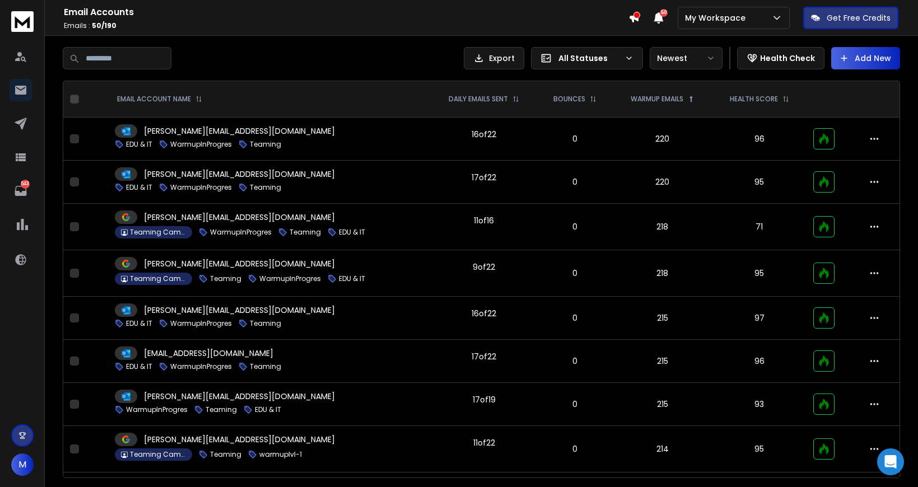
click at [691, 98] on icon at bounding box center [690, 99] width 3 height 6
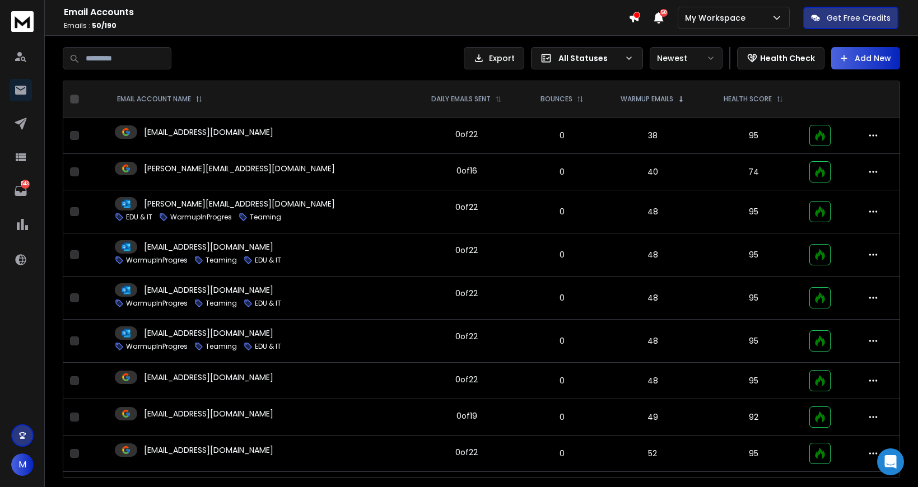
click at [370, 164] on td "[PERSON_NAME][EMAIL_ADDRESS][DOMAIN_NAME]" at bounding box center [259, 172] width 302 height 36
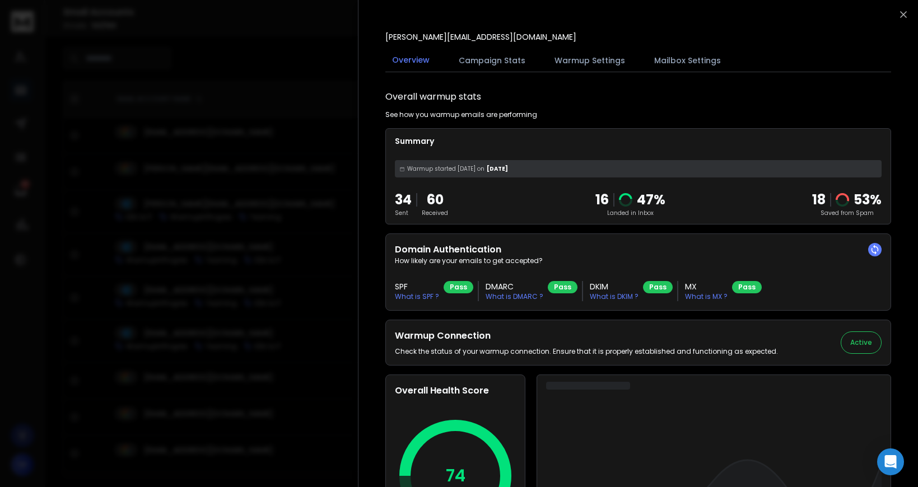
click at [678, 53] on button "Mailbox Settings" at bounding box center [687, 60] width 80 height 25
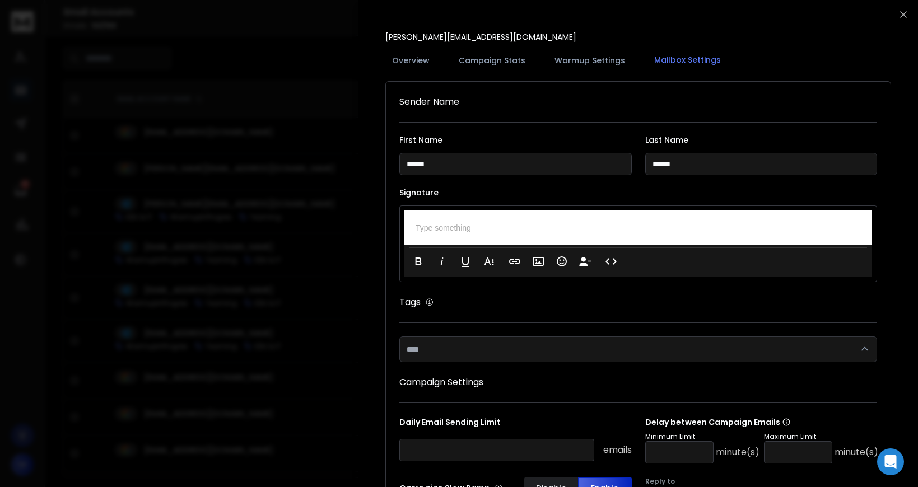
click at [577, 67] on button "Warmup Settings" at bounding box center [590, 60] width 84 height 25
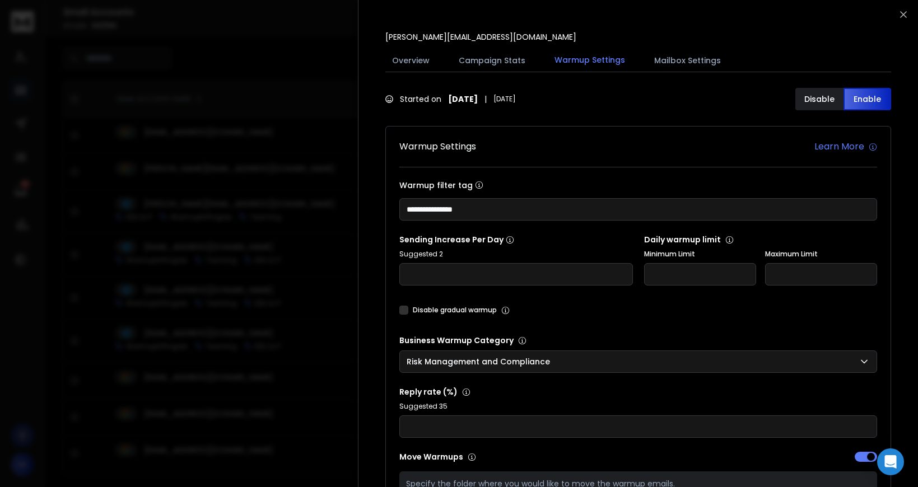
click at [466, 59] on button "Campaign Stats" at bounding box center [492, 60] width 80 height 25
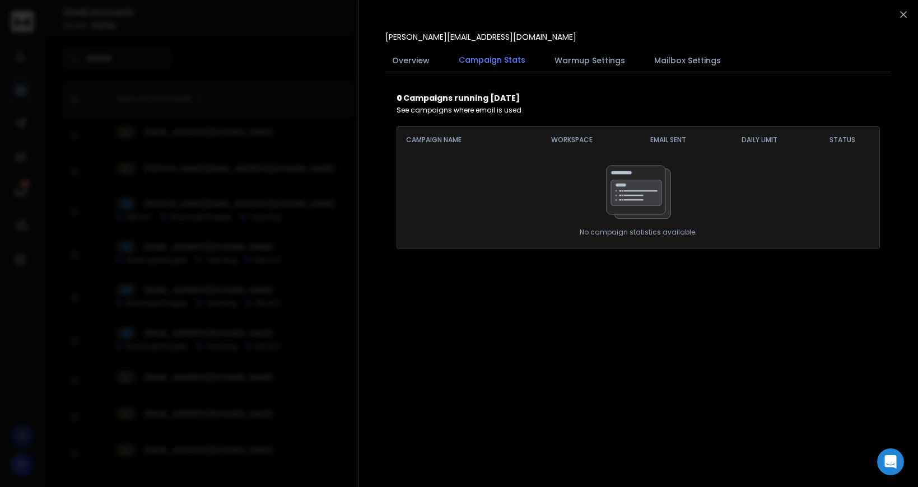
click at [221, 127] on div at bounding box center [459, 243] width 918 height 487
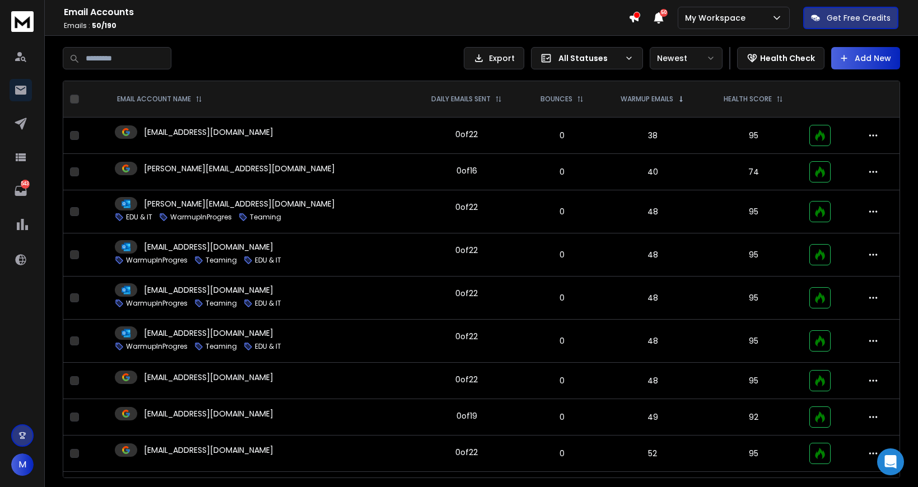
drag, startPoint x: 421, startPoint y: 43, endPoint x: 399, endPoint y: 44, distance: 21.9
click at [420, 43] on div "Export All Statuses Newest Health Check Add New EMAIL ACCOUNT NAME DAILY EMAILS…" at bounding box center [481, 263] width 873 height 454
